Goal: Task Accomplishment & Management: Manage account settings

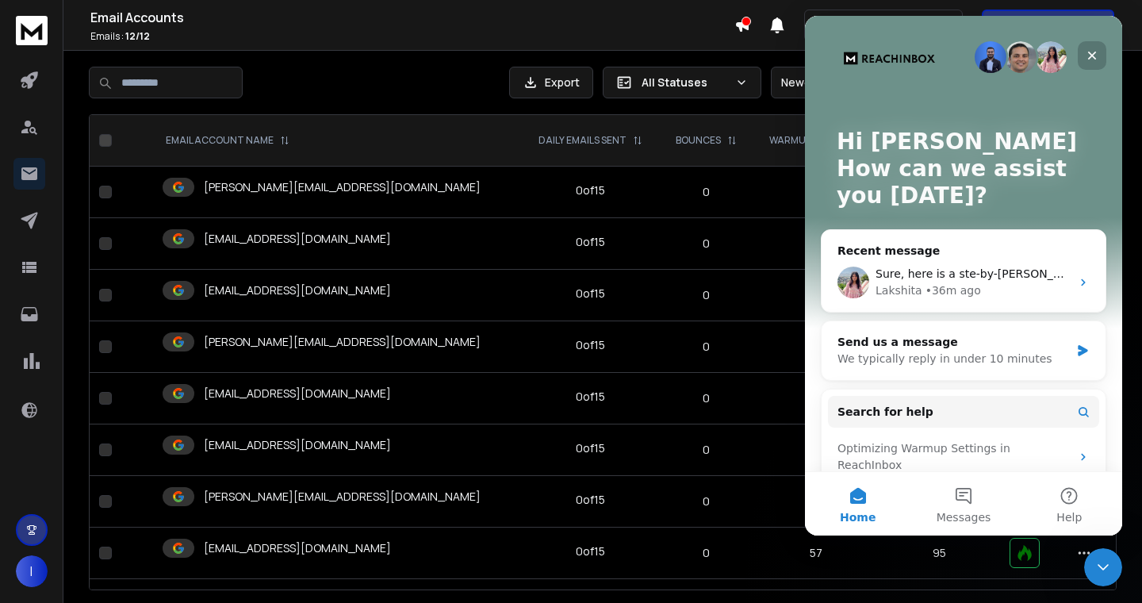
click at [1096, 58] on icon "Close" at bounding box center [1091, 55] width 13 height 13
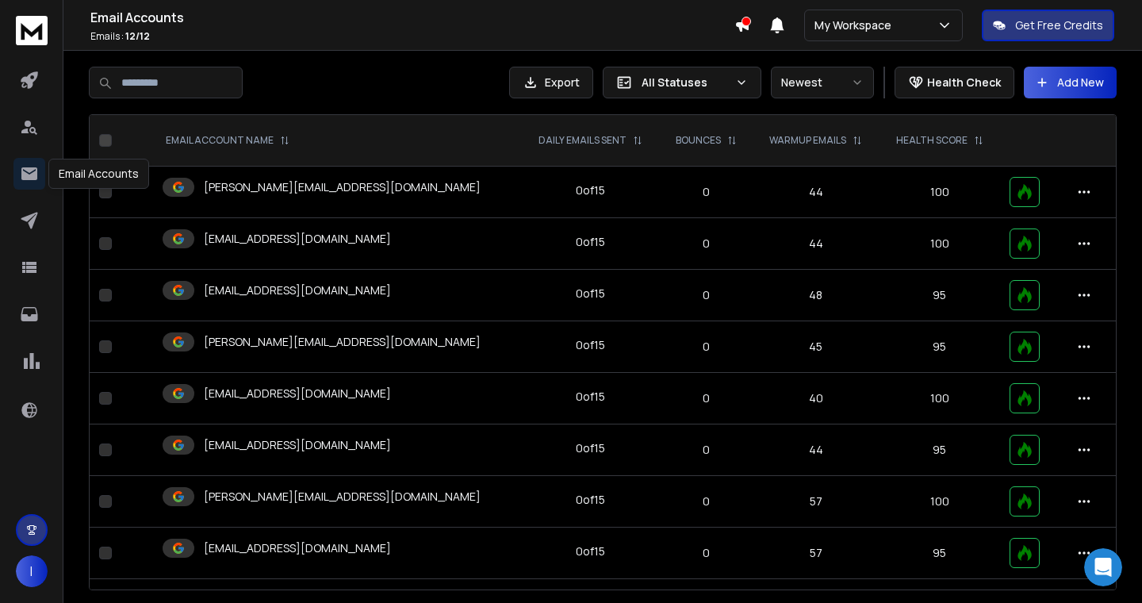
click at [29, 179] on icon at bounding box center [29, 173] width 16 height 13
click at [28, 226] on icon at bounding box center [29, 220] width 19 height 19
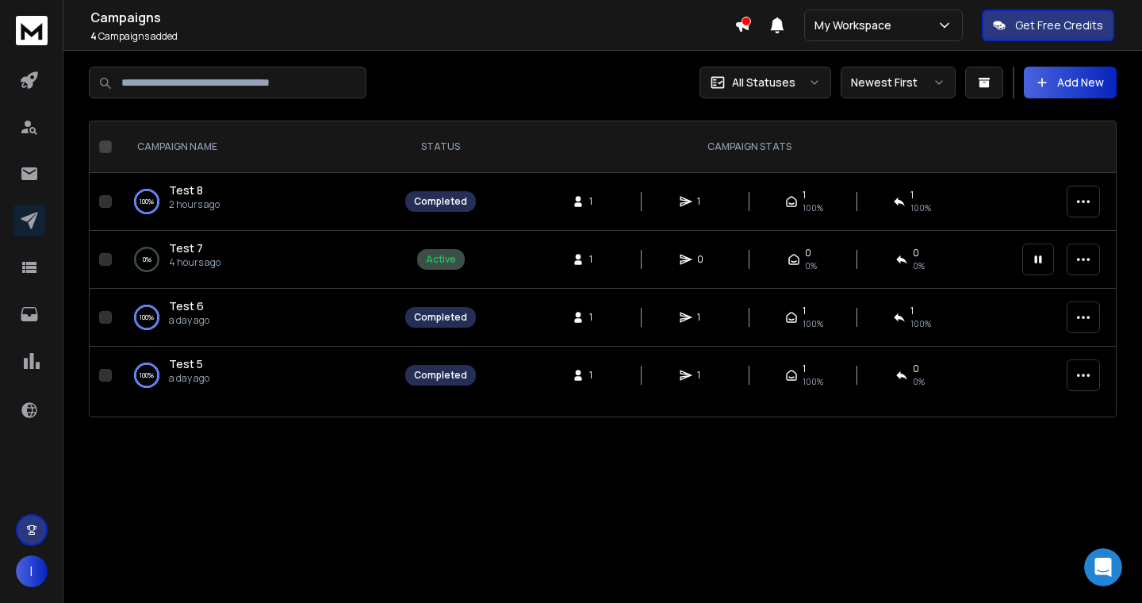
click at [1074, 81] on button "Add New" at bounding box center [1070, 83] width 93 height 32
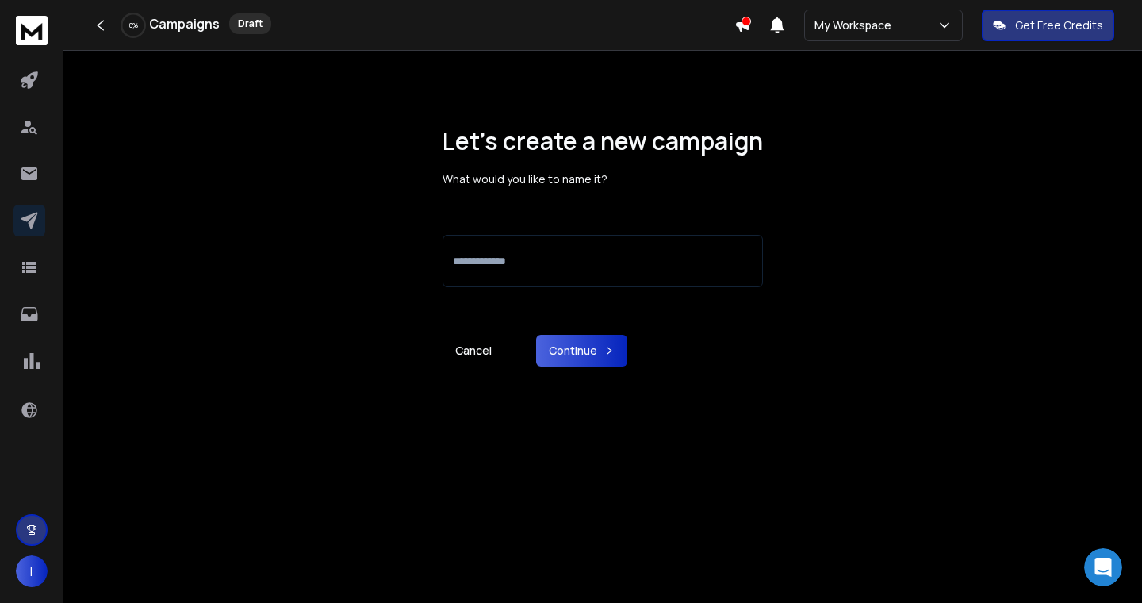
click at [616, 252] on input at bounding box center [602, 261] width 320 height 52
type input "**********"
click at [576, 353] on button "Continue" at bounding box center [581, 351] width 91 height 32
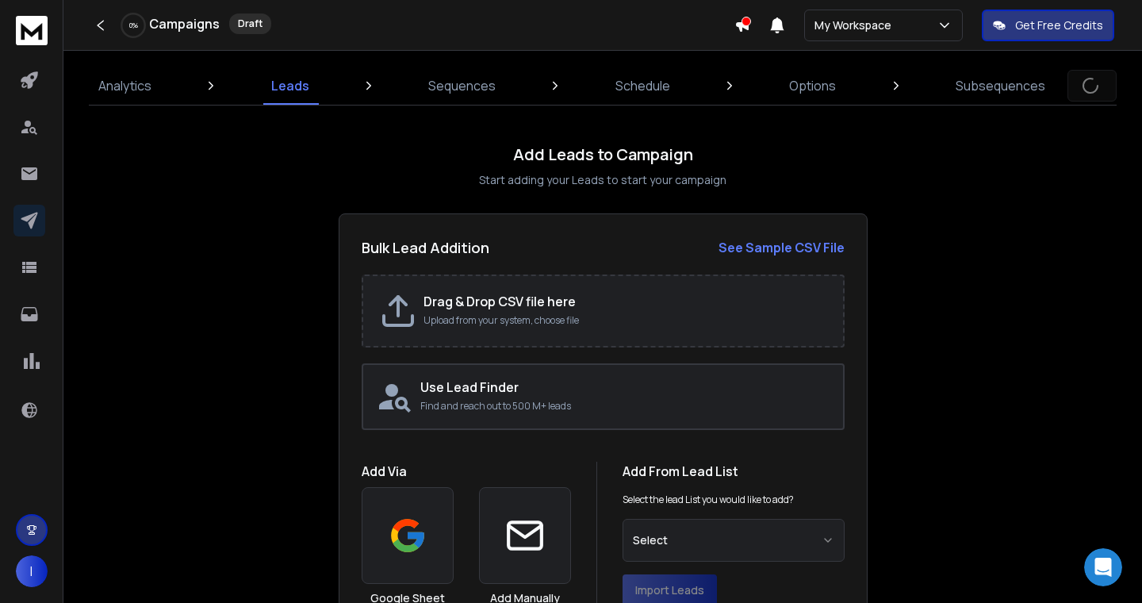
click at [557, 314] on p "Upload from your system, choose file" at bounding box center [625, 320] width 404 height 13
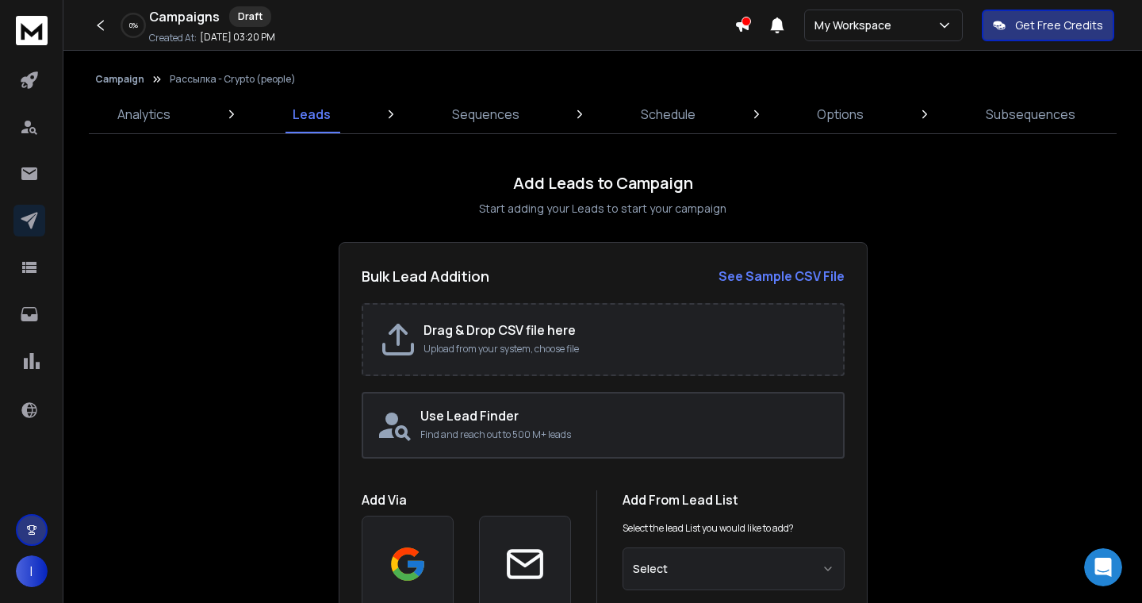
type input "**********"
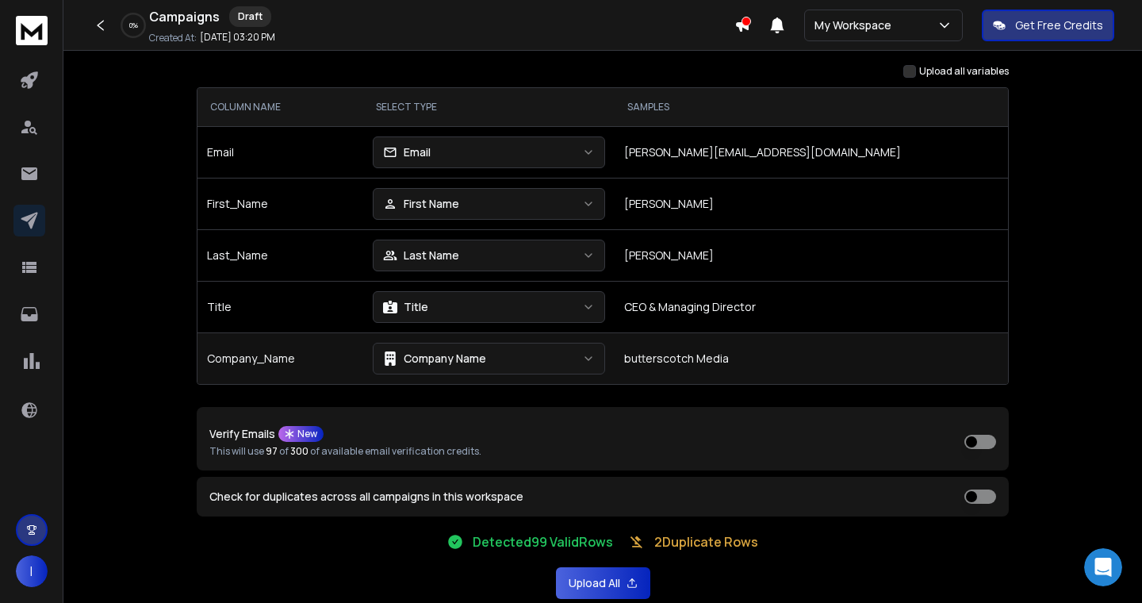
scroll to position [235, 0]
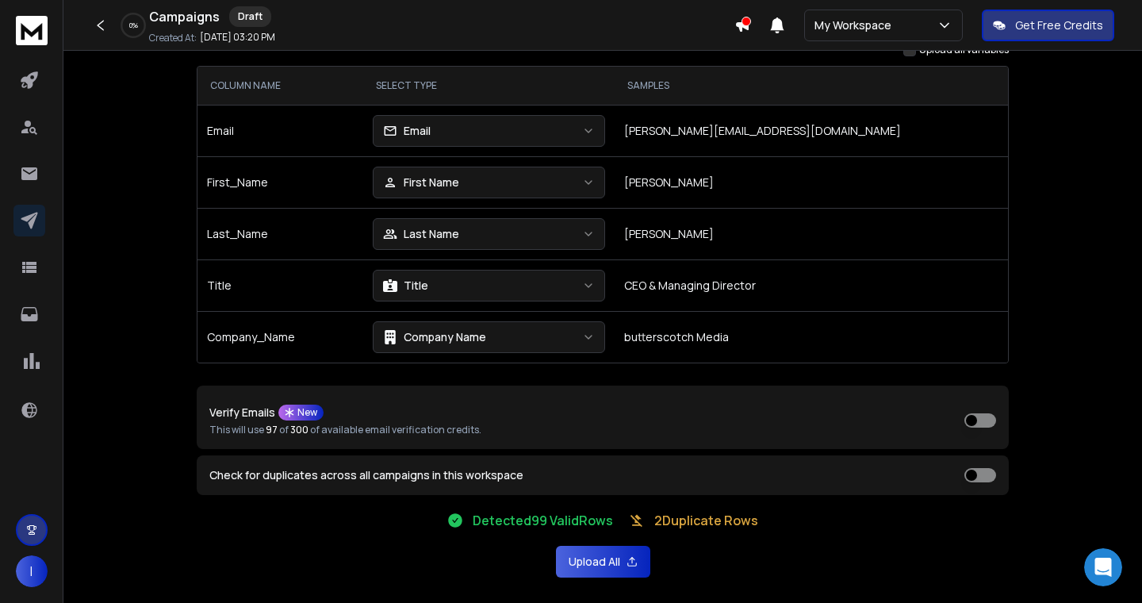
click at [594, 561] on button "Upload All" at bounding box center [603, 561] width 94 height 32
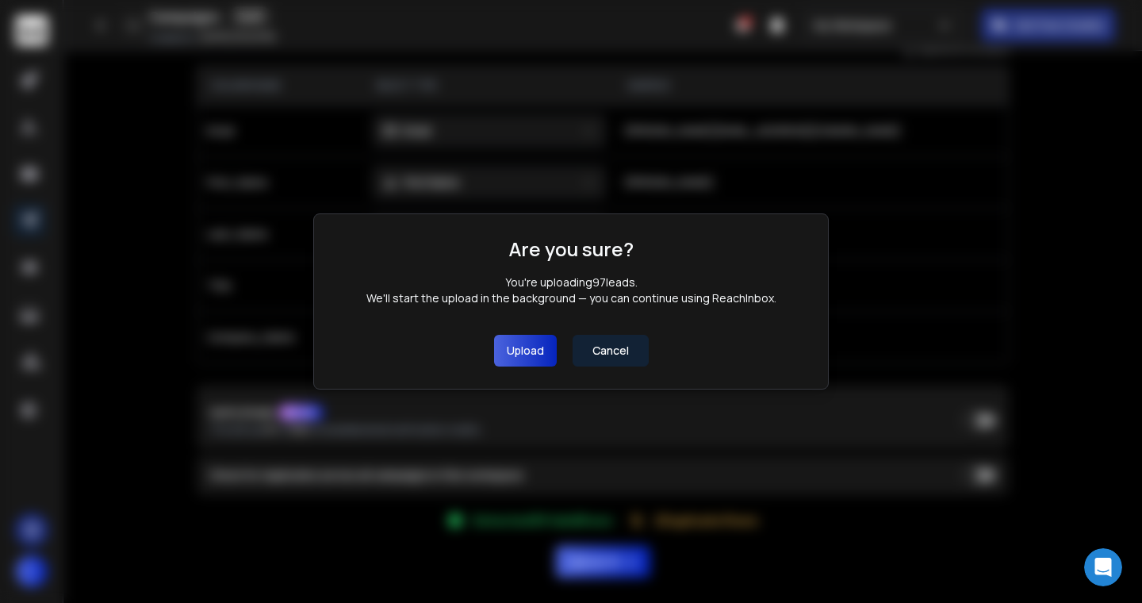
click at [527, 358] on button "Upload" at bounding box center [525, 351] width 63 height 32
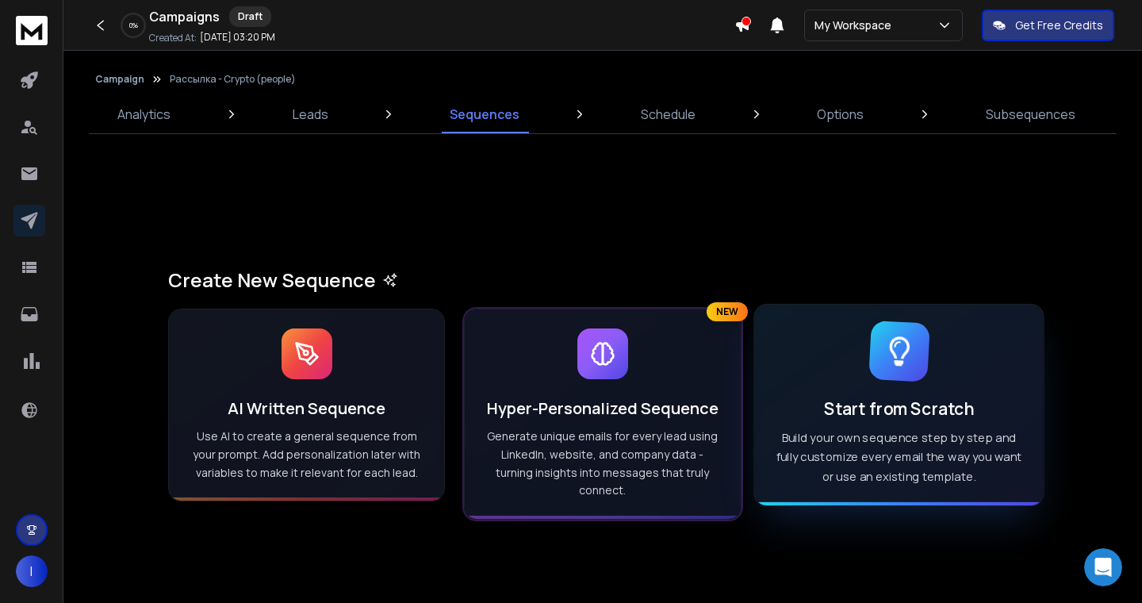
click at [873, 362] on div "button" at bounding box center [898, 351] width 62 height 62
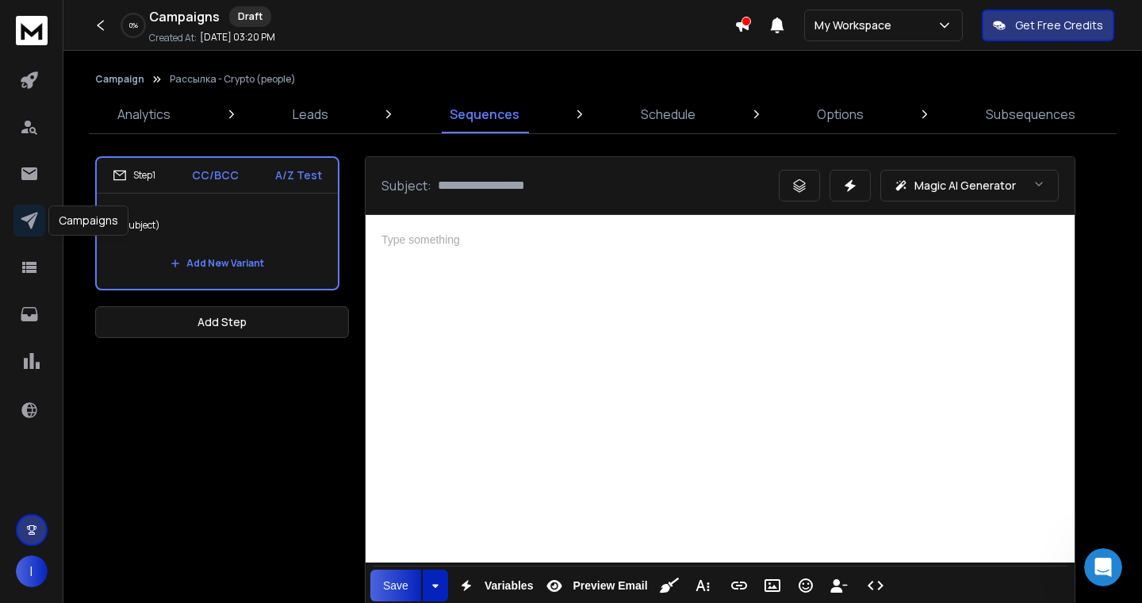
click at [33, 209] on link at bounding box center [29, 221] width 32 height 32
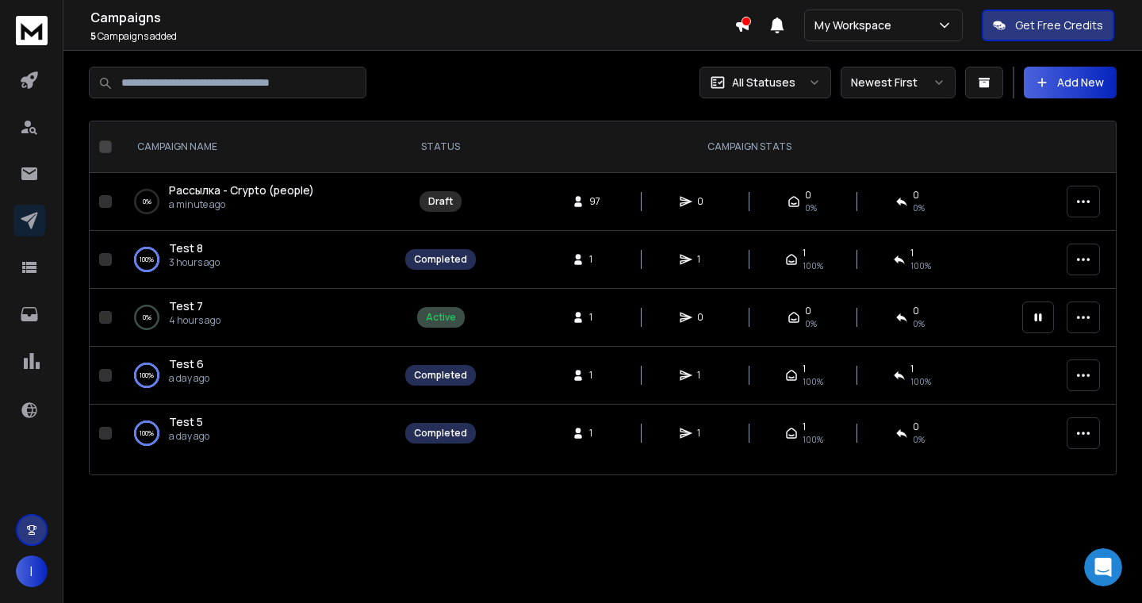
click at [206, 258] on p "3 hours ago" at bounding box center [194, 262] width 51 height 13
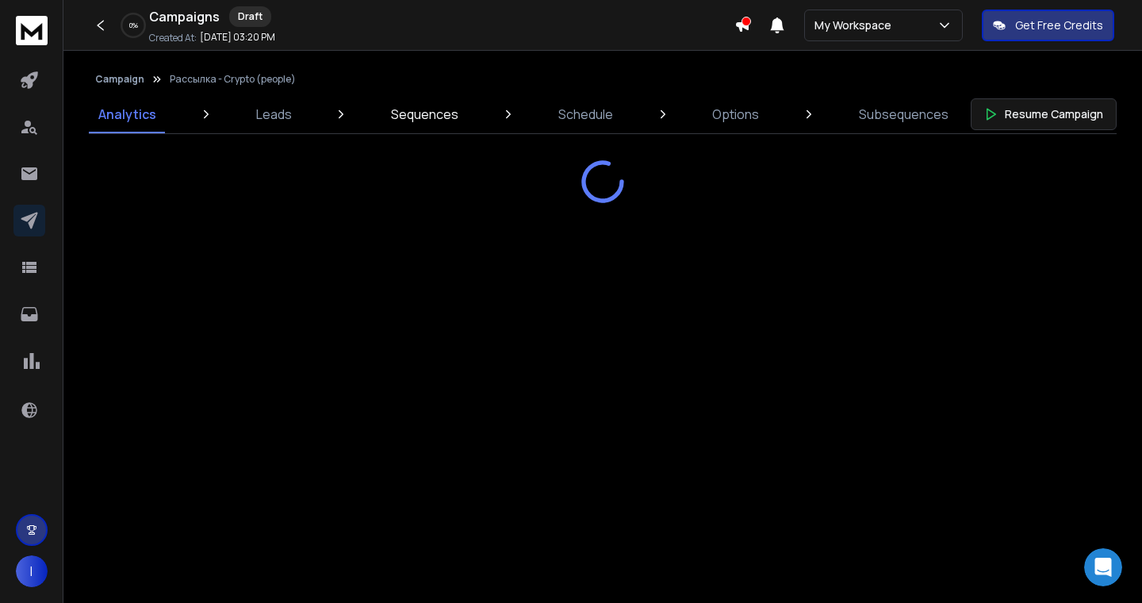
click at [446, 116] on p "Sequences" at bounding box center [424, 114] width 67 height 19
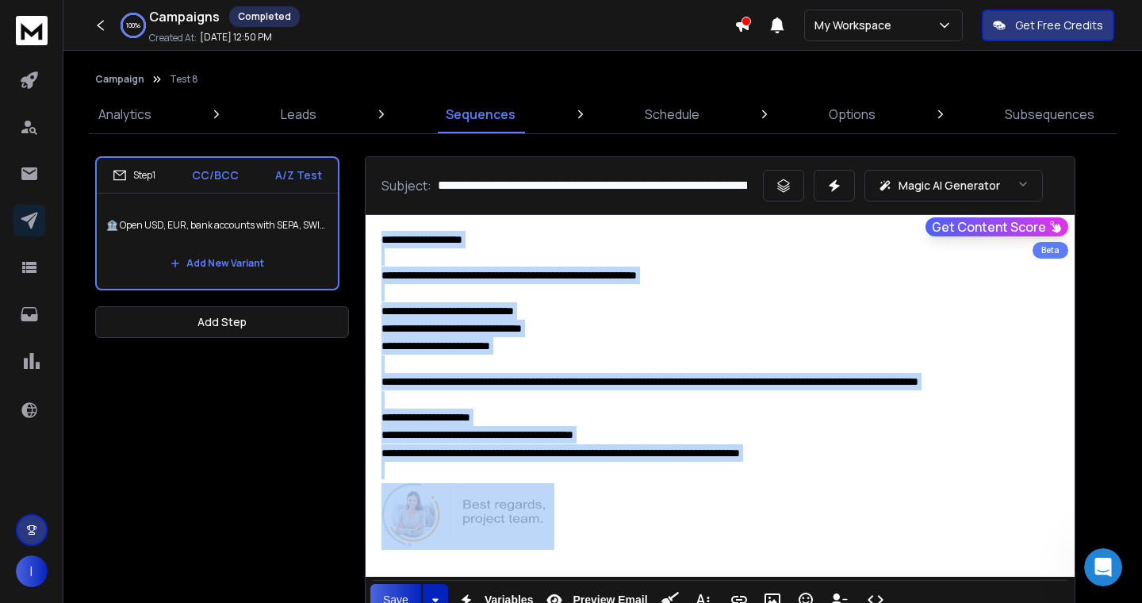
drag, startPoint x: 378, startPoint y: 234, endPoint x: 637, endPoint y: 527, distance: 391.0
click at [637, 527] on div "**********" at bounding box center [720, 396] width 709 height 362
click at [33, 203] on div at bounding box center [31, 247] width 36 height 367
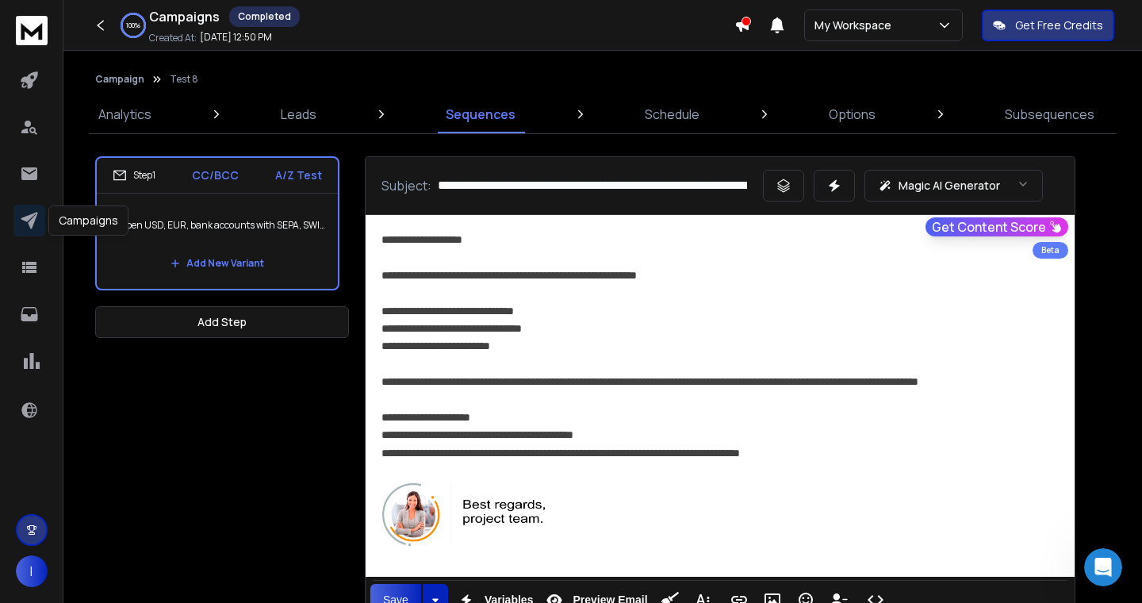
click at [36, 213] on icon at bounding box center [29, 220] width 17 height 17
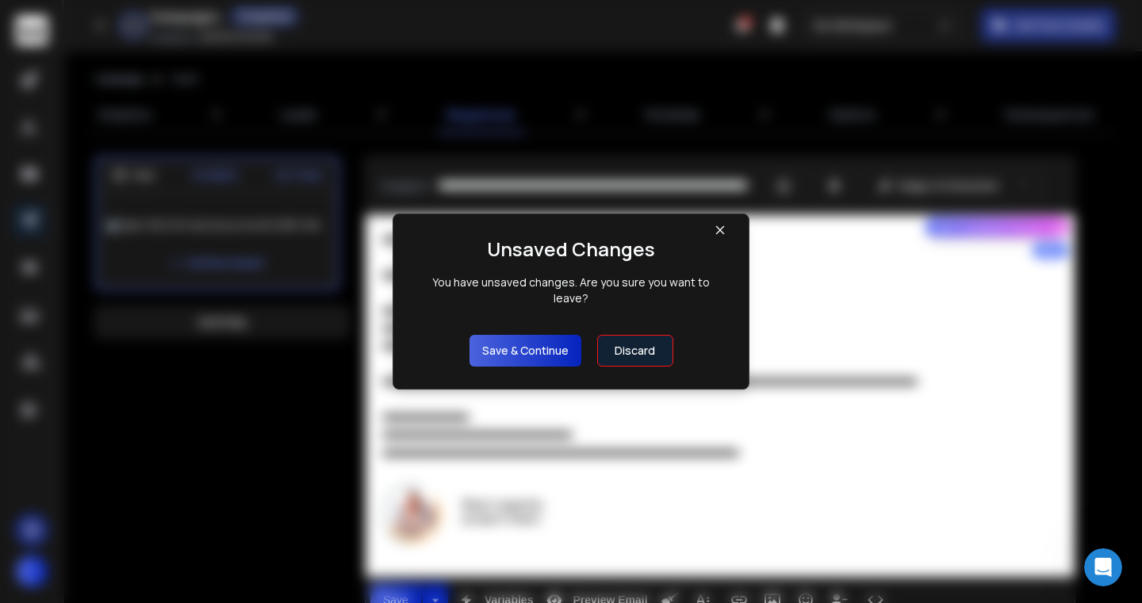
click at [652, 342] on button "Discard" at bounding box center [635, 351] width 76 height 32
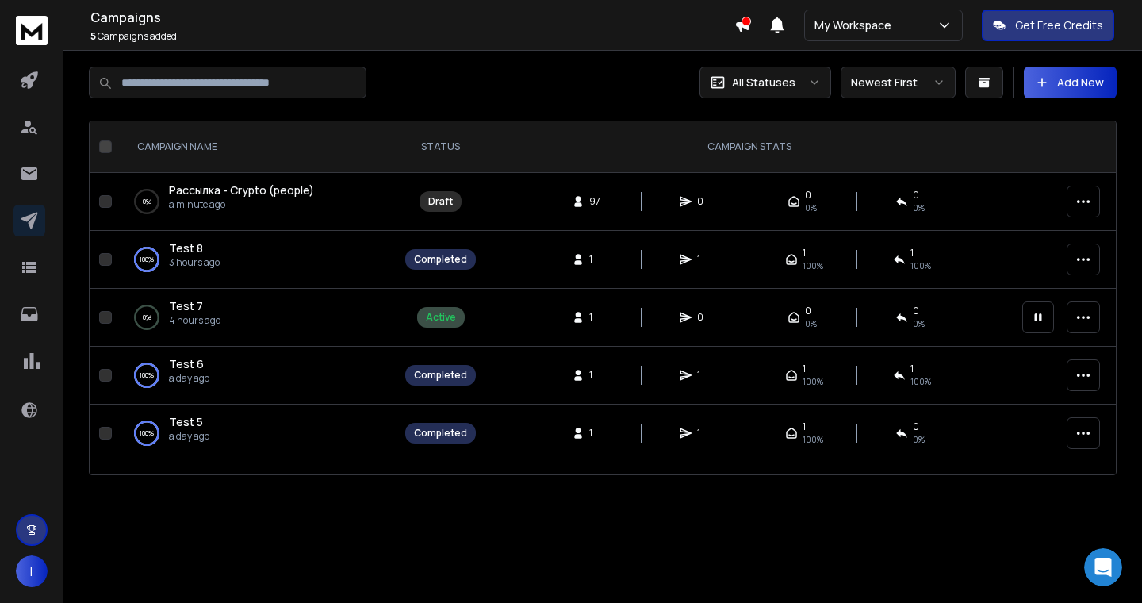
click at [253, 197] on span "Рассылка - Crypto (people)" at bounding box center [241, 189] width 145 height 15
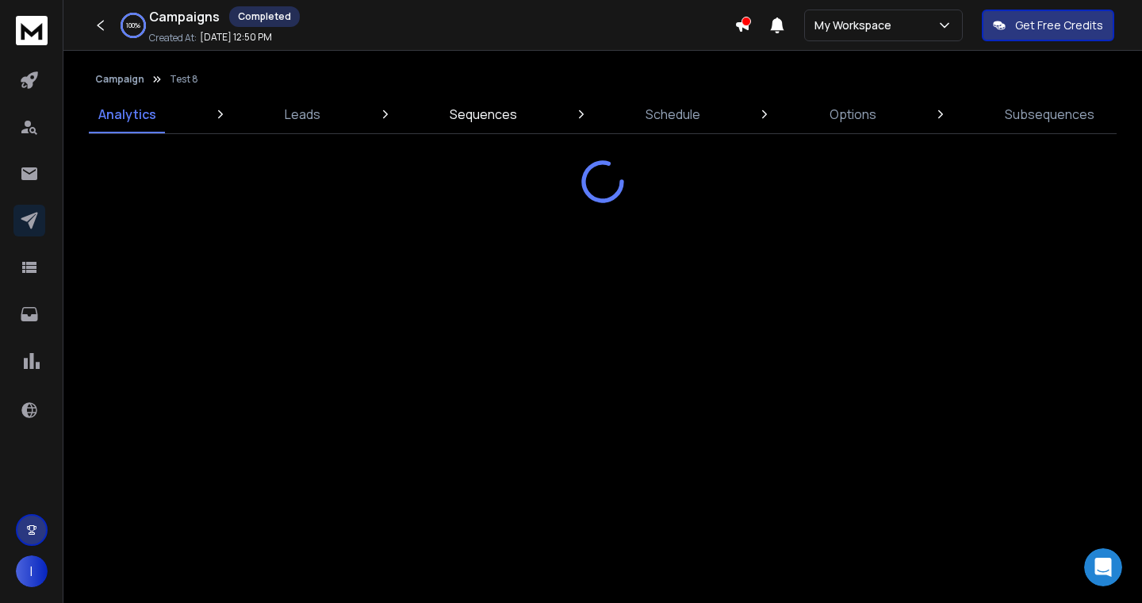
click at [475, 113] on p "Sequences" at bounding box center [483, 114] width 67 height 19
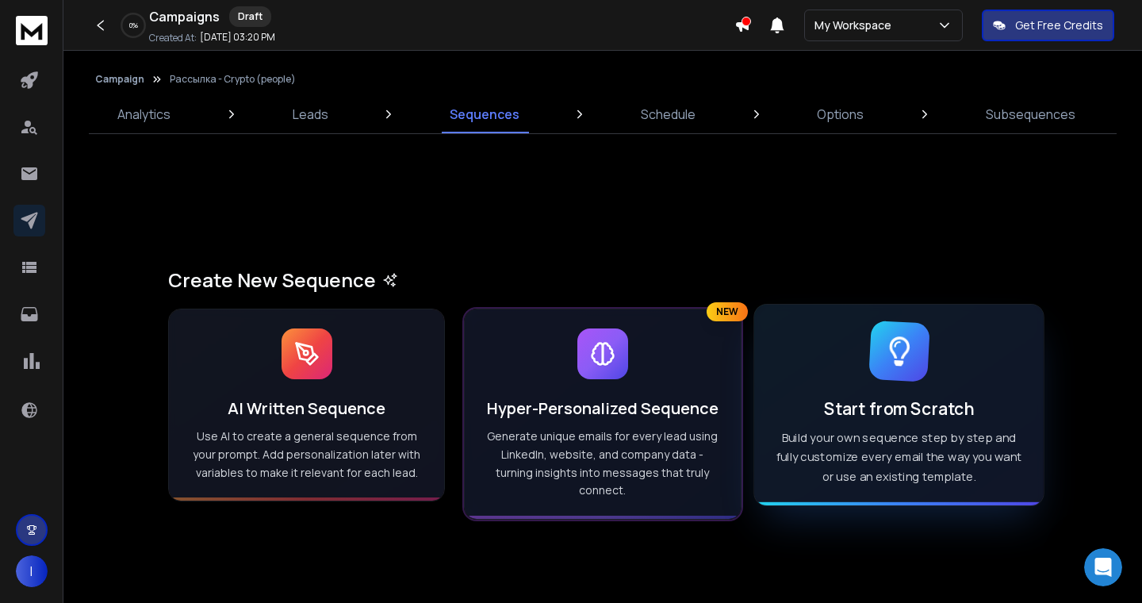
click at [927, 404] on h3 "Start from Scratch" at bounding box center [898, 408] width 249 height 21
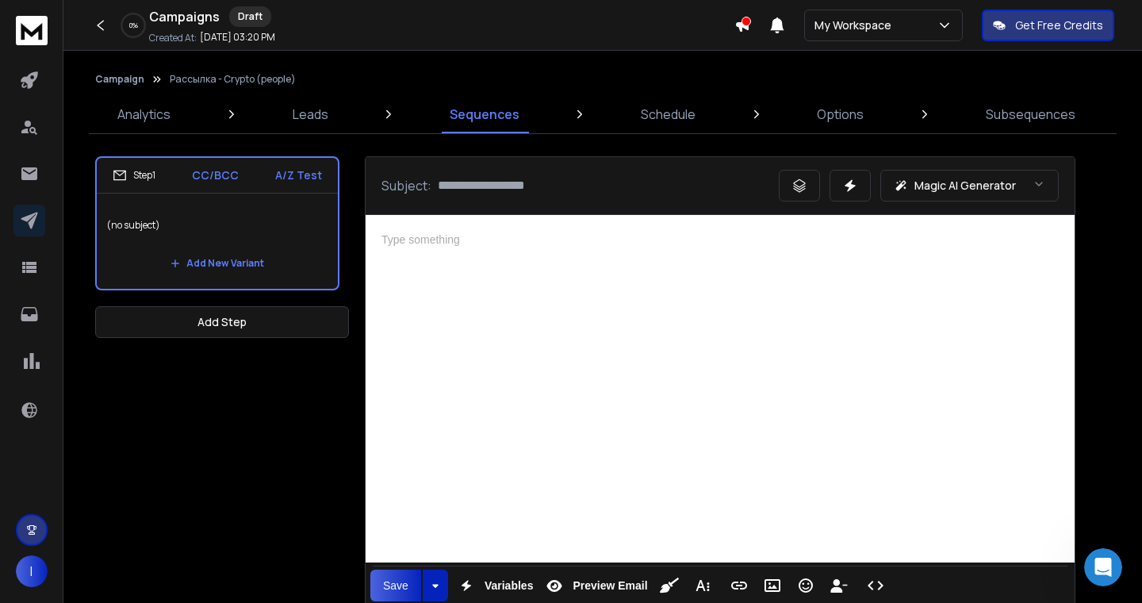
click at [454, 258] on div at bounding box center [720, 388] width 709 height 347
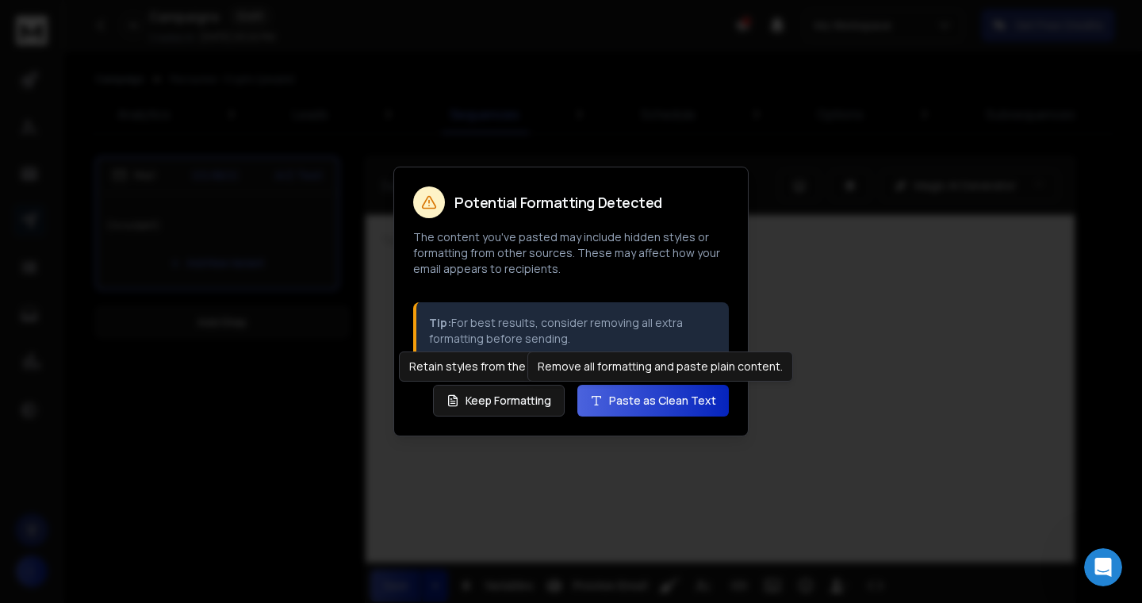
click at [653, 403] on button "Paste as Clean Text" at bounding box center [652, 401] width 151 height 32
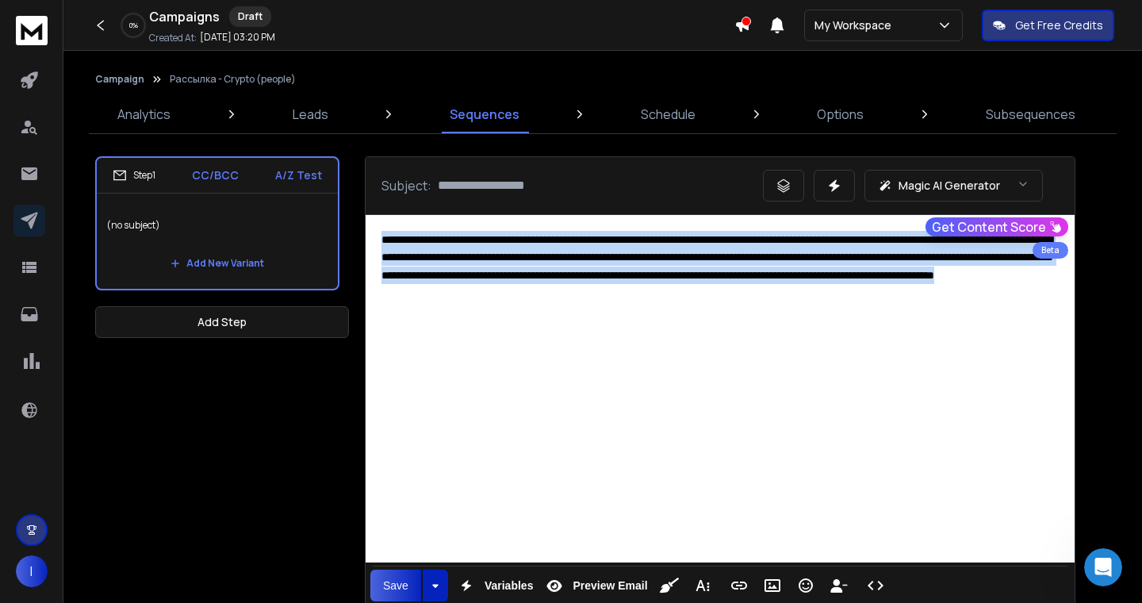
drag, startPoint x: 829, startPoint y: 303, endPoint x: 377, endPoint y: 223, distance: 459.0
click at [377, 223] on div "**********" at bounding box center [720, 388] width 709 height 347
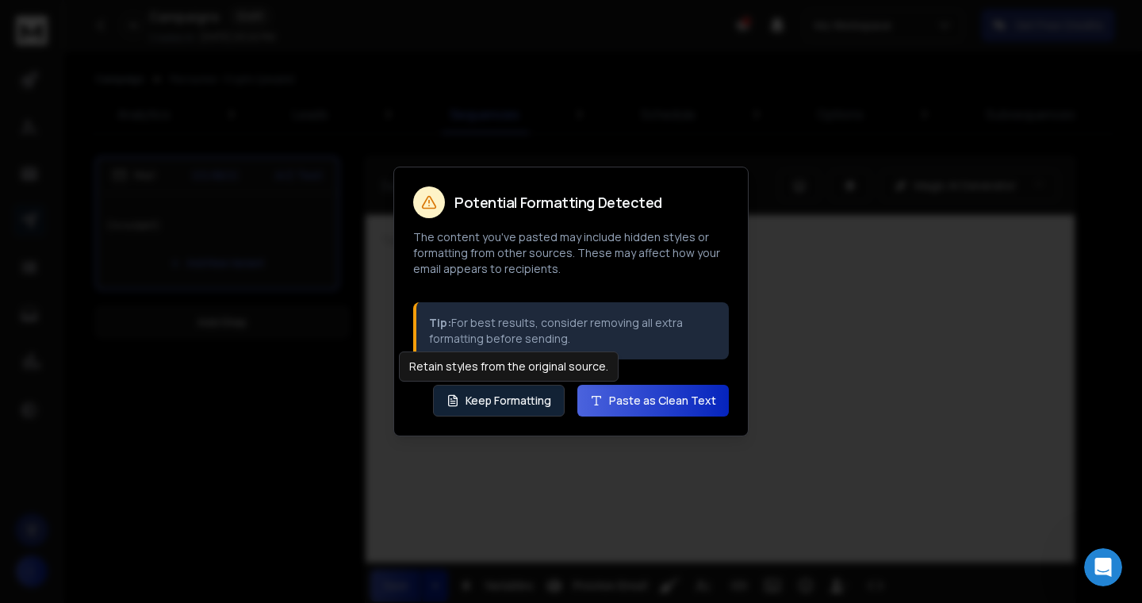
click at [527, 410] on button "Keep Formatting" at bounding box center [499, 401] width 132 height 32
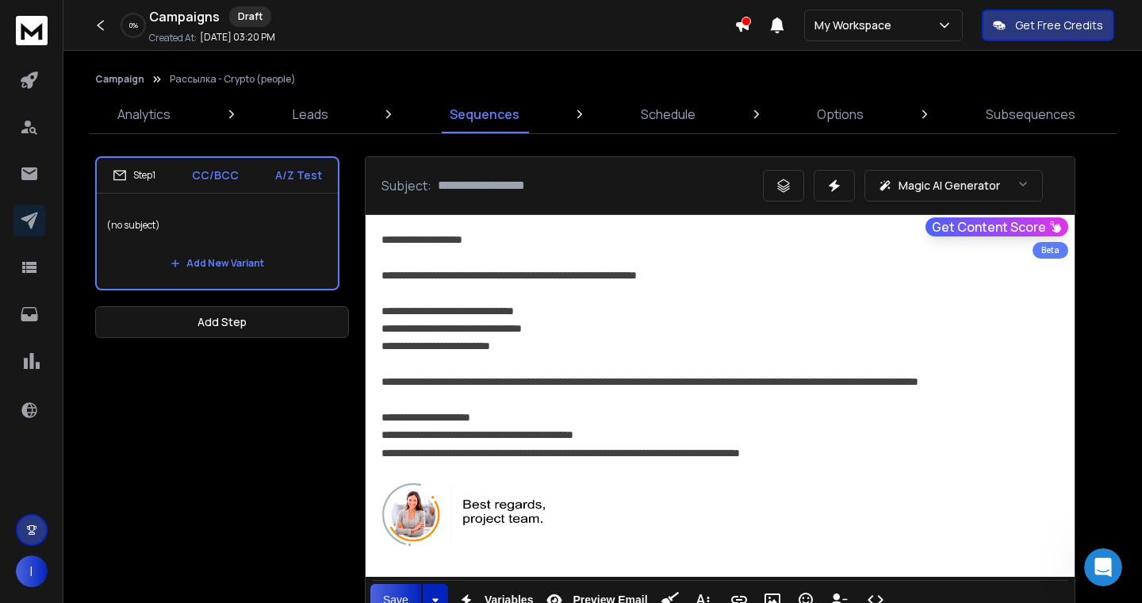
click at [571, 277] on span "**********" at bounding box center [508, 275] width 255 height 11
click at [573, 440] on span "**********" at bounding box center [477, 434] width 192 height 11
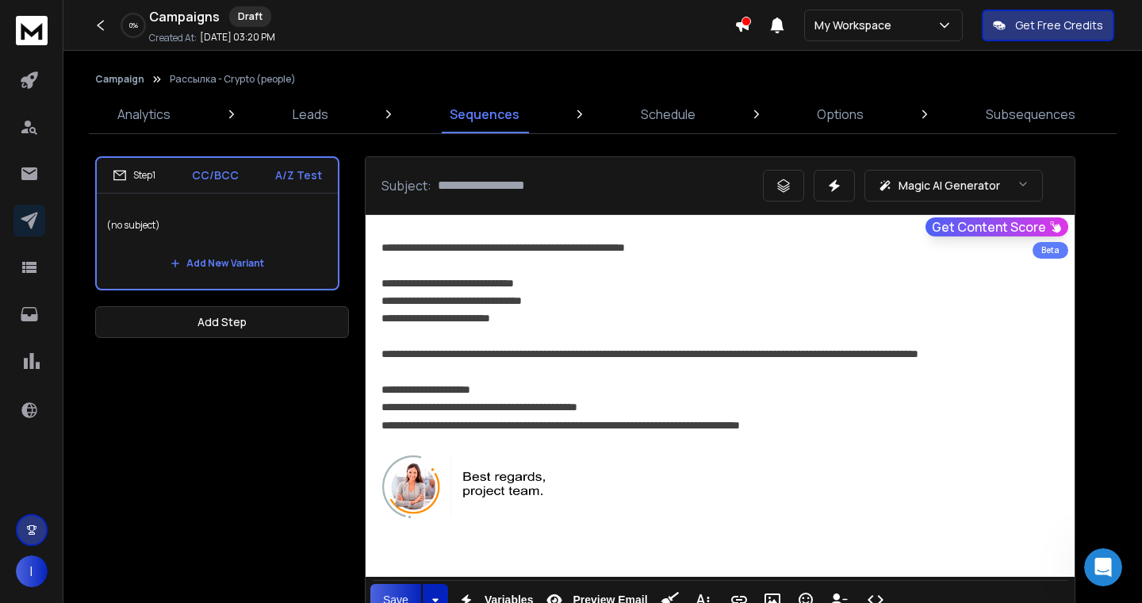
scroll to position [42, 0]
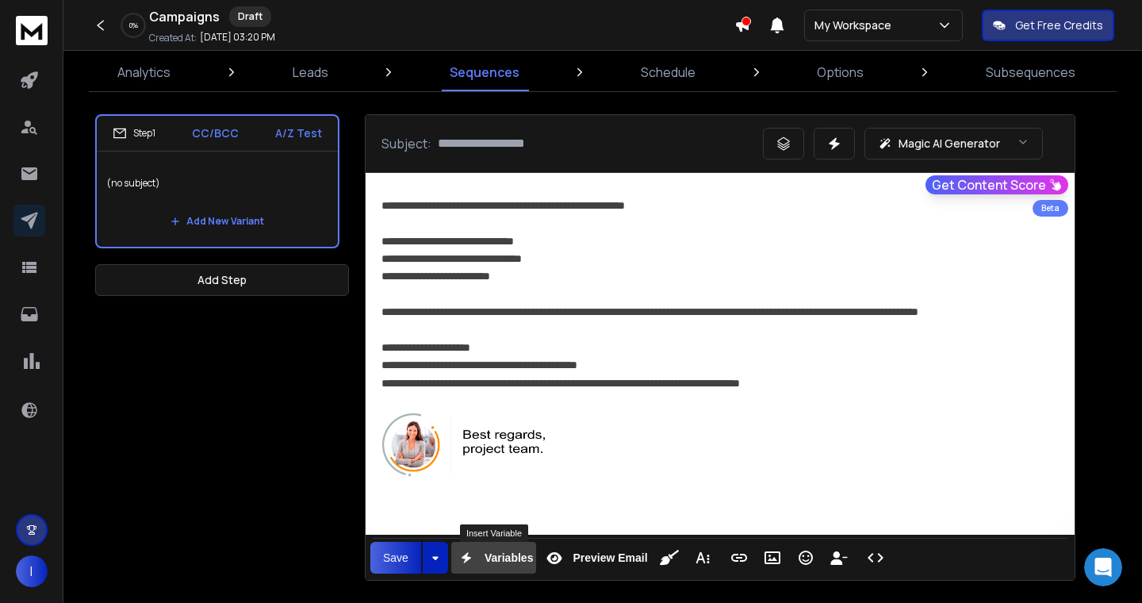
click at [515, 559] on span "Variables" at bounding box center [508, 557] width 55 height 13
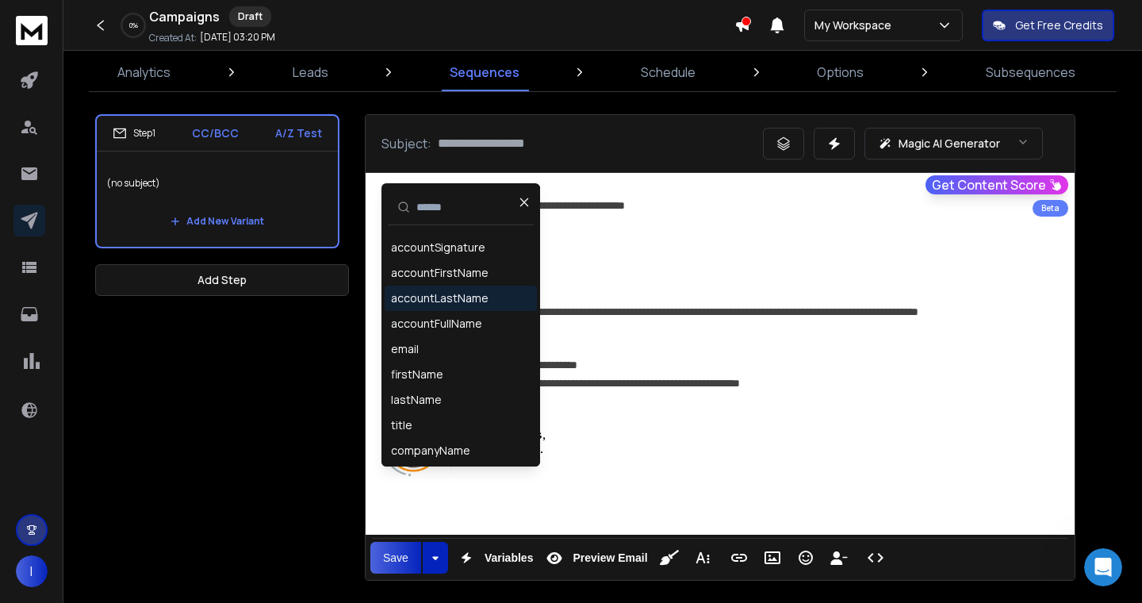
click at [476, 294] on div "accountLastName" at bounding box center [440, 298] width 98 height 16
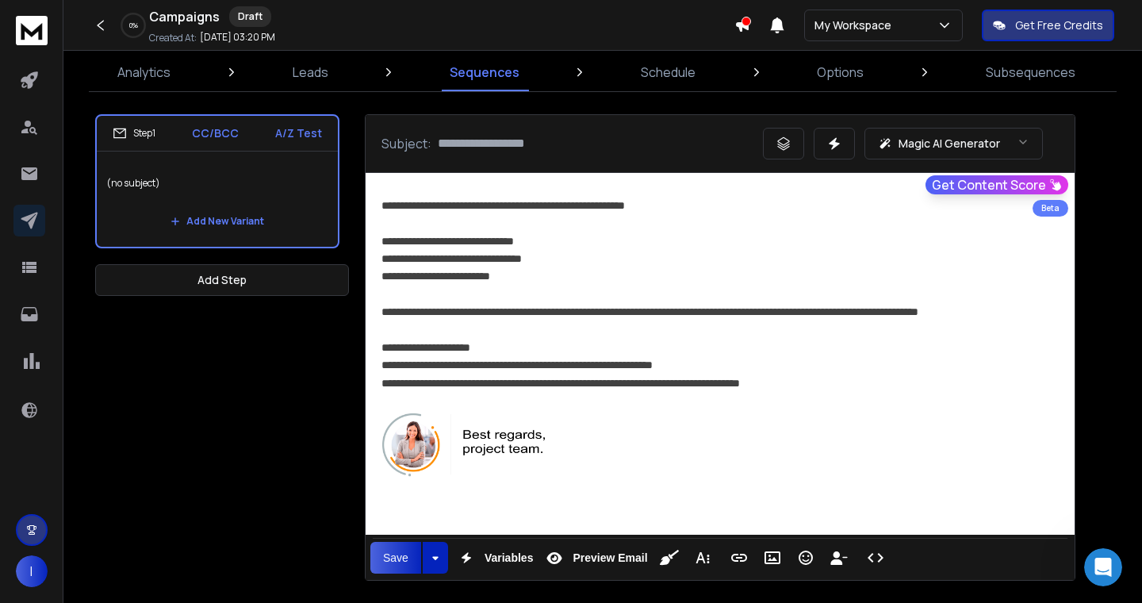
scroll to position [0, 0]
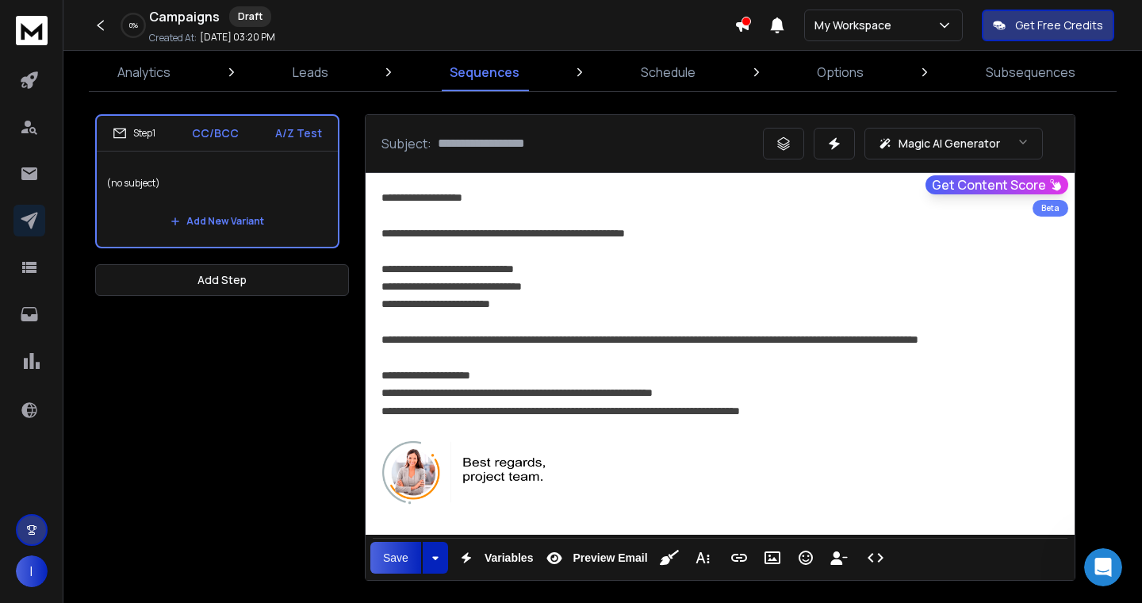
click at [698, 237] on div "**********" at bounding box center [719, 232] width 677 height 17
click at [665, 75] on p "Schedule" at bounding box center [668, 72] width 55 height 19
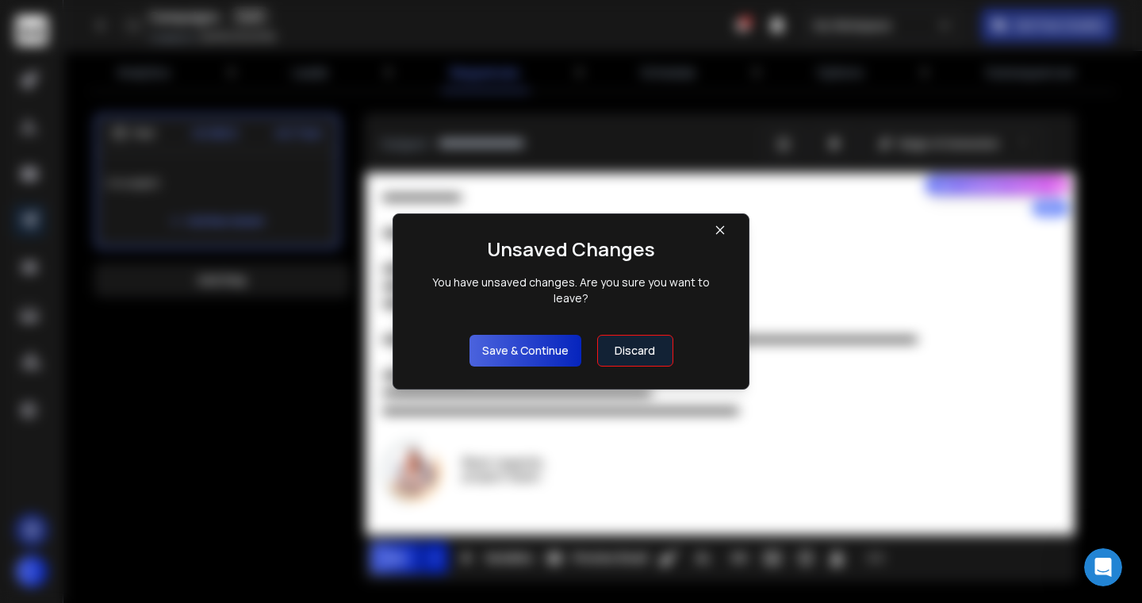
click at [514, 349] on button "Save & Continue" at bounding box center [525, 351] width 112 height 32
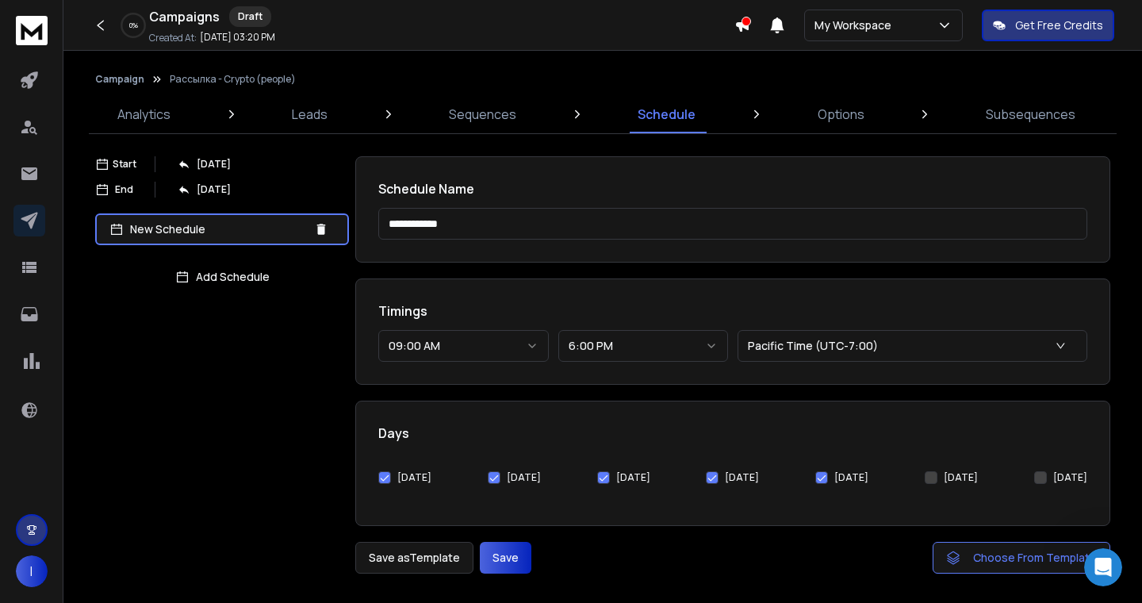
click at [389, 477] on button "Monday" at bounding box center [384, 477] width 13 height 13
click at [597, 477] on button "Wednesday" at bounding box center [603, 477] width 13 height 13
click at [728, 479] on div "Thursday" at bounding box center [732, 477] width 53 height 13
click at [828, 477] on button "Friday" at bounding box center [821, 477] width 13 height 13
click at [718, 477] on button "Thursday" at bounding box center [712, 477] width 13 height 13
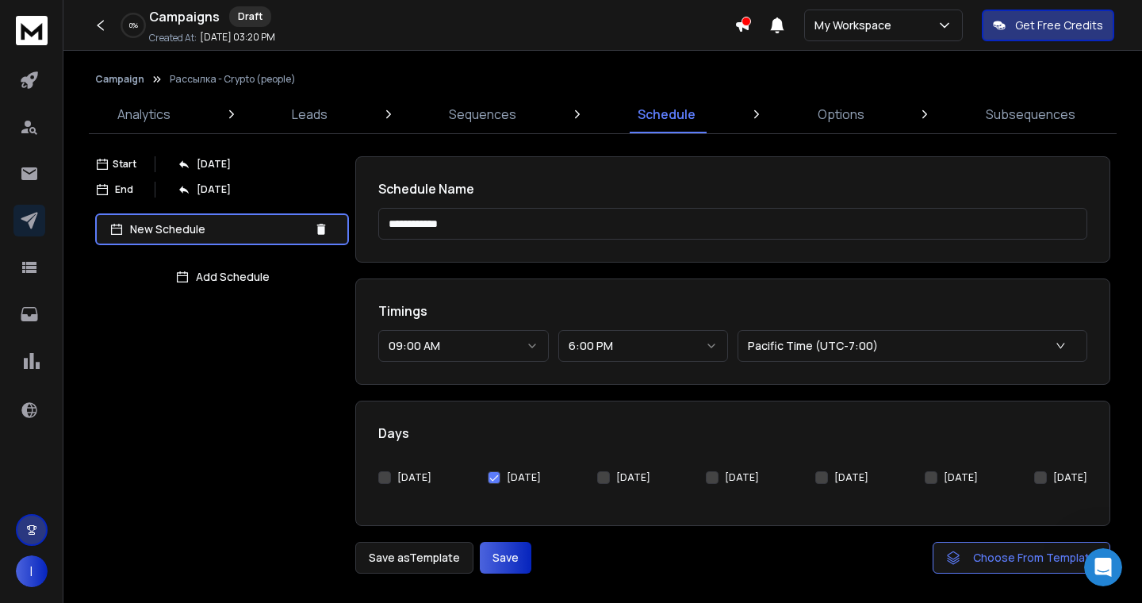
click at [530, 347] on icon "button" at bounding box center [532, 345] width 13 height 13
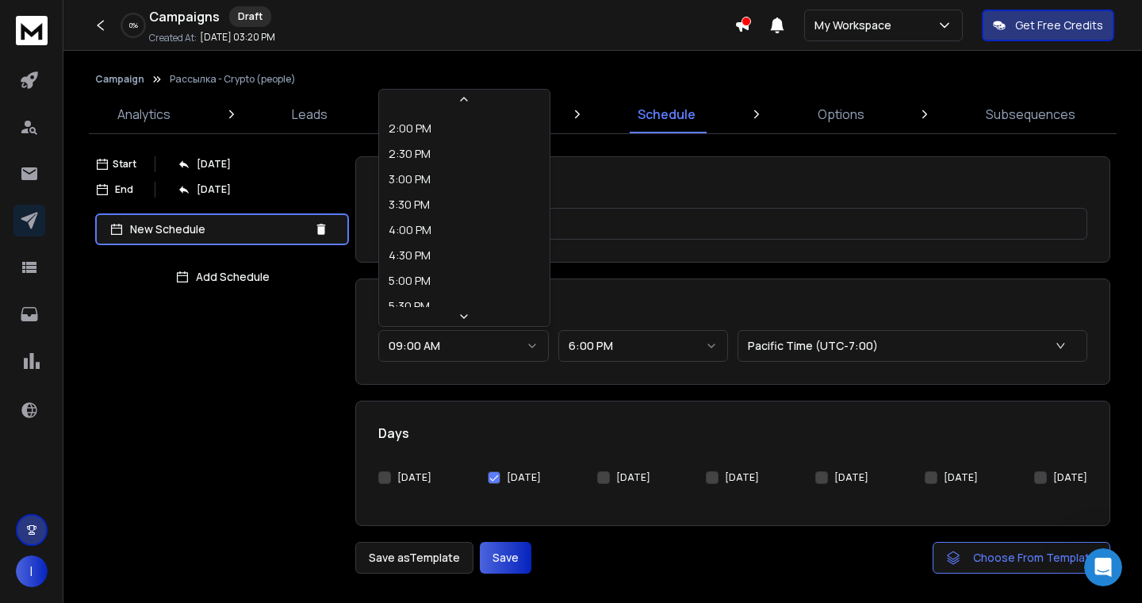
scroll to position [710, 0]
select select "********"
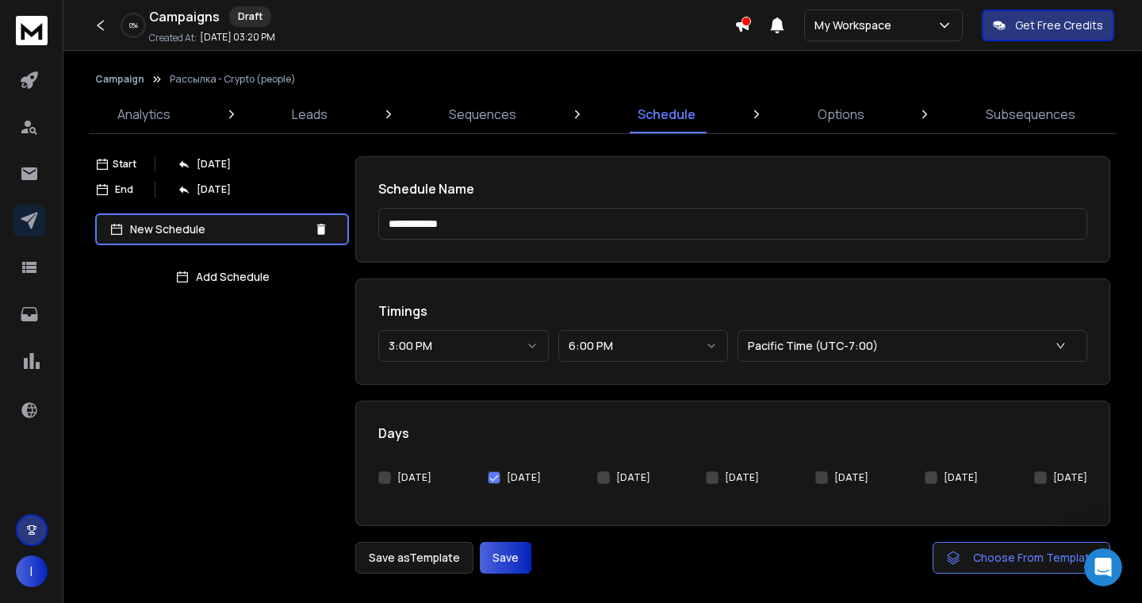
click at [710, 343] on icon "button" at bounding box center [711, 345] width 13 height 13
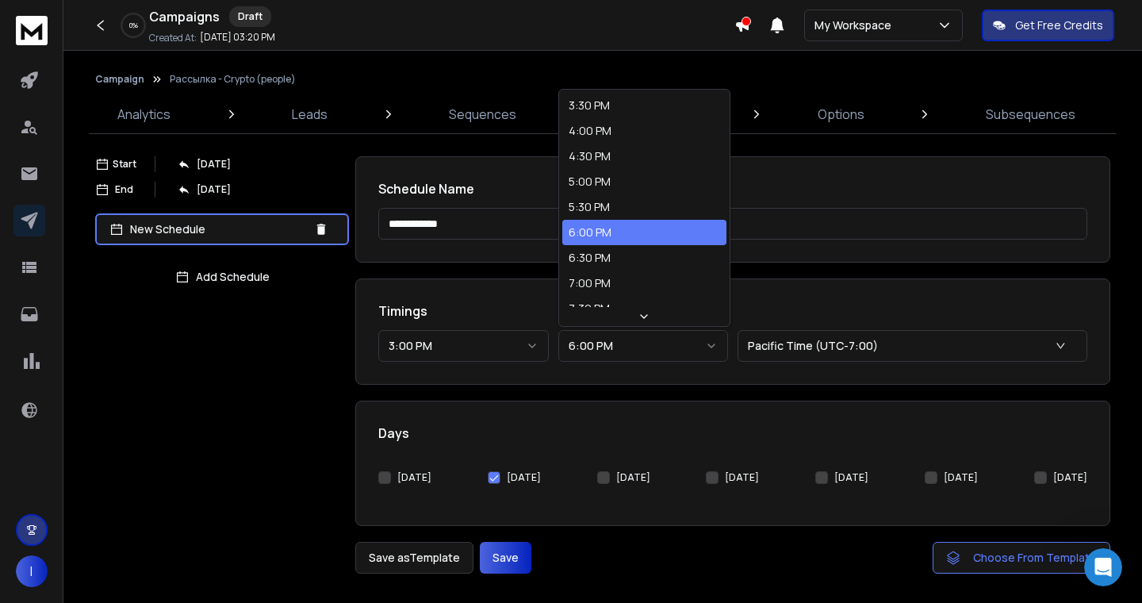
select select "********"
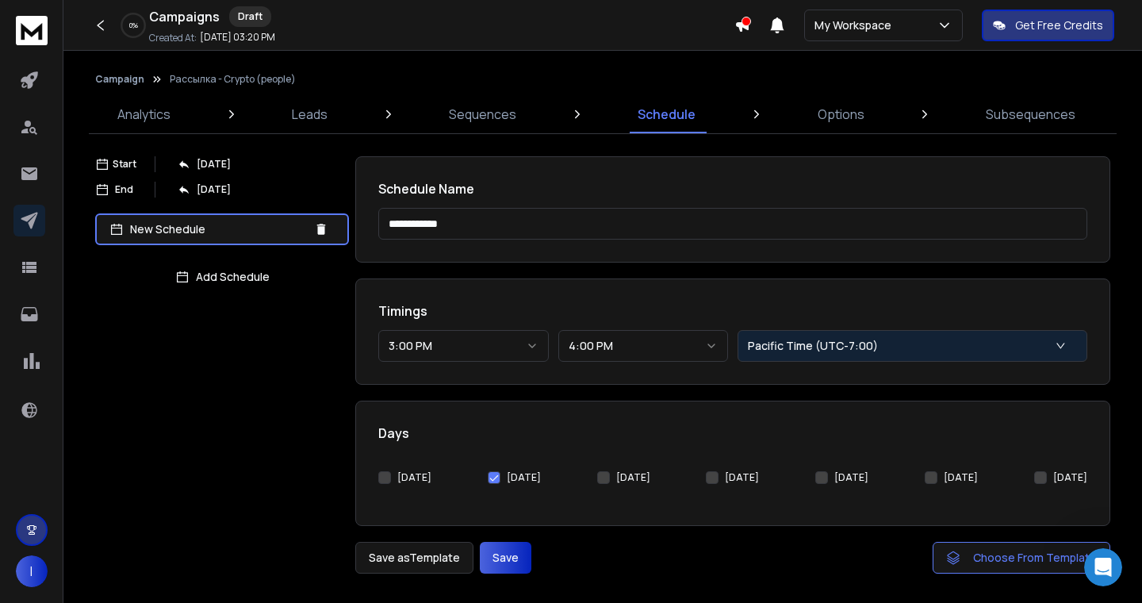
click at [775, 341] on p "Pacific Time (UTC-7:00)" at bounding box center [816, 346] width 136 height 16
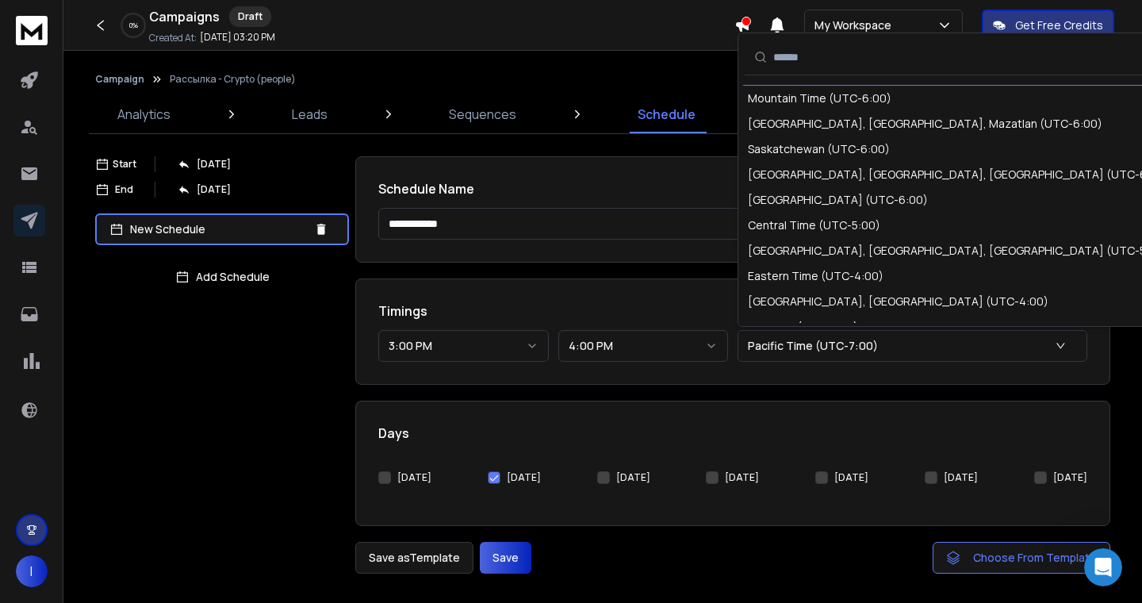
scroll to position [185, 0]
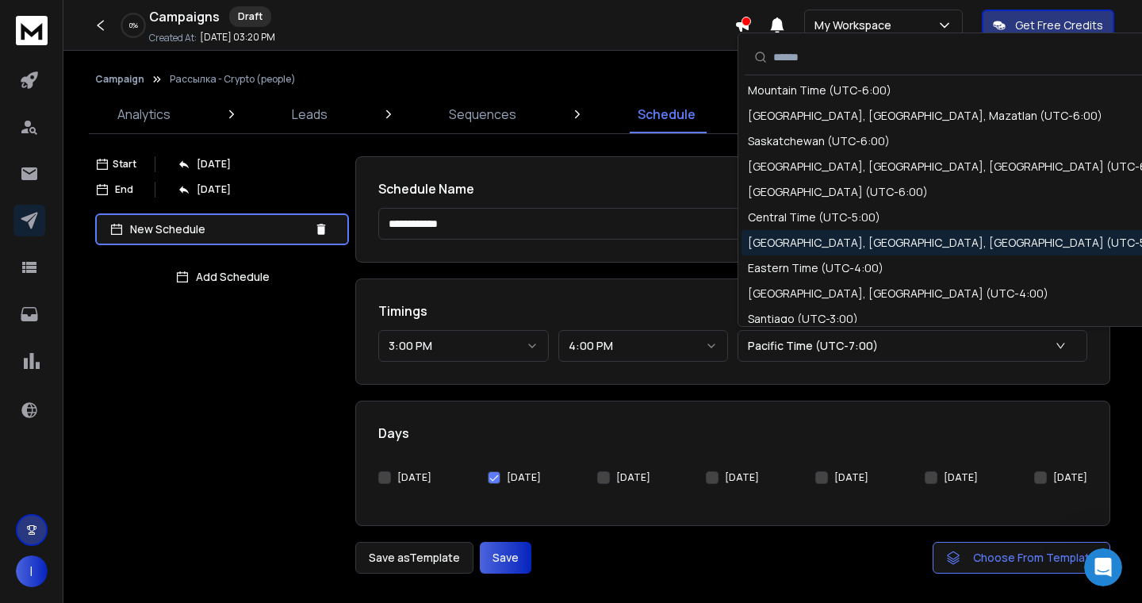
click at [529, 343] on icon "button" at bounding box center [532, 345] width 13 height 13
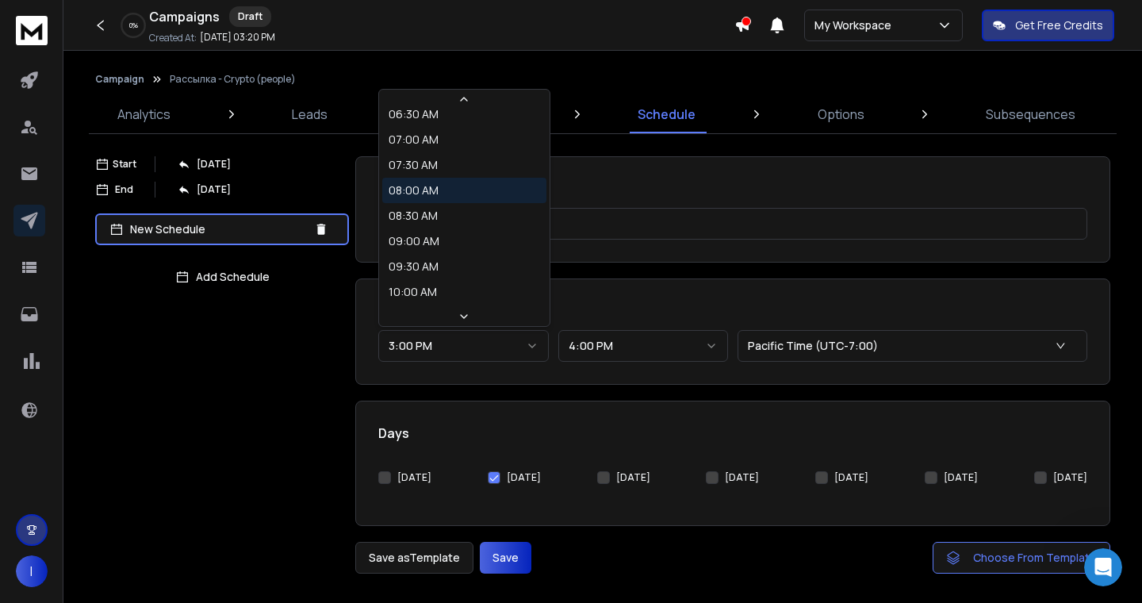
scroll to position [339, 0]
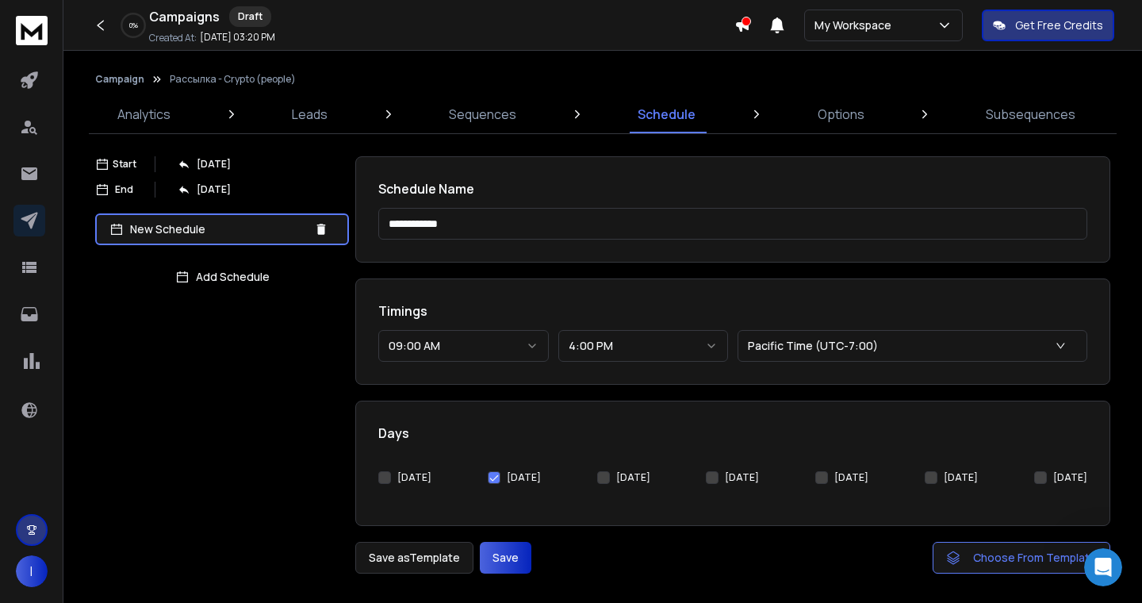
click at [713, 336] on button "4:00 PM" at bounding box center [643, 346] width 170 height 32
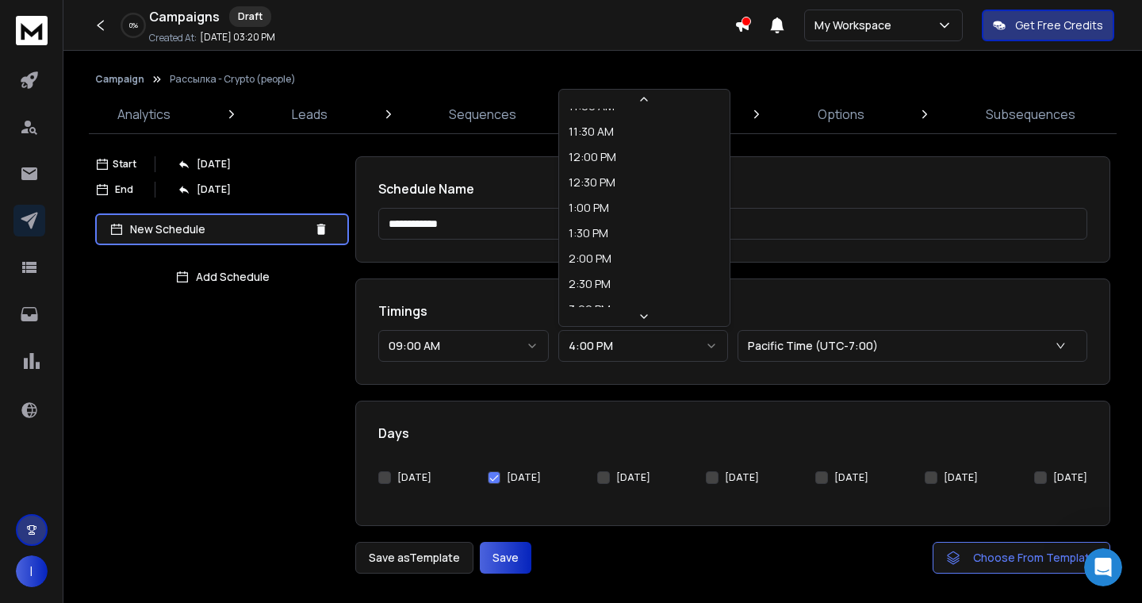
scroll to position [95, 0]
click at [534, 342] on icon "button" at bounding box center [532, 345] width 13 height 13
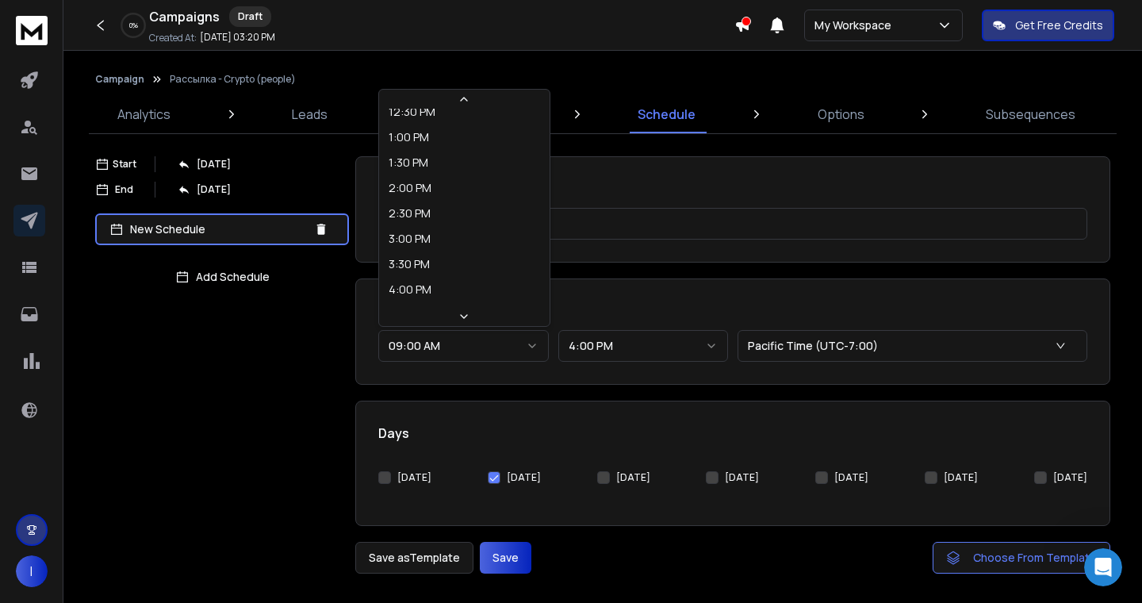
scroll to position [644, 0]
select select "********"
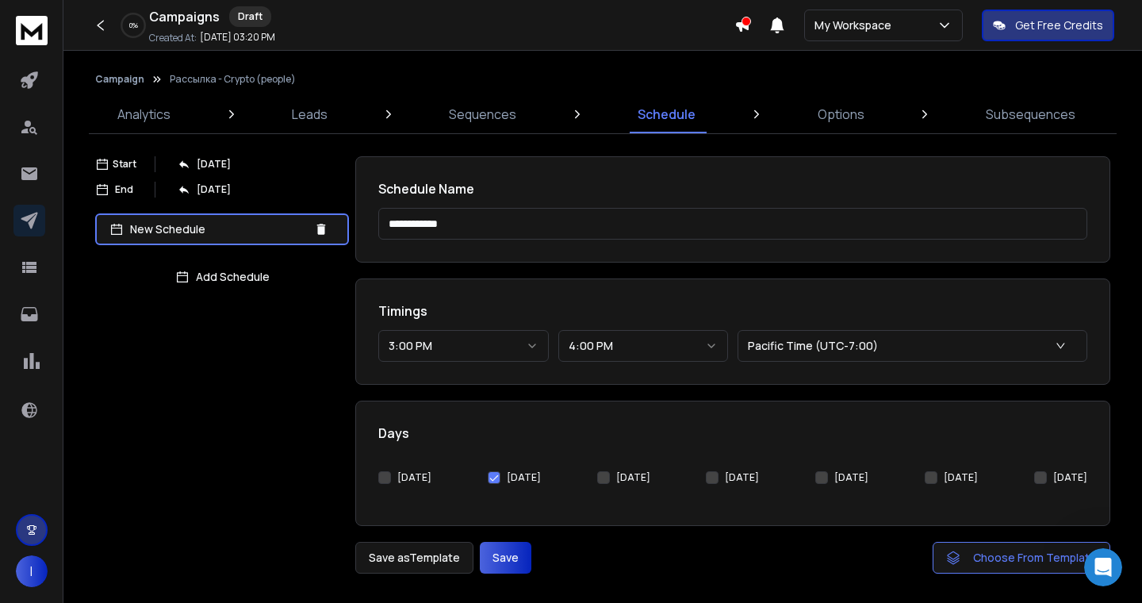
click at [709, 343] on icon "button" at bounding box center [711, 345] width 13 height 13
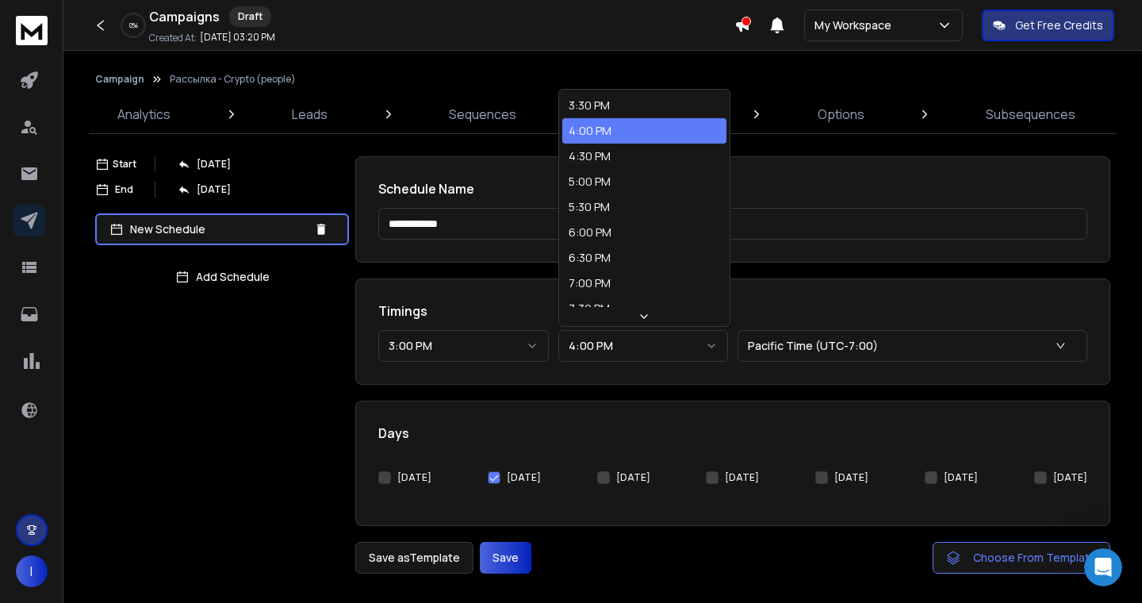
click at [784, 287] on div "Timings 3:00 PM ******** ******** ******** ******** ******** ******** ******** …" at bounding box center [732, 331] width 755 height 106
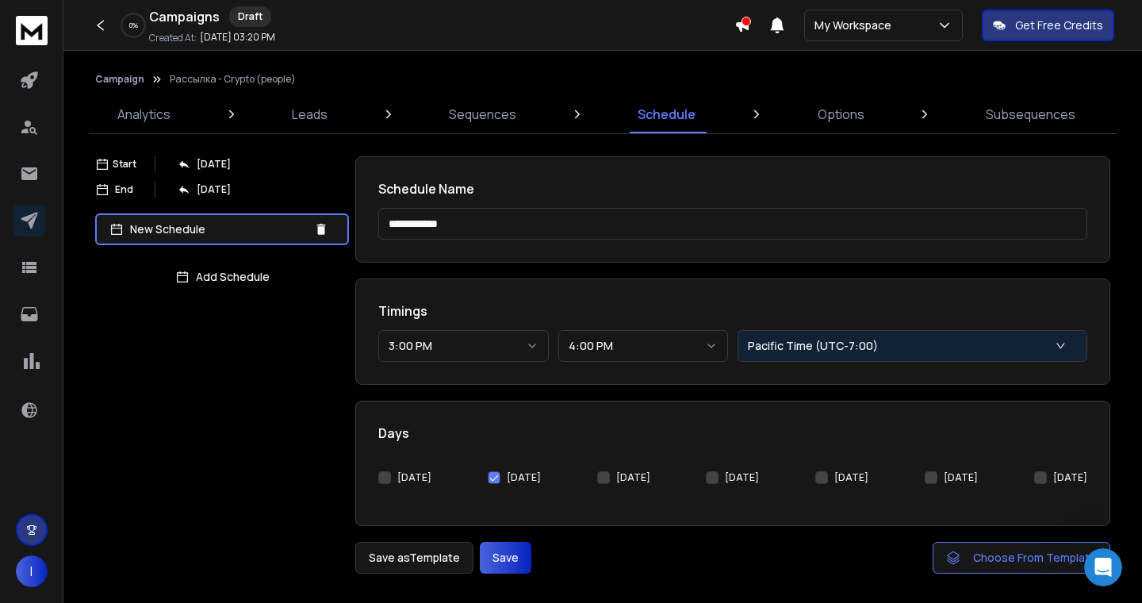
click at [814, 352] on p "Pacific Time (UTC-7:00)" at bounding box center [816, 346] width 136 height 16
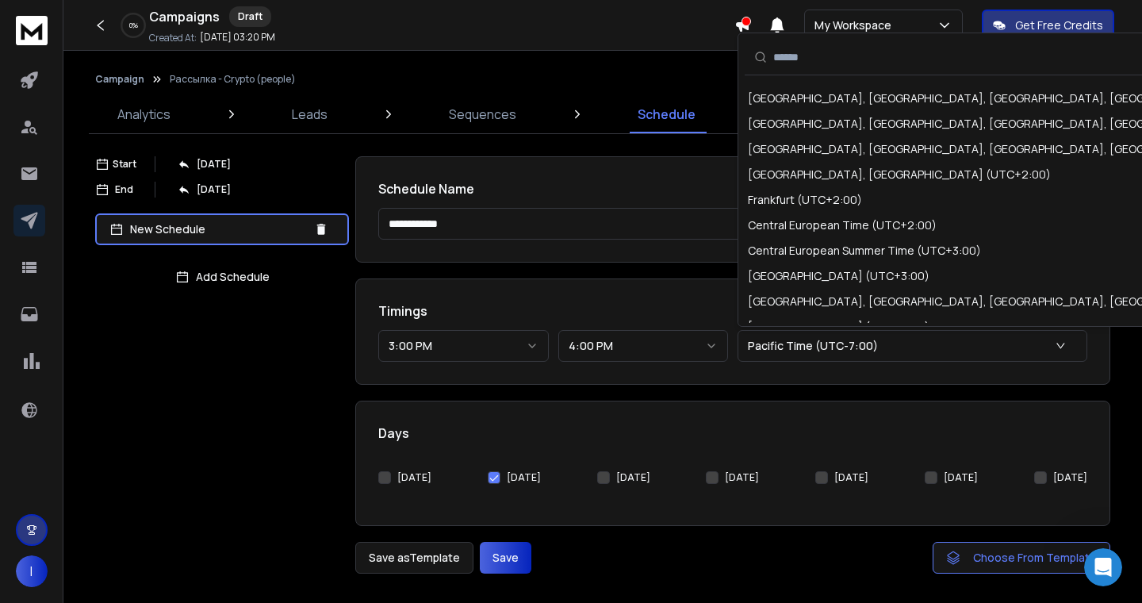
scroll to position [821, 0]
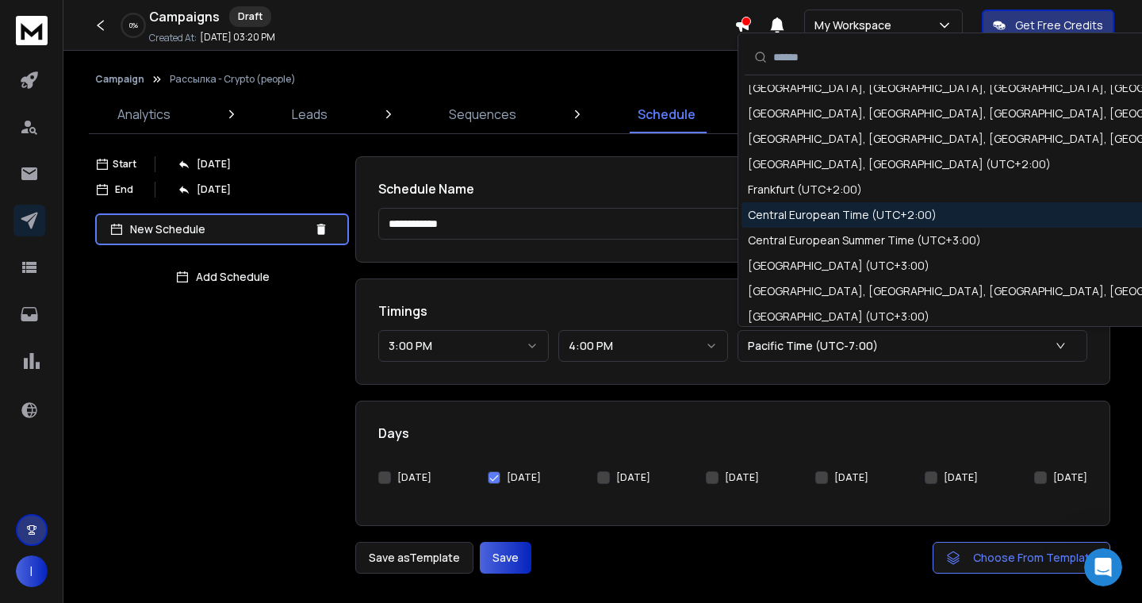
click at [865, 215] on div "Central European Time (UTC+2:00)" at bounding box center [842, 215] width 189 height 16
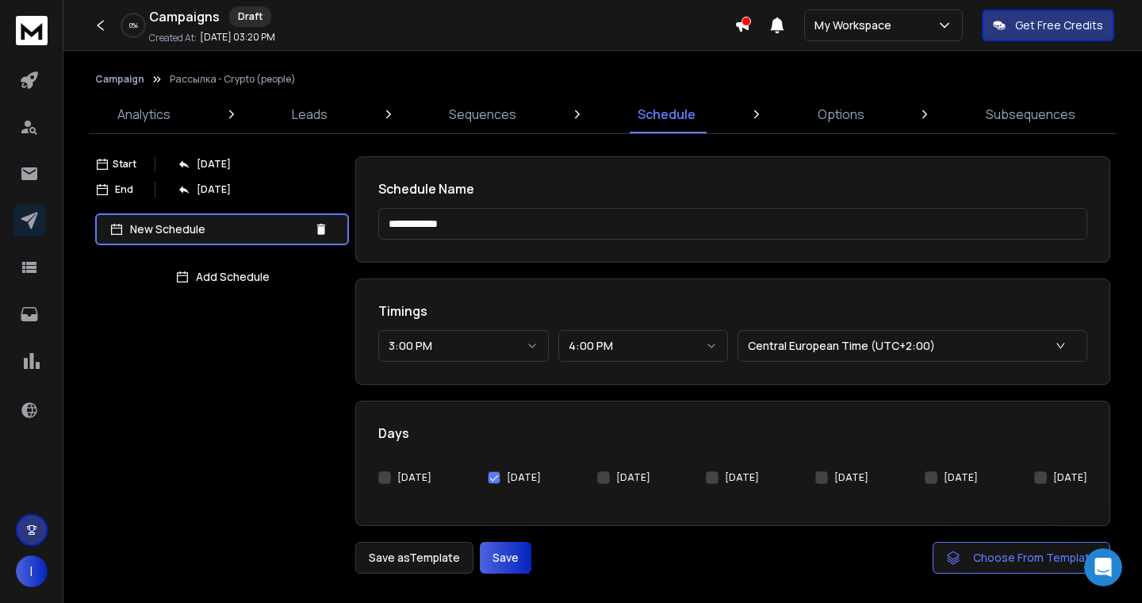
click at [599, 475] on button "Wednesday" at bounding box center [603, 477] width 13 height 13
click at [503, 557] on button "Save" at bounding box center [506, 558] width 52 height 32
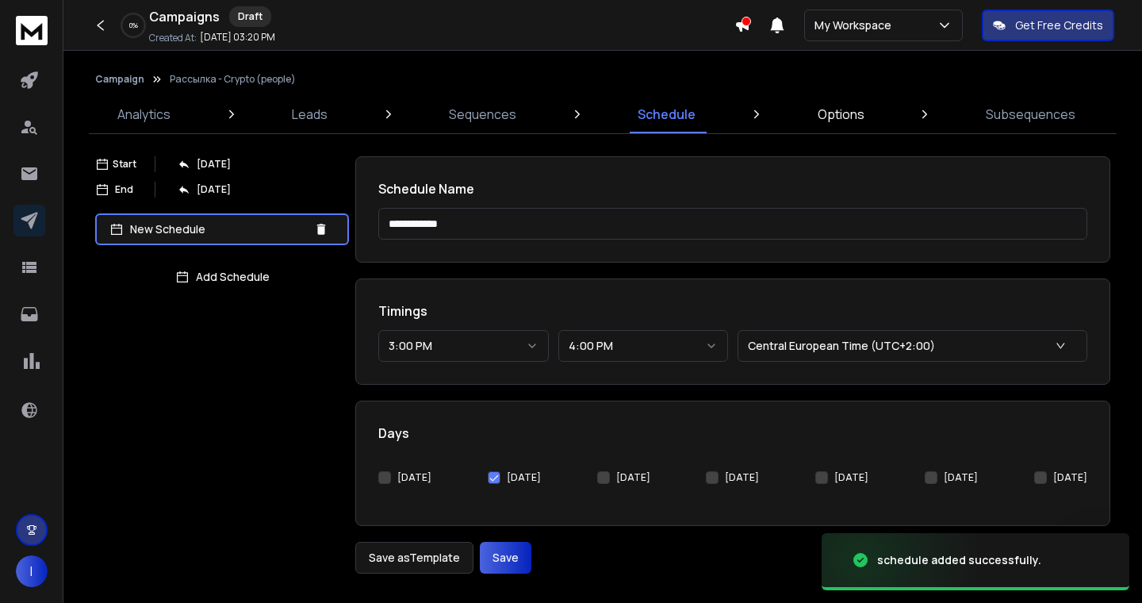
click at [832, 113] on p "Options" at bounding box center [840, 114] width 47 height 19
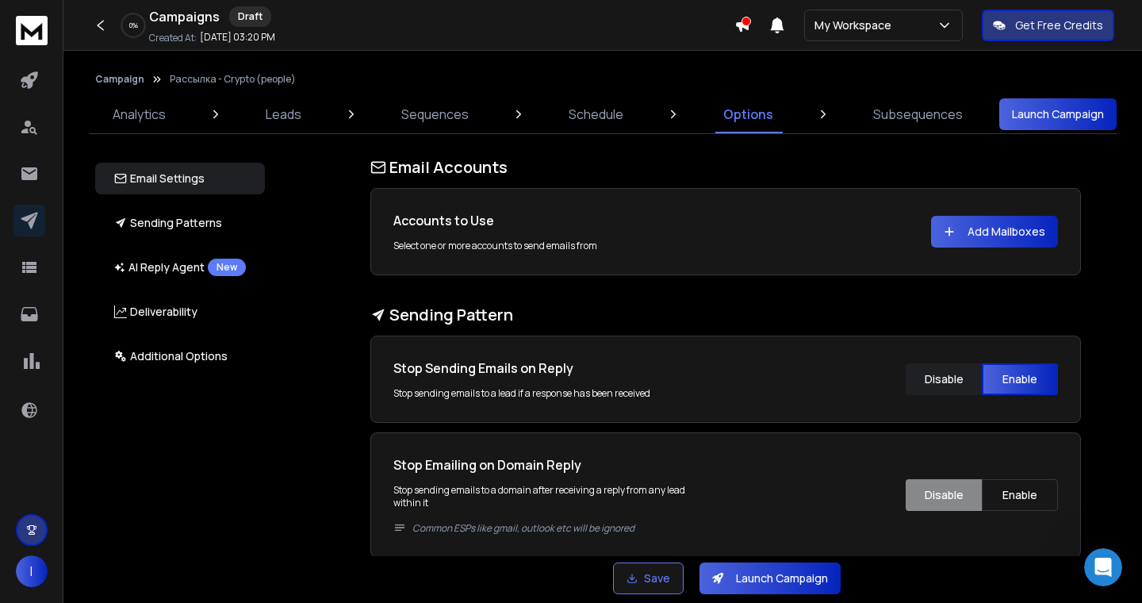
click at [973, 234] on button "Add Mailboxes" at bounding box center [994, 232] width 127 height 32
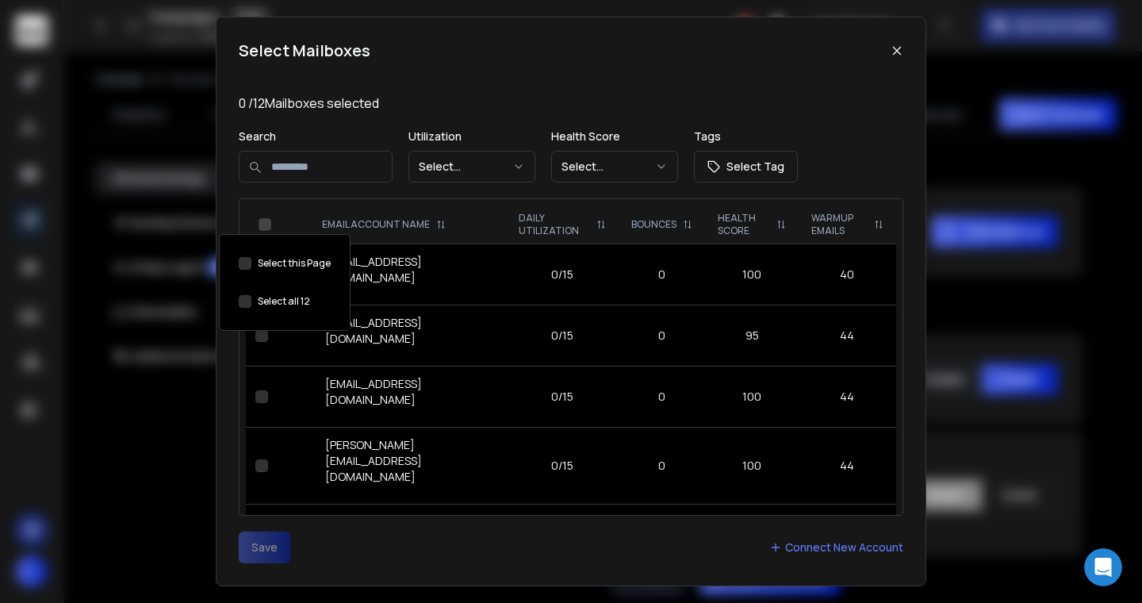
click at [266, 225] on button "Select this Page" at bounding box center [264, 224] width 13 height 13
click at [262, 225] on button "Select this Page" at bounding box center [264, 224] width 13 height 13
click at [269, 222] on button "Select this Page" at bounding box center [264, 224] width 13 height 13
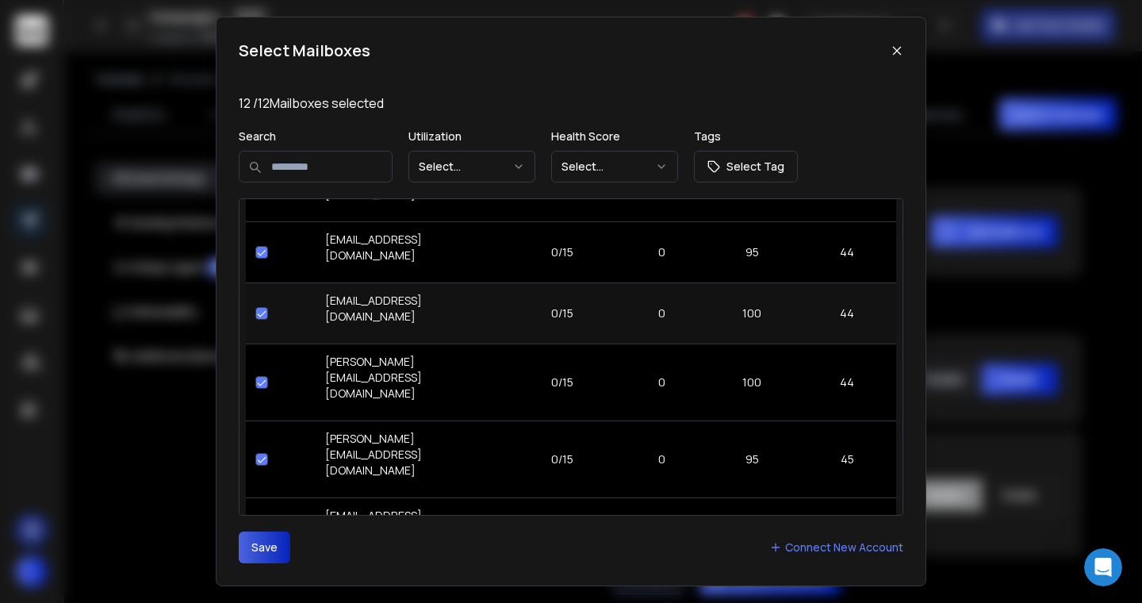
scroll to position [84, 0]
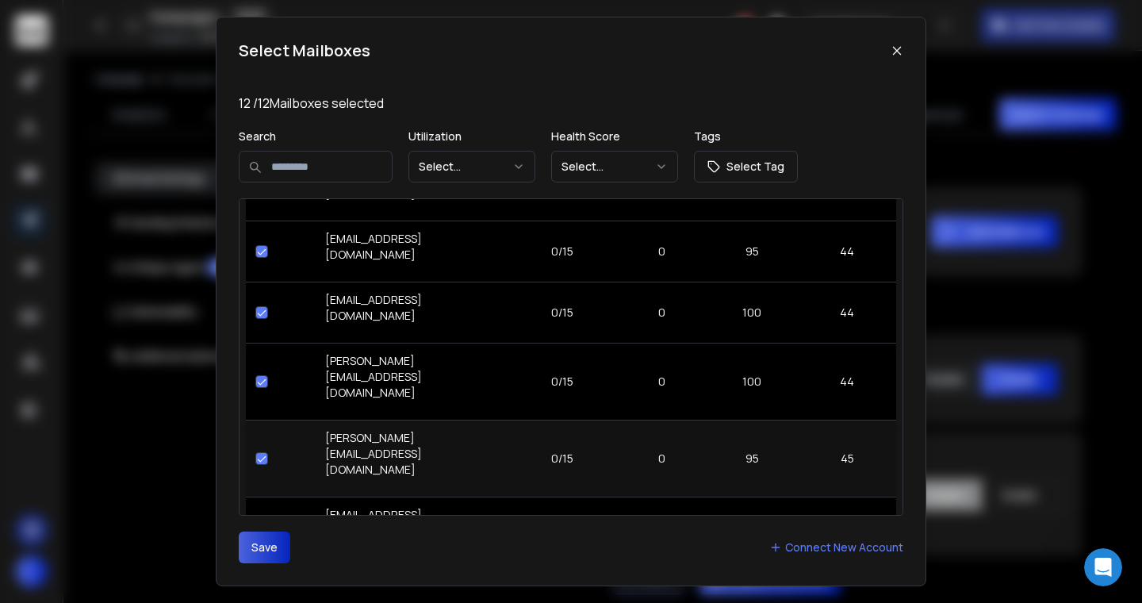
click at [263, 452] on button "button" at bounding box center [261, 458] width 13 height 13
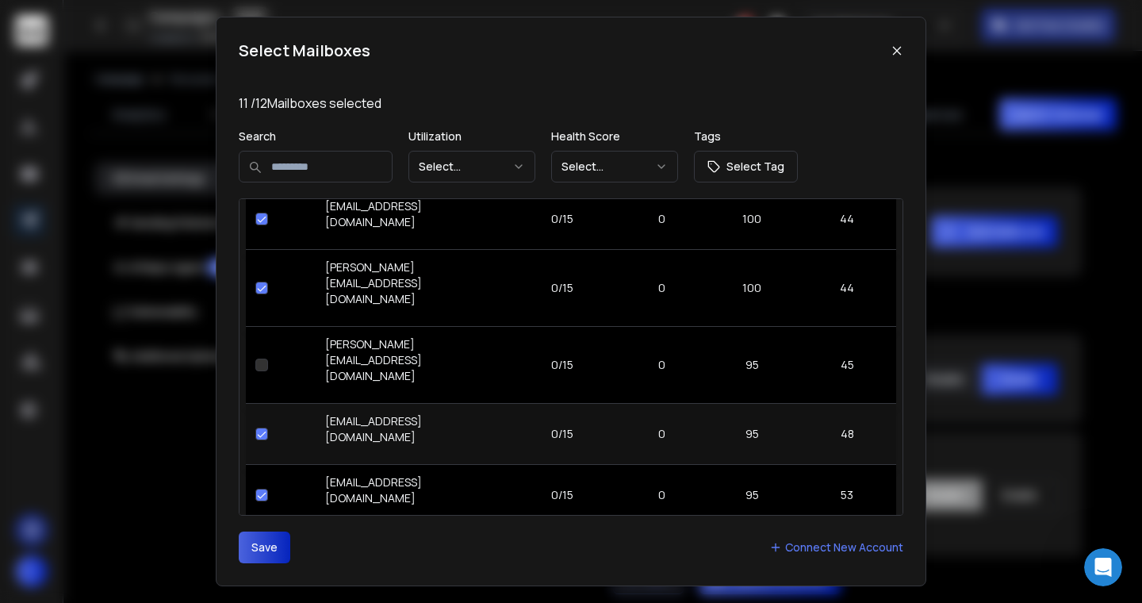
scroll to position [172, 0]
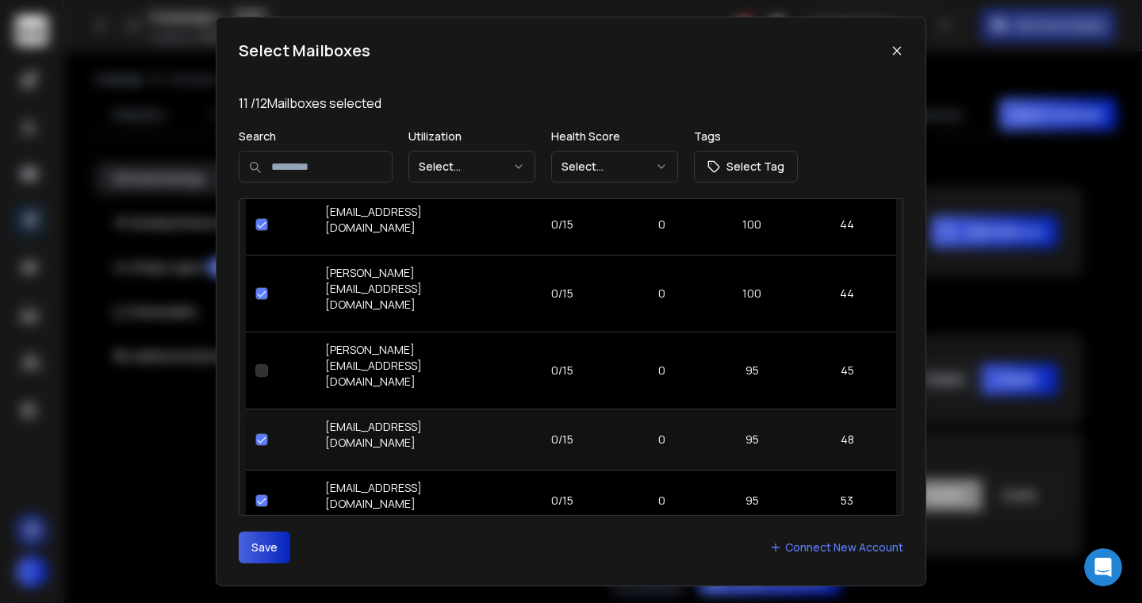
click at [262, 433] on button "button" at bounding box center [261, 439] width 13 height 13
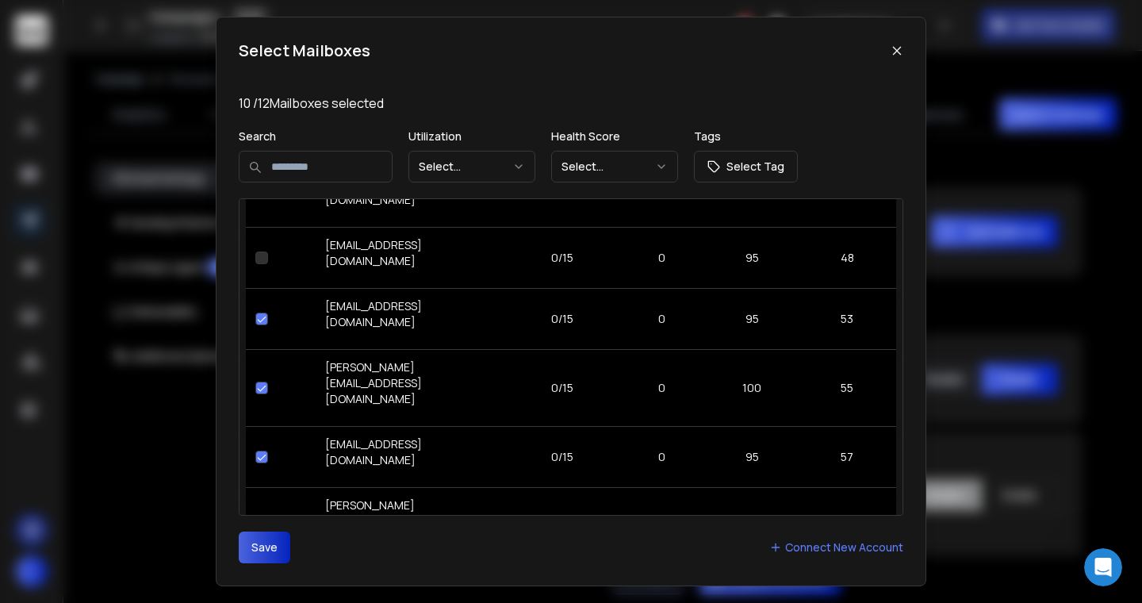
click at [266, 553] on button "Save" at bounding box center [265, 547] width 52 height 32
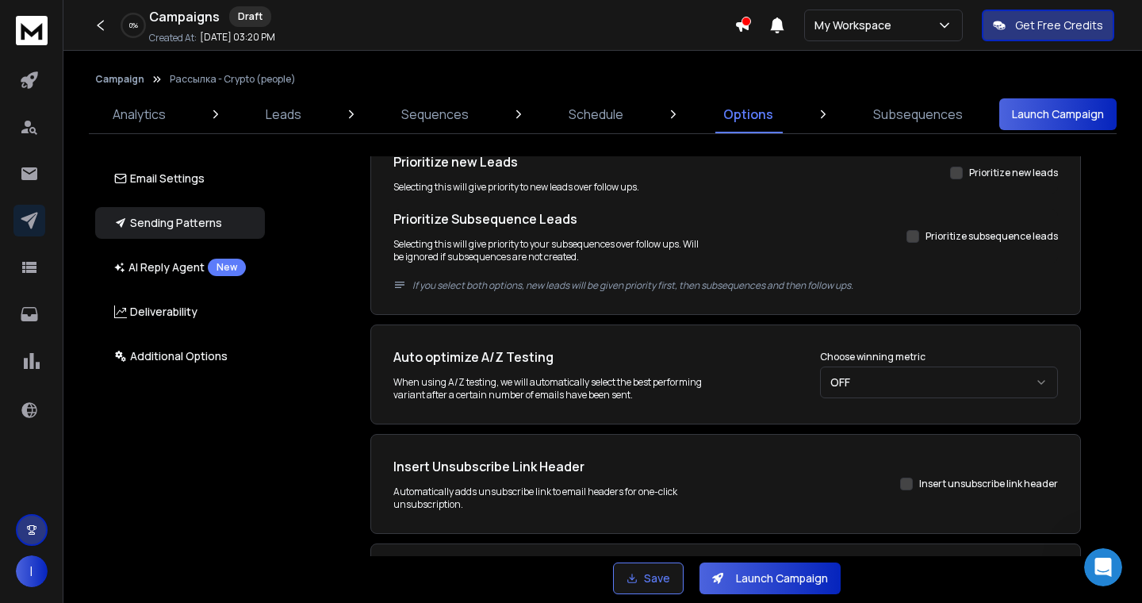
scroll to position [1181, 0]
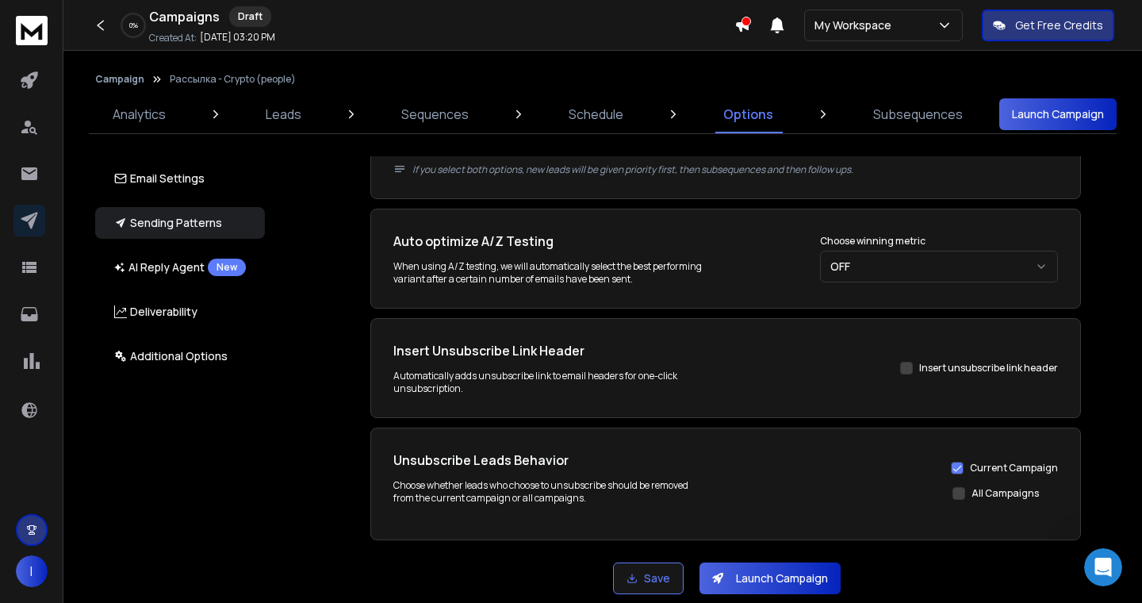
click at [909, 367] on button "Insert unsubscribe link header" at bounding box center [906, 368] width 13 height 13
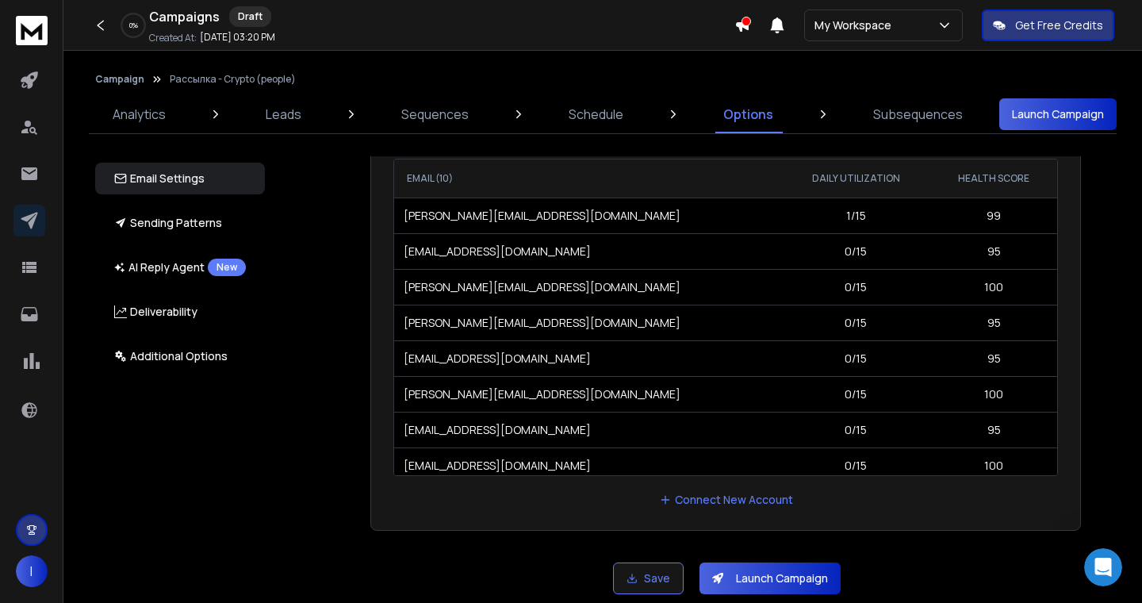
scroll to position [0, 0]
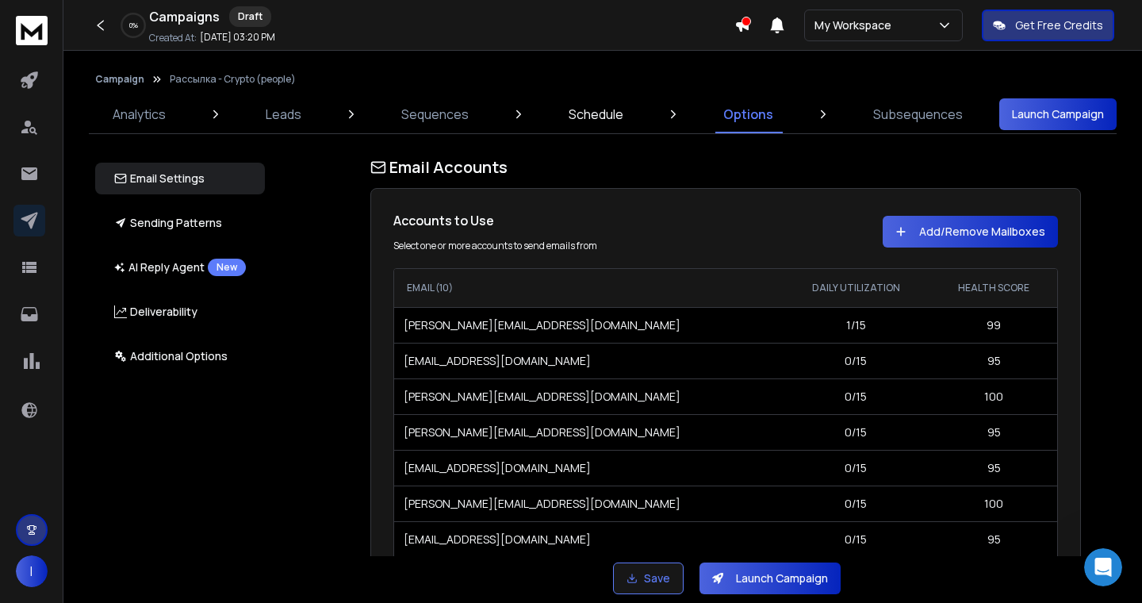
click at [588, 108] on p "Schedule" at bounding box center [595, 114] width 55 height 19
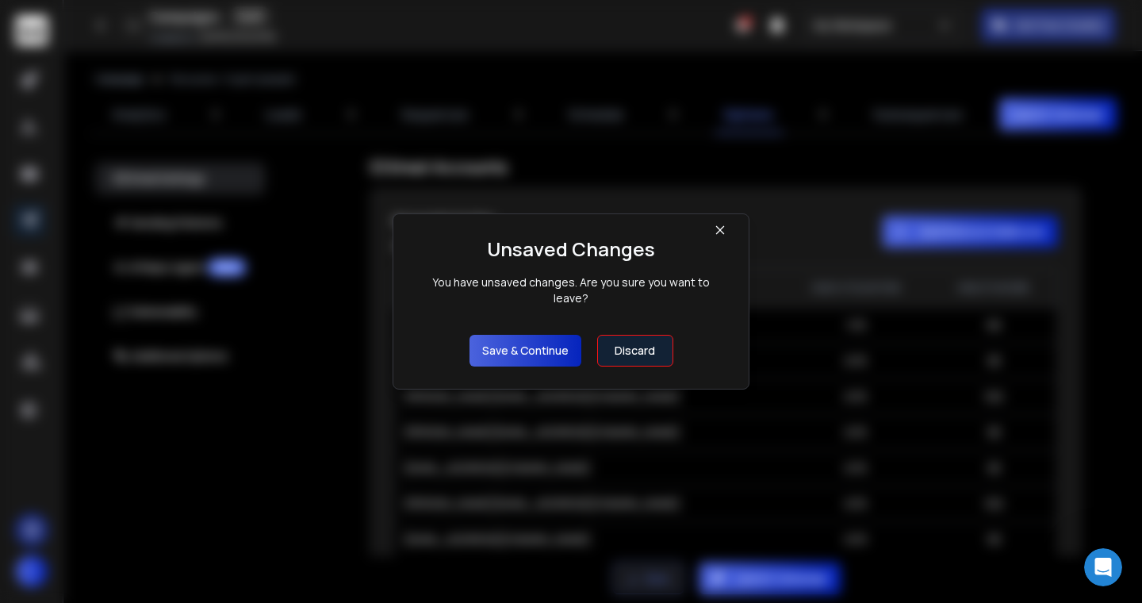
click at [524, 344] on button "Save & Continue" at bounding box center [525, 351] width 112 height 32
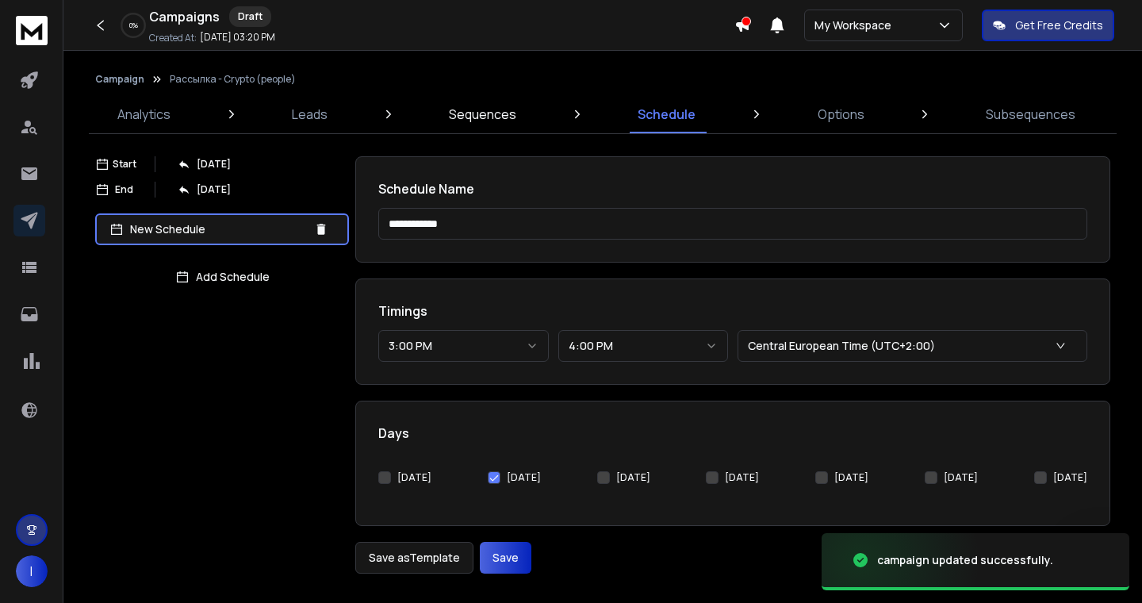
click at [499, 111] on p "Sequences" at bounding box center [482, 114] width 67 height 19
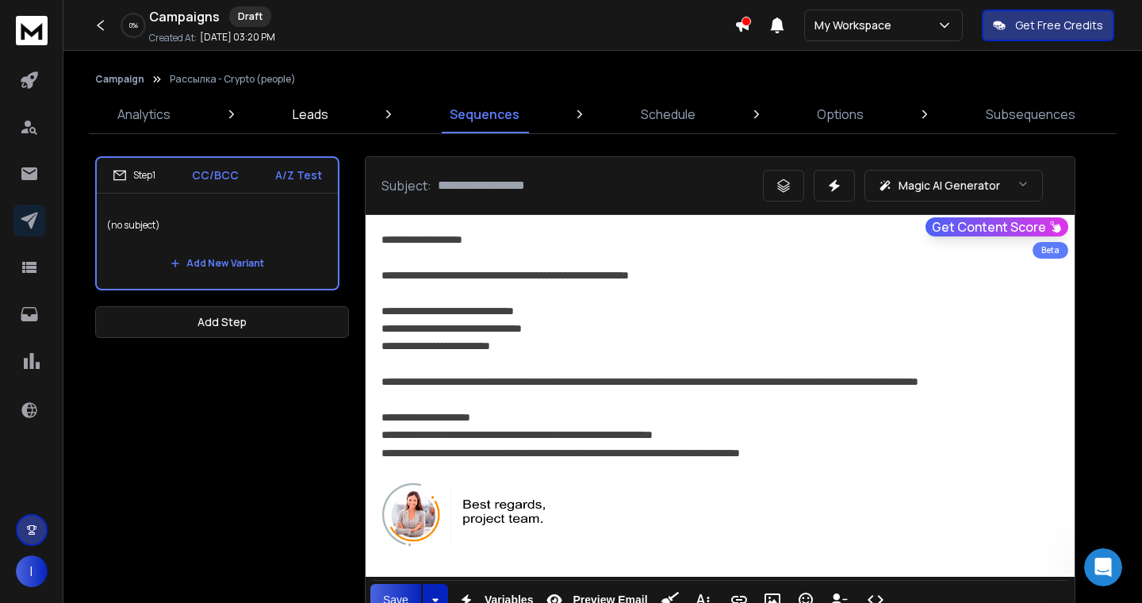
click at [318, 111] on p "Leads" at bounding box center [311, 114] width 36 height 19
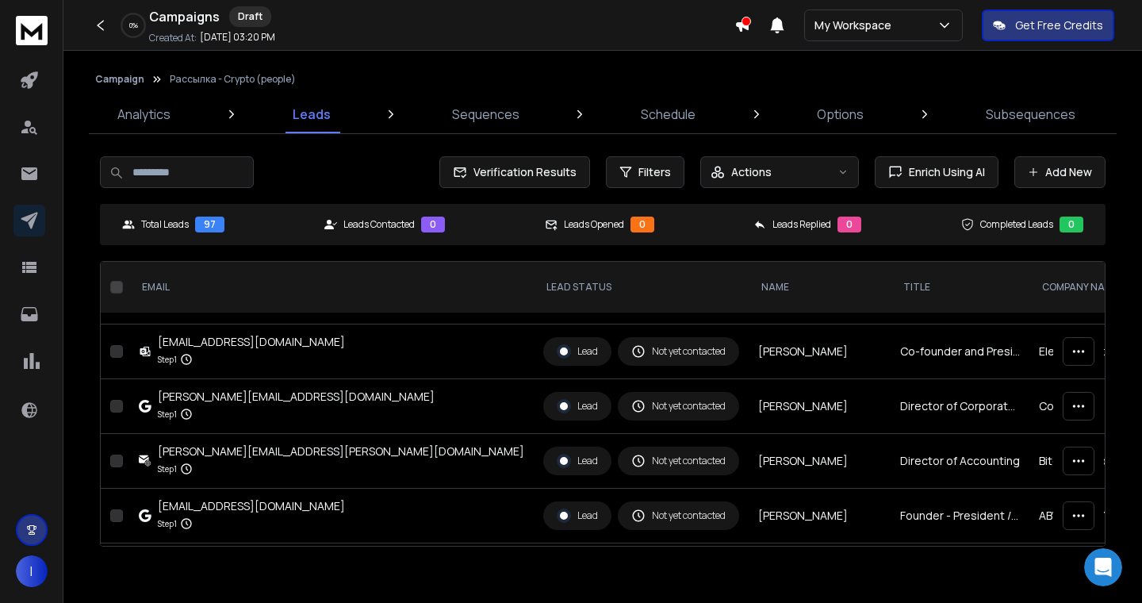
scroll to position [2712, 0]
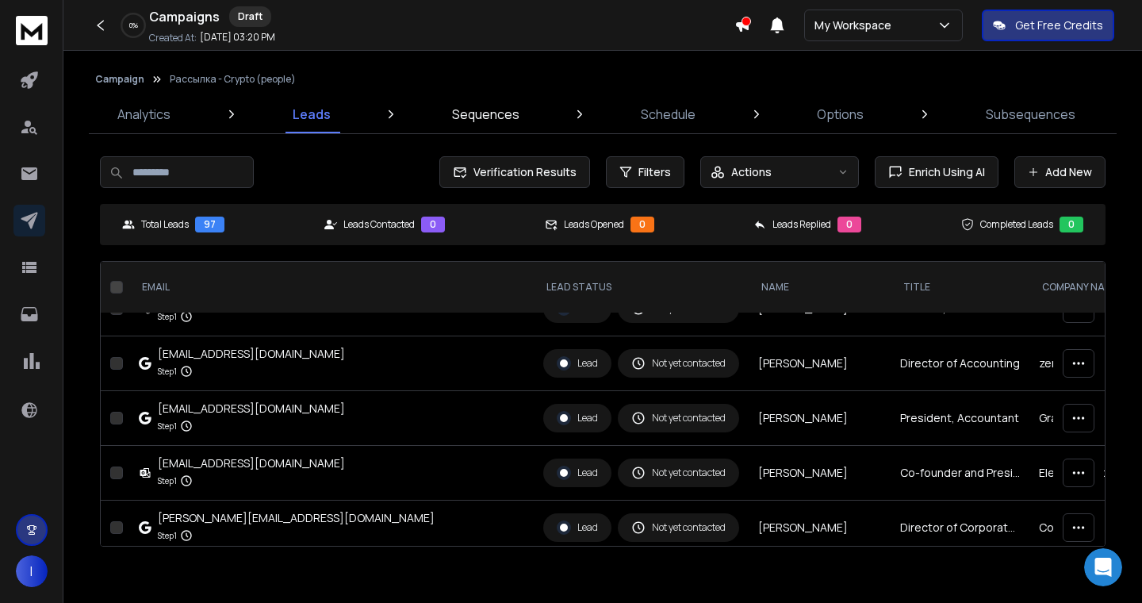
click at [467, 121] on p "Sequences" at bounding box center [485, 114] width 67 height 19
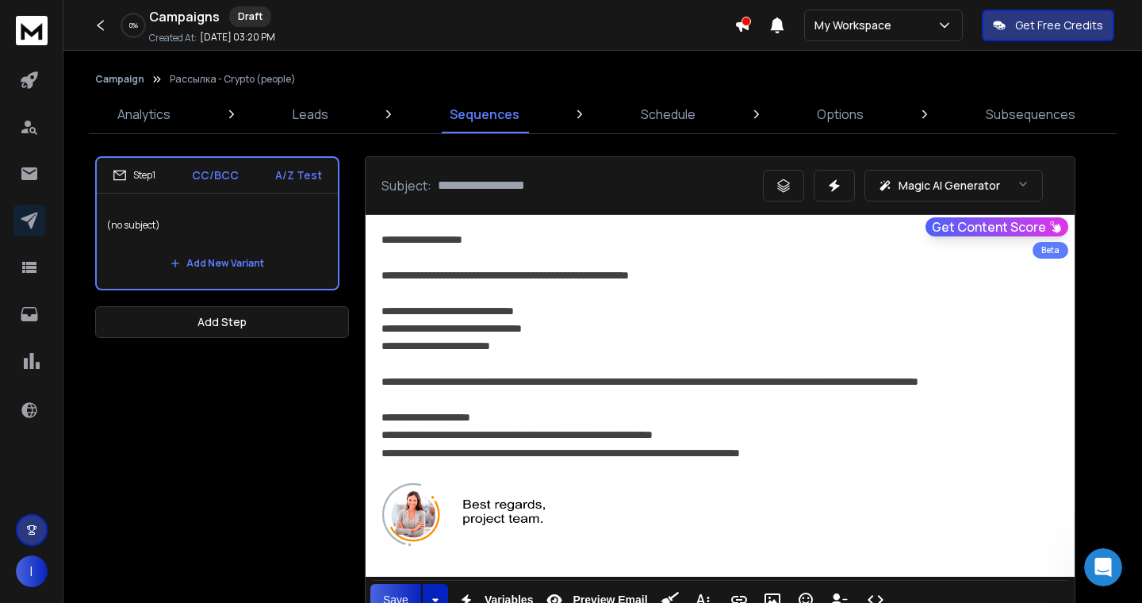
click at [507, 192] on input at bounding box center [592, 185] width 309 height 19
click at [23, 223] on icon at bounding box center [29, 220] width 19 height 19
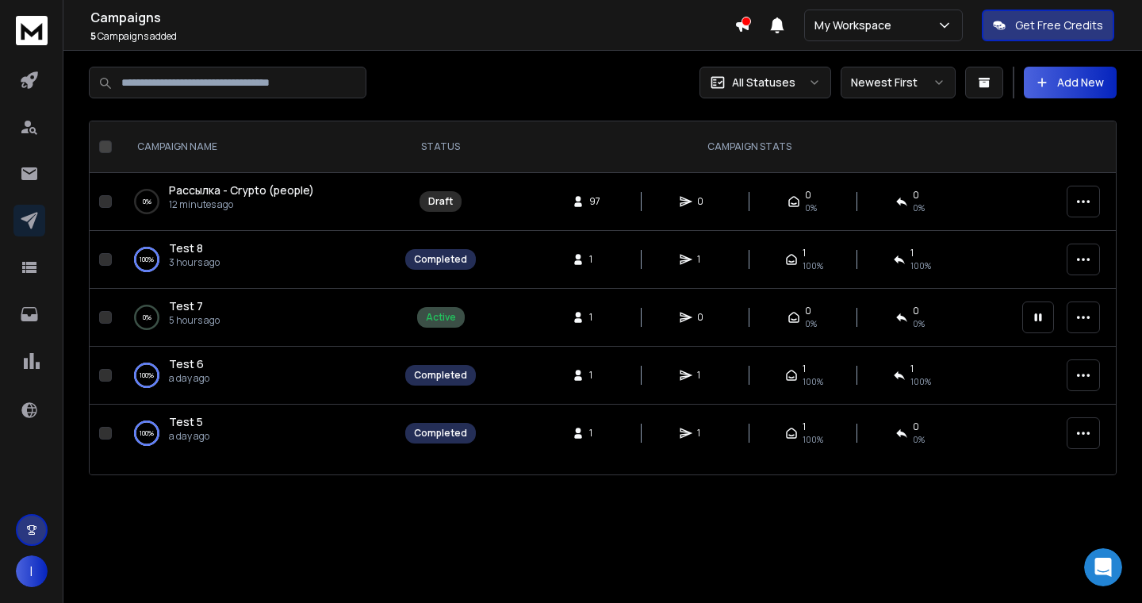
click at [260, 261] on div "100 % Test 8 3 hours ago" at bounding box center [257, 259] width 246 height 38
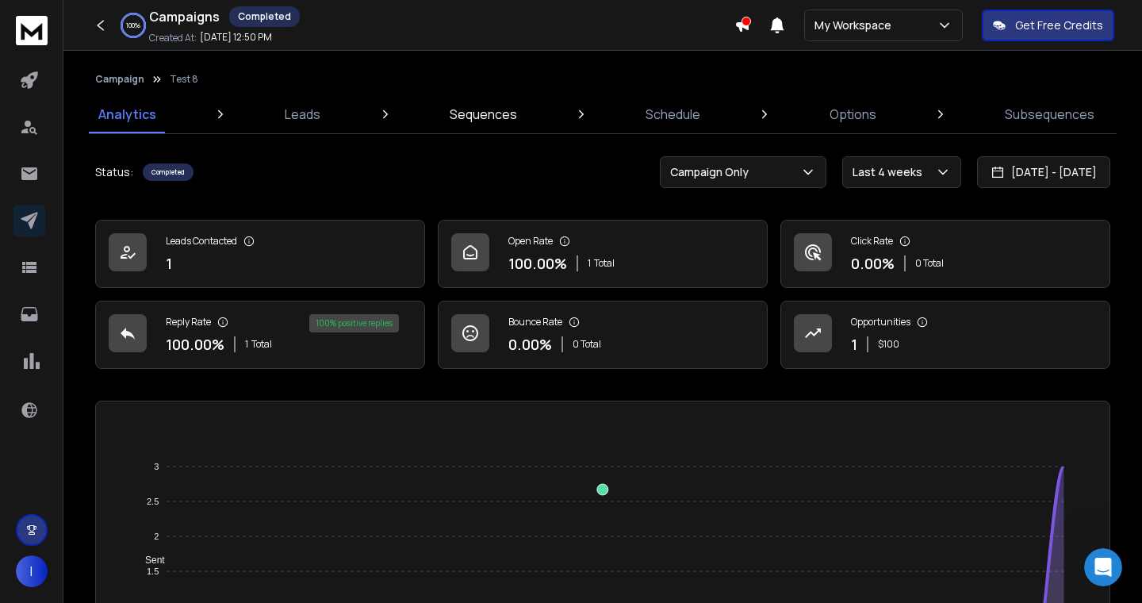
click at [482, 117] on p "Sequences" at bounding box center [483, 114] width 67 height 19
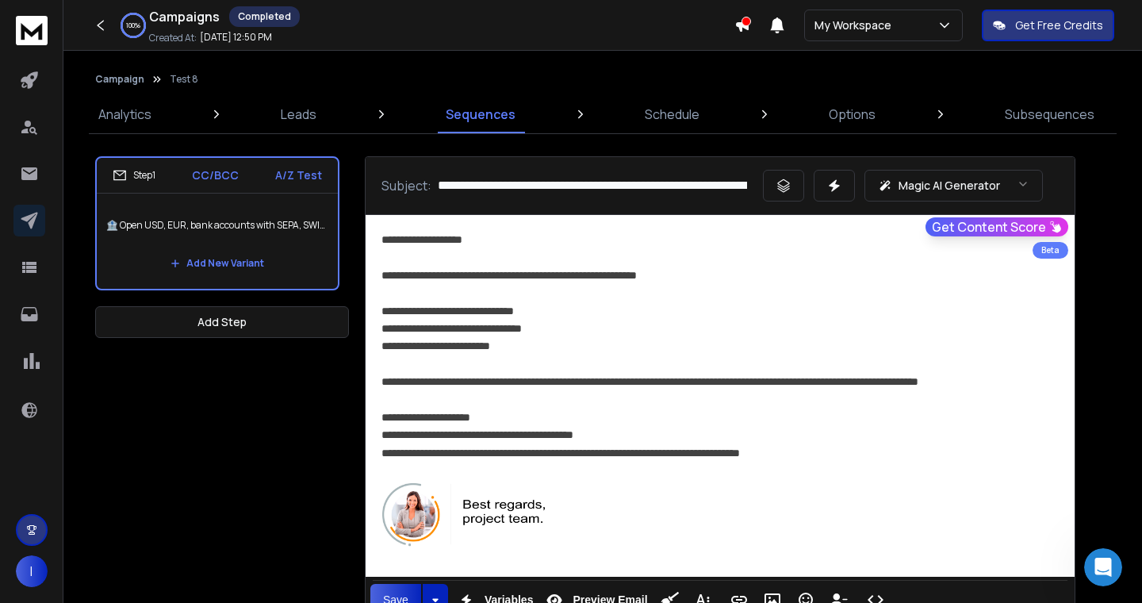
scroll to position [0, 189]
drag, startPoint x: 437, startPoint y: 187, endPoint x: 799, endPoint y: 198, distance: 362.5
click at [799, 198] on div "**********" at bounding box center [720, 186] width 709 height 58
click at [33, 216] on icon at bounding box center [29, 220] width 17 height 17
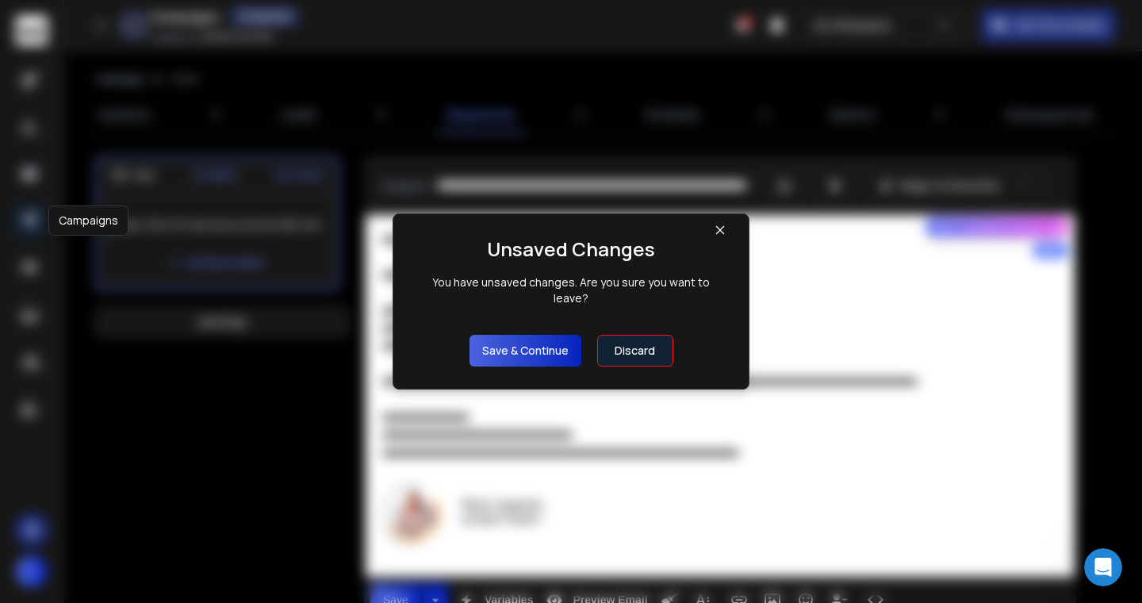
scroll to position [0, 0]
click at [544, 350] on button "Save & Continue" at bounding box center [525, 351] width 112 height 32
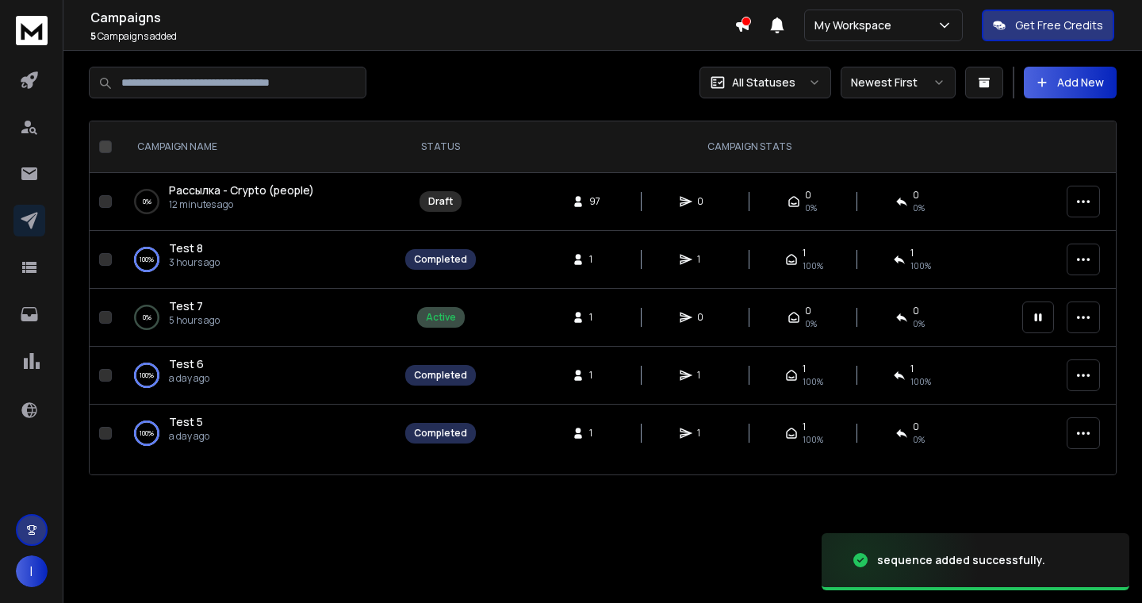
click at [248, 178] on td "0 % Рассылка - Crypto (people) 12 minutes ago" at bounding box center [256, 202] width 277 height 58
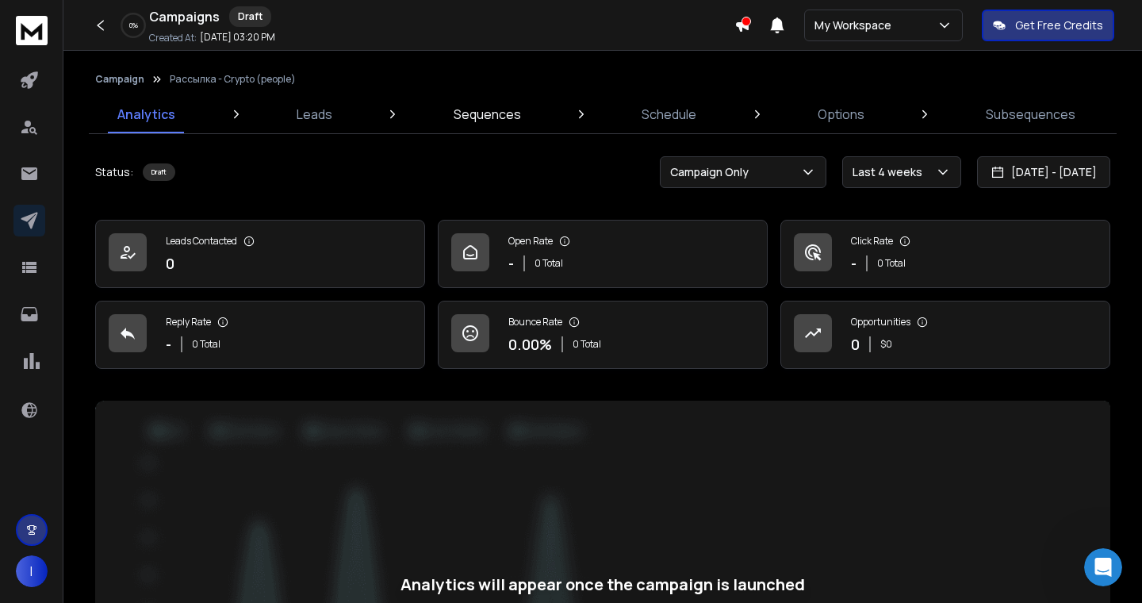
click at [511, 114] on p "Sequences" at bounding box center [487, 114] width 67 height 19
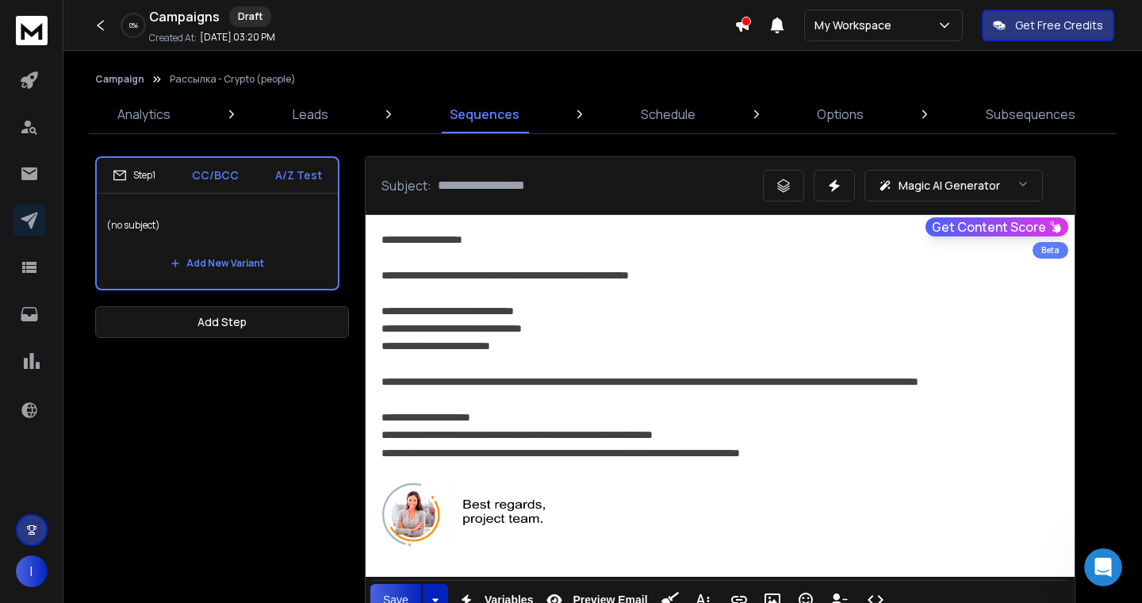
click at [561, 196] on div "Subject: Magic AI Generator Get Content Score Beta" at bounding box center [720, 186] width 709 height 58
click at [526, 183] on input at bounding box center [592, 185] width 309 height 19
paste input "**********"
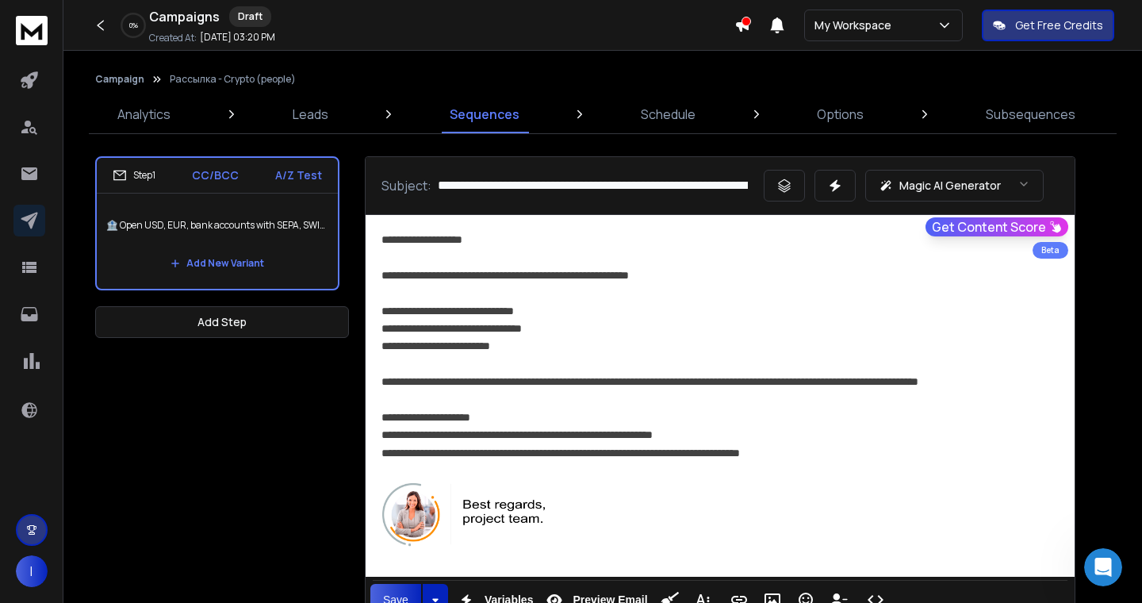
drag, startPoint x: 526, startPoint y: 183, endPoint x: 359, endPoint y: 186, distance: 167.3
click at [359, 186] on div "**********" at bounding box center [602, 389] width 1015 height 466
click at [495, 186] on input "**********" at bounding box center [593, 185] width 310 height 19
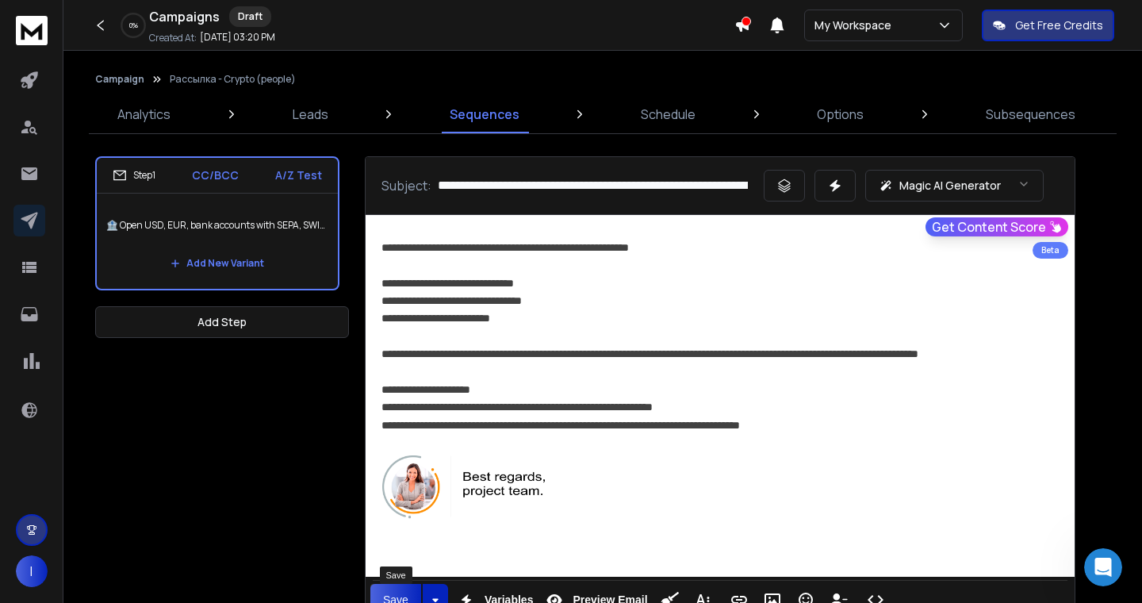
type input "**********"
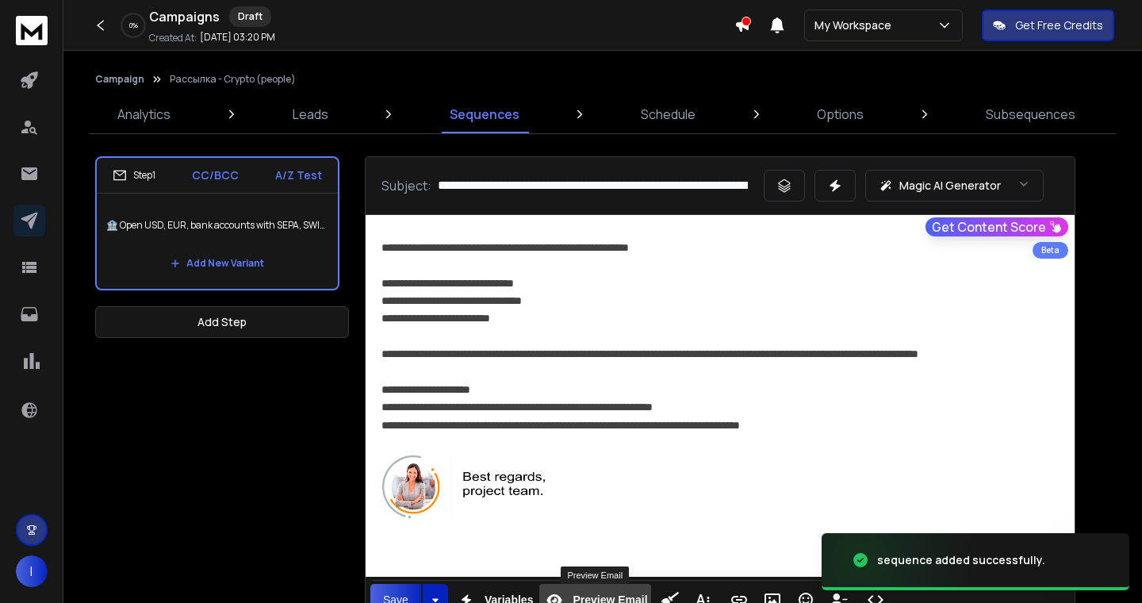
click at [591, 595] on span "Preview Email" at bounding box center [609, 599] width 81 height 13
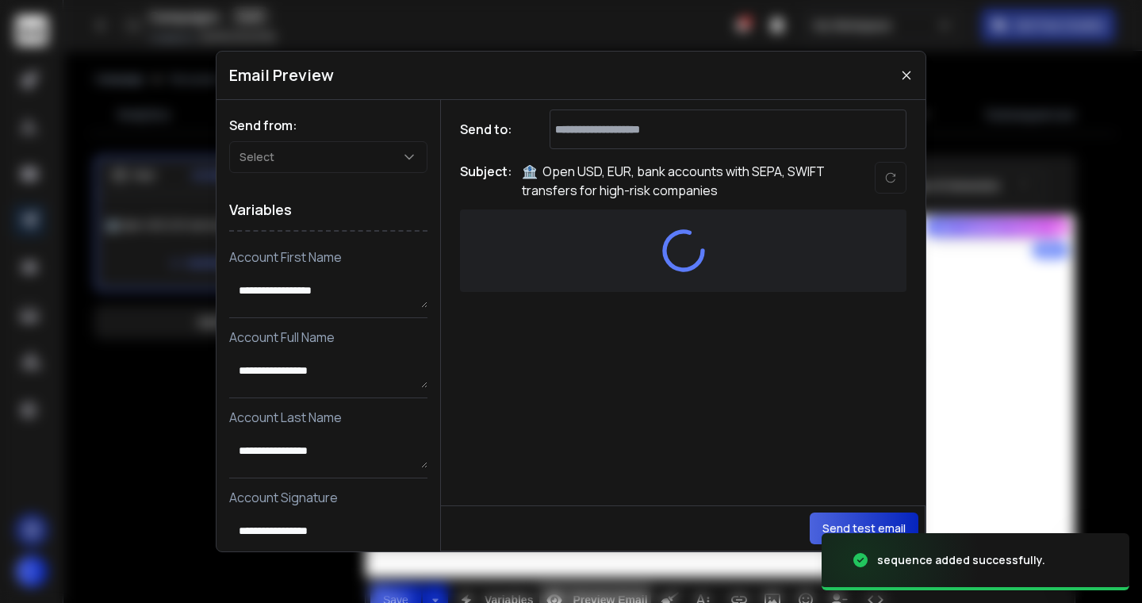
type textarea "*******"
type textarea "**********"
type textarea "******"
type textarea "**********"
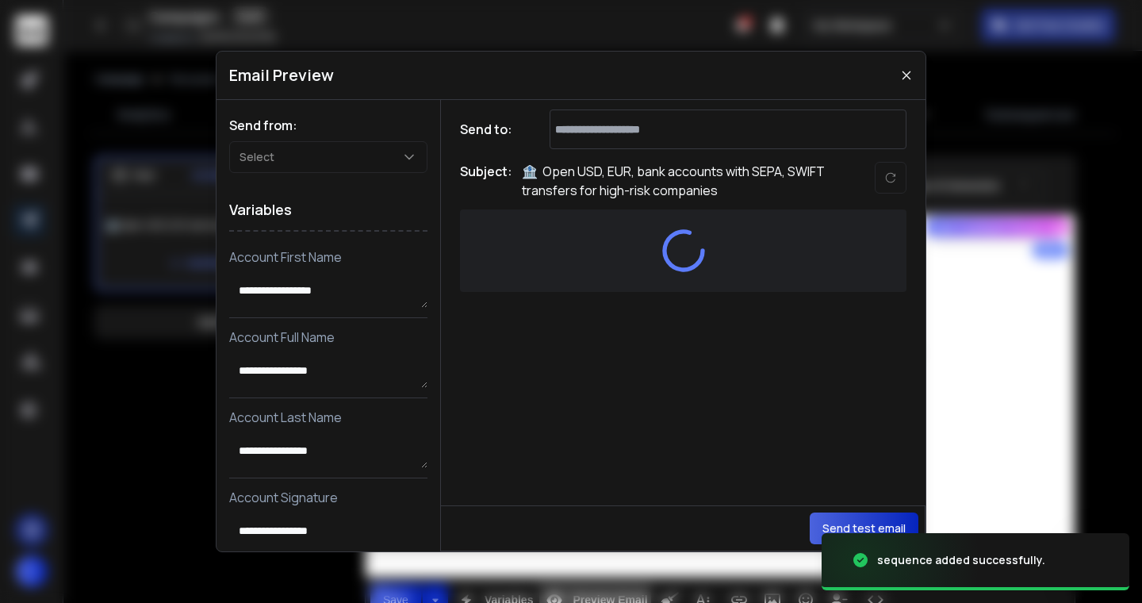
type textarea "****"
type textarea "*********"
type textarea "****"
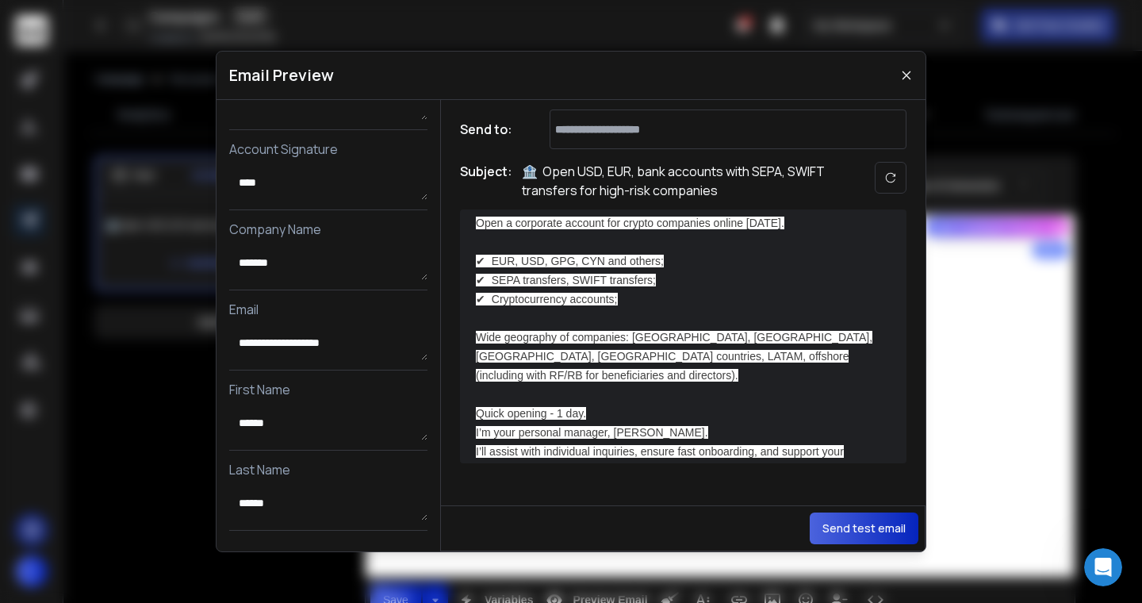
scroll to position [423, 0]
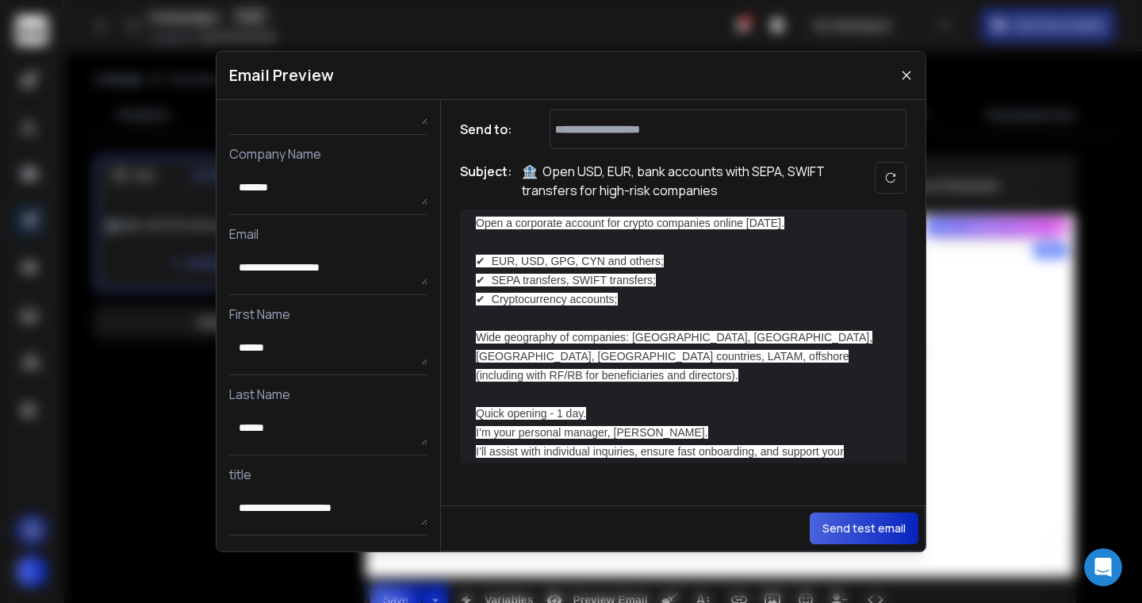
click at [905, 75] on icon at bounding box center [906, 75] width 9 height 9
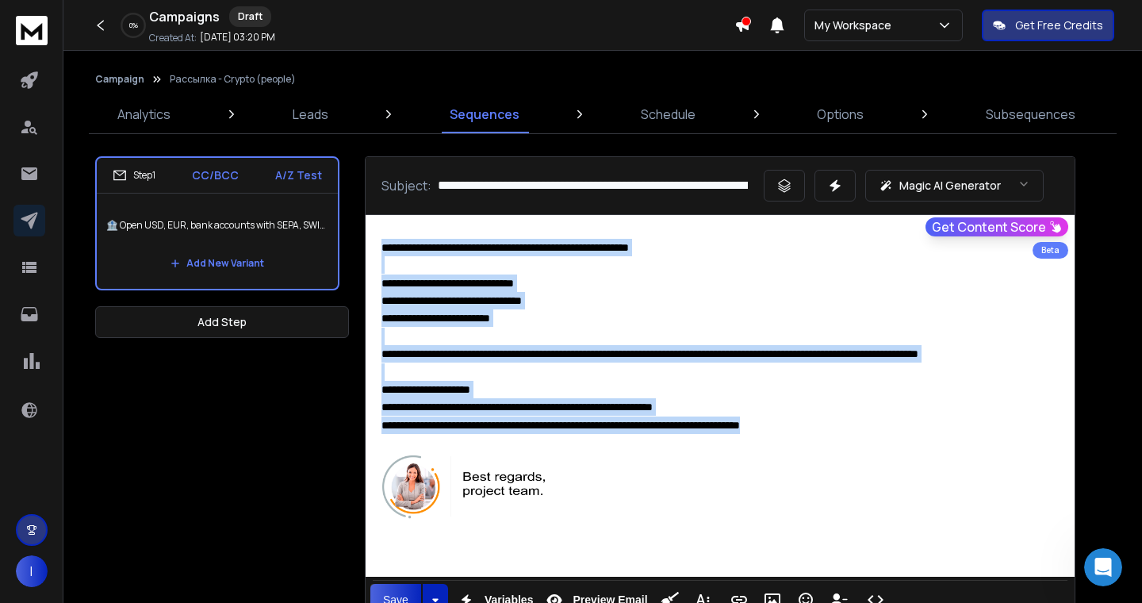
scroll to position [0, 0]
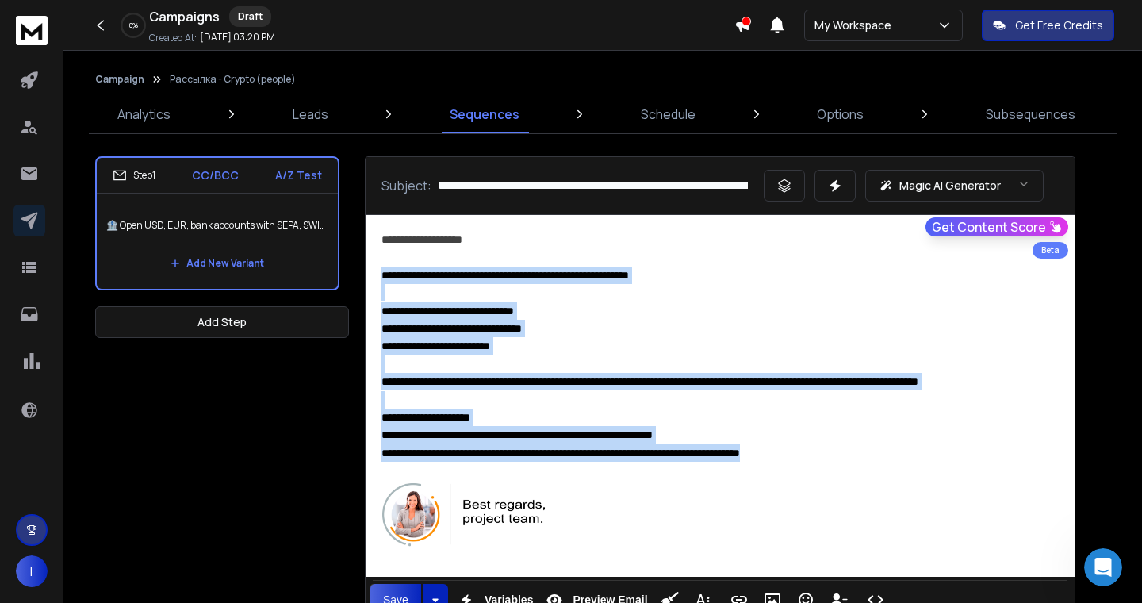
drag, startPoint x: 821, startPoint y: 425, endPoint x: 380, endPoint y: 277, distance: 465.1
click at [380, 277] on div "**********" at bounding box center [720, 396] width 709 height 362
click at [650, 109] on p "Schedule" at bounding box center [668, 114] width 55 height 19
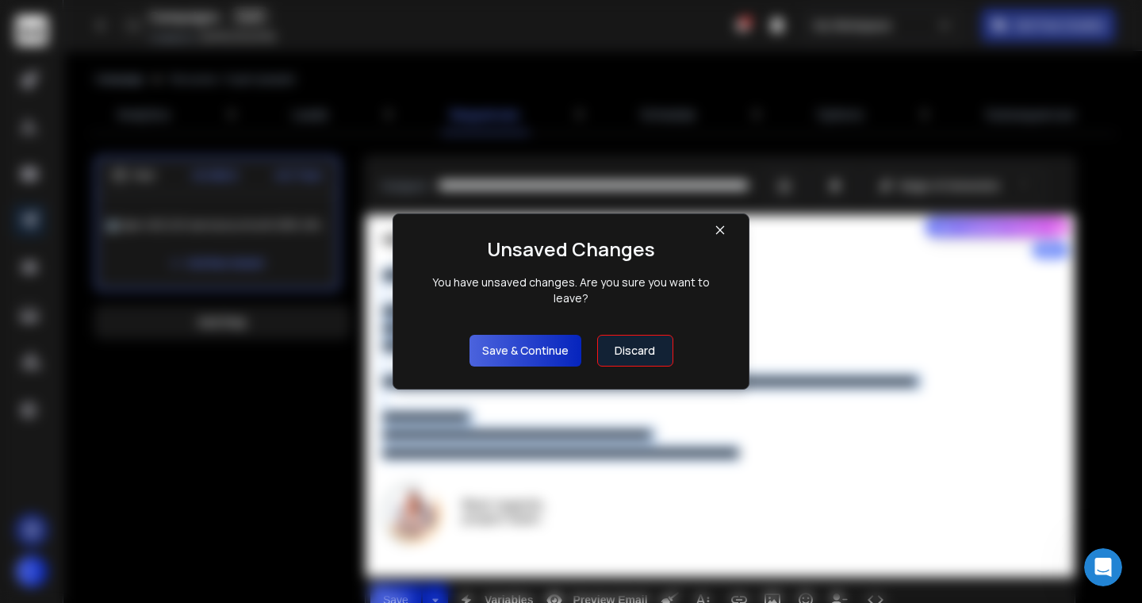
click at [526, 335] on button "Save & Continue" at bounding box center [525, 351] width 112 height 32
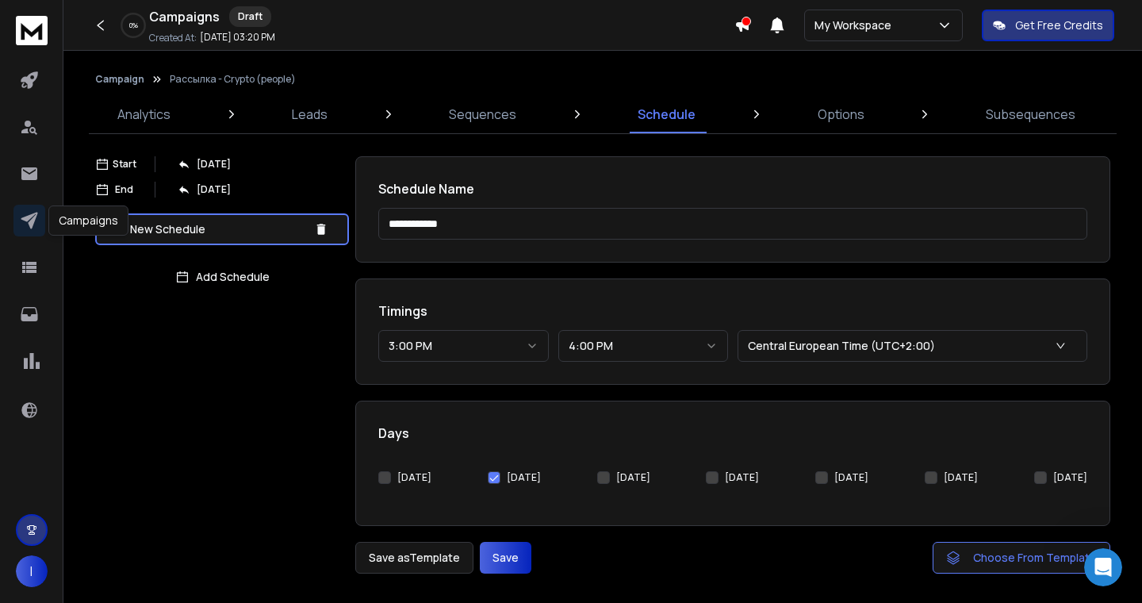
click at [33, 223] on icon at bounding box center [29, 220] width 17 height 17
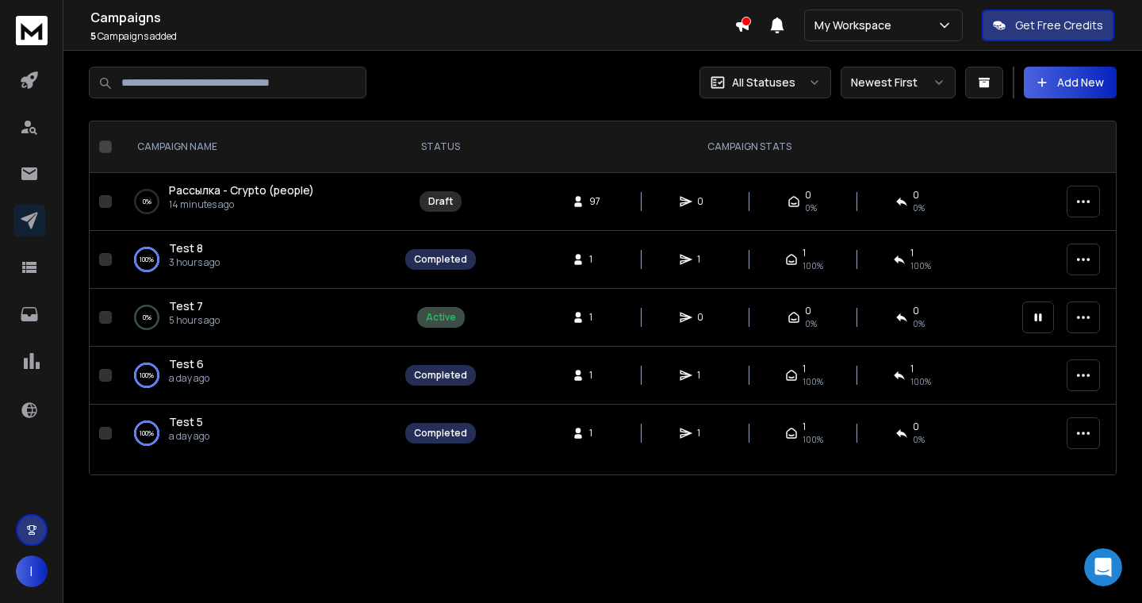
click at [245, 195] on span "Рассылка - Crypto (people)" at bounding box center [241, 189] width 145 height 15
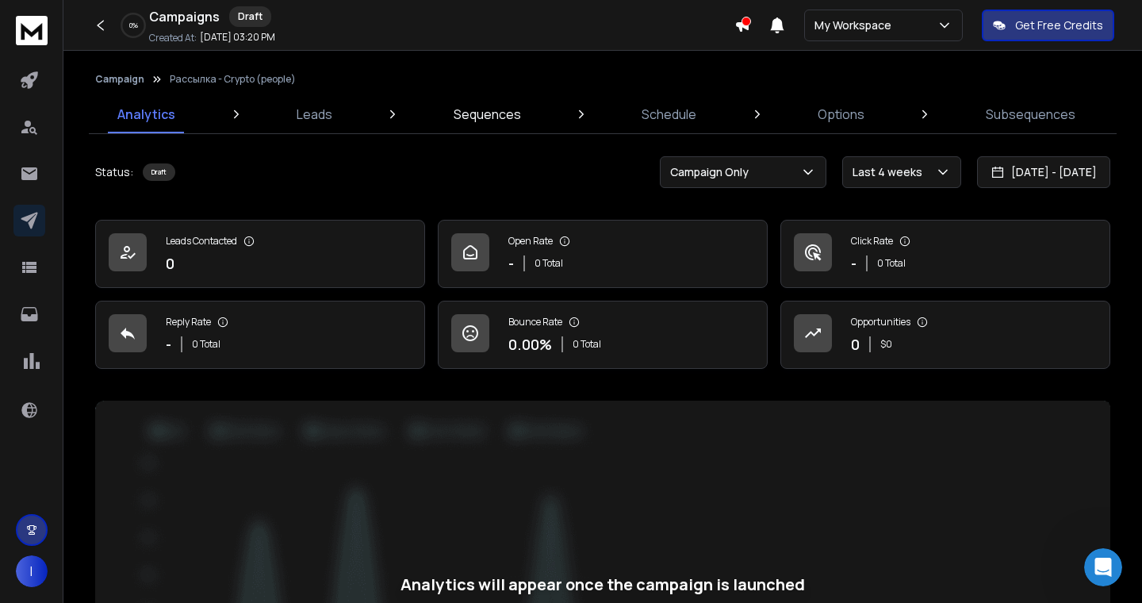
click at [486, 117] on p "Sequences" at bounding box center [487, 114] width 67 height 19
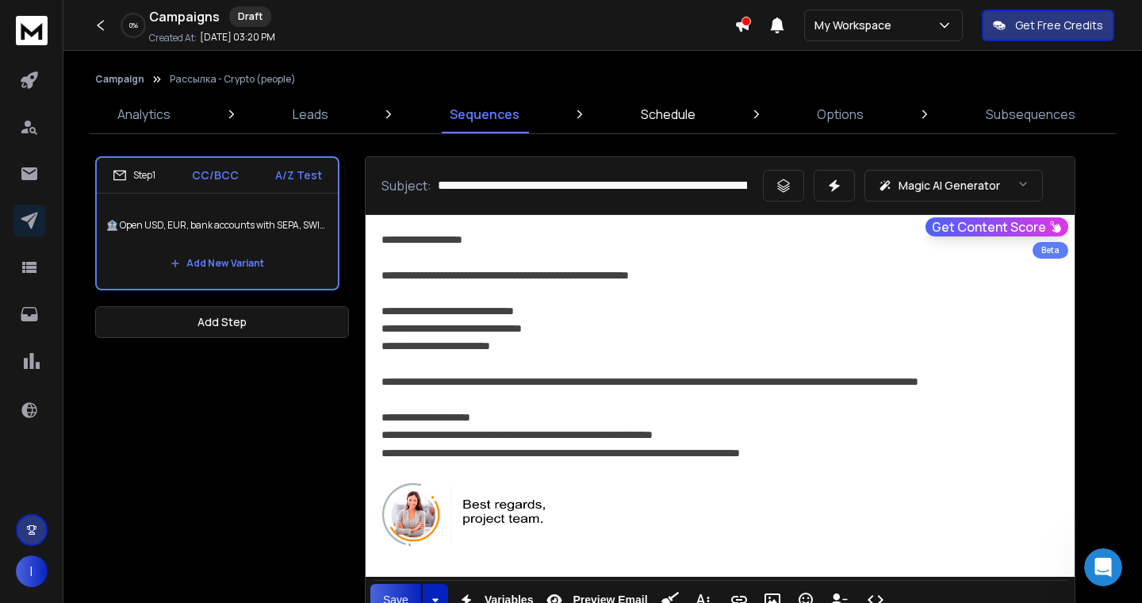
click at [664, 110] on p "Schedule" at bounding box center [668, 114] width 55 height 19
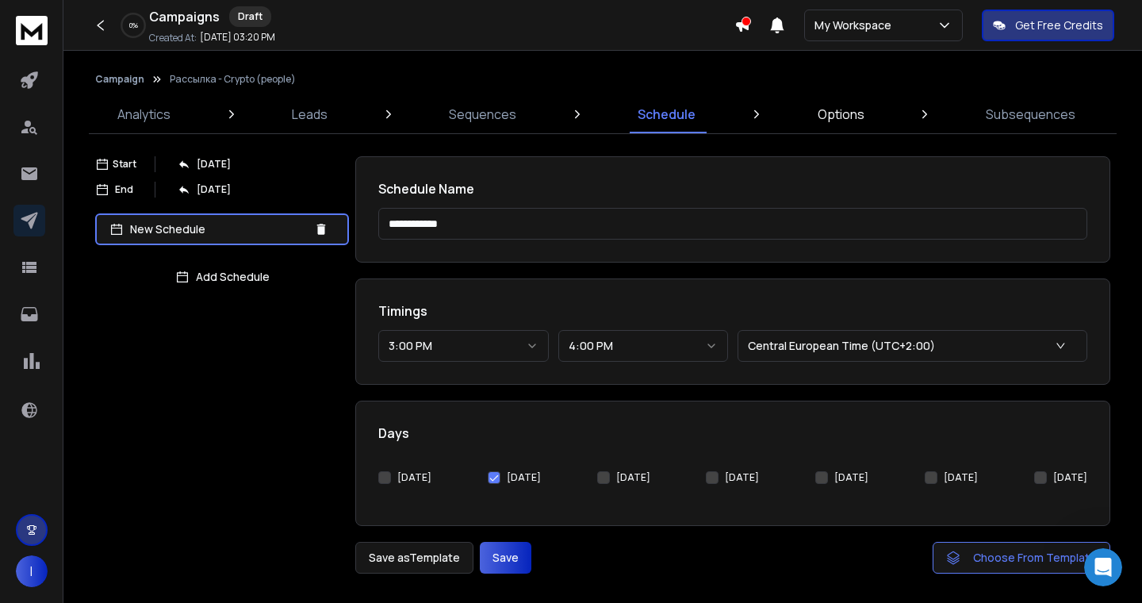
click at [835, 107] on p "Options" at bounding box center [840, 114] width 47 height 19
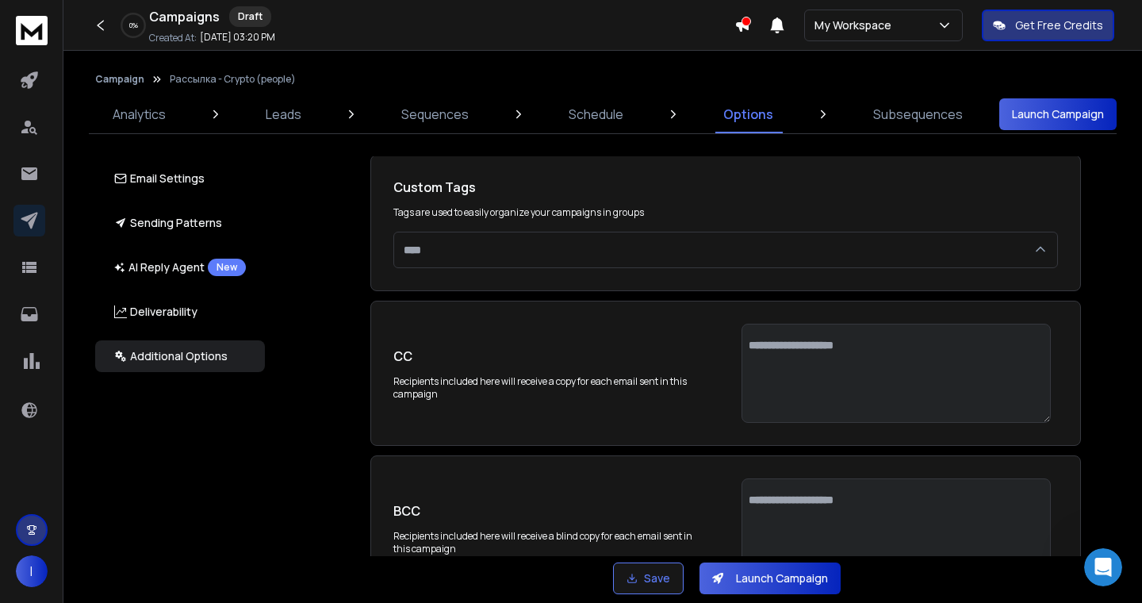
scroll to position [3128, 0]
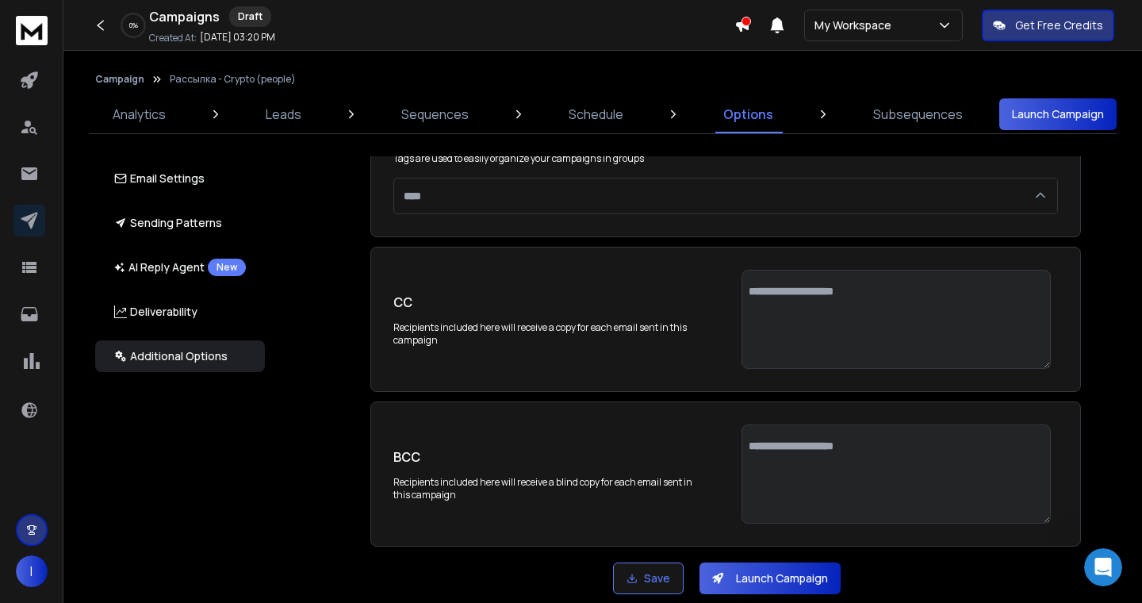
click at [751, 575] on button "Launch Campaign" at bounding box center [769, 578] width 141 height 32
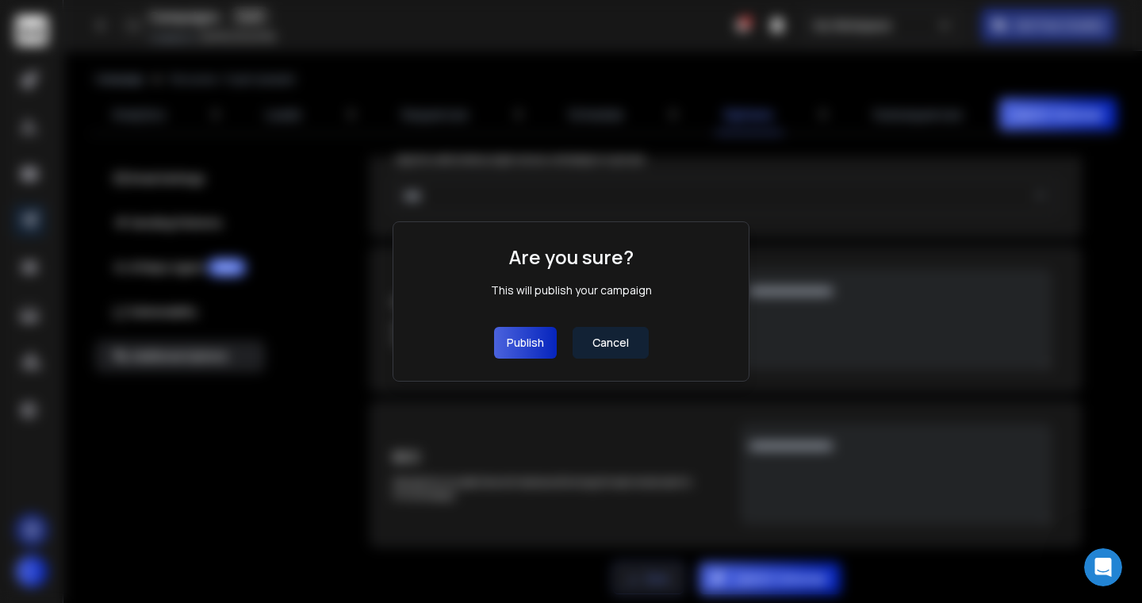
click at [598, 340] on button "Cancel" at bounding box center [610, 343] width 76 height 32
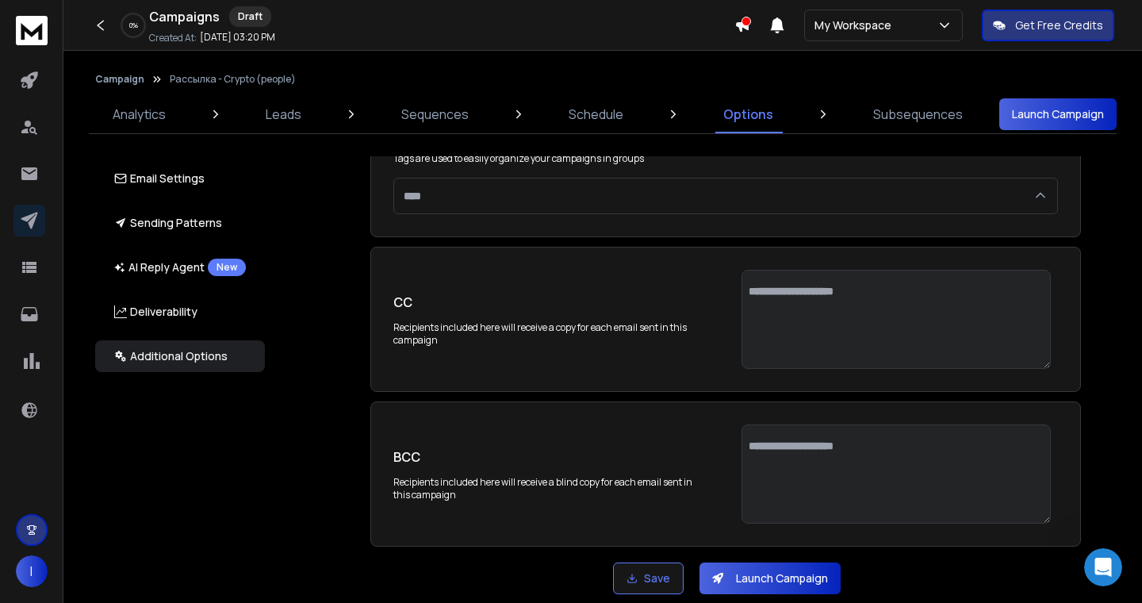
click at [731, 580] on button "Launch Campaign" at bounding box center [769, 578] width 141 height 32
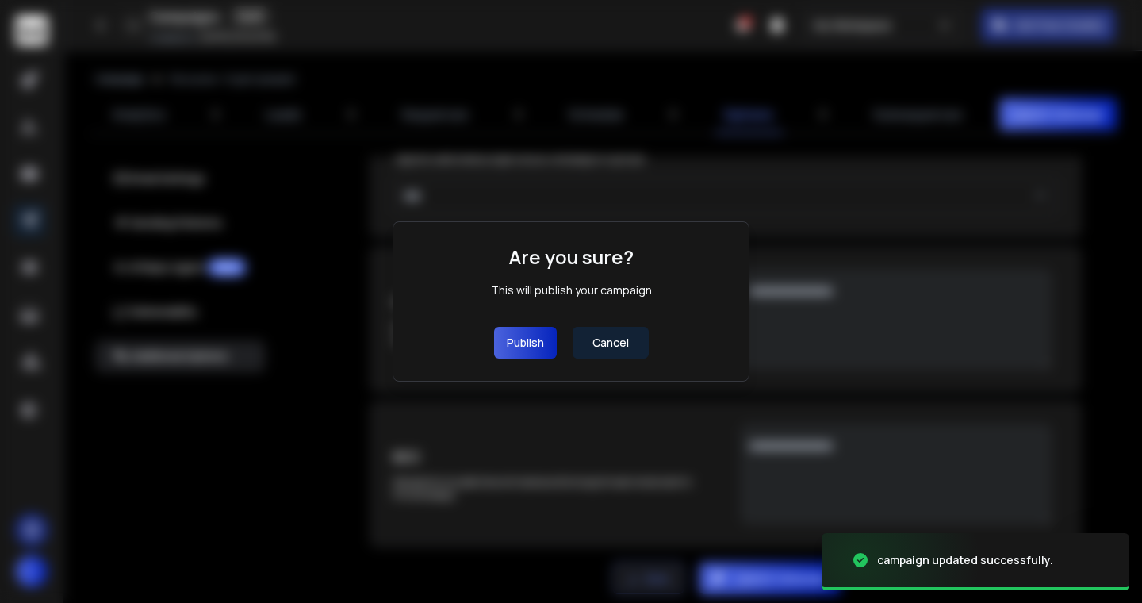
click at [524, 343] on button "Publish" at bounding box center [525, 343] width 63 height 32
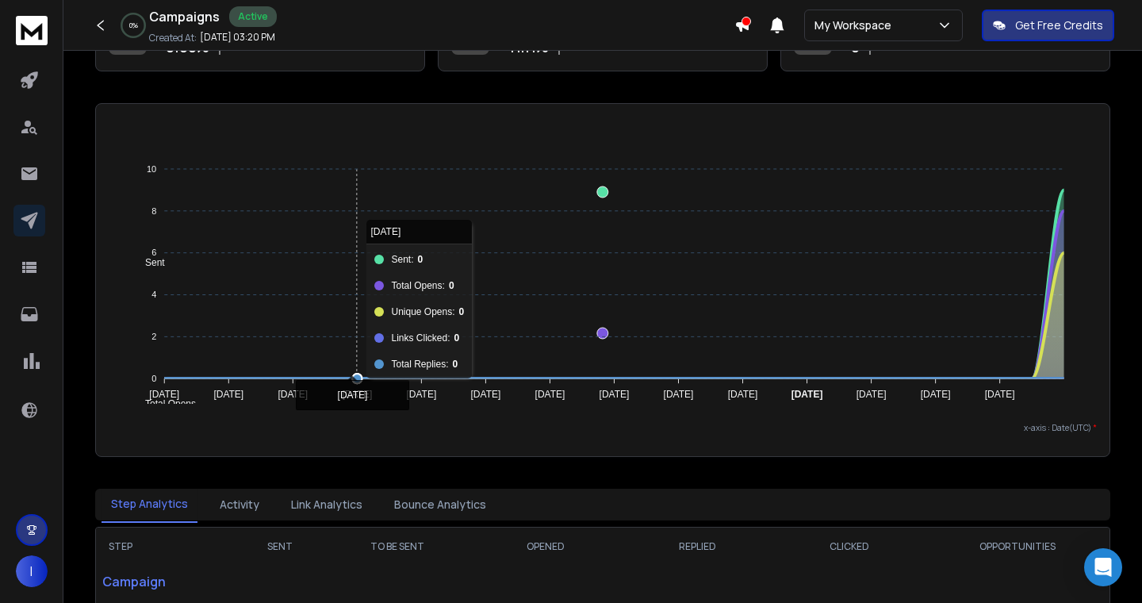
scroll to position [388, 0]
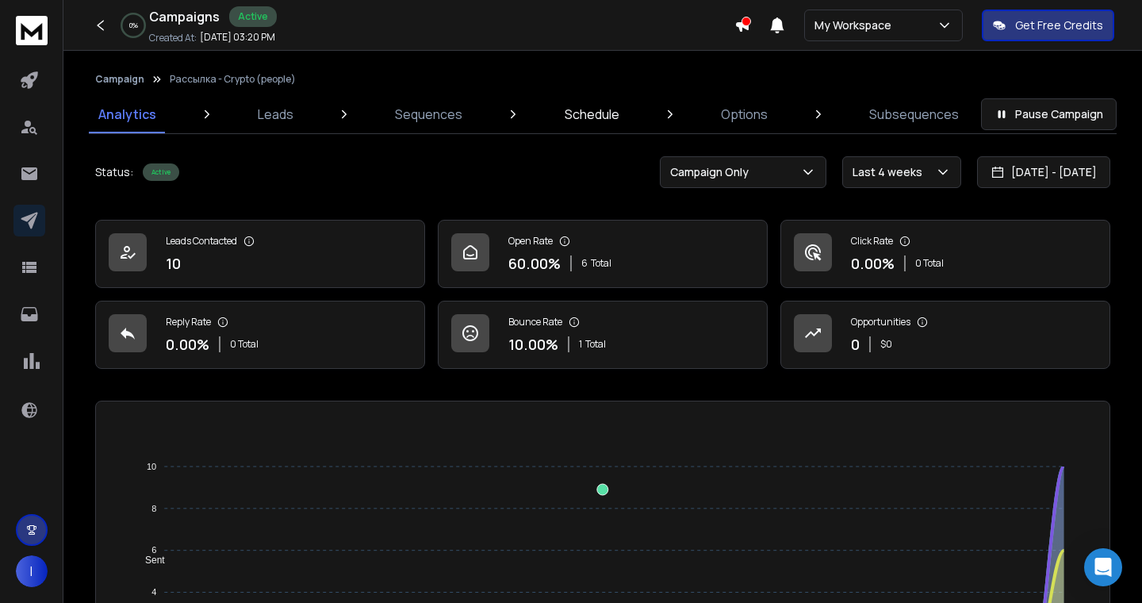
click at [607, 119] on p "Schedule" at bounding box center [592, 114] width 55 height 19
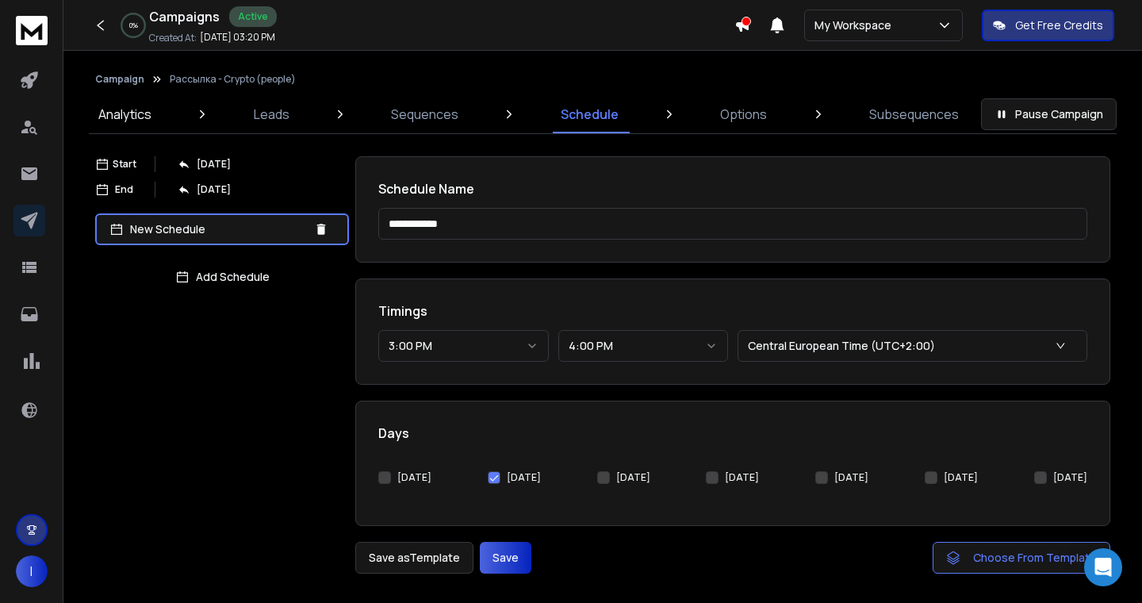
click at [100, 121] on p "Analytics" at bounding box center [124, 114] width 53 height 19
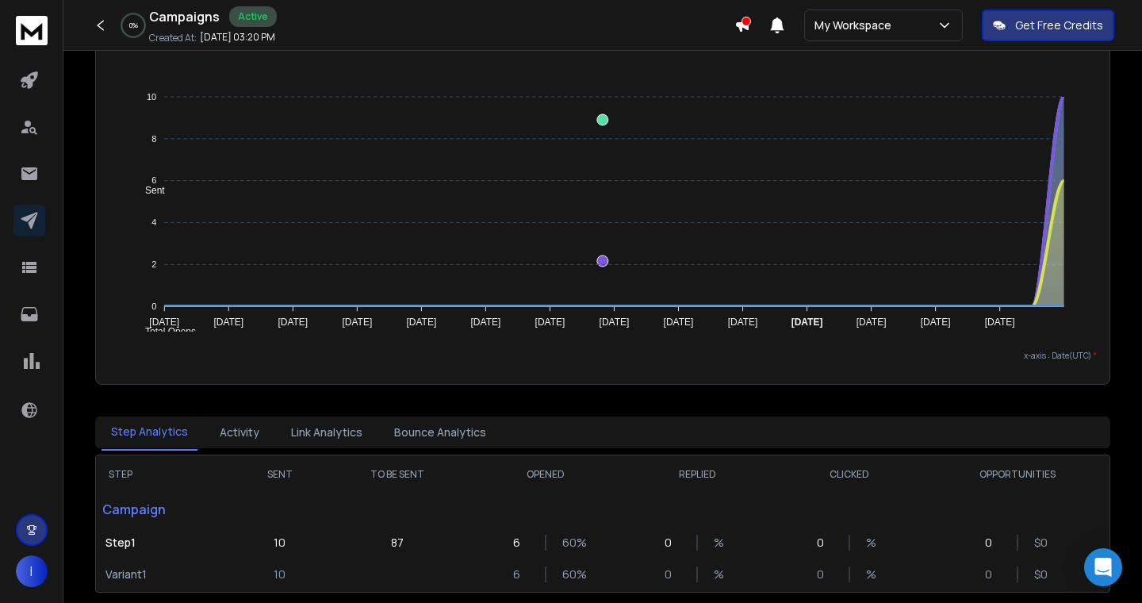
scroll to position [388, 0]
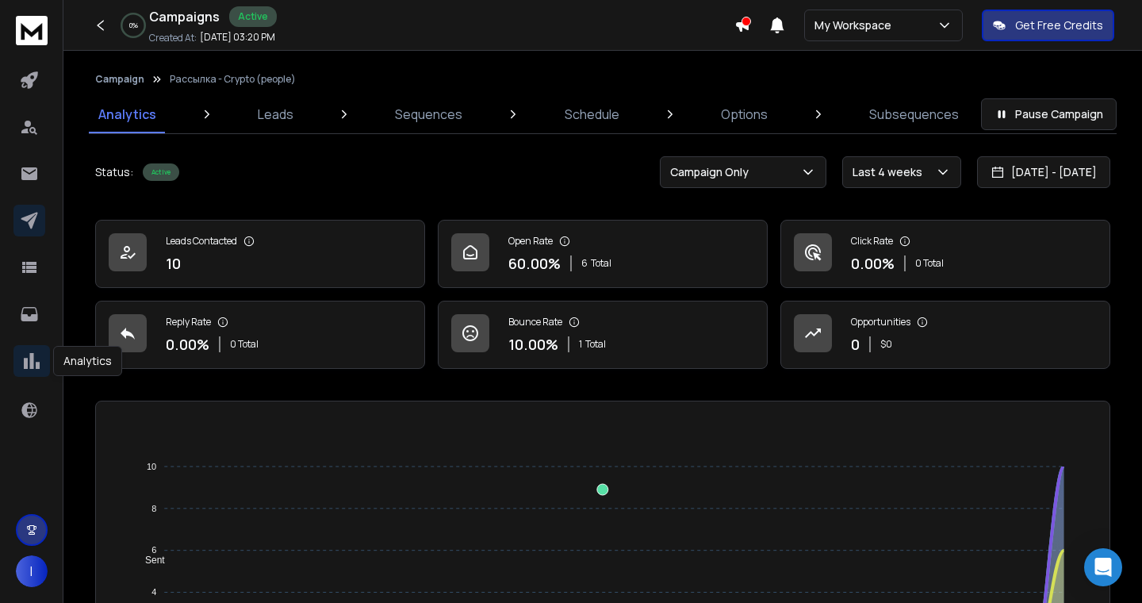
click at [37, 358] on icon at bounding box center [32, 361] width 24 height 24
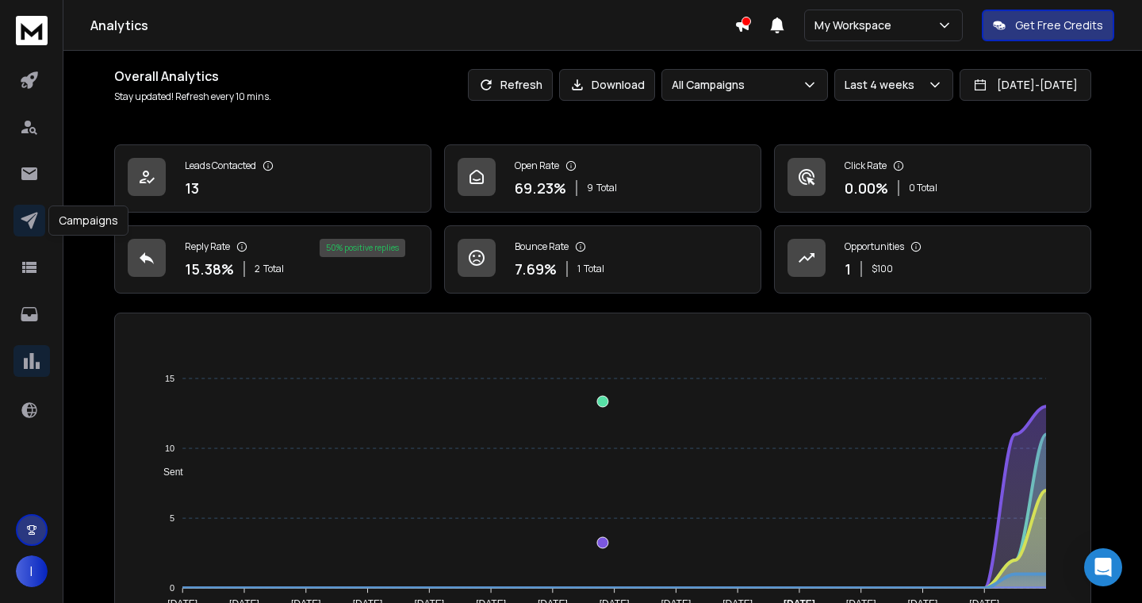
click at [35, 215] on icon at bounding box center [29, 220] width 17 height 17
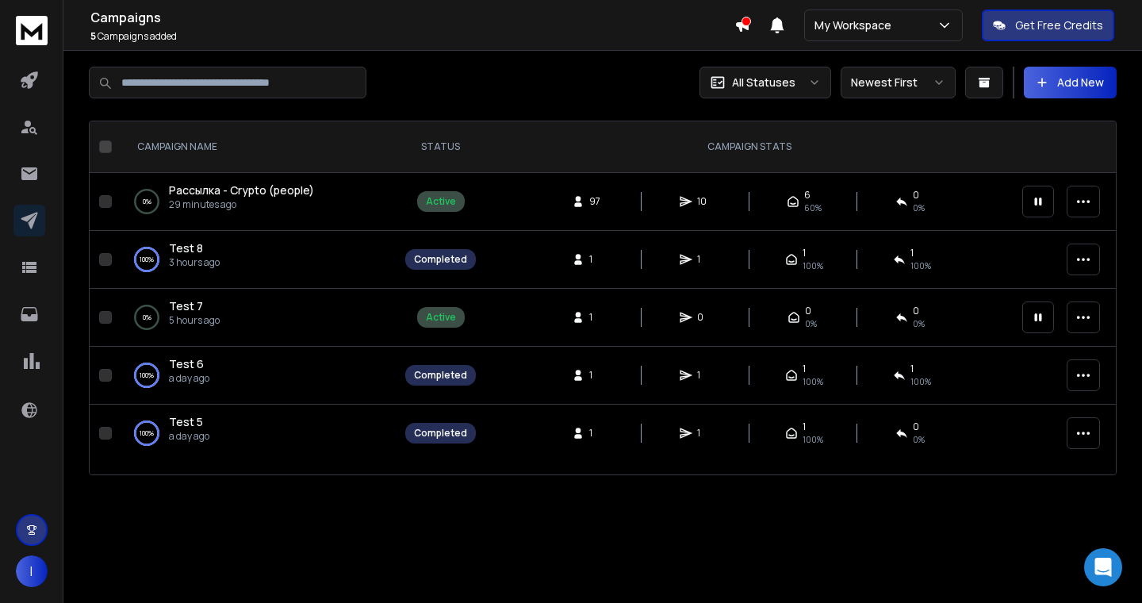
click at [274, 196] on span "Рассылка - Crypto (people)" at bounding box center [241, 189] width 145 height 15
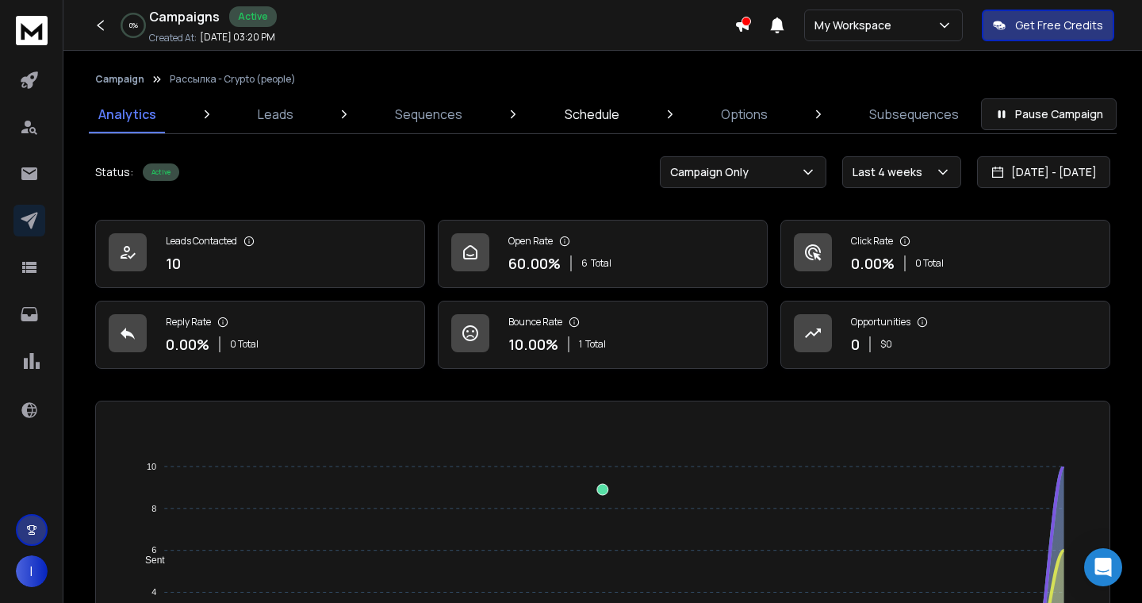
click at [590, 128] on link "Schedule" at bounding box center [592, 114] width 74 height 38
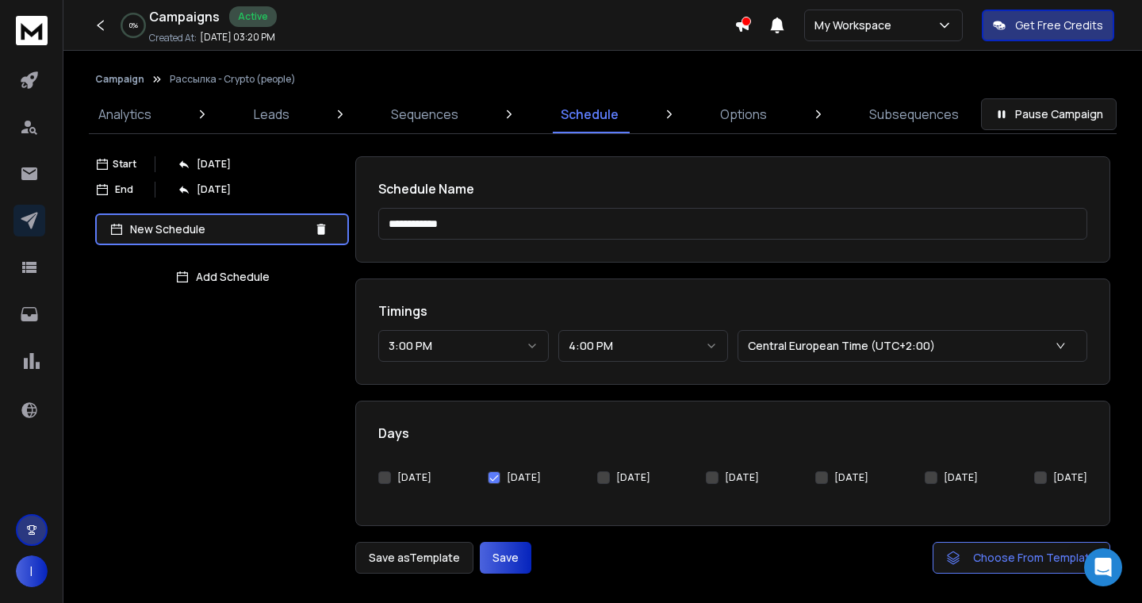
click at [718, 350] on button "4:00 PM" at bounding box center [643, 346] width 170 height 32
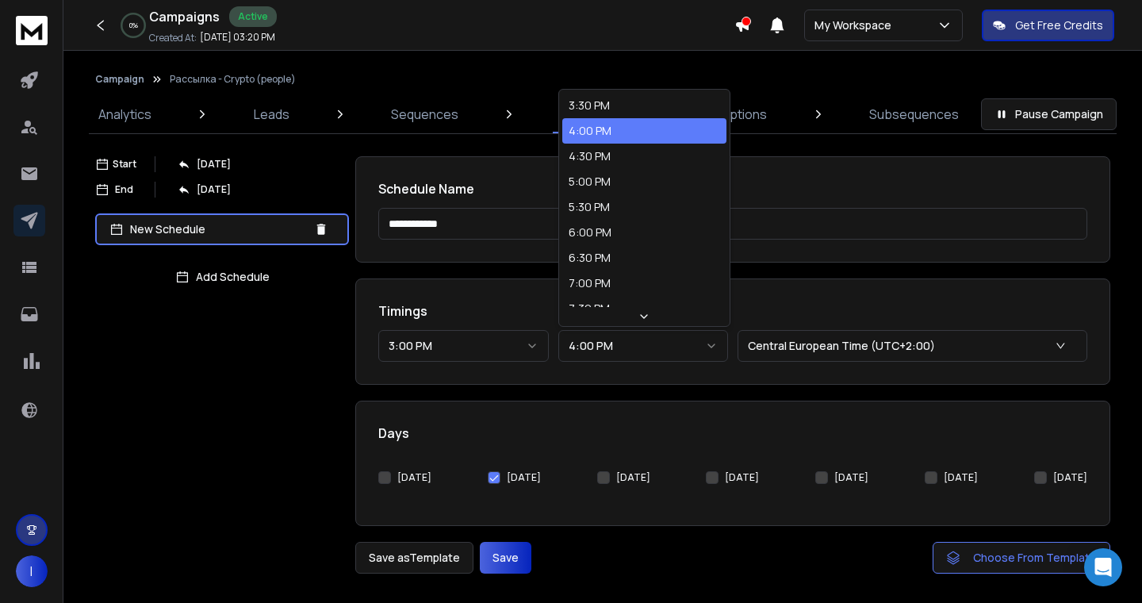
scroll to position [51, 0]
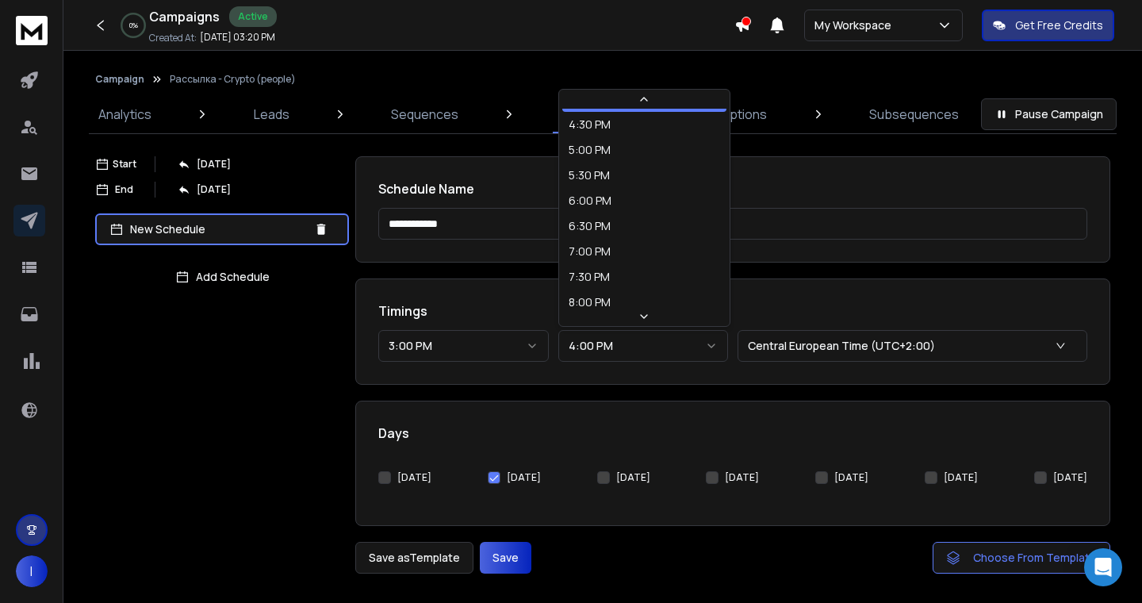
select select "********"
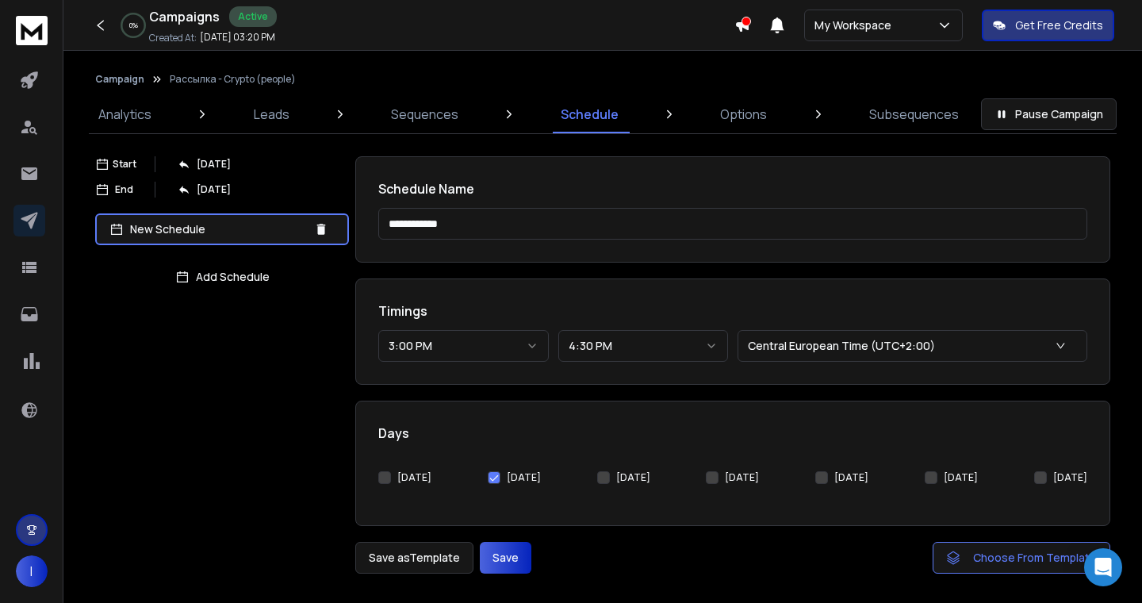
click at [507, 563] on button "Save" at bounding box center [506, 558] width 52 height 32
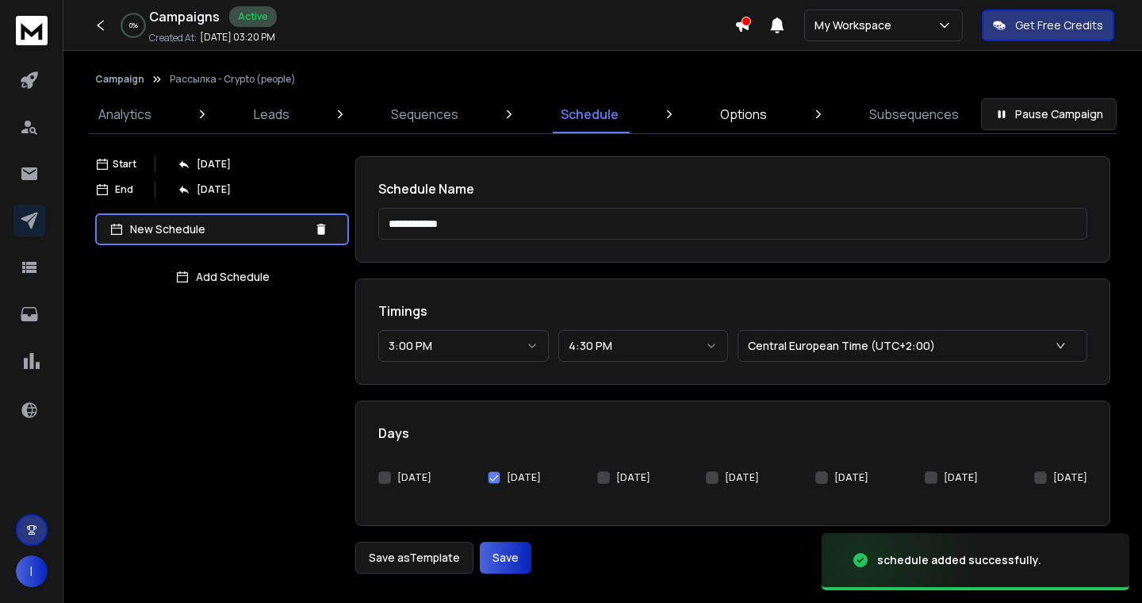
click at [754, 113] on p "Options" at bounding box center [743, 114] width 47 height 19
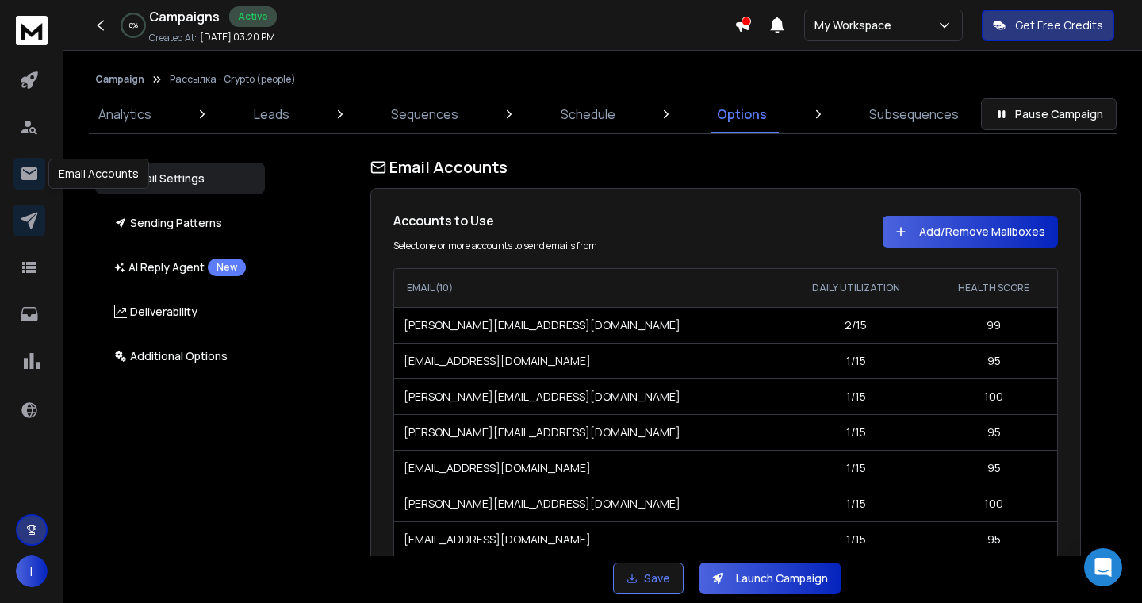
click at [33, 178] on icon at bounding box center [29, 173] width 16 height 13
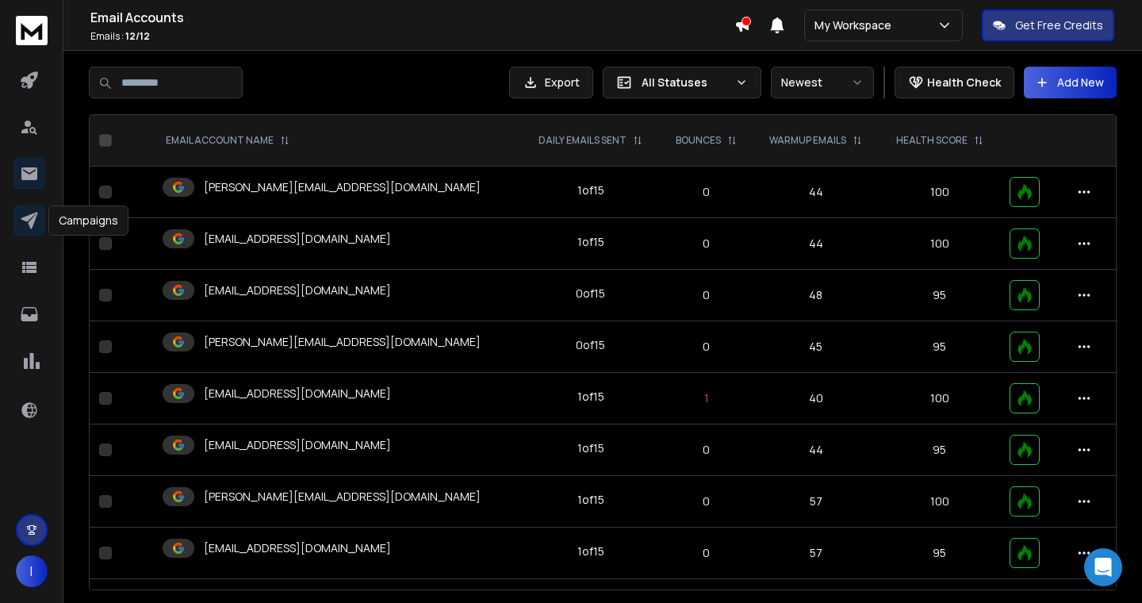
click at [33, 212] on icon at bounding box center [29, 220] width 19 height 19
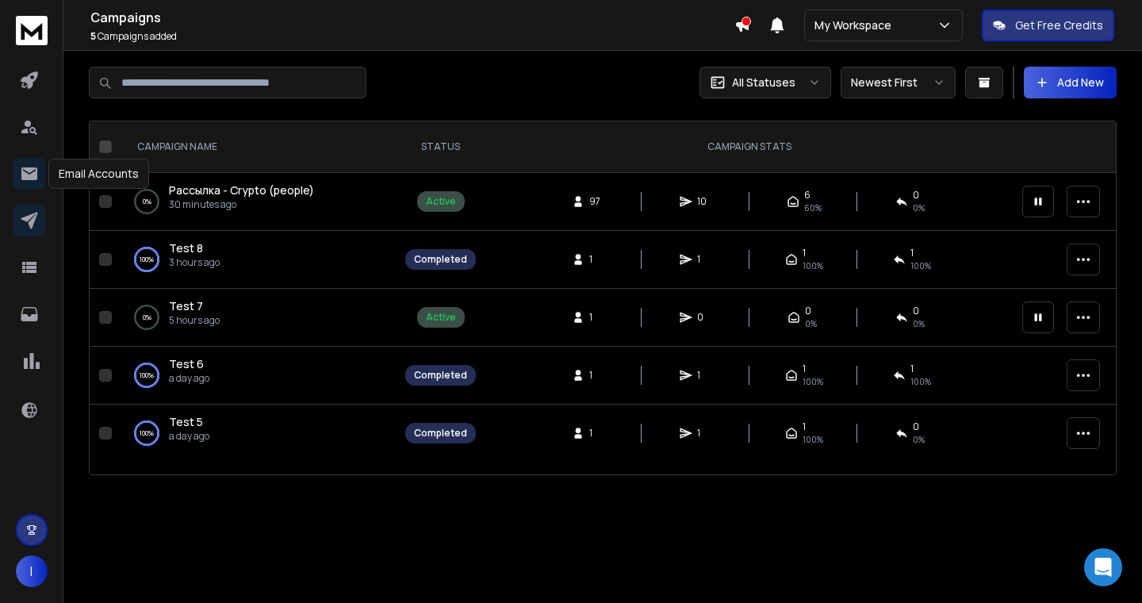
click at [36, 180] on icon at bounding box center [29, 173] width 19 height 19
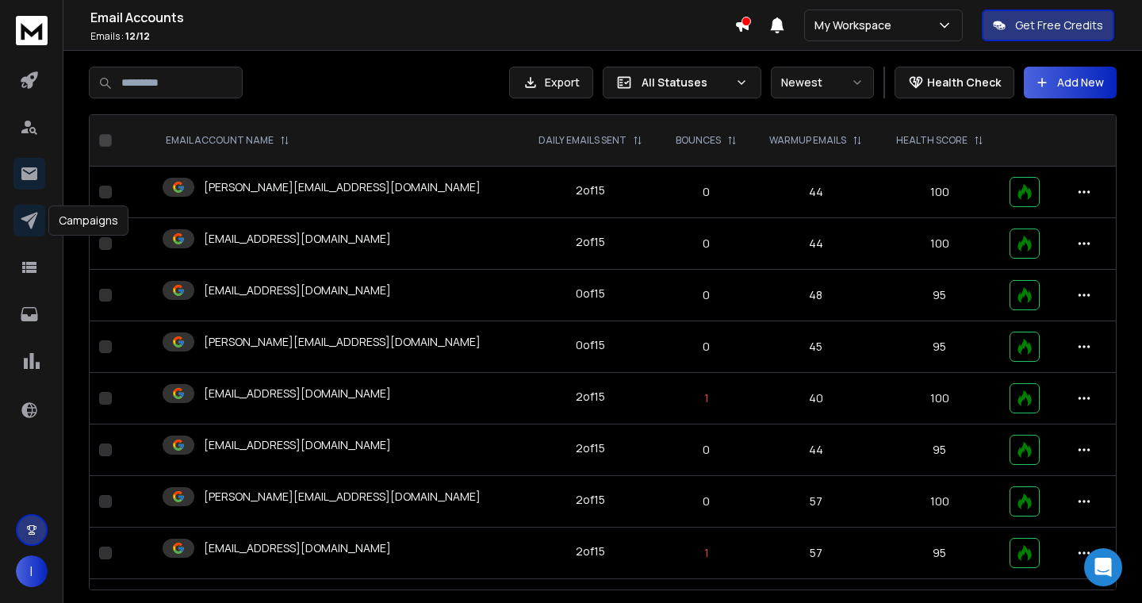
click at [32, 217] on icon at bounding box center [29, 220] width 17 height 17
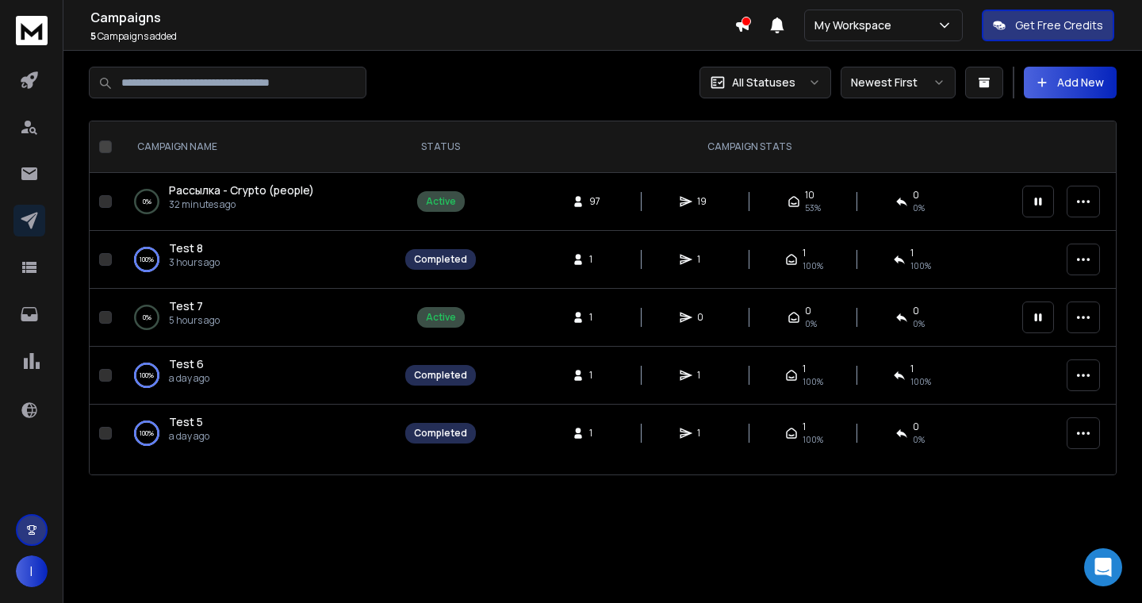
click at [252, 202] on p "32 minutes ago" at bounding box center [241, 204] width 145 height 13
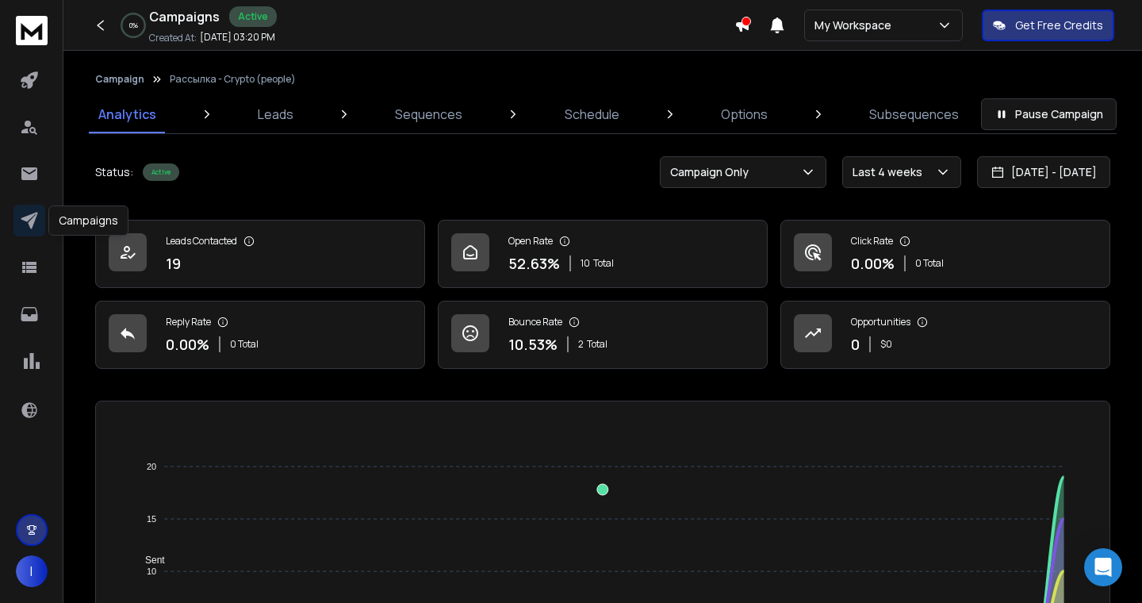
click at [31, 220] on icon at bounding box center [29, 220] width 17 height 17
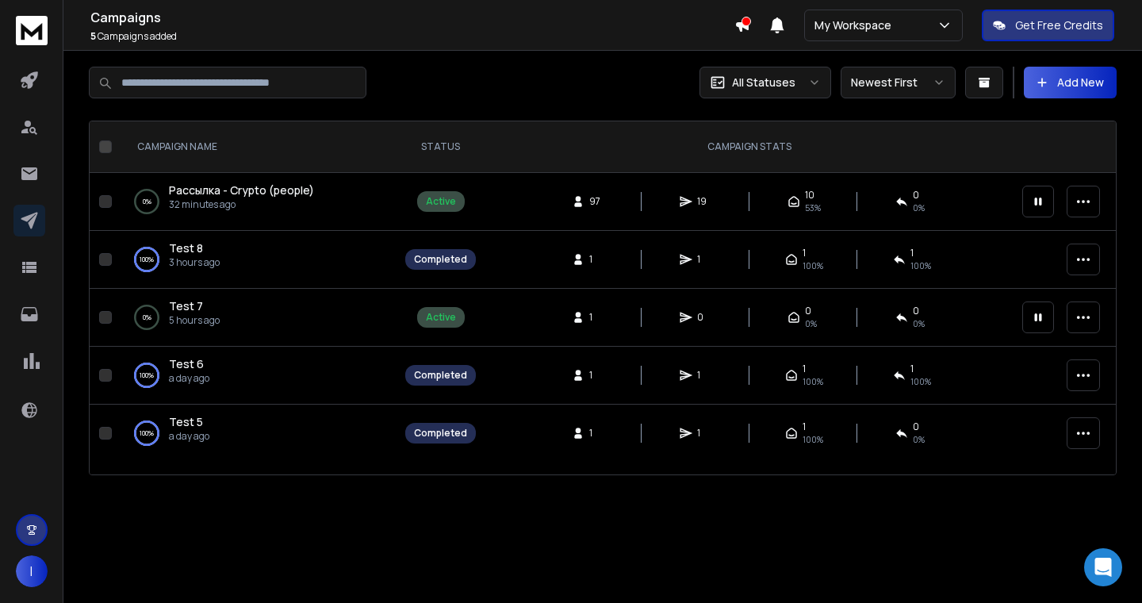
click at [229, 202] on p "32 minutes ago" at bounding box center [241, 204] width 145 height 13
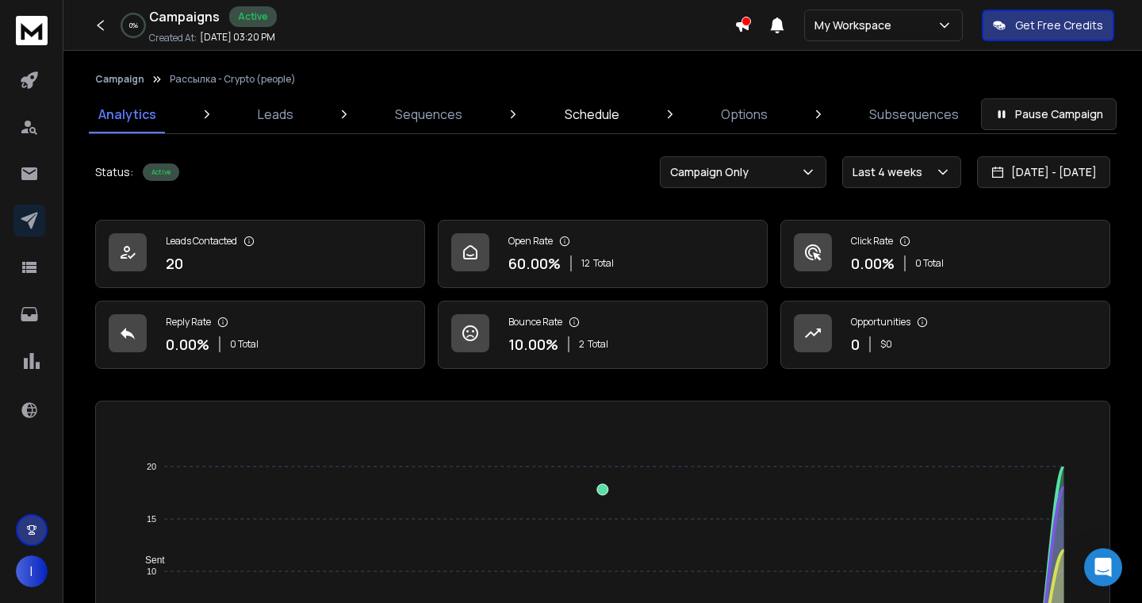
click at [589, 116] on p "Schedule" at bounding box center [592, 114] width 55 height 19
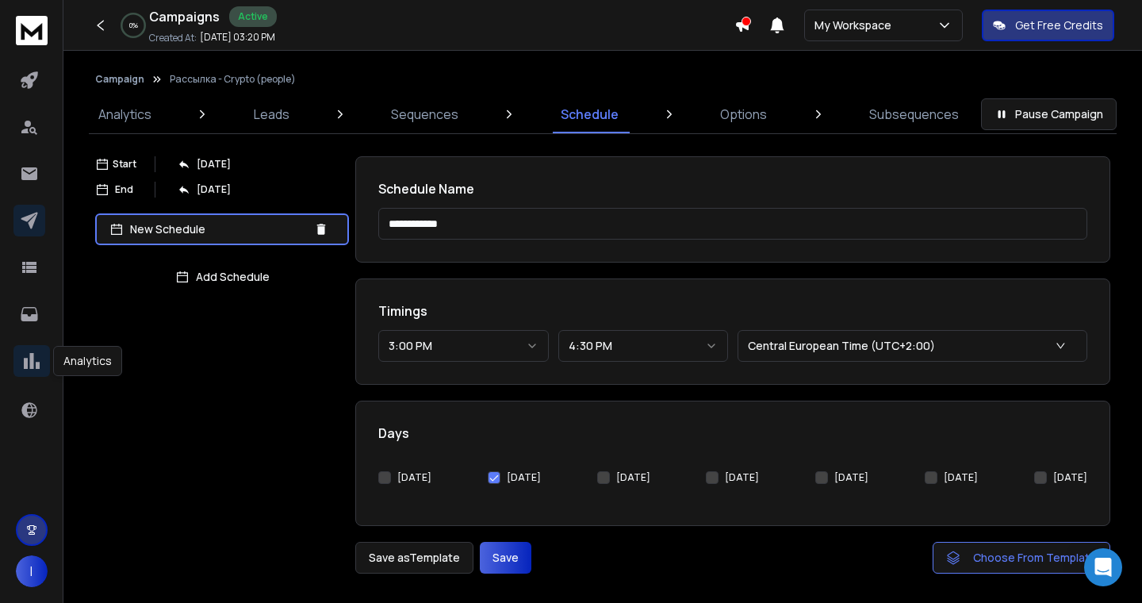
click at [33, 358] on icon at bounding box center [32, 361] width 24 height 24
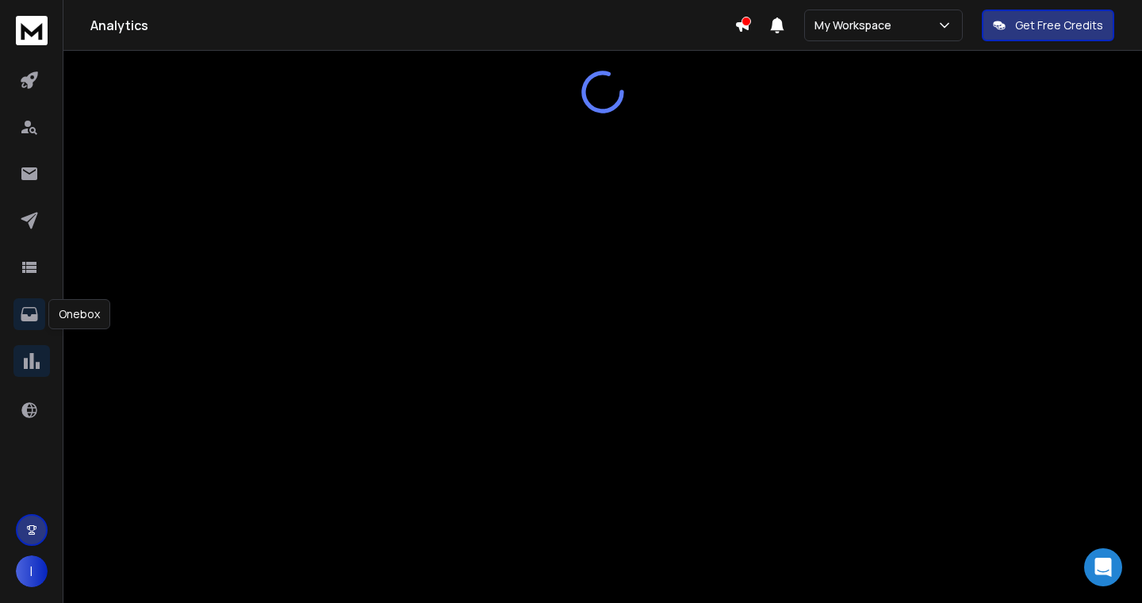
click at [35, 305] on icon at bounding box center [29, 313] width 19 height 19
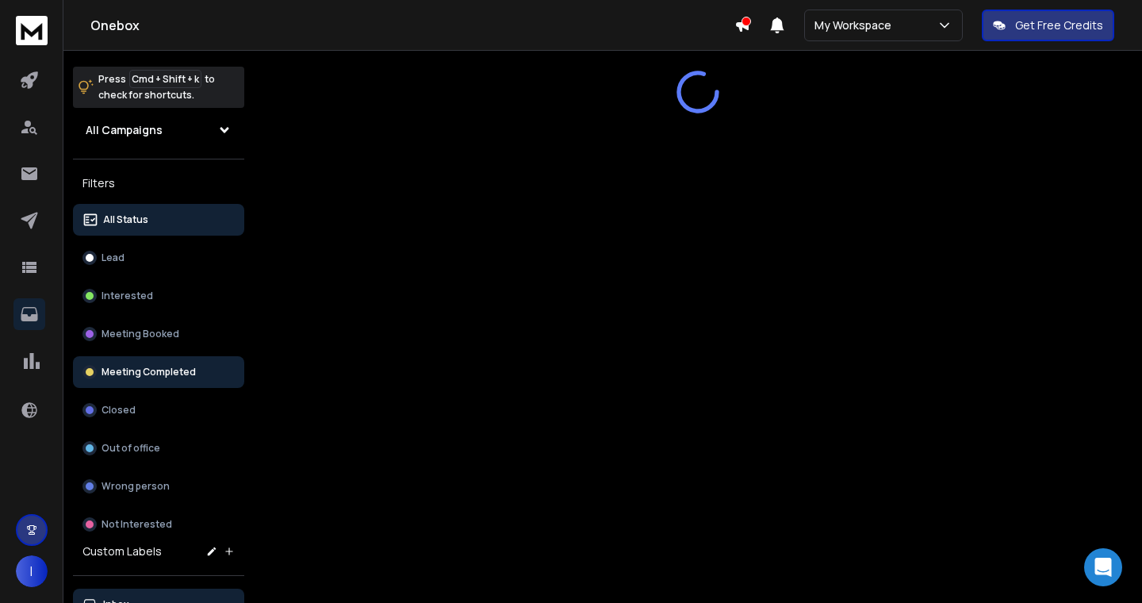
scroll to position [271, 0]
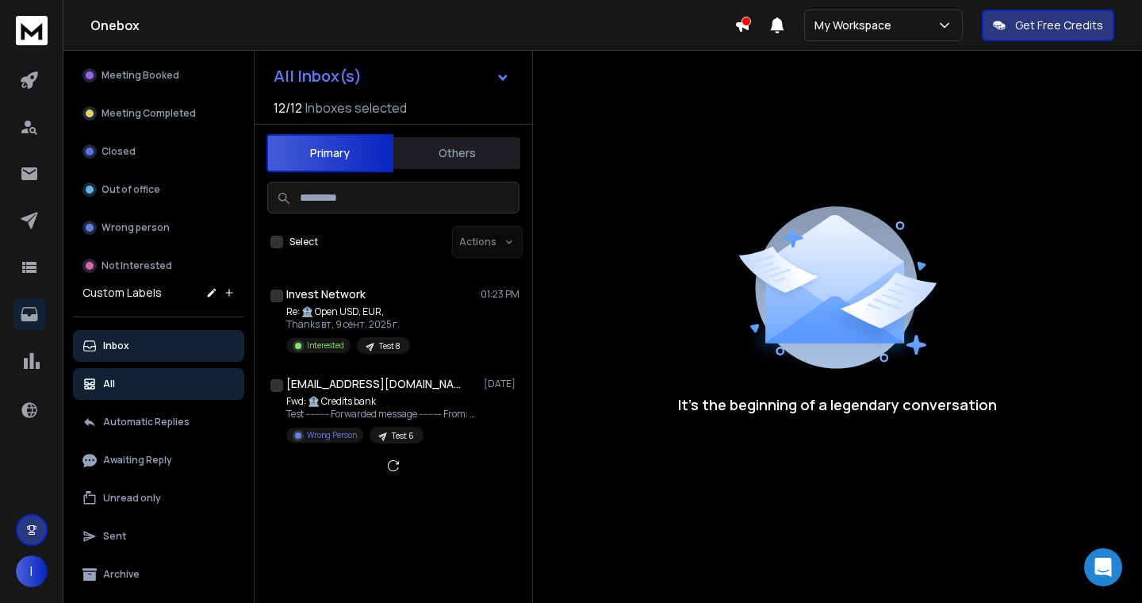
click at [144, 369] on button "All" at bounding box center [158, 384] width 171 height 32
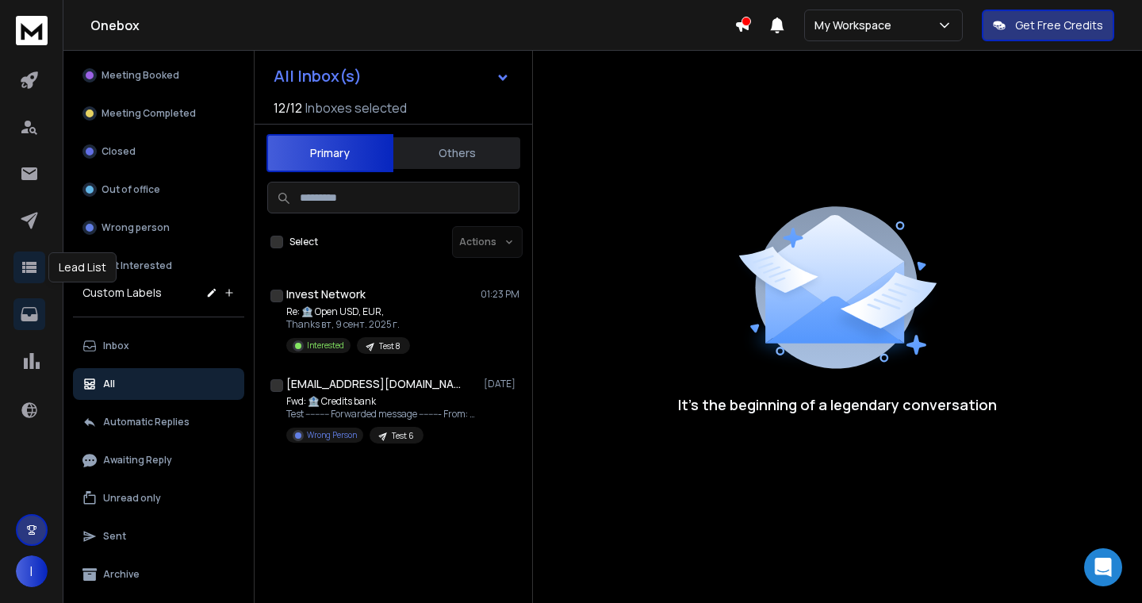
click at [33, 266] on icon at bounding box center [29, 267] width 14 height 11
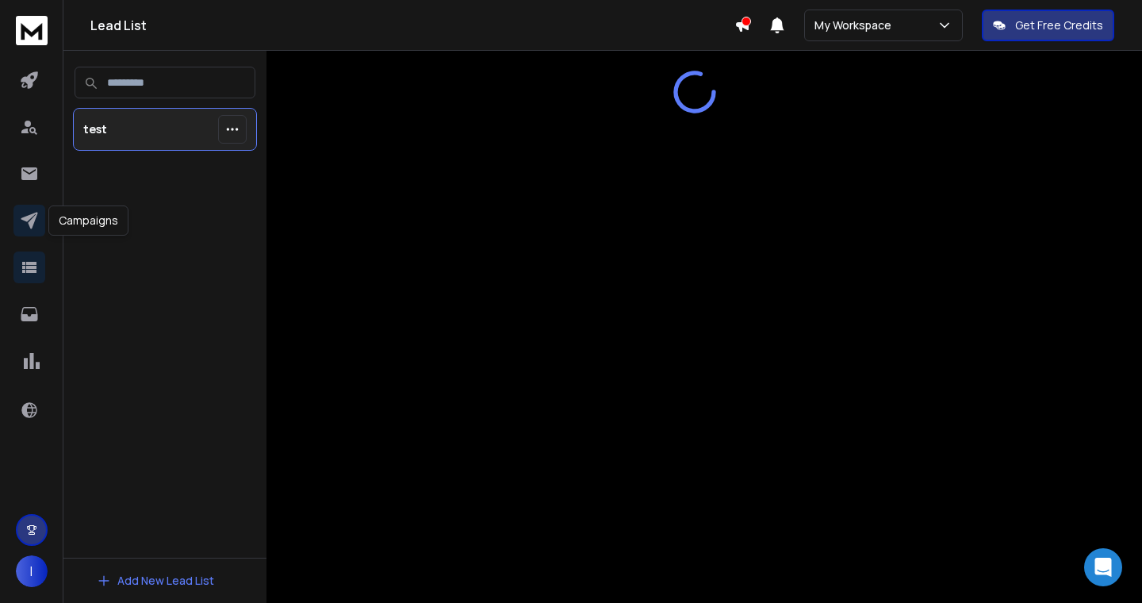
click at [41, 224] on link at bounding box center [29, 221] width 32 height 32
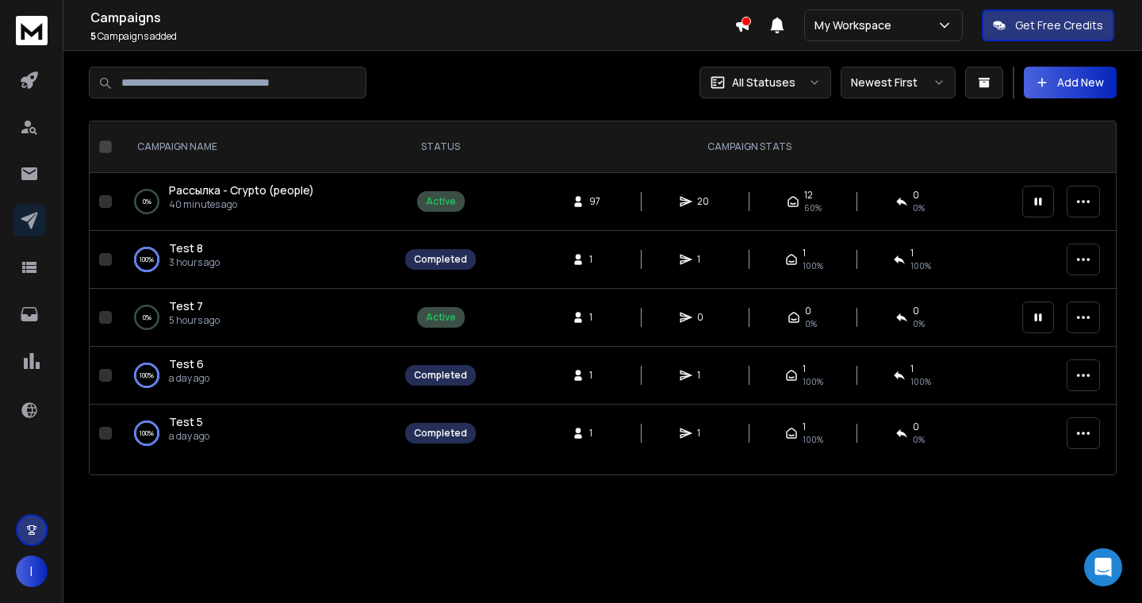
click at [1087, 320] on icon "button" at bounding box center [1083, 317] width 16 height 16
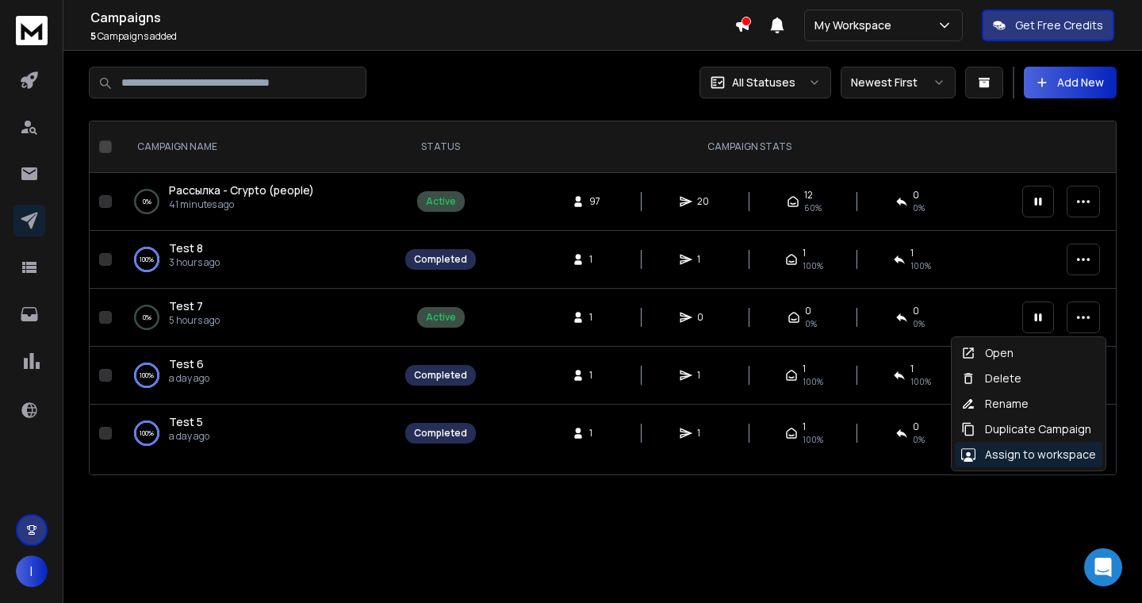
click at [1000, 544] on div "Campaigns 5 Campaigns Added All Statuses Newest First Add New CAMPAIGN NAME STA…" at bounding box center [603, 368] width 1028 height 603
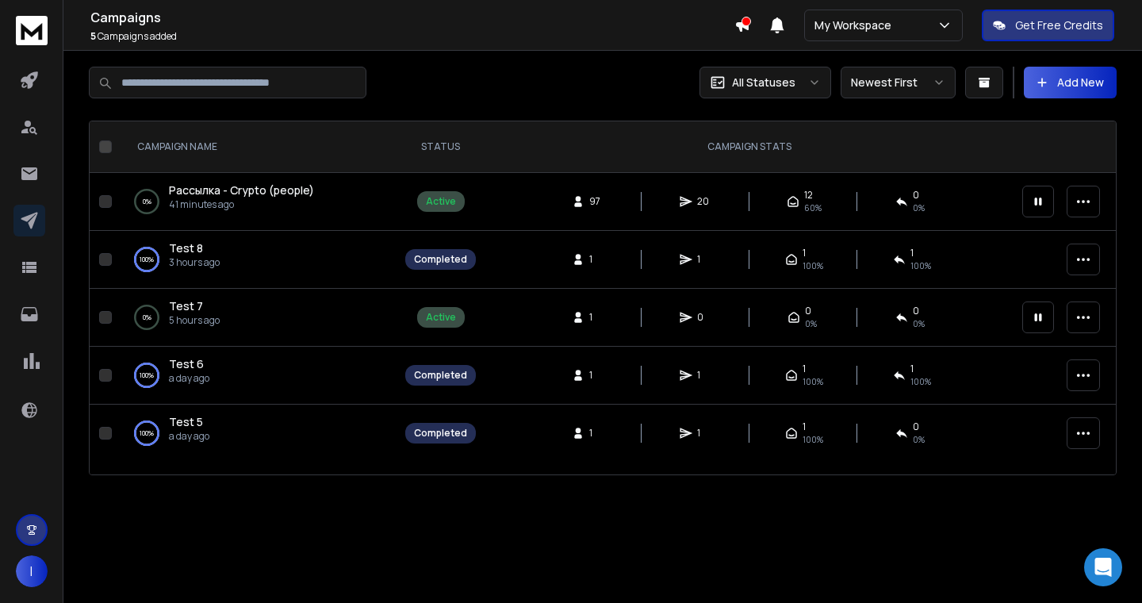
click at [241, 197] on span "Рассылка - Crypto (people)" at bounding box center [241, 189] width 145 height 15
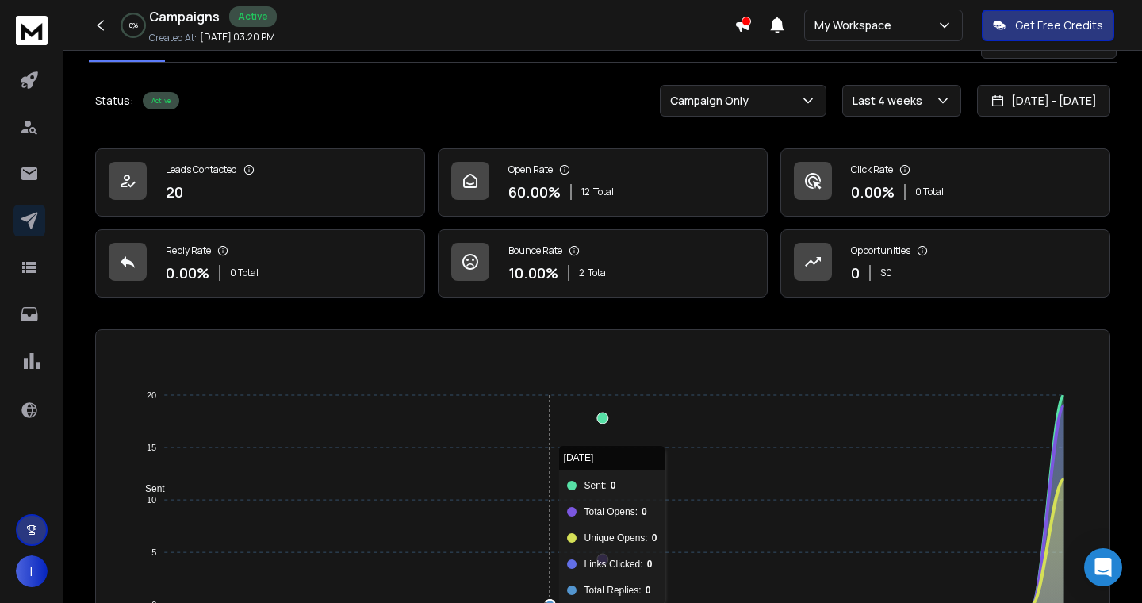
scroll to position [67, 0]
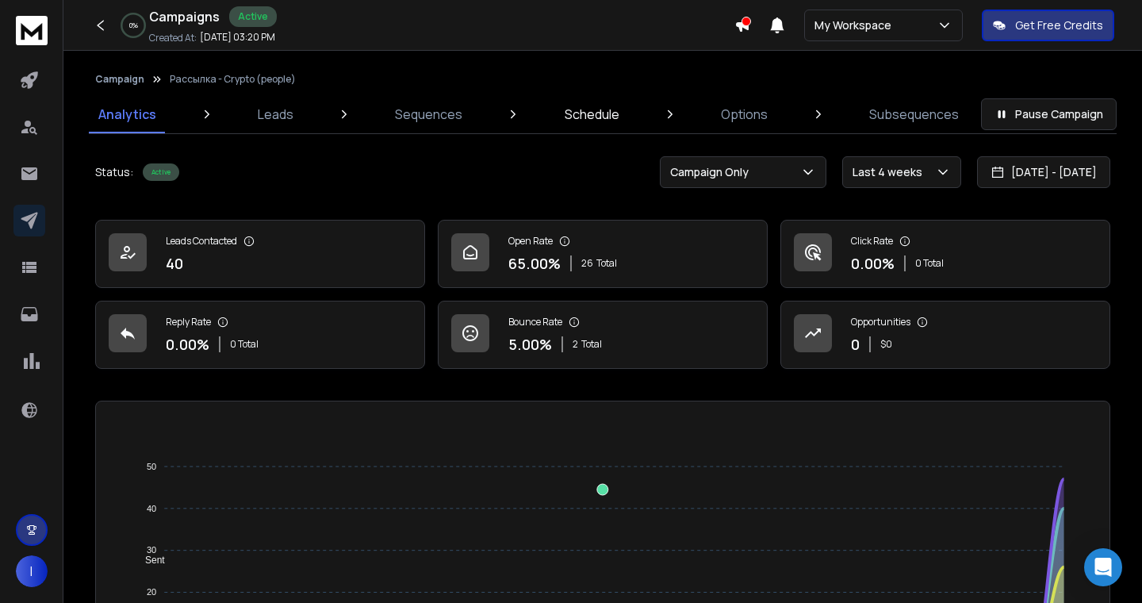
click at [597, 117] on p "Schedule" at bounding box center [592, 114] width 55 height 19
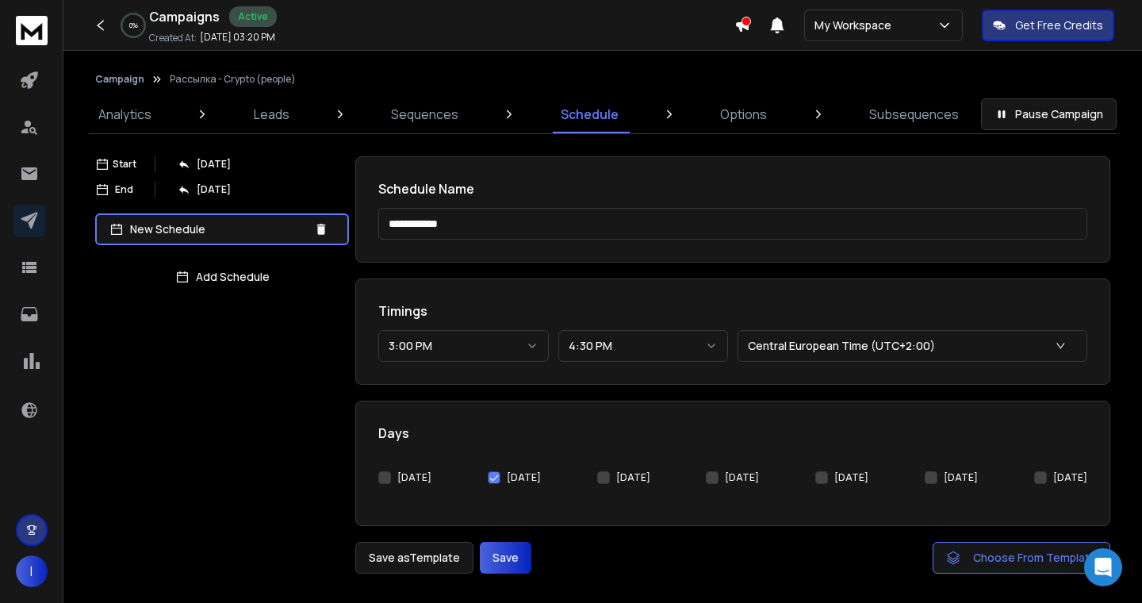
click at [714, 341] on icon "button" at bounding box center [711, 345] width 13 height 13
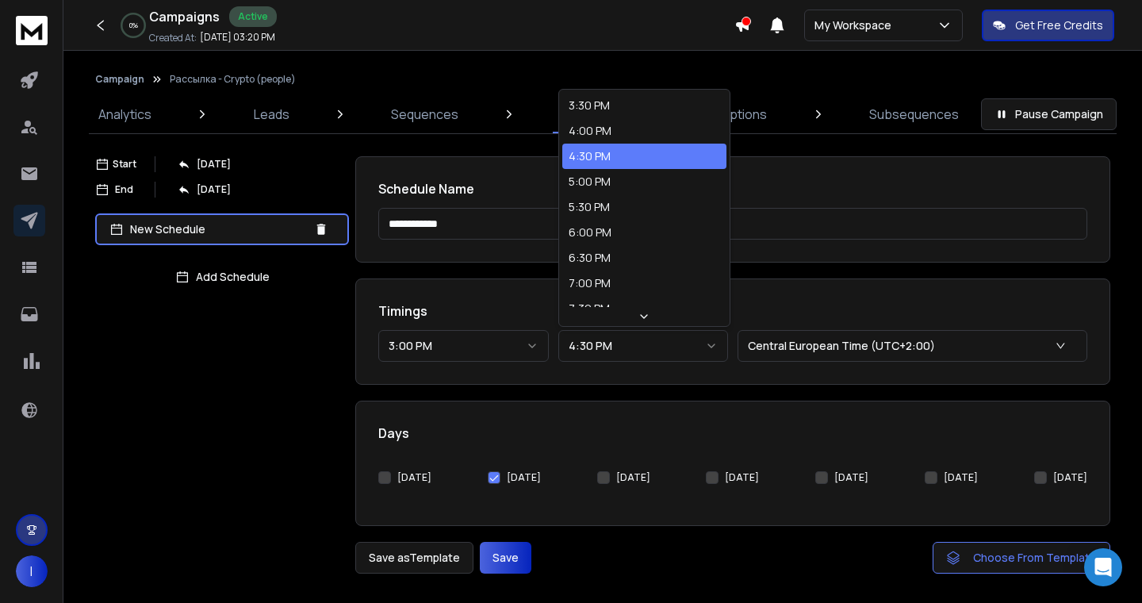
select select "********"
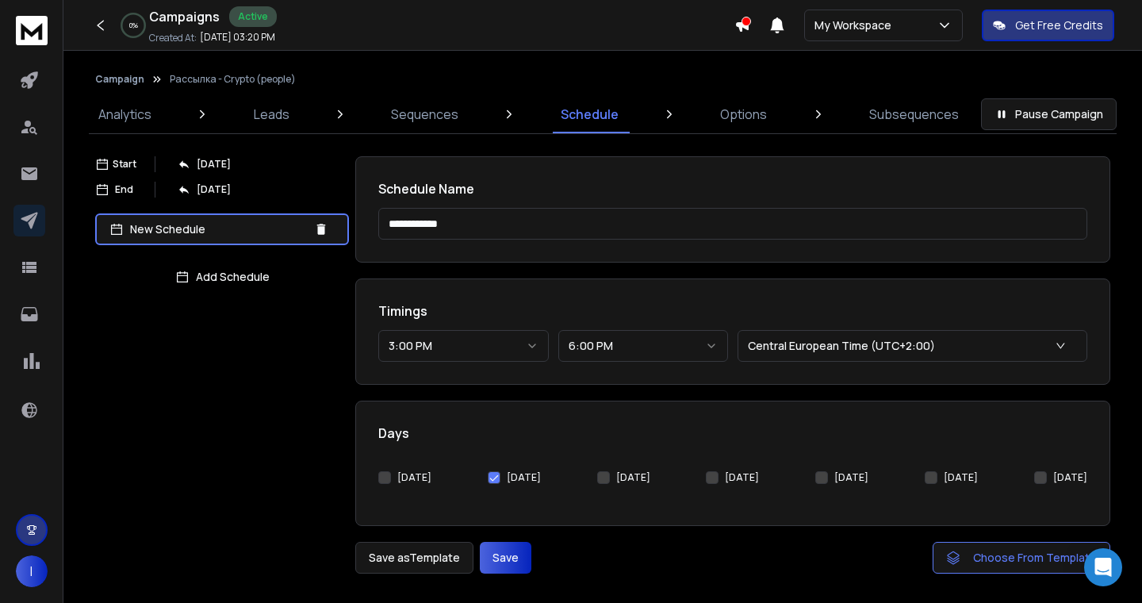
click at [511, 553] on button "Save" at bounding box center [506, 558] width 52 height 32
click at [32, 212] on icon at bounding box center [29, 220] width 19 height 19
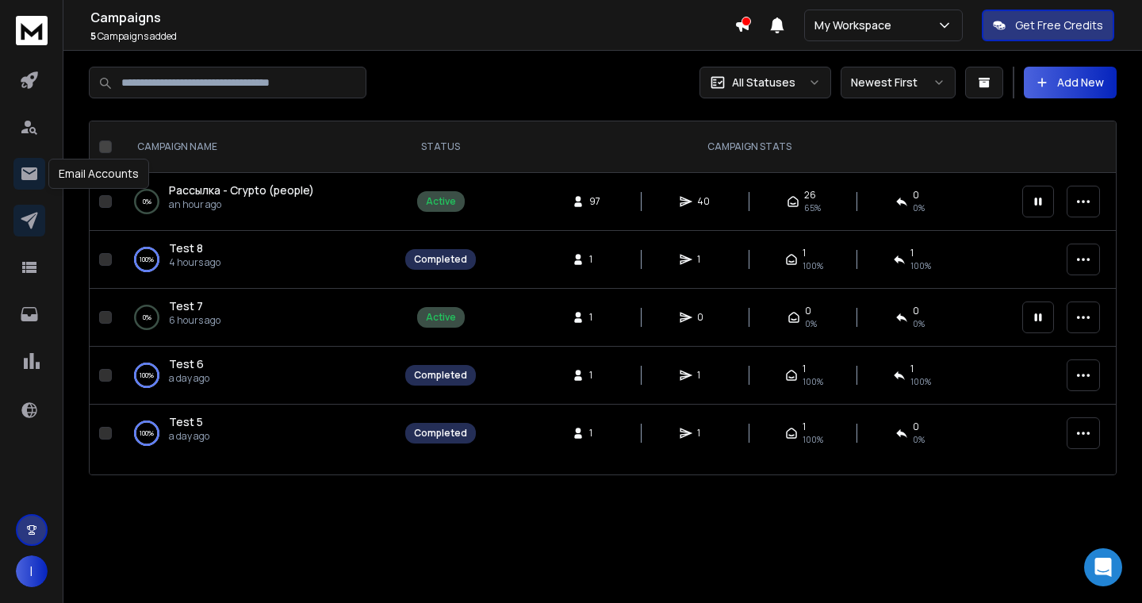
click at [31, 171] on icon at bounding box center [29, 173] width 19 height 19
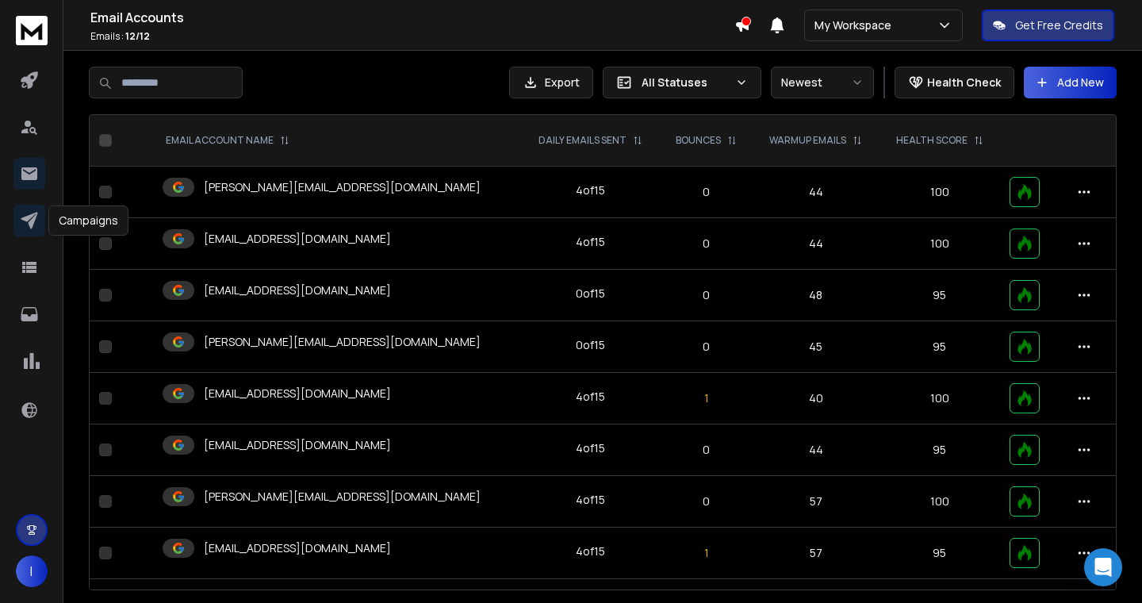
click at [40, 216] on link at bounding box center [29, 221] width 32 height 32
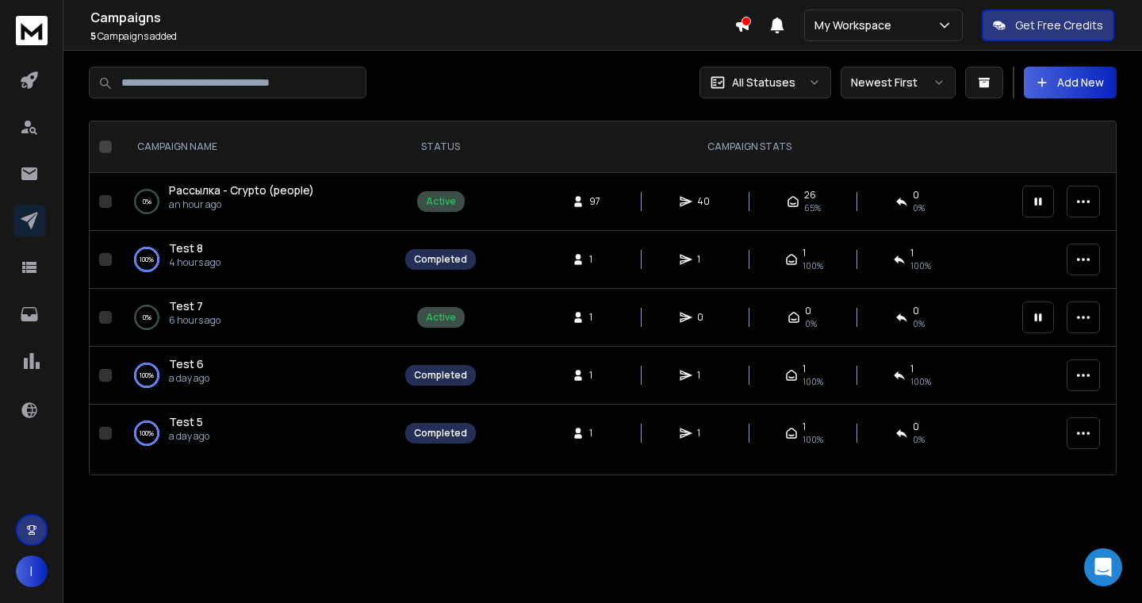
click at [289, 202] on p "an hour ago" at bounding box center [241, 204] width 145 height 13
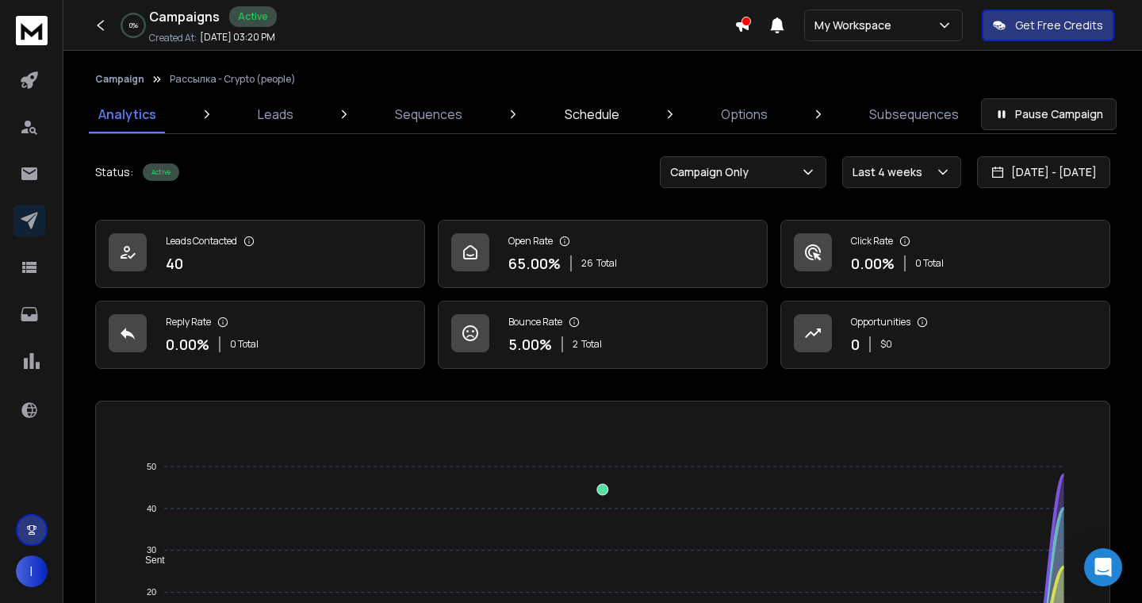
click at [610, 113] on p "Schedule" at bounding box center [592, 114] width 55 height 19
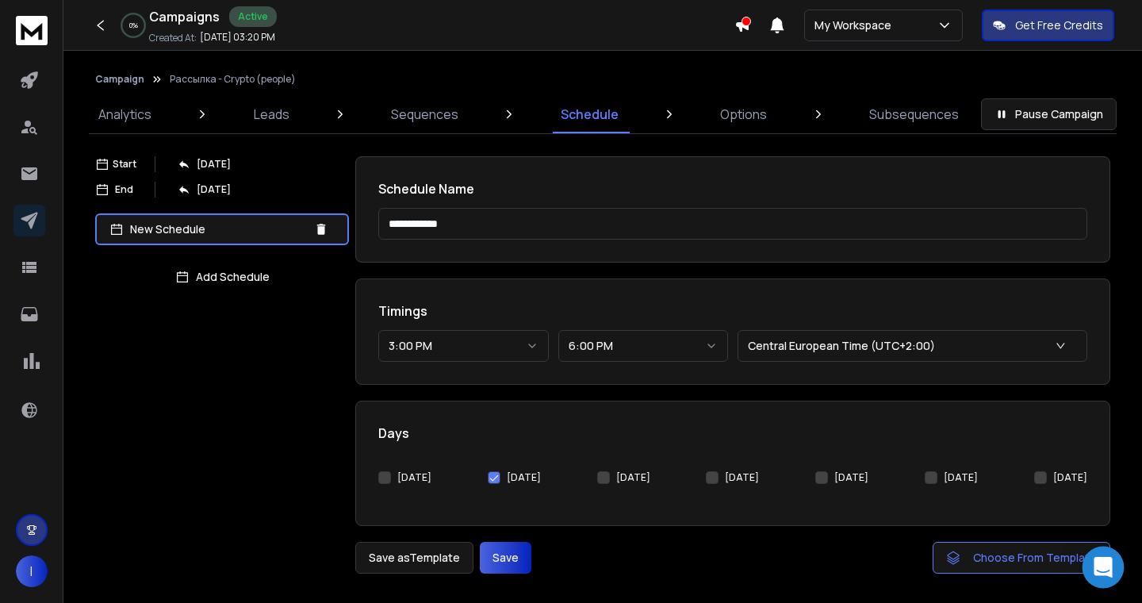
click at [1110, 565] on icon "Open Intercom Messenger" at bounding box center [1102, 567] width 18 height 21
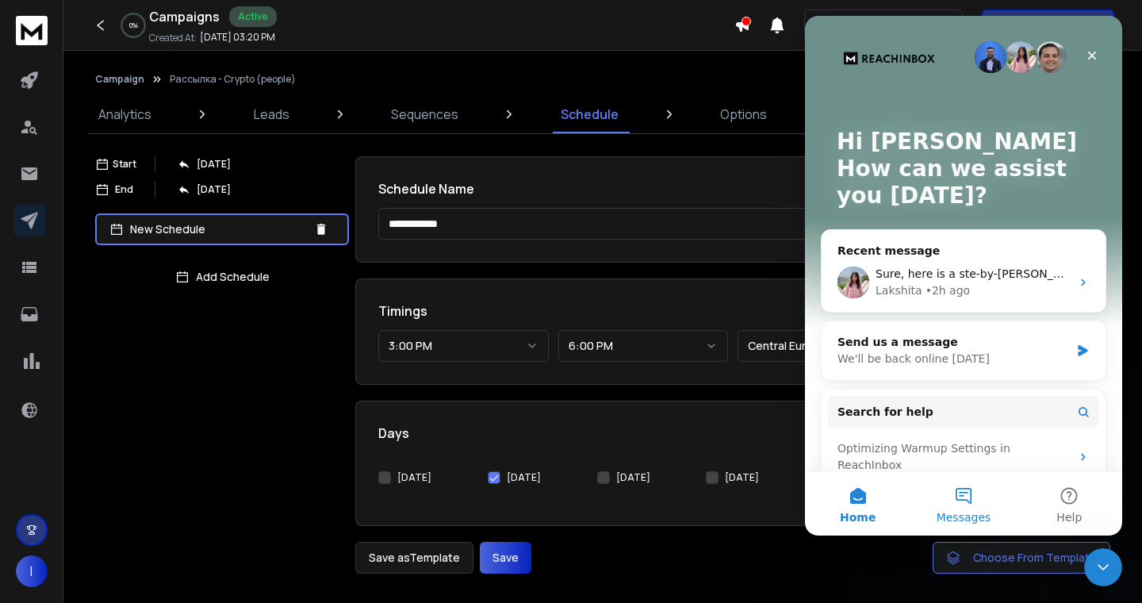
click at [964, 500] on button "Messages" at bounding box center [962, 503] width 105 height 63
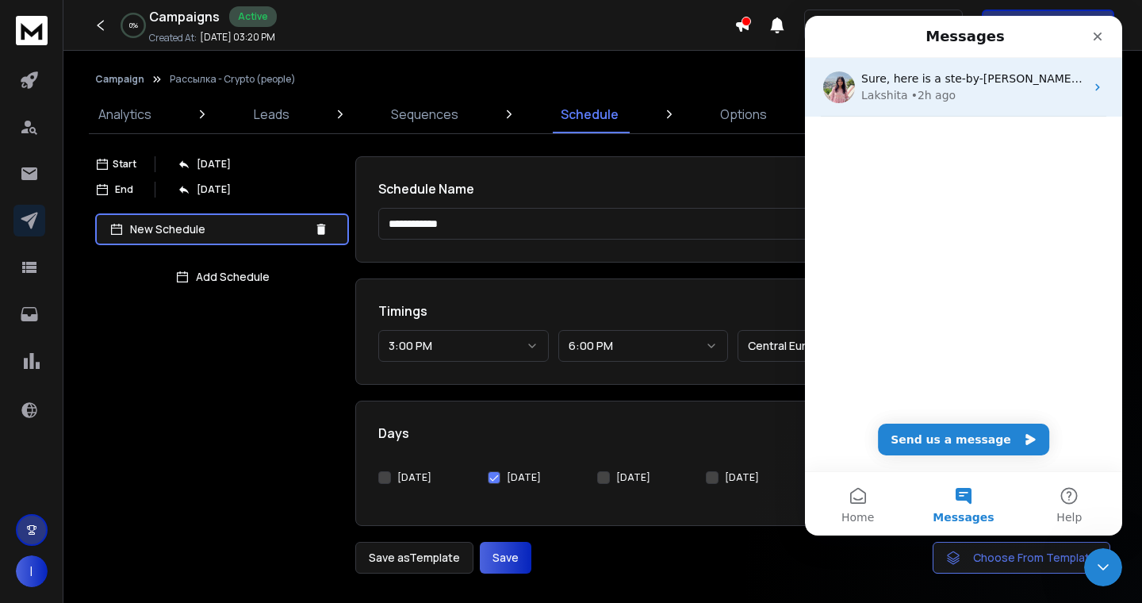
click at [898, 88] on div "Lakshita" at bounding box center [884, 95] width 47 height 17
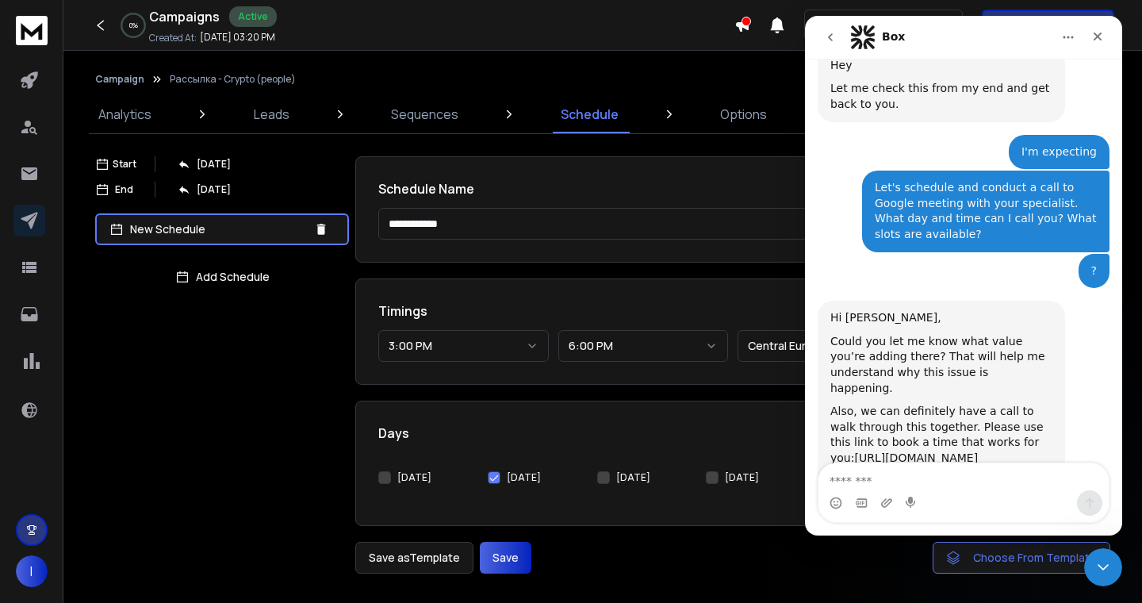
scroll to position [13694, 0]
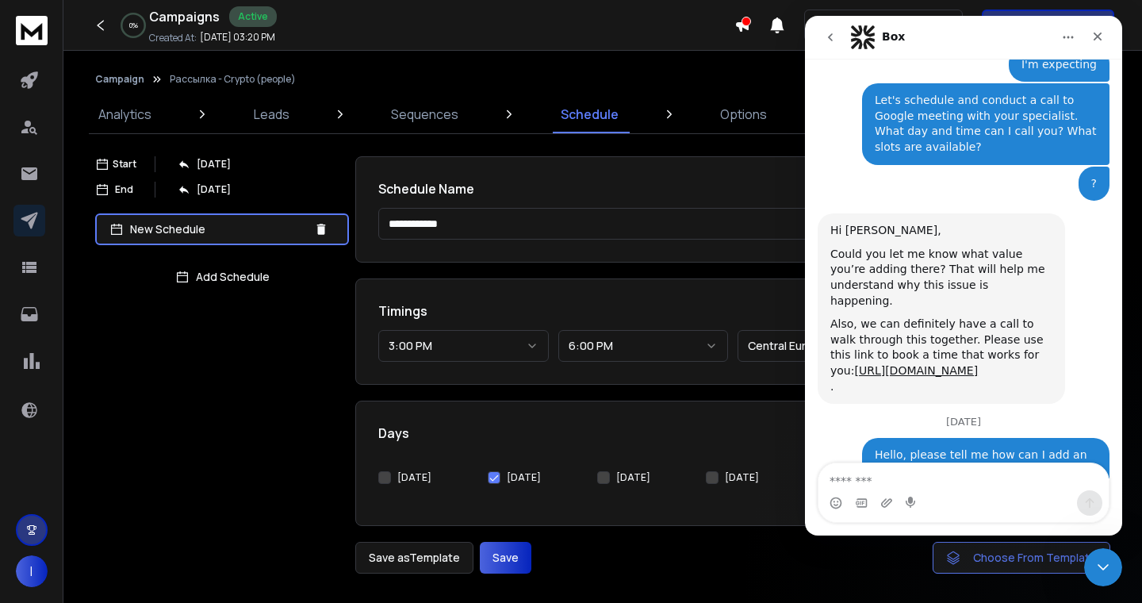
click at [903, 481] on textarea "Message…" at bounding box center [963, 476] width 290 height 27
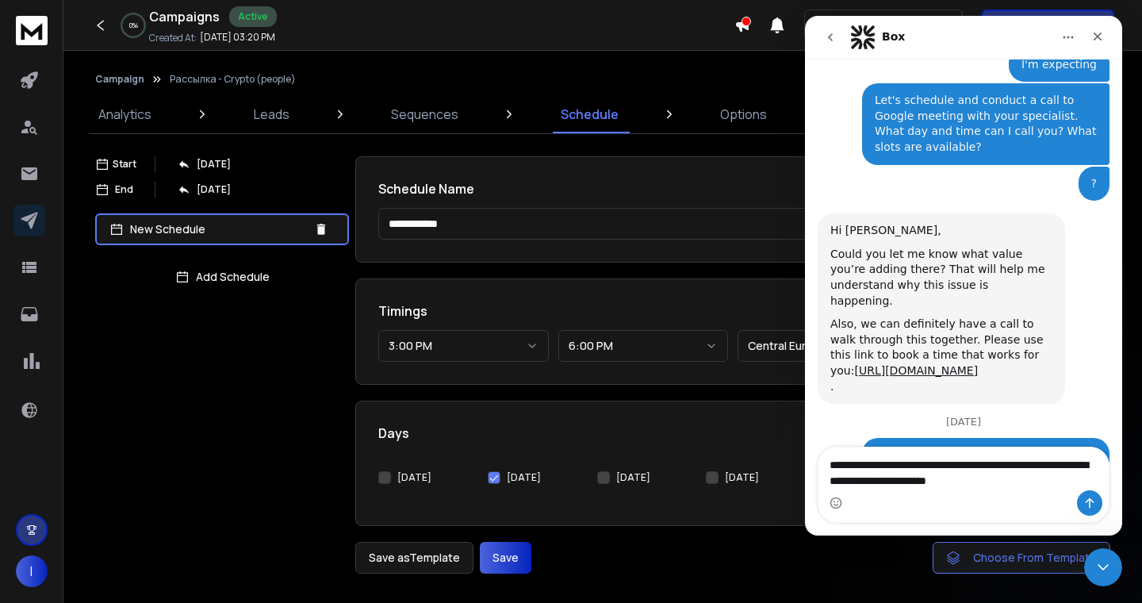
scroll to position [13710, 0]
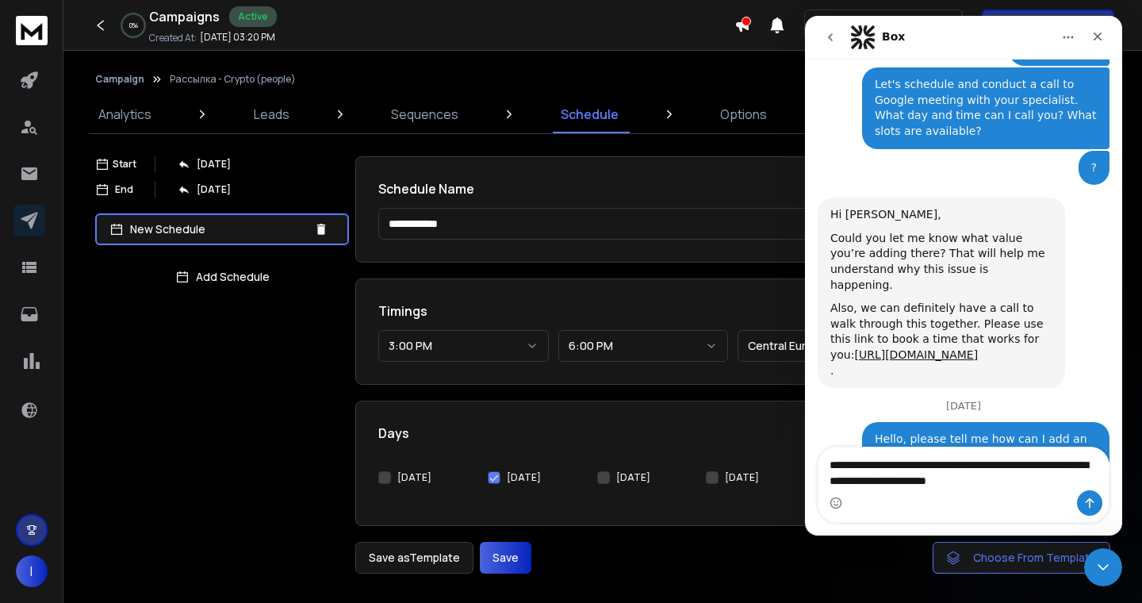
type textarea "**********"
click at [1091, 509] on button "Send a message…" at bounding box center [1089, 502] width 25 height 25
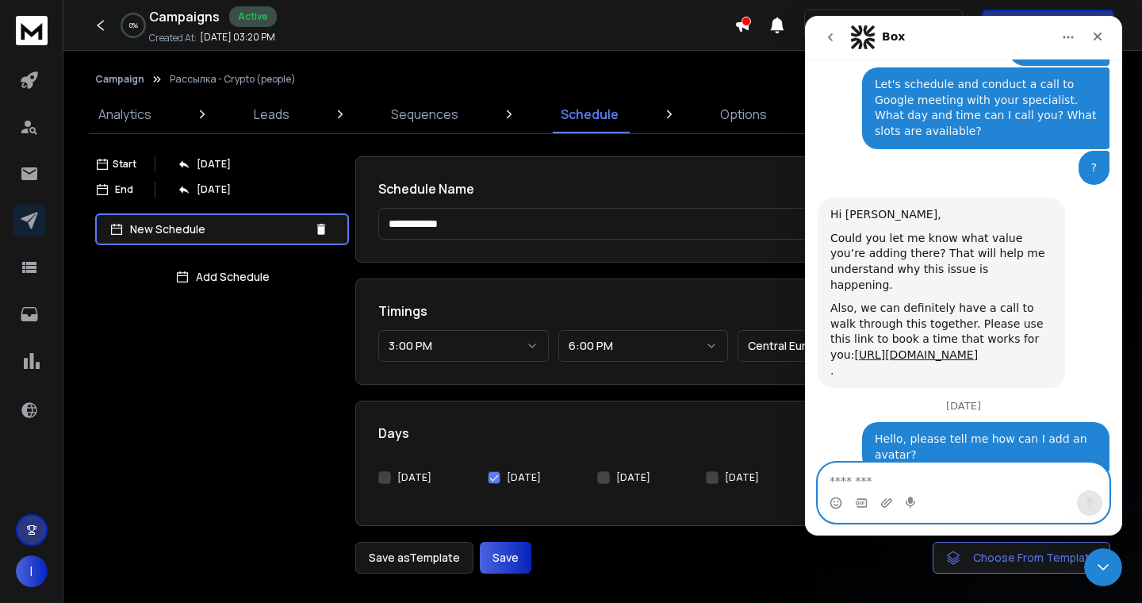
scroll to position [13773, 0]
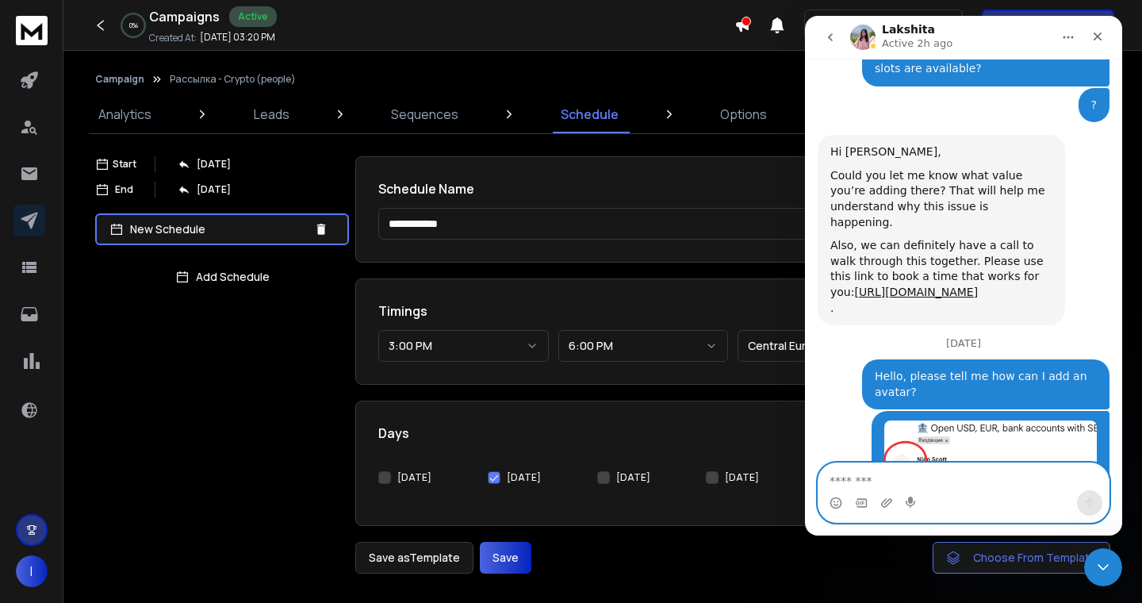
click at [898, 473] on textarea "Message…" at bounding box center [963, 476] width 290 height 27
paste textarea "**********"
type textarea "**********"
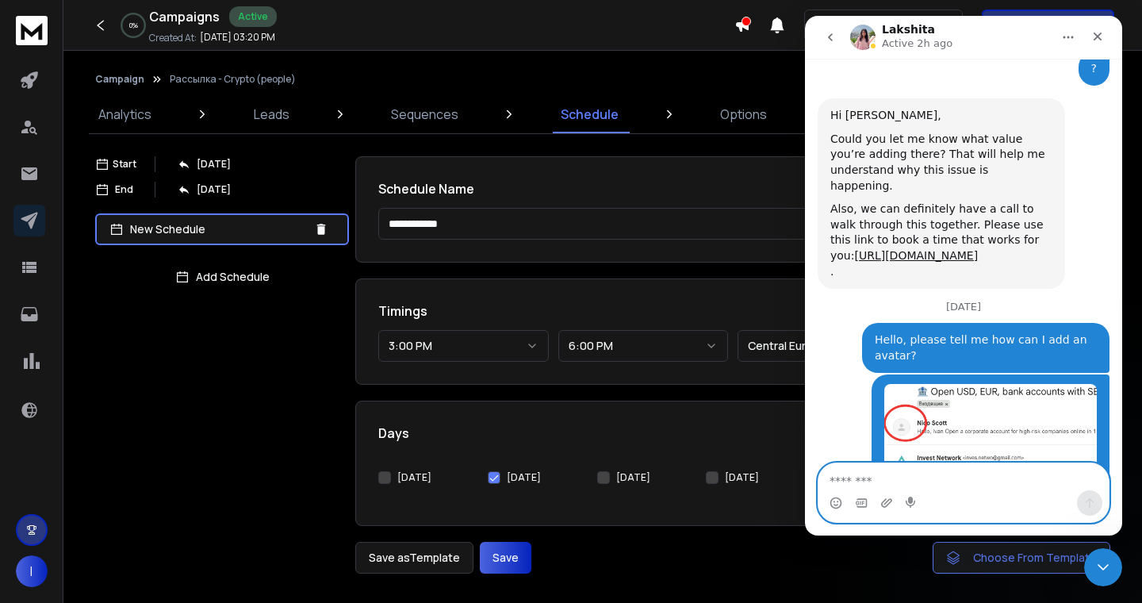
click at [849, 470] on textarea "Message…" at bounding box center [963, 476] width 290 height 27
paste textarea "**********"
type textarea "**********"
click at [1093, 504] on icon "Send a message…" at bounding box center [1089, 502] width 13 height 13
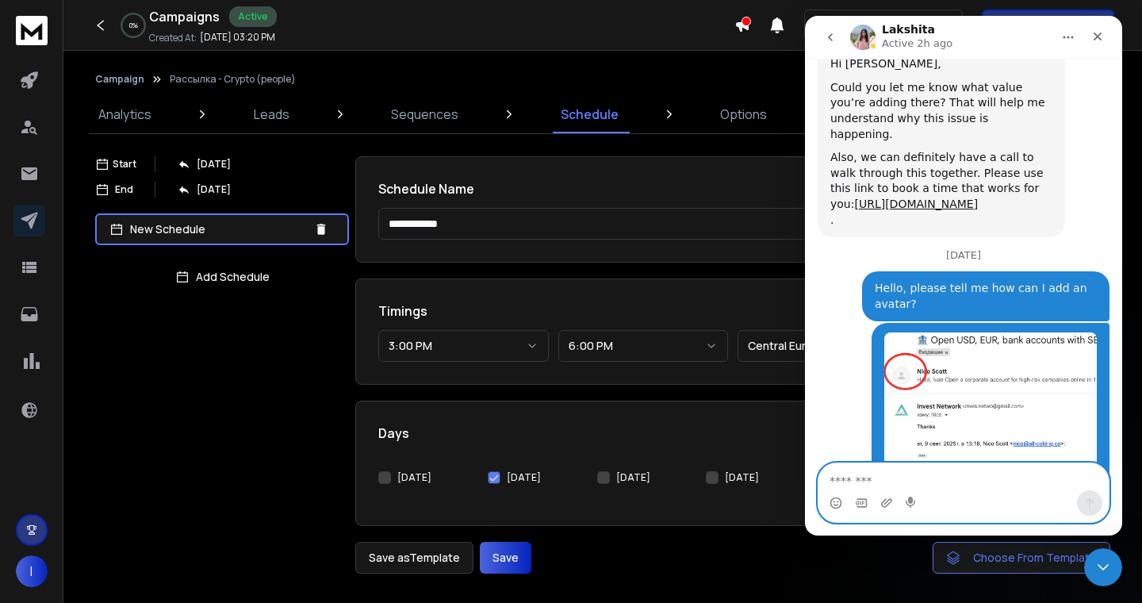
paste textarea "**********"
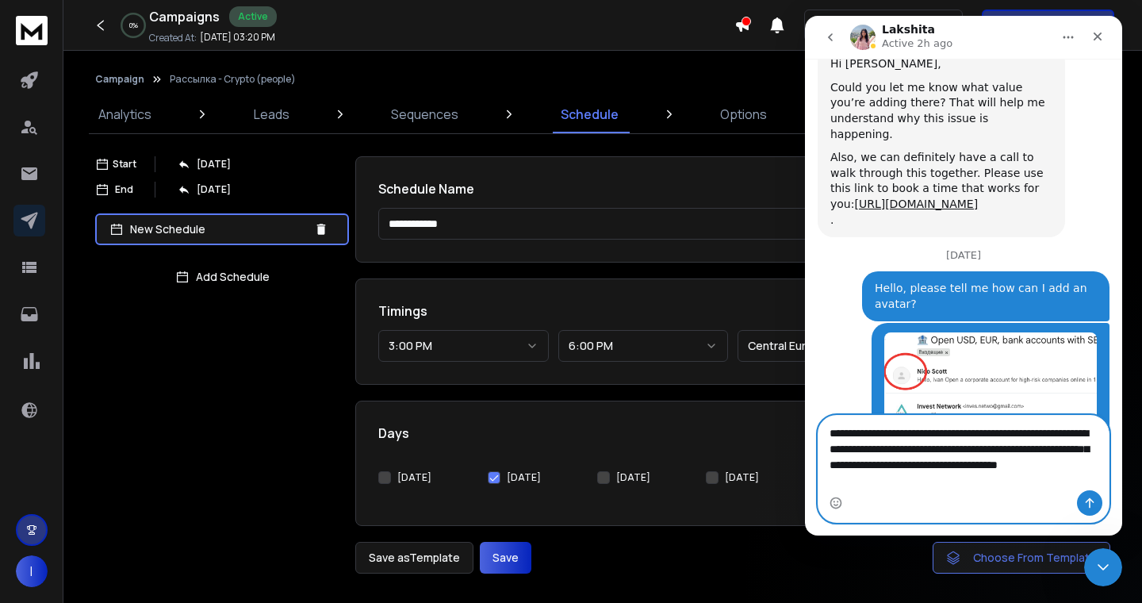
scroll to position [13908, 0]
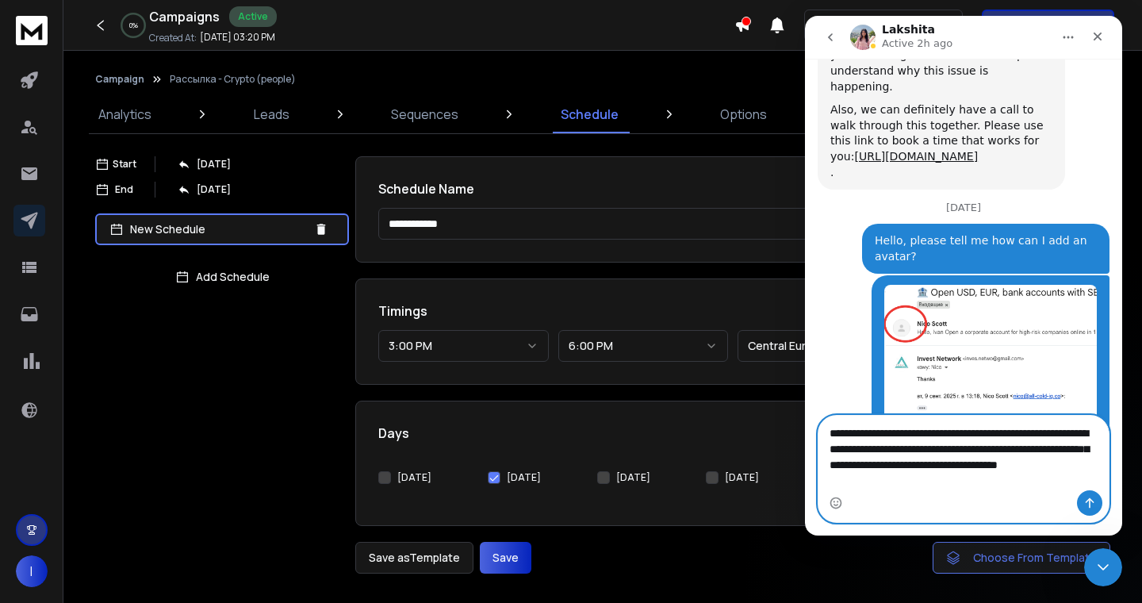
type textarea "**********"
click at [1086, 503] on icon "Send a message…" at bounding box center [1089, 502] width 13 height 13
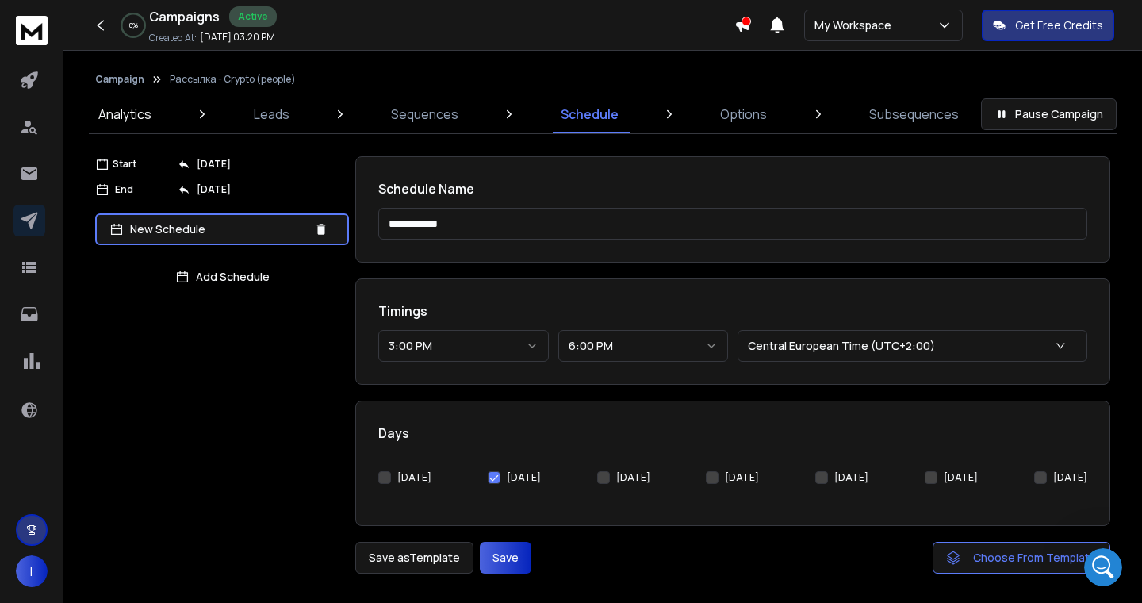
scroll to position [13943, 0]
click at [32, 211] on icon at bounding box center [29, 220] width 19 height 19
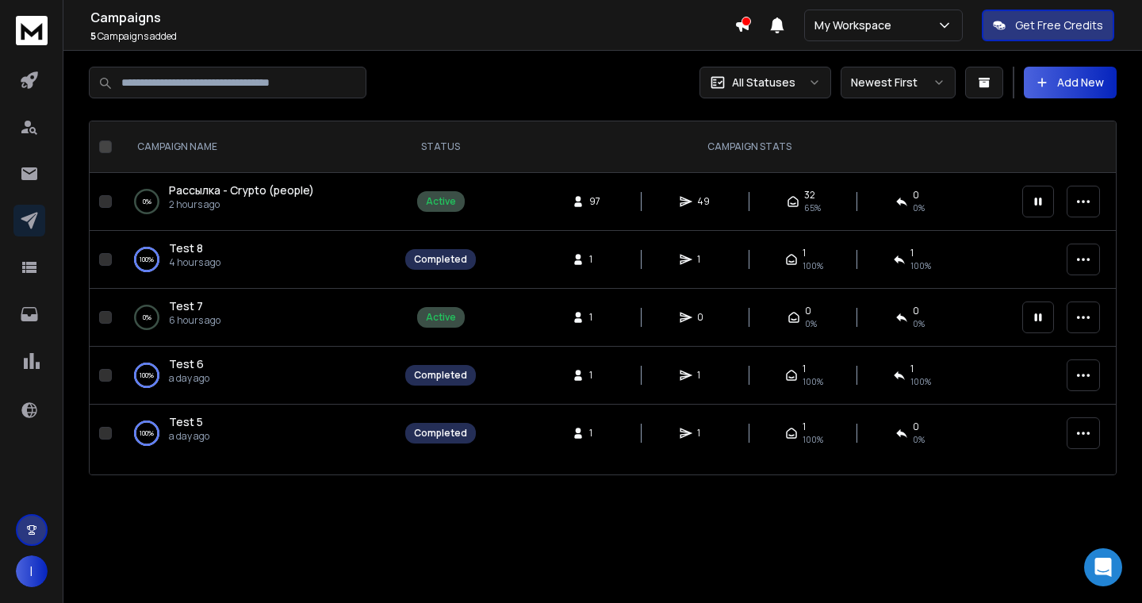
click at [195, 186] on span "Рассылка - Crypto (people)" at bounding box center [241, 189] width 145 height 15
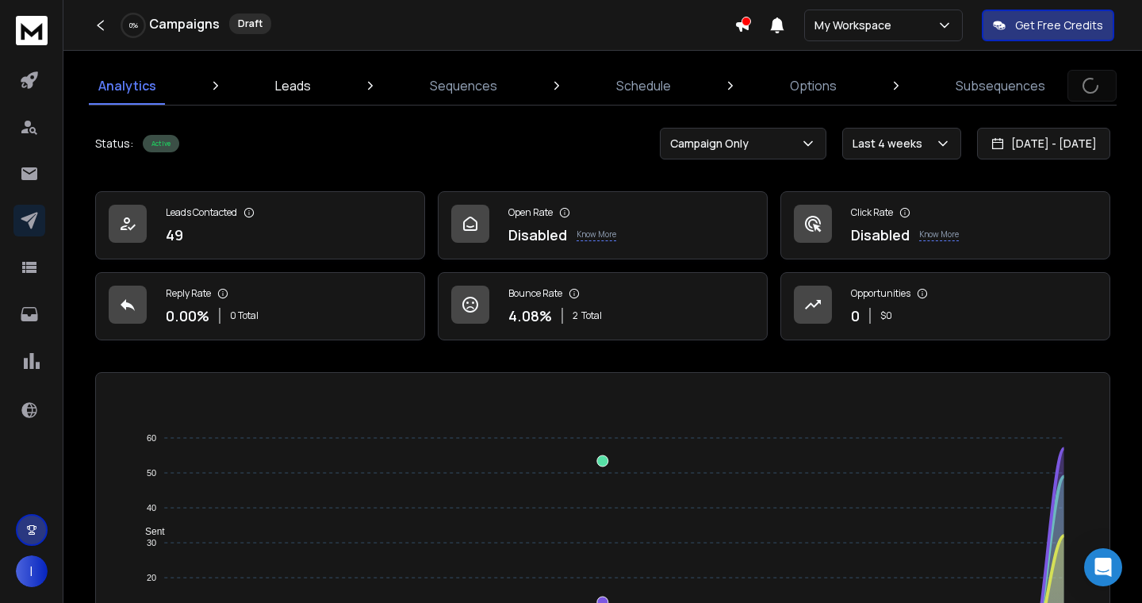
click at [283, 84] on p "Leads" at bounding box center [293, 85] width 36 height 19
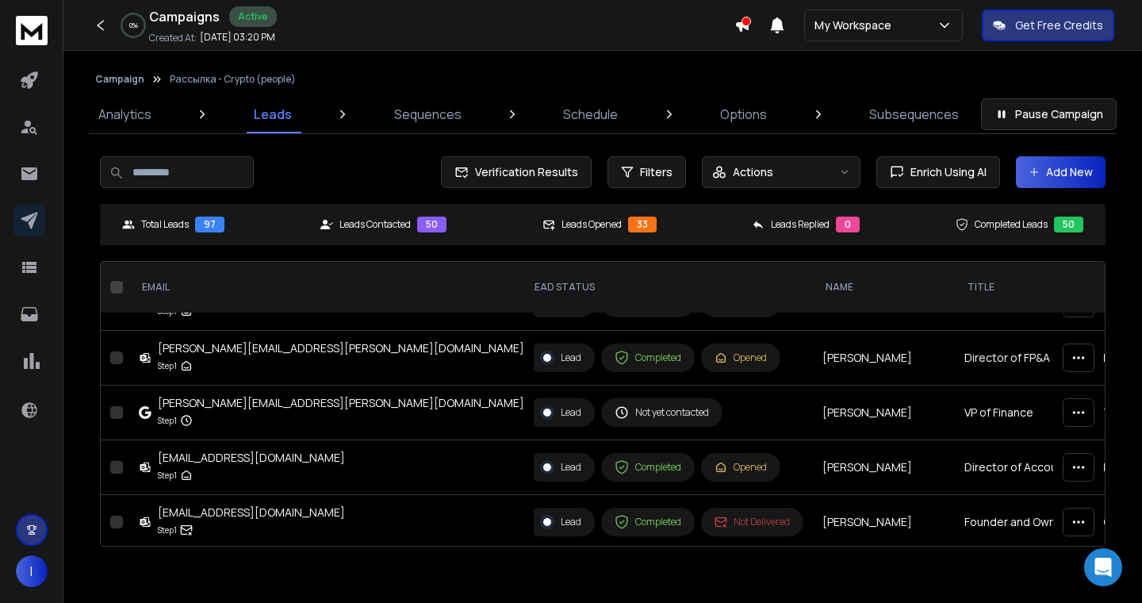
scroll to position [0, 17]
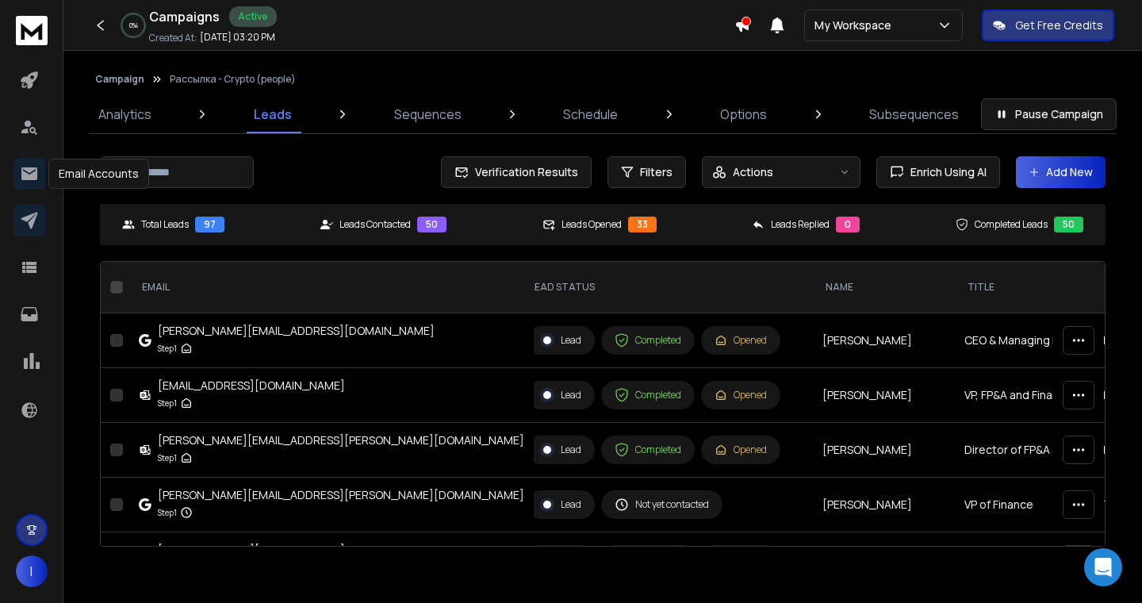
click at [25, 177] on icon at bounding box center [29, 173] width 16 height 13
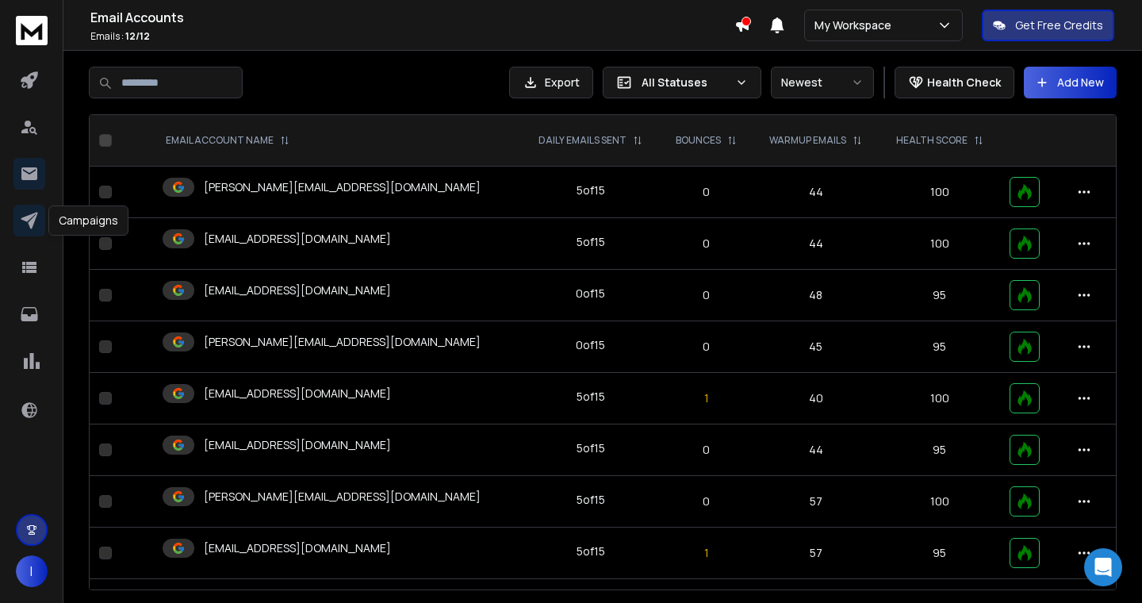
click at [29, 217] on icon at bounding box center [29, 220] width 17 height 17
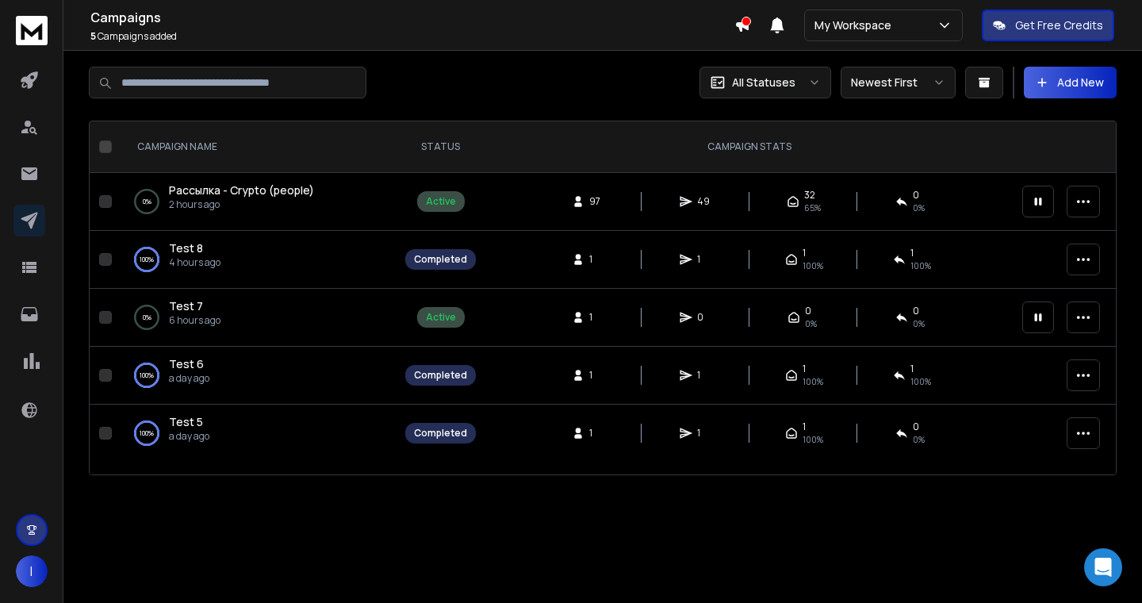
click at [194, 191] on span "Рассылка - Crypto (people)" at bounding box center [241, 189] width 145 height 15
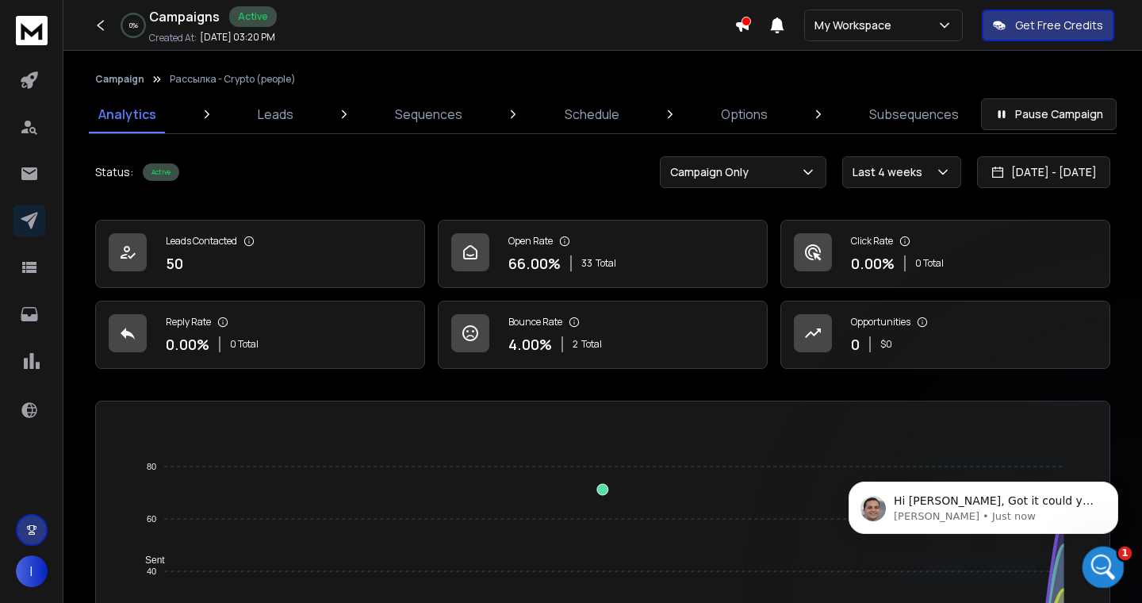
click at [1110, 571] on div "Open Intercom Messenger" at bounding box center [1100, 564] width 52 height 52
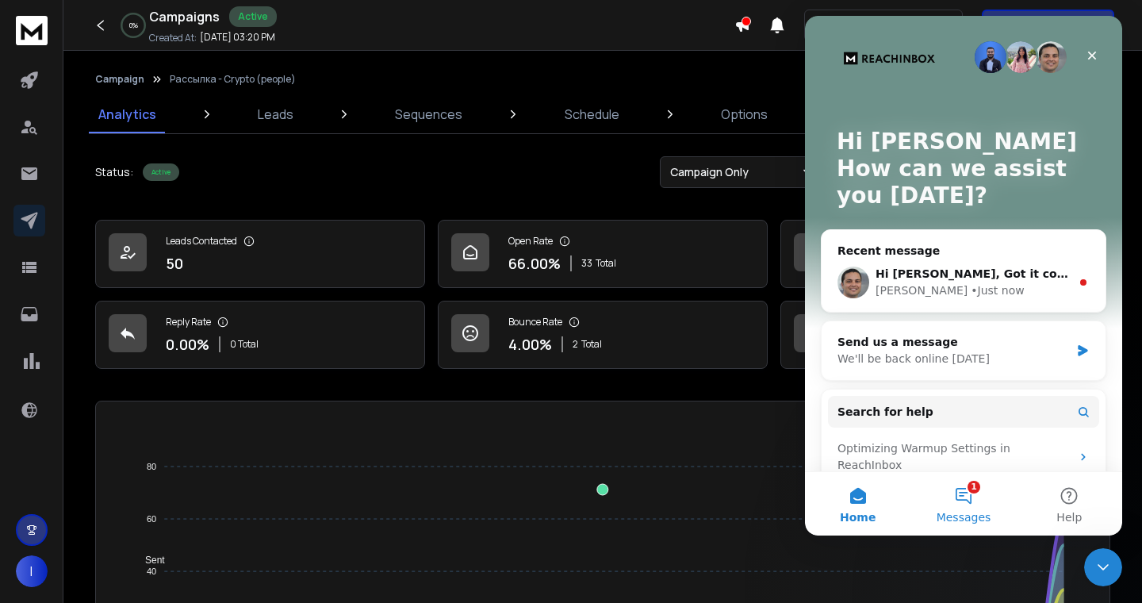
click at [973, 504] on button "1 Messages" at bounding box center [962, 503] width 105 height 63
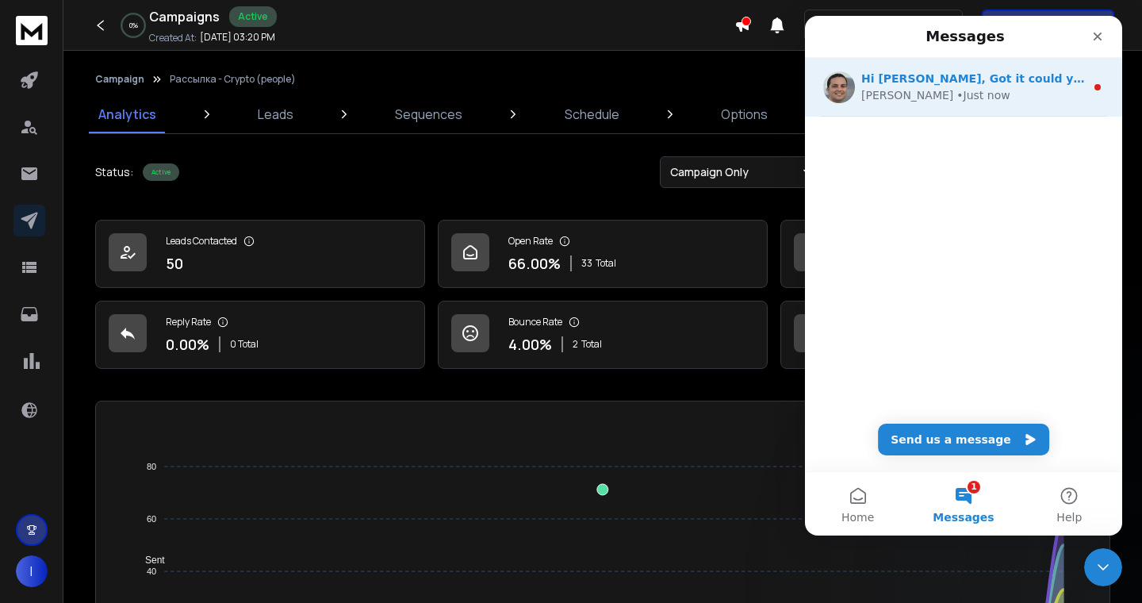
click at [956, 98] on div "• Just now" at bounding box center [982, 95] width 53 height 17
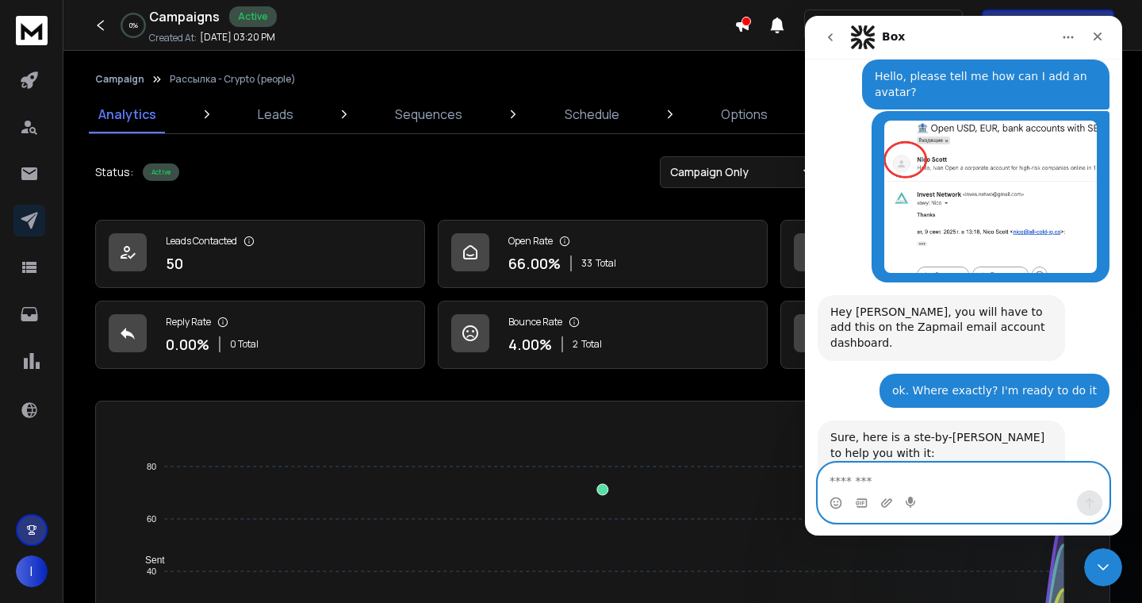
scroll to position [14079, 0]
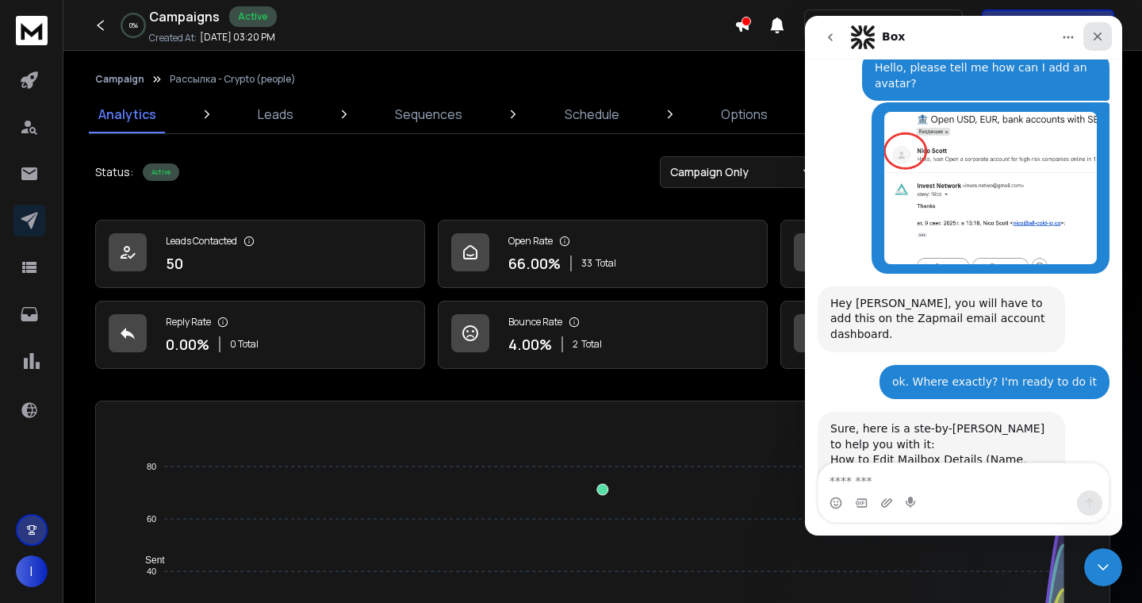
click at [1098, 31] on icon "Close" at bounding box center [1097, 36] width 13 height 13
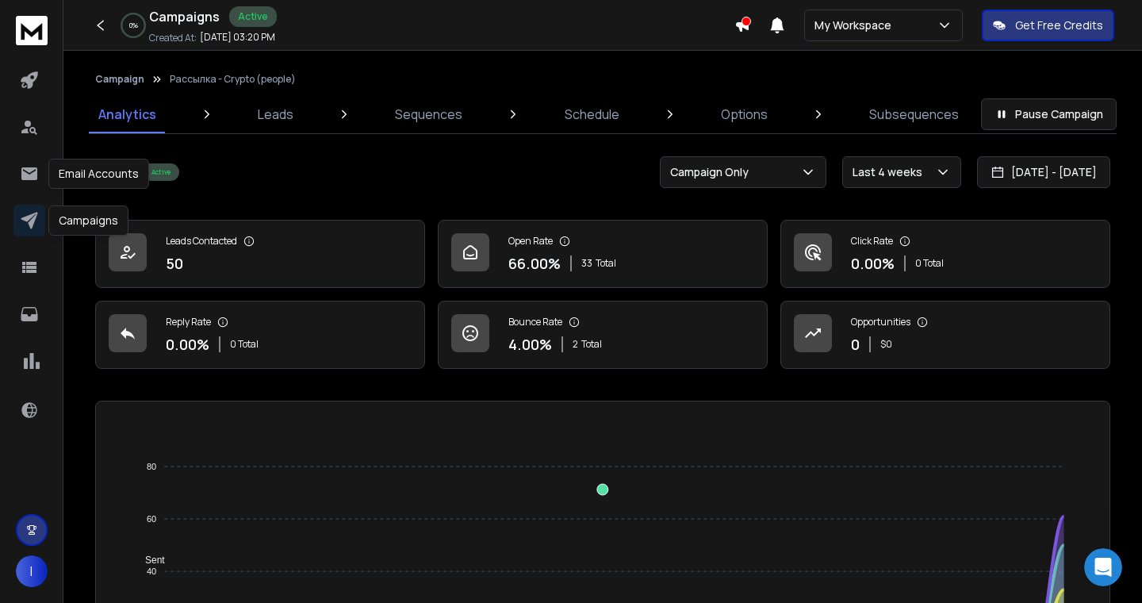
click at [29, 214] on icon at bounding box center [29, 220] width 19 height 19
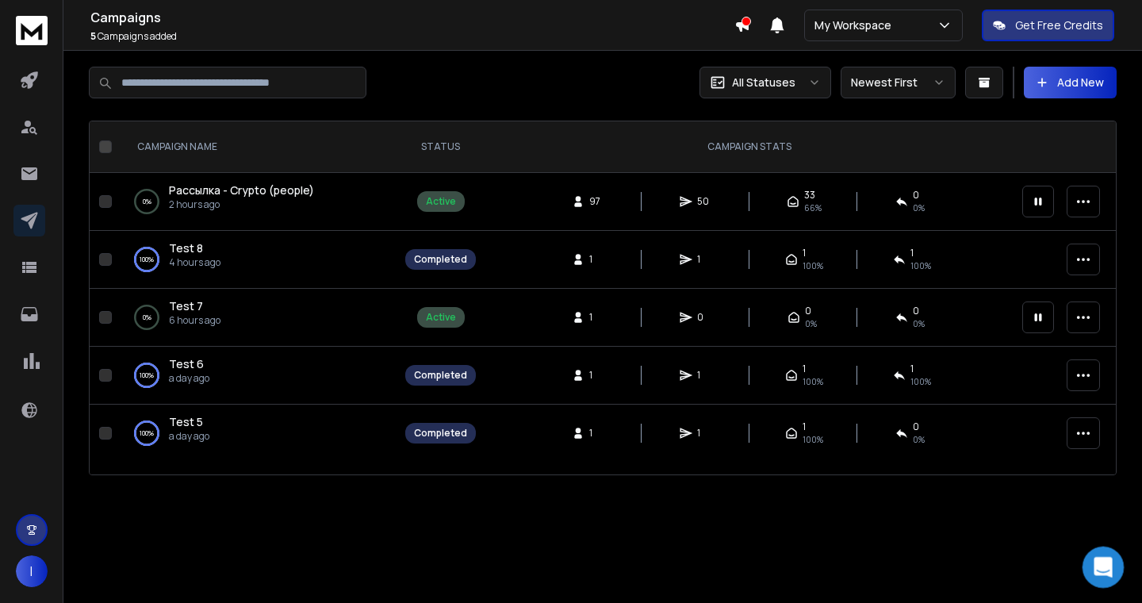
click at [1109, 567] on icon "Open Intercom Messenger" at bounding box center [1101, 565] width 26 height 26
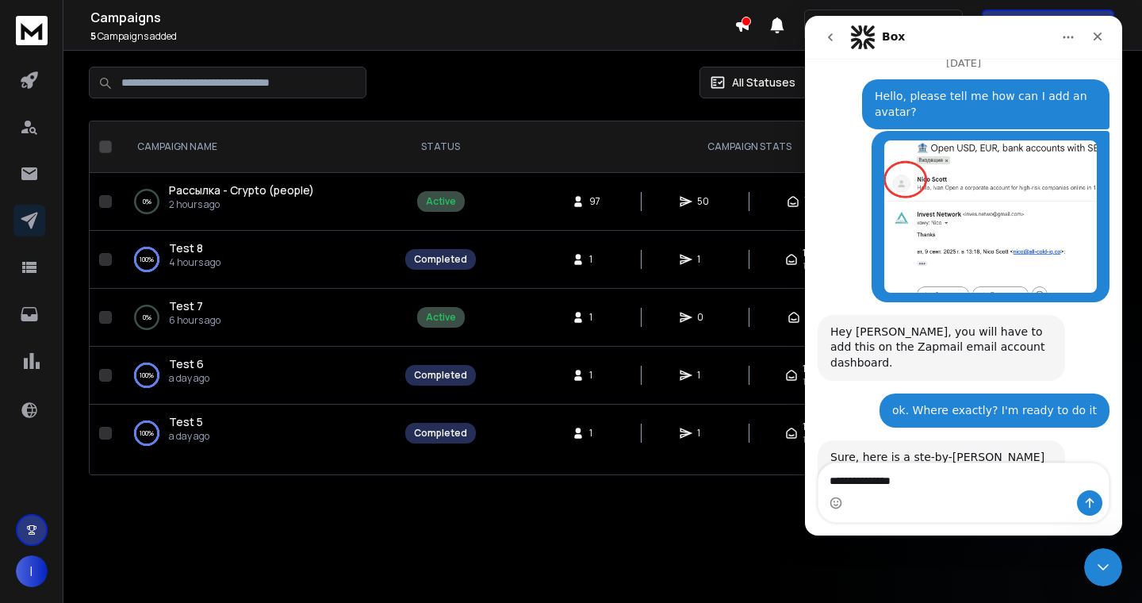
click at [851, 484] on textarea "**********" at bounding box center [963, 476] width 290 height 27
type textarea "**********"
click at [1095, 499] on icon "Send a message…" at bounding box center [1089, 502] width 13 height 13
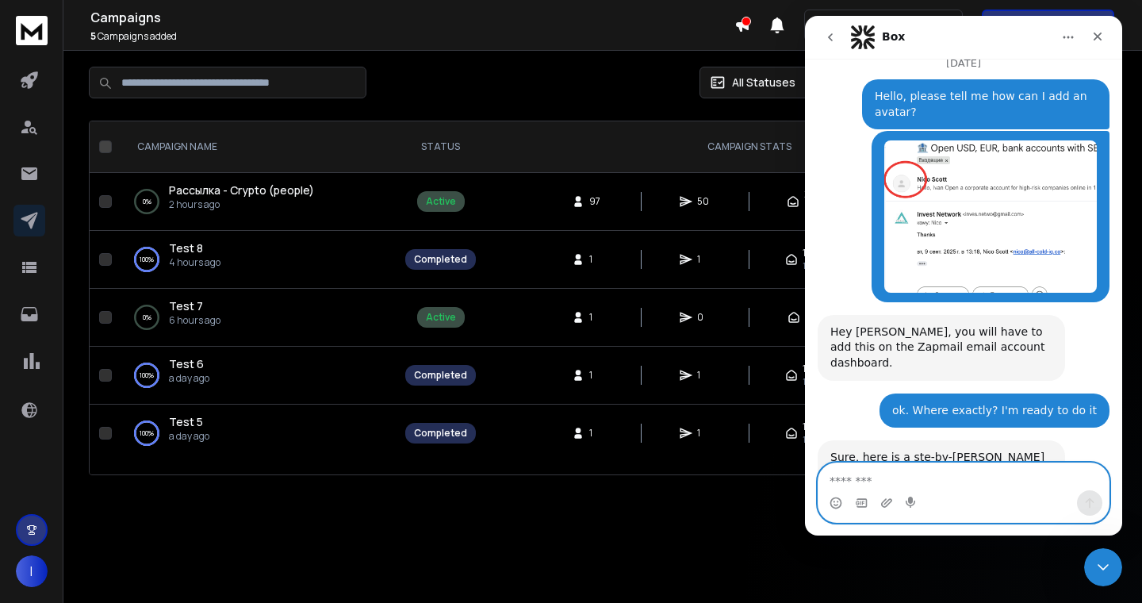
scroll to position [14100, 0]
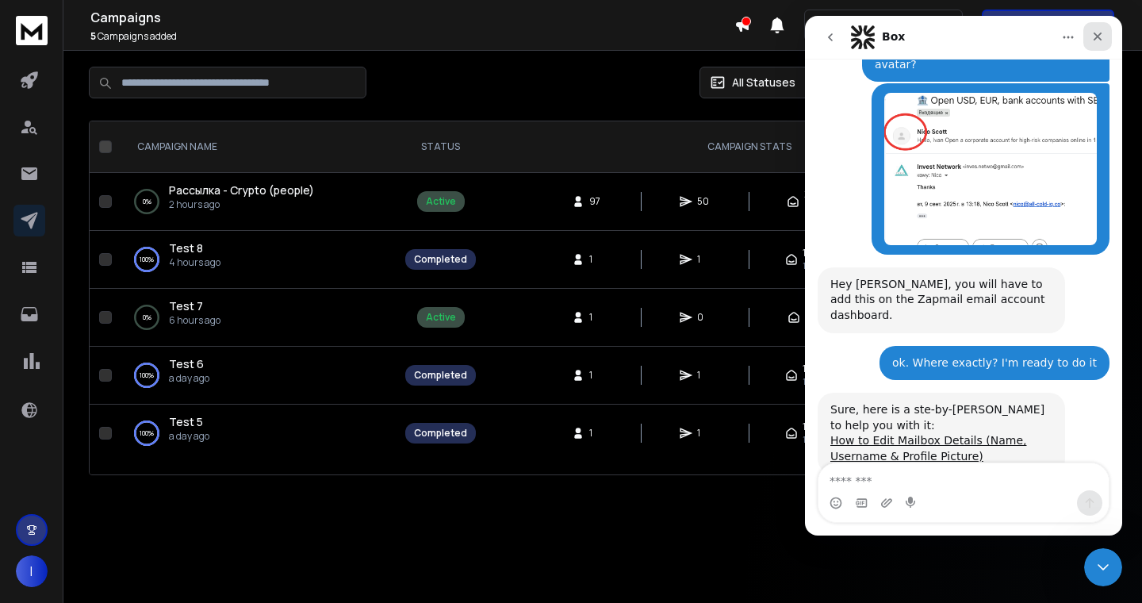
click at [1095, 32] on icon "Close" at bounding box center [1097, 36] width 13 height 13
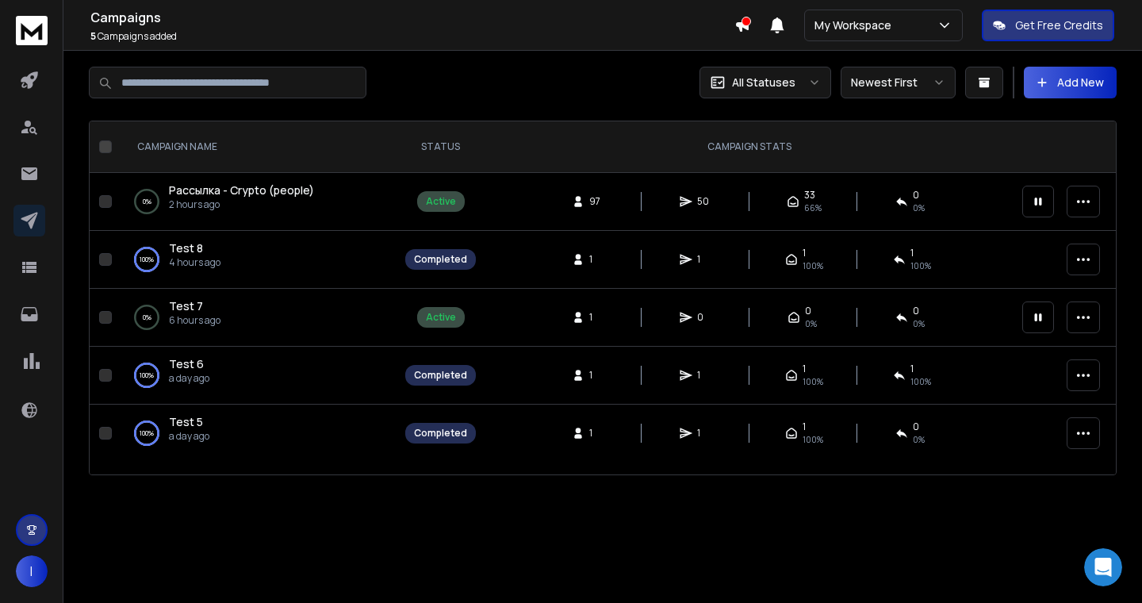
click at [1080, 430] on icon "button" at bounding box center [1083, 433] width 16 height 16
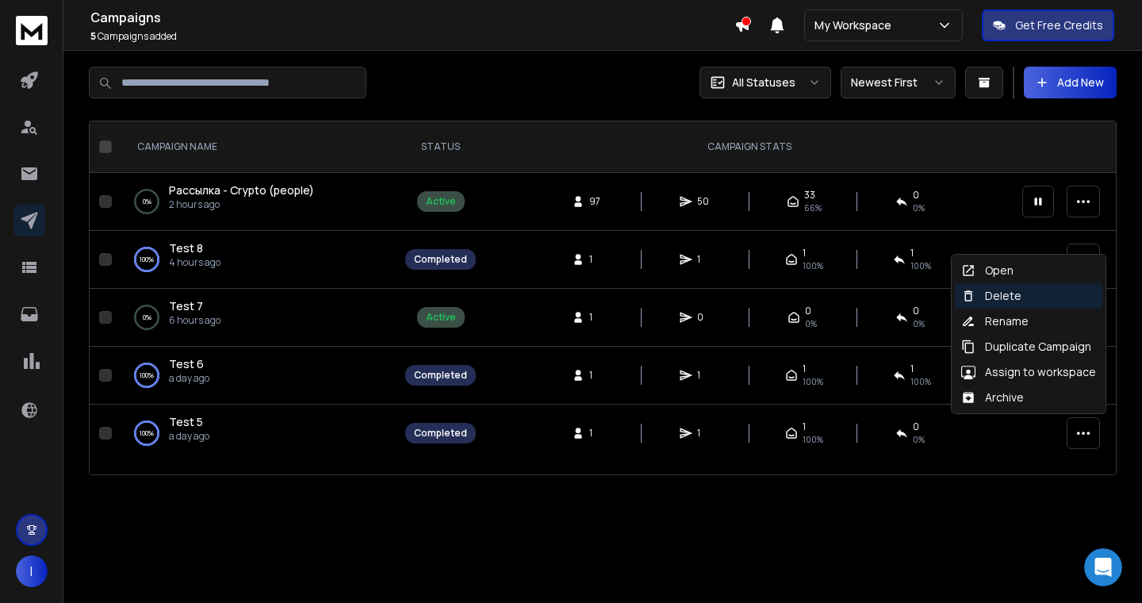
click at [1009, 296] on div "Delete" at bounding box center [991, 296] width 60 height 16
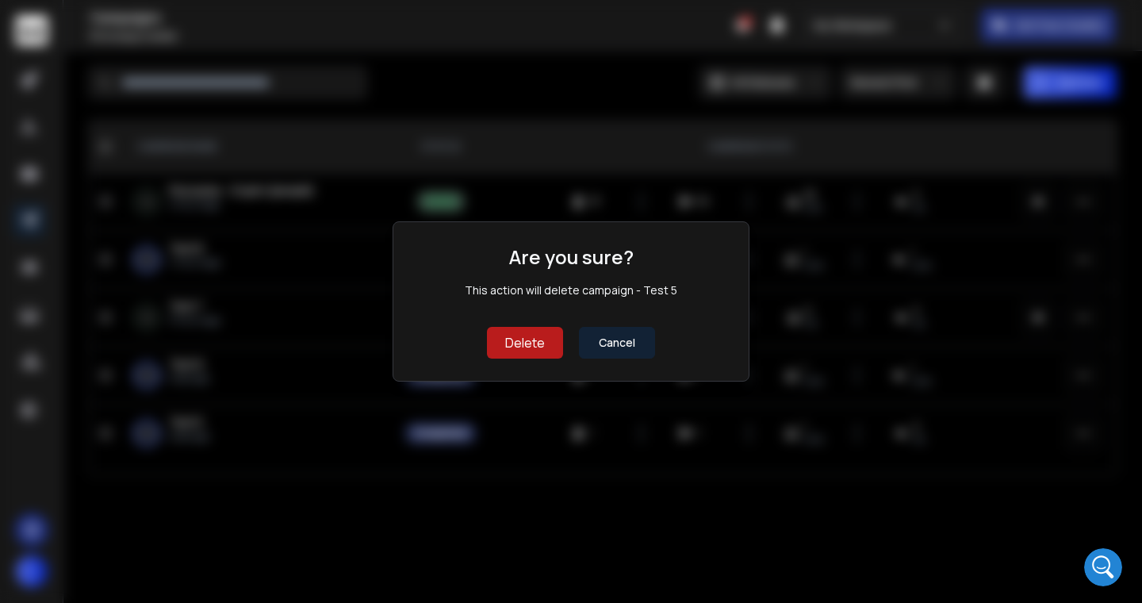
click at [524, 342] on button "Delete" at bounding box center [525, 343] width 76 height 32
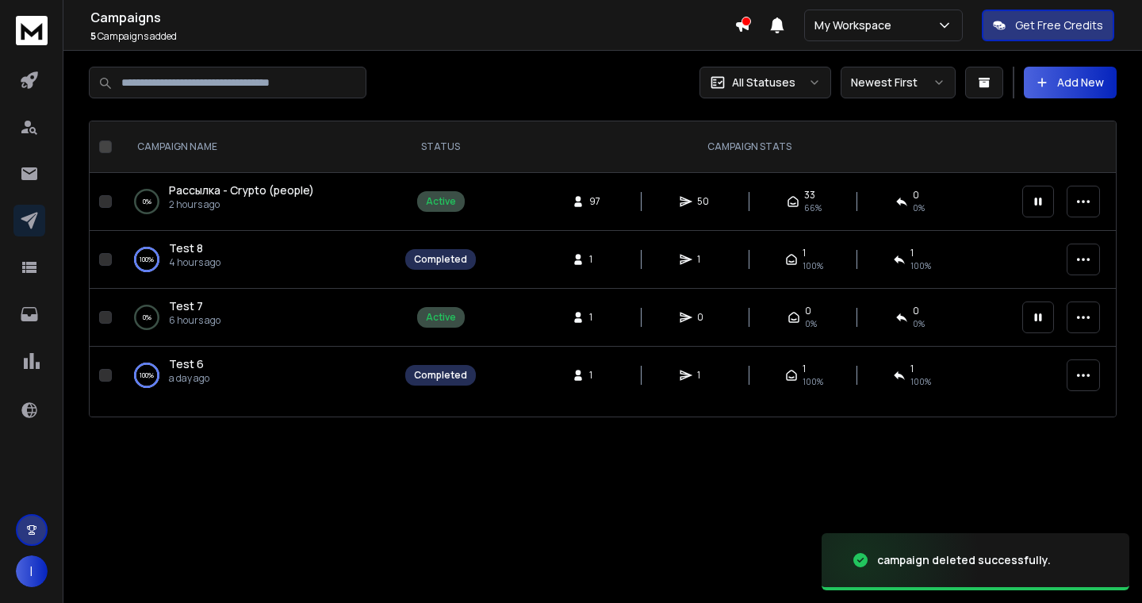
click at [1086, 372] on icon "button" at bounding box center [1083, 375] width 16 height 16
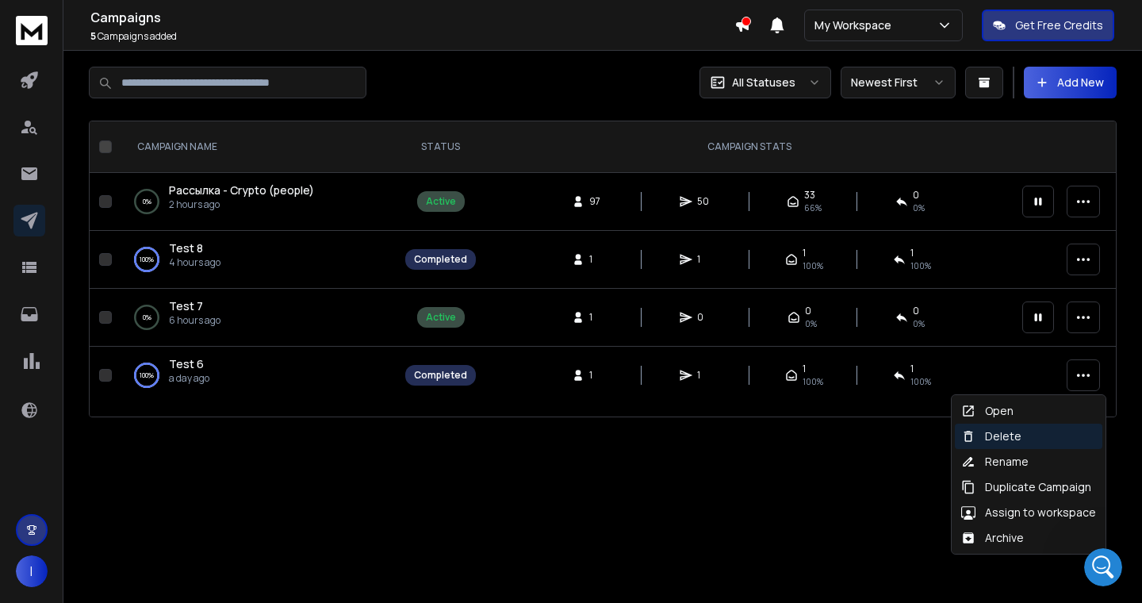
click at [997, 432] on div "Delete" at bounding box center [991, 436] width 60 height 16
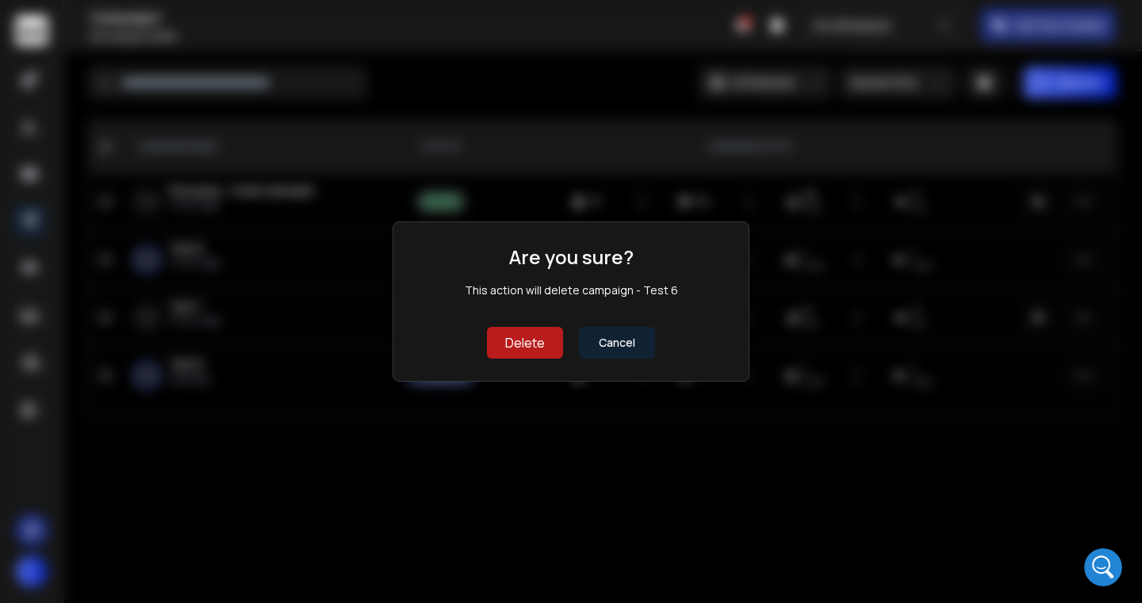
click at [529, 337] on button "Delete" at bounding box center [525, 343] width 76 height 32
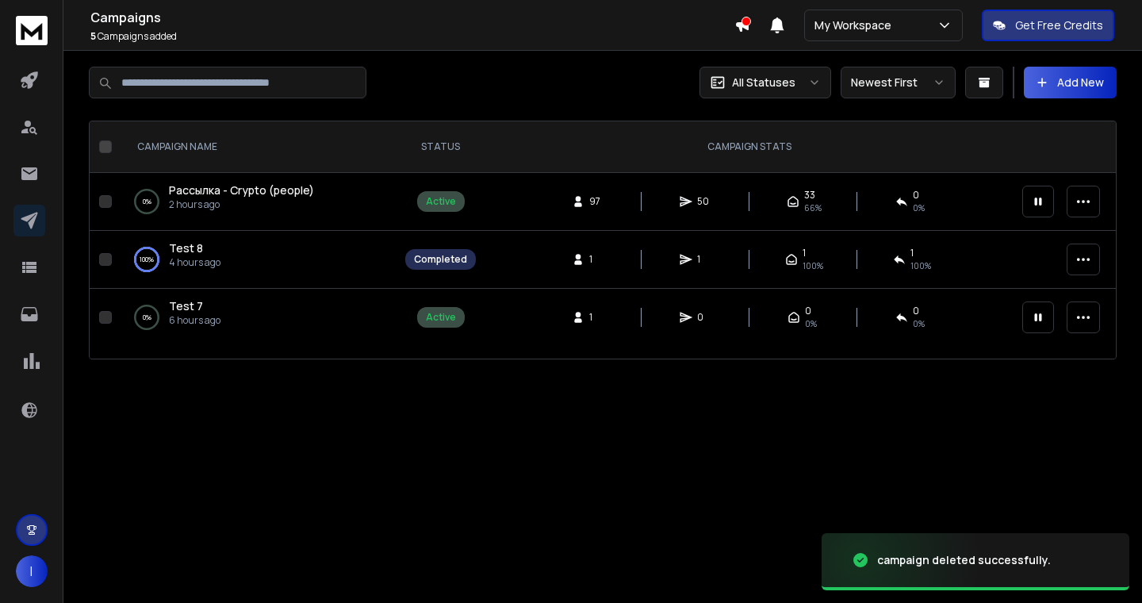
click at [1081, 317] on icon "button" at bounding box center [1083, 317] width 13 height 3
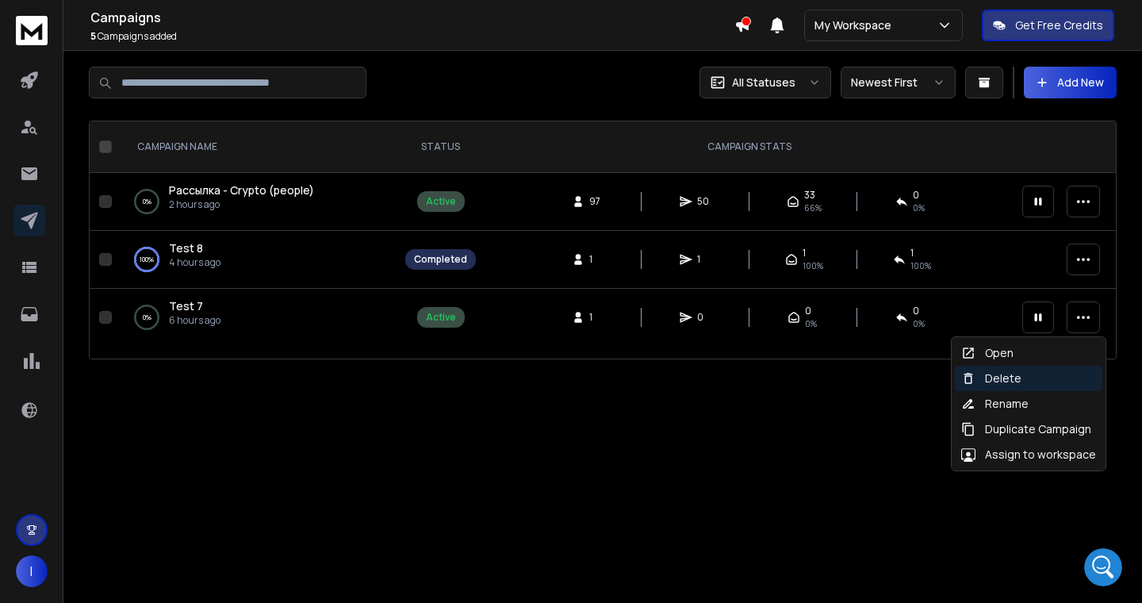
click at [1001, 381] on div "Delete" at bounding box center [991, 378] width 60 height 16
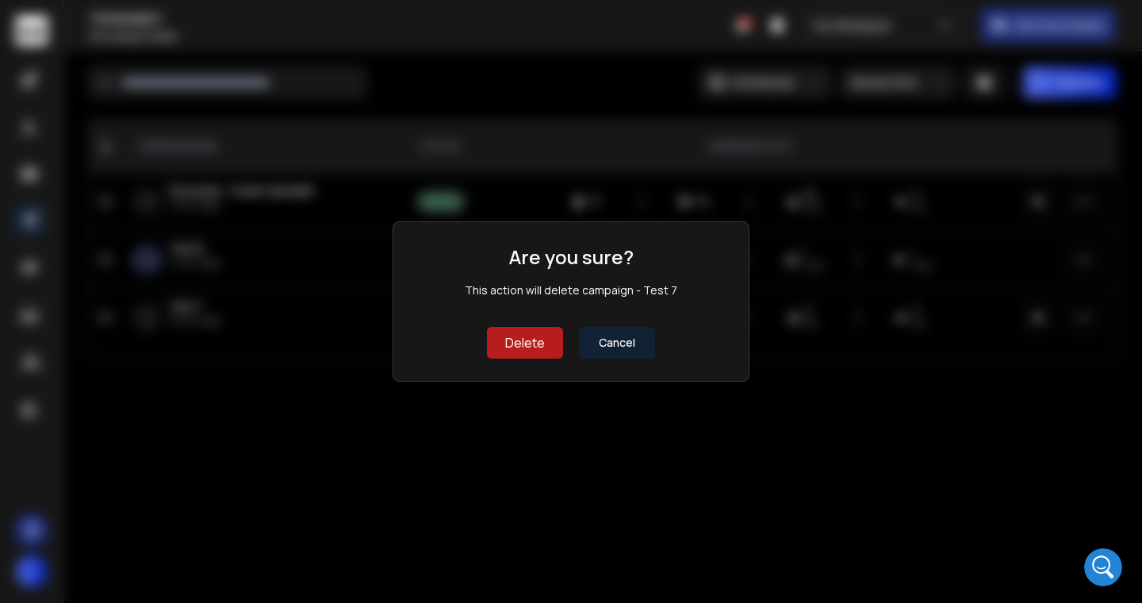
click at [527, 350] on button "Delete" at bounding box center [525, 343] width 76 height 32
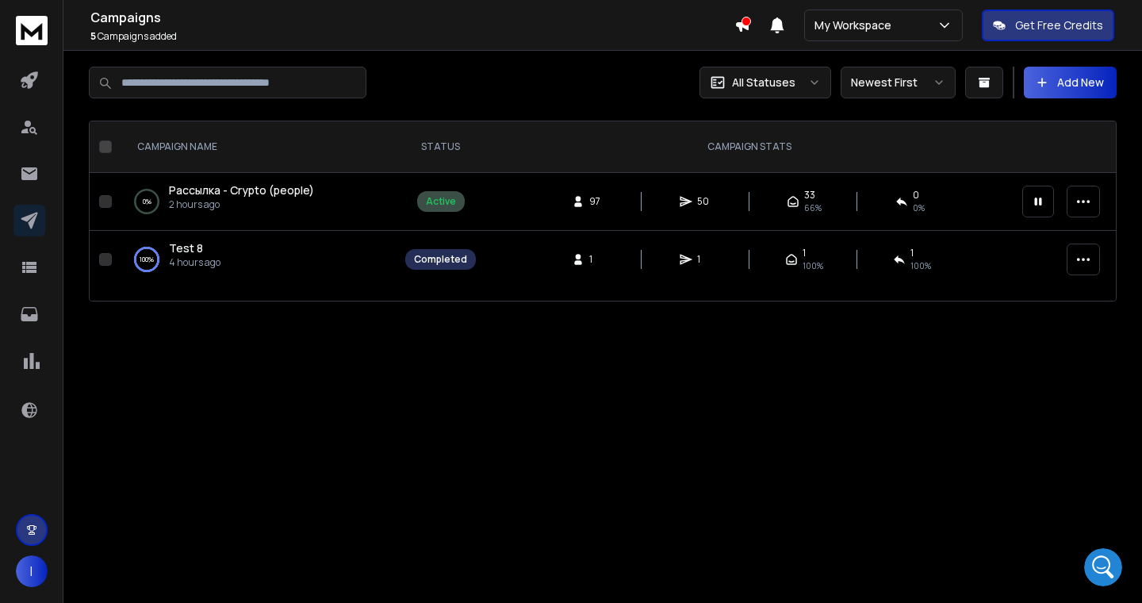
click at [1087, 258] on icon "button" at bounding box center [1083, 259] width 16 height 16
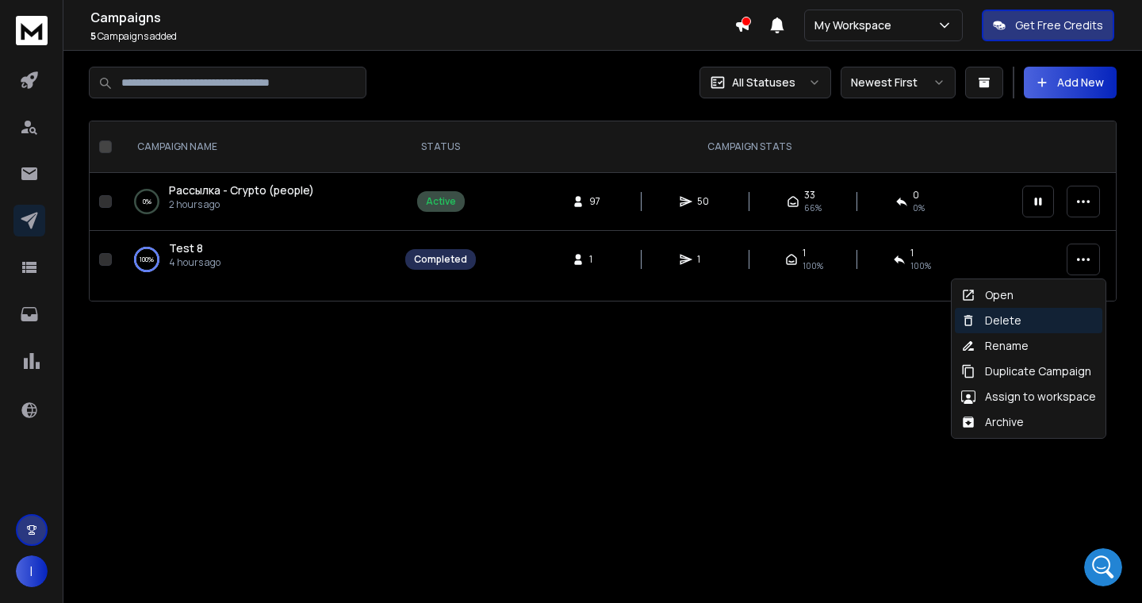
click at [1016, 316] on div "Delete" at bounding box center [991, 320] width 60 height 16
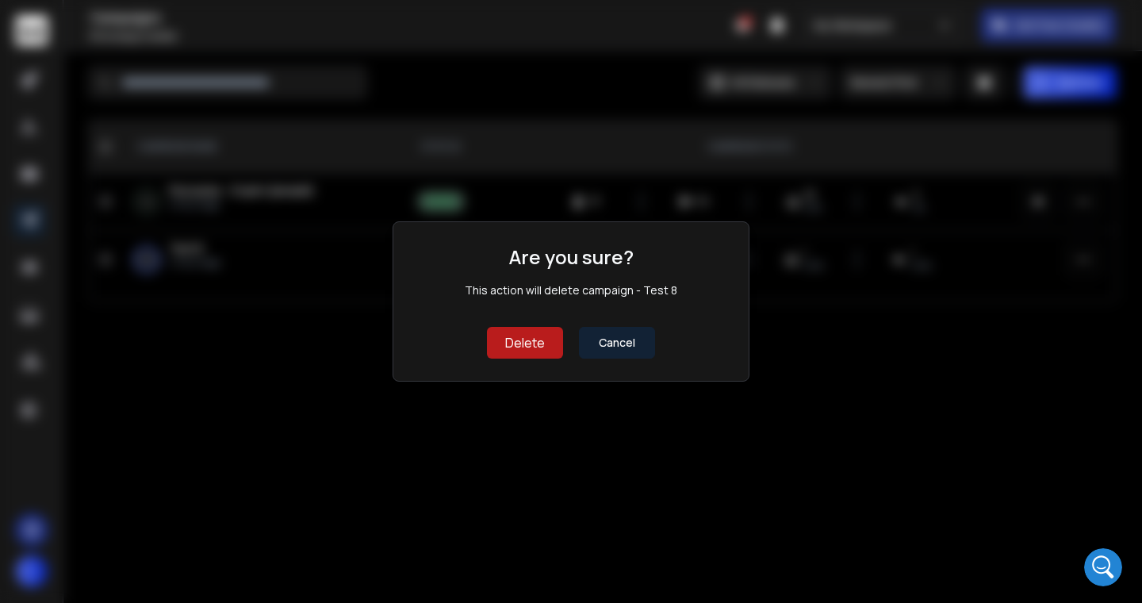
click at [493, 344] on button "Delete" at bounding box center [525, 343] width 76 height 32
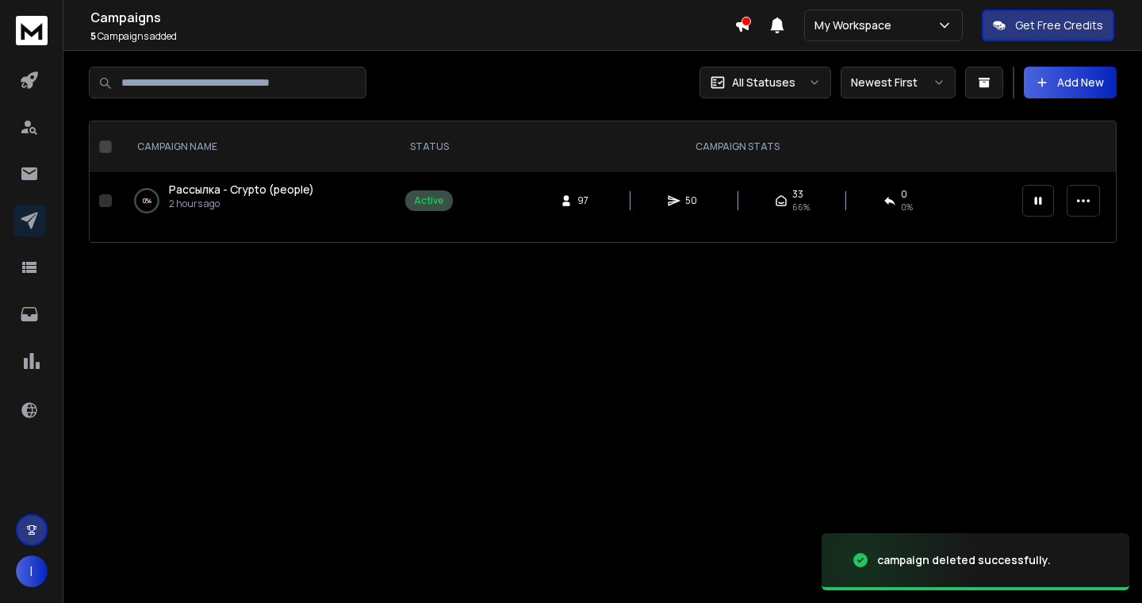
click at [493, 344] on div "Campaigns 5 Campaigns Added All Statuses Newest First Add New CAMPAIGN NAME STA…" at bounding box center [603, 368] width 1028 height 603
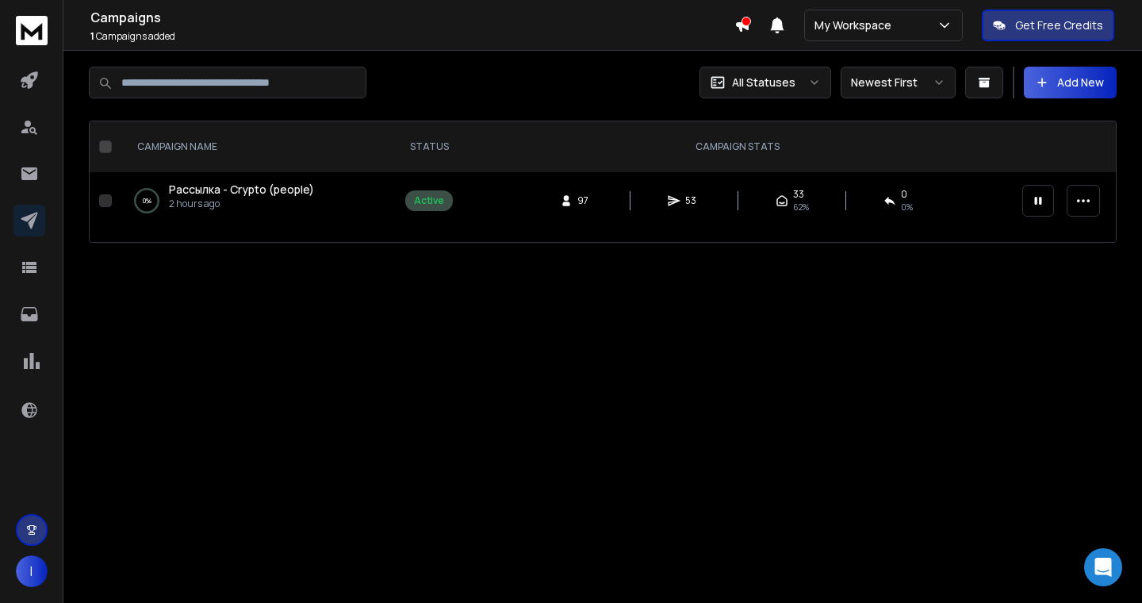
click at [247, 189] on span "Рассылка - Crypto (people)" at bounding box center [241, 189] width 145 height 15
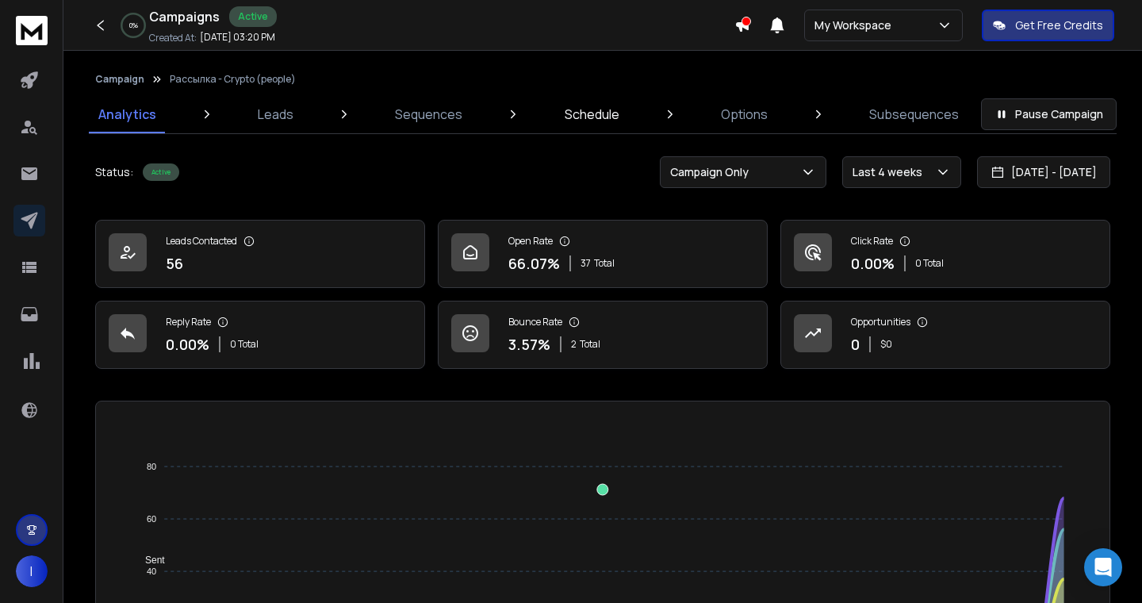
click at [596, 113] on p "Schedule" at bounding box center [592, 114] width 55 height 19
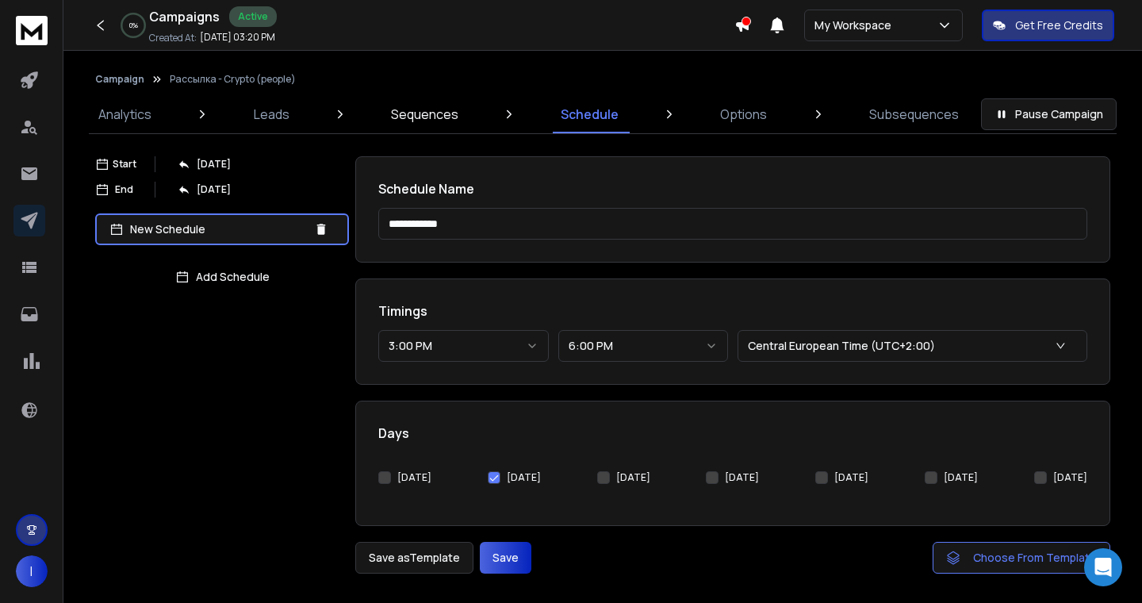
click at [449, 112] on p "Sequences" at bounding box center [424, 114] width 67 height 19
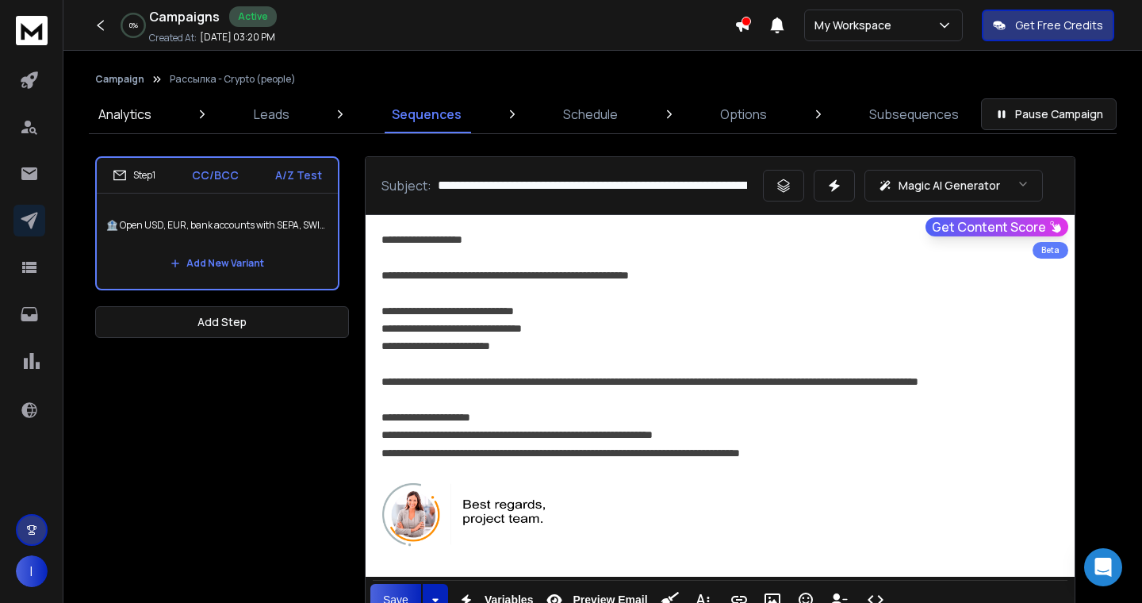
click at [114, 121] on p "Analytics" at bounding box center [124, 114] width 53 height 19
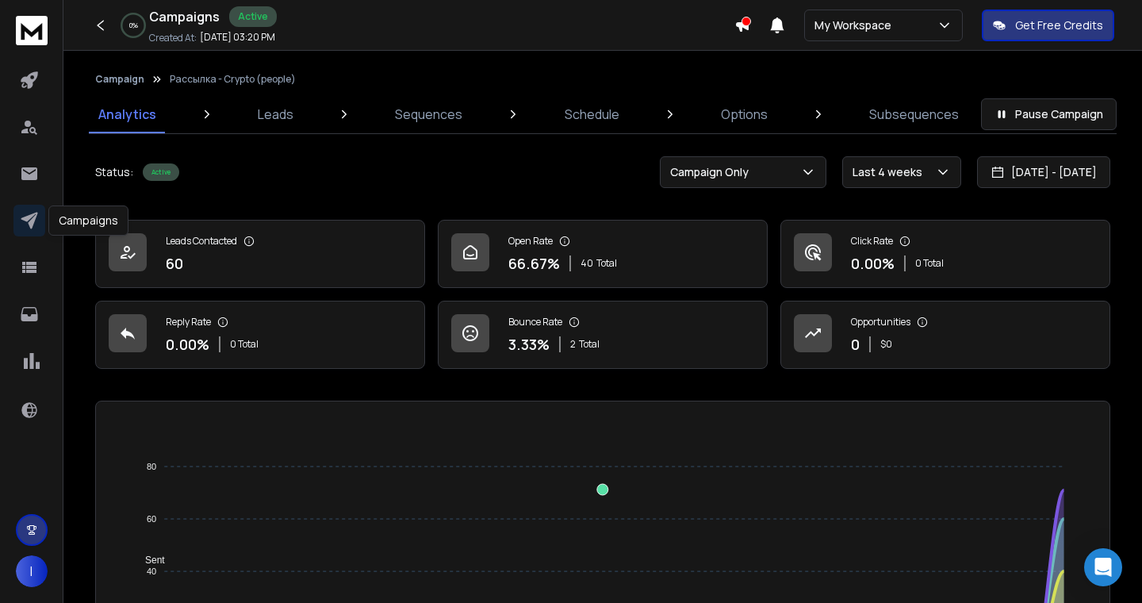
click at [28, 219] on icon at bounding box center [29, 220] width 17 height 17
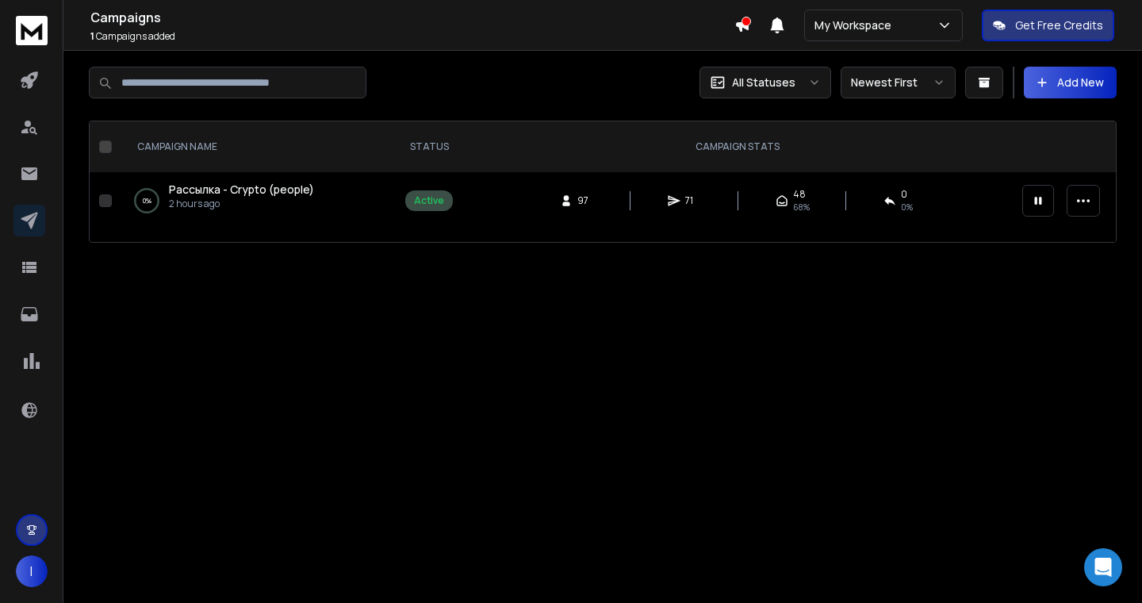
click at [237, 201] on p "2 hours ago" at bounding box center [241, 203] width 145 height 13
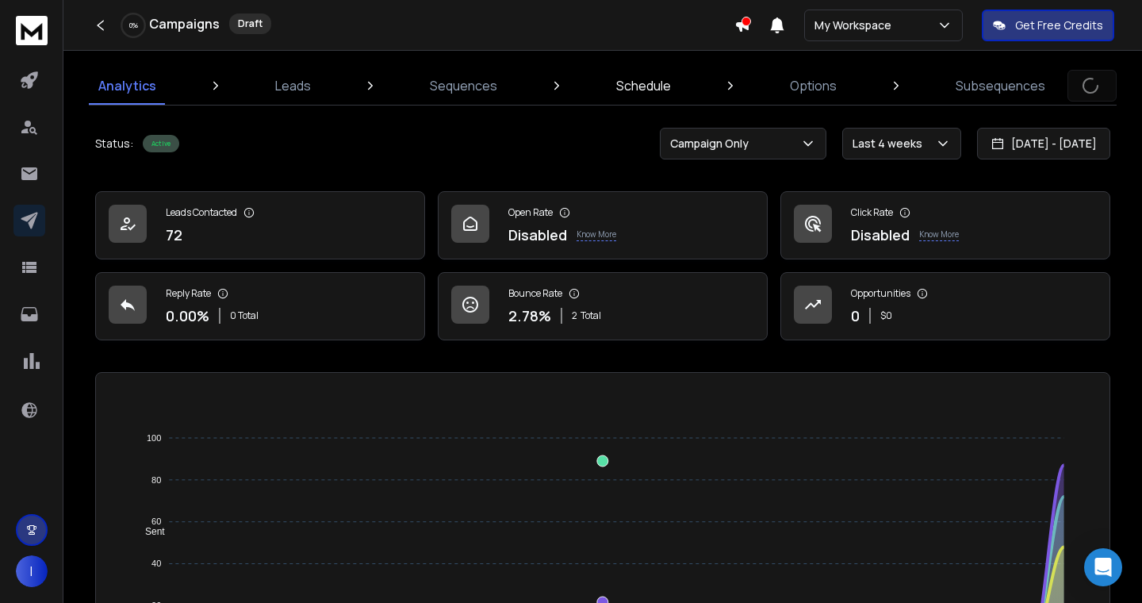
click at [616, 84] on p "Schedule" at bounding box center [643, 85] width 55 height 19
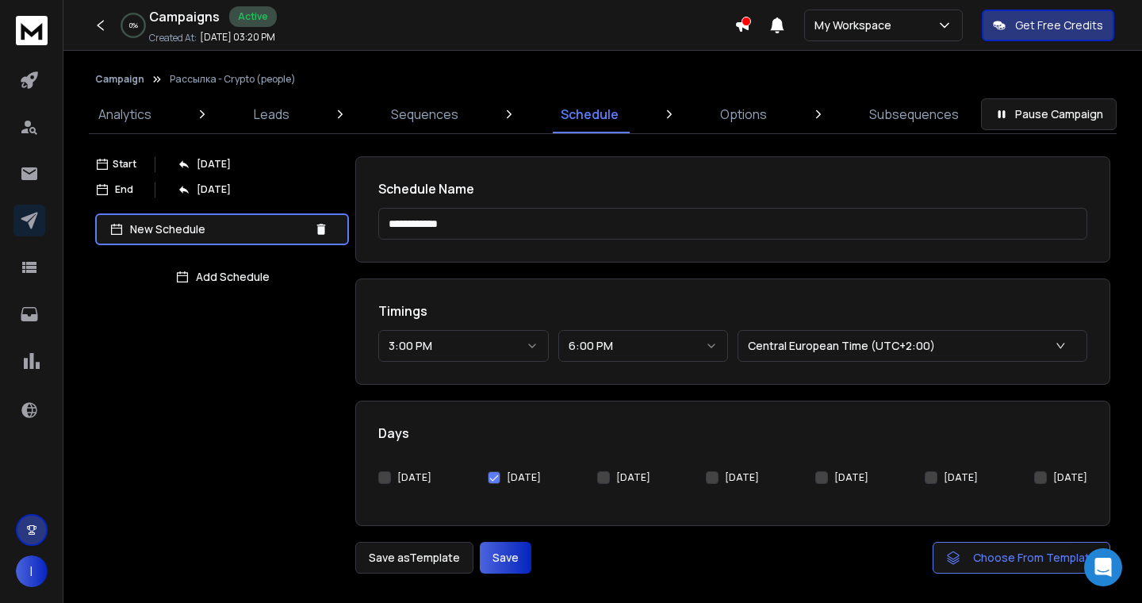
click at [710, 343] on icon "button" at bounding box center [711, 345] width 13 height 13
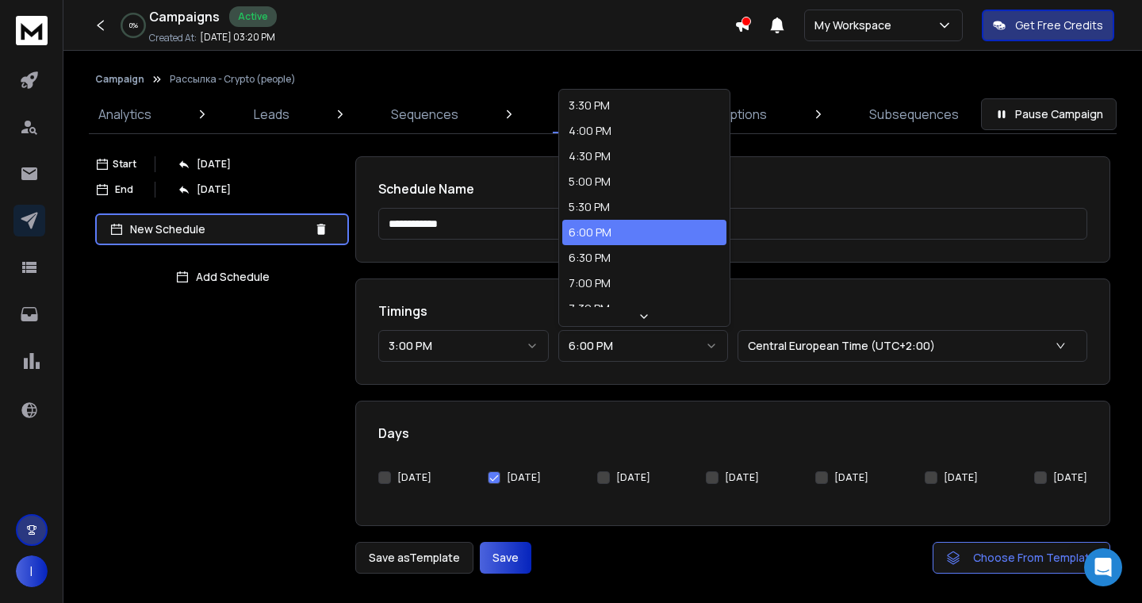
scroll to position [59, 0]
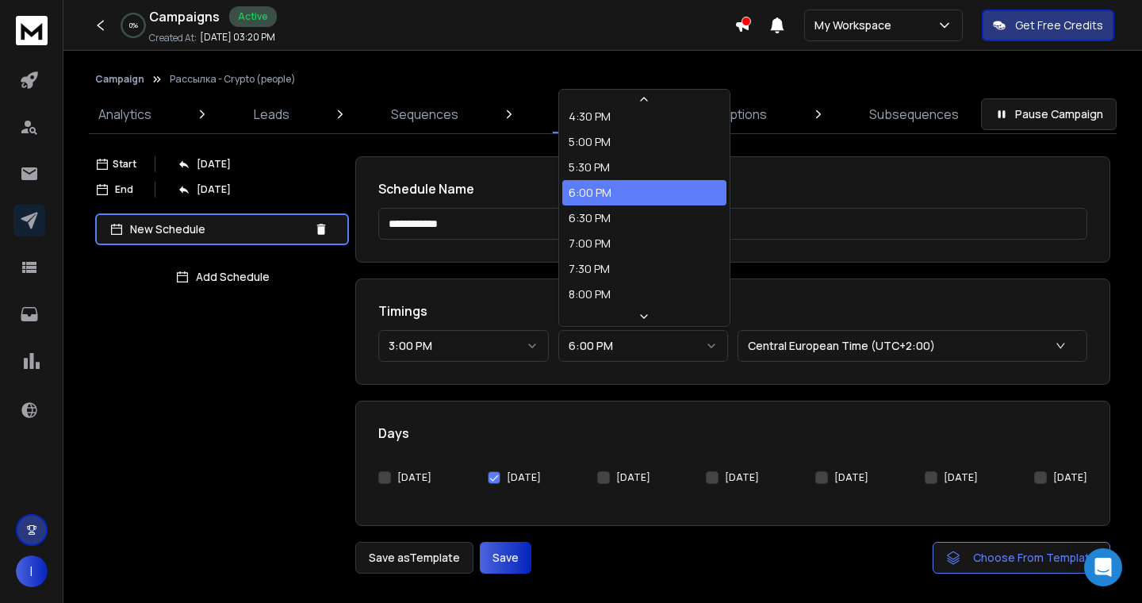
select select "********"
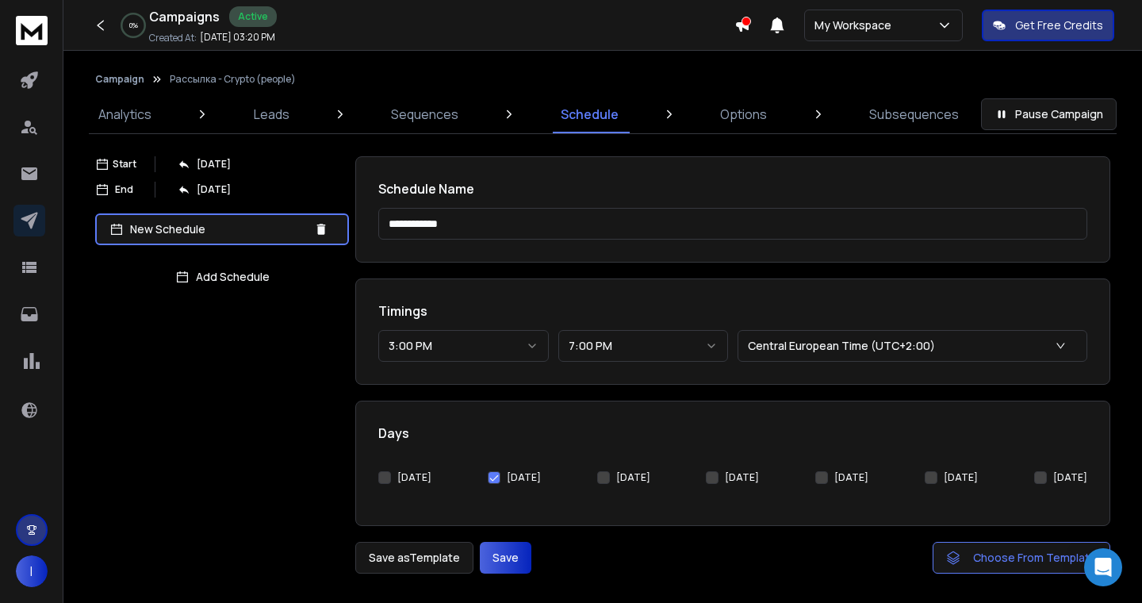
click at [502, 565] on button "Save" at bounding box center [506, 558] width 52 height 32
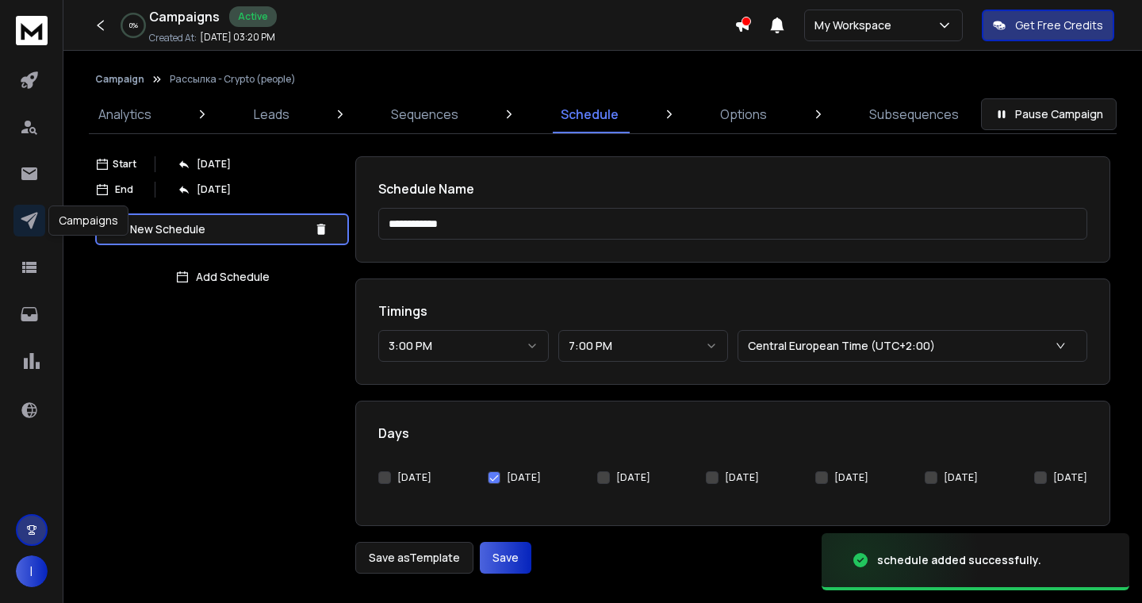
click at [34, 215] on icon at bounding box center [29, 220] width 17 height 17
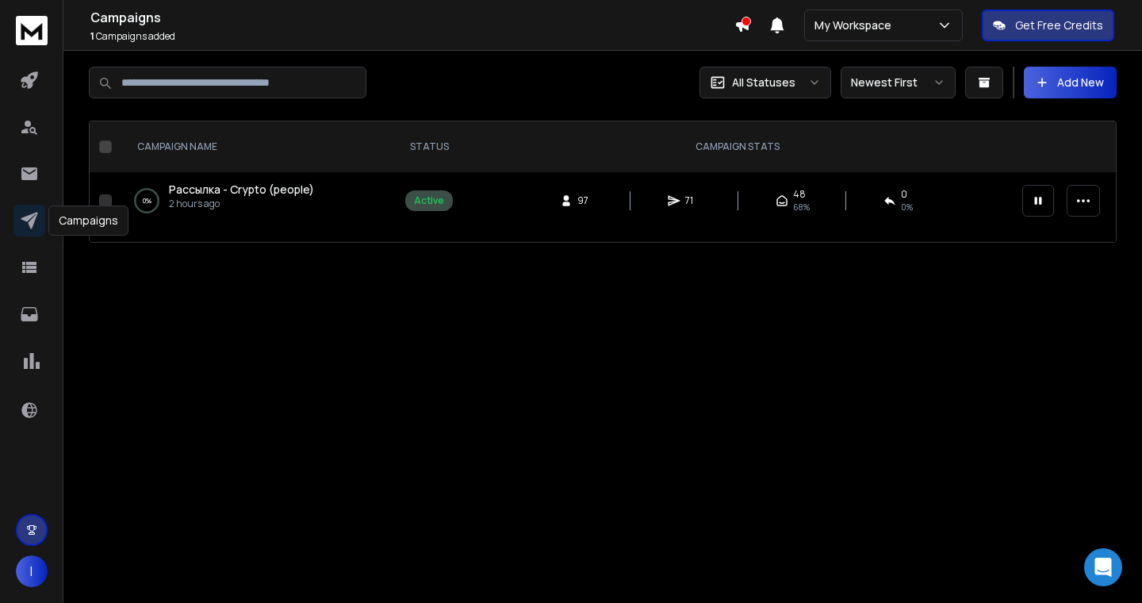
click at [243, 195] on span "Рассылка - Crypto (people)" at bounding box center [241, 189] width 145 height 15
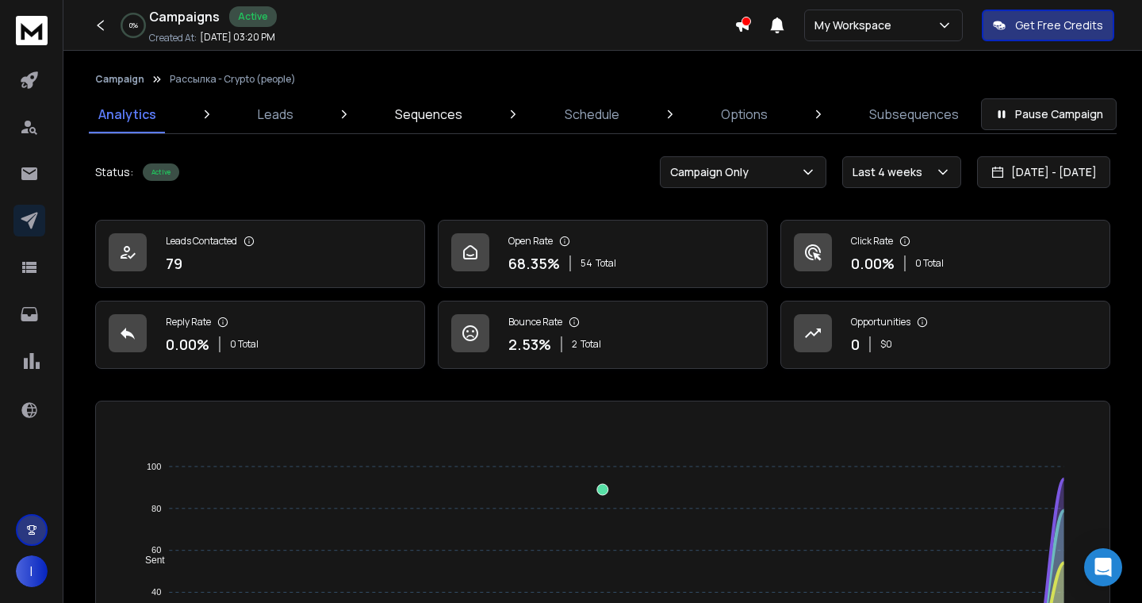
click at [450, 113] on p "Sequences" at bounding box center [428, 114] width 67 height 19
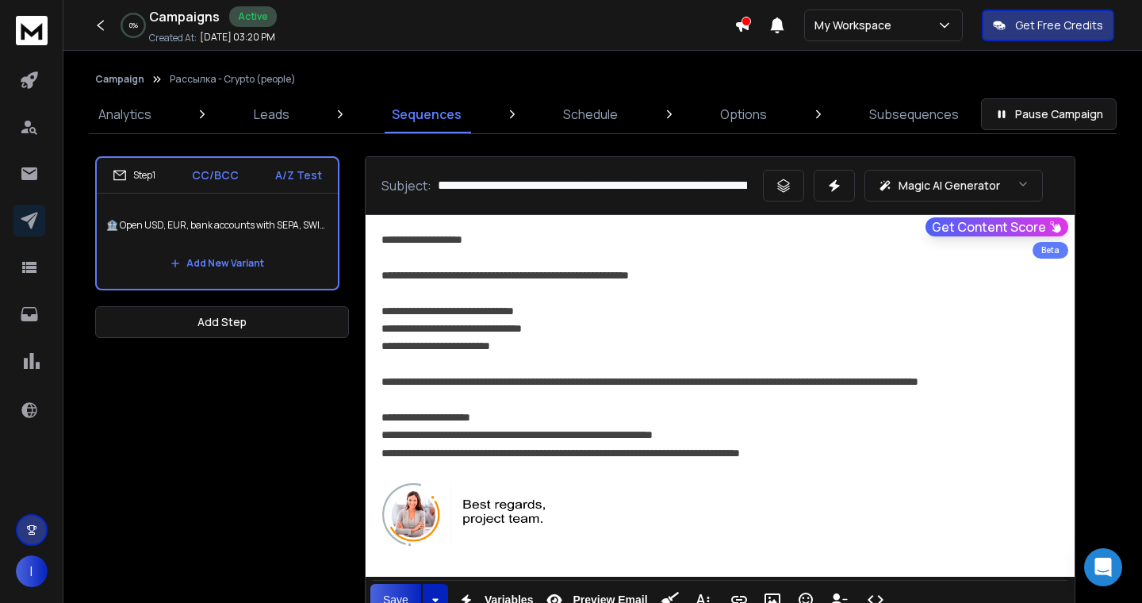
click at [710, 186] on input "**********" at bounding box center [592, 185] width 309 height 19
click at [704, 189] on input "**********" at bounding box center [593, 185] width 310 height 19
click at [134, 118] on p "Analytics" at bounding box center [124, 114] width 53 height 19
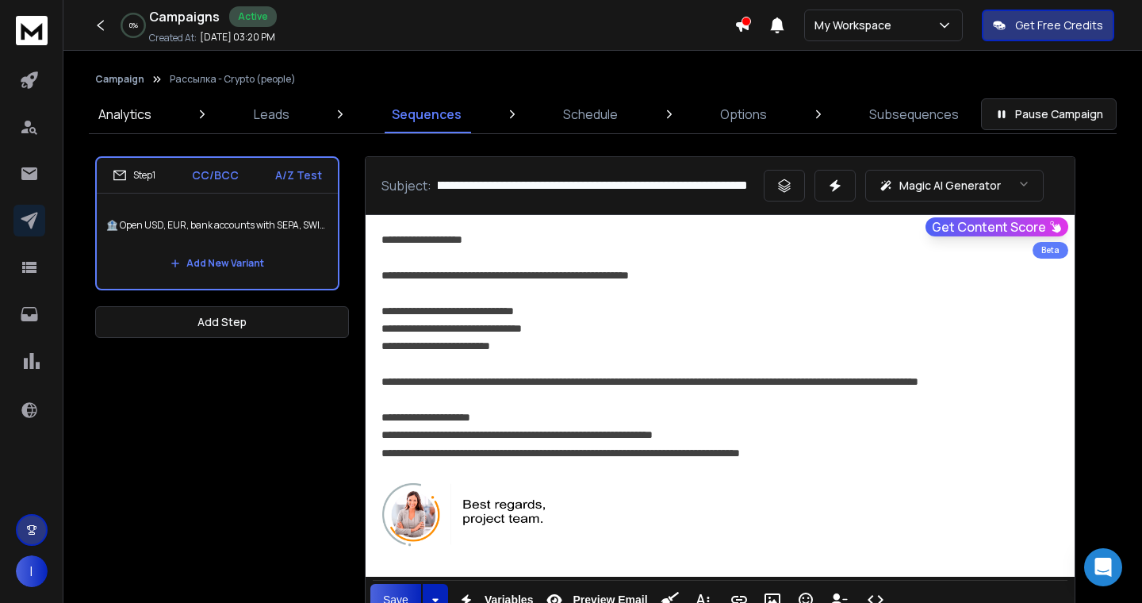
scroll to position [0, 0]
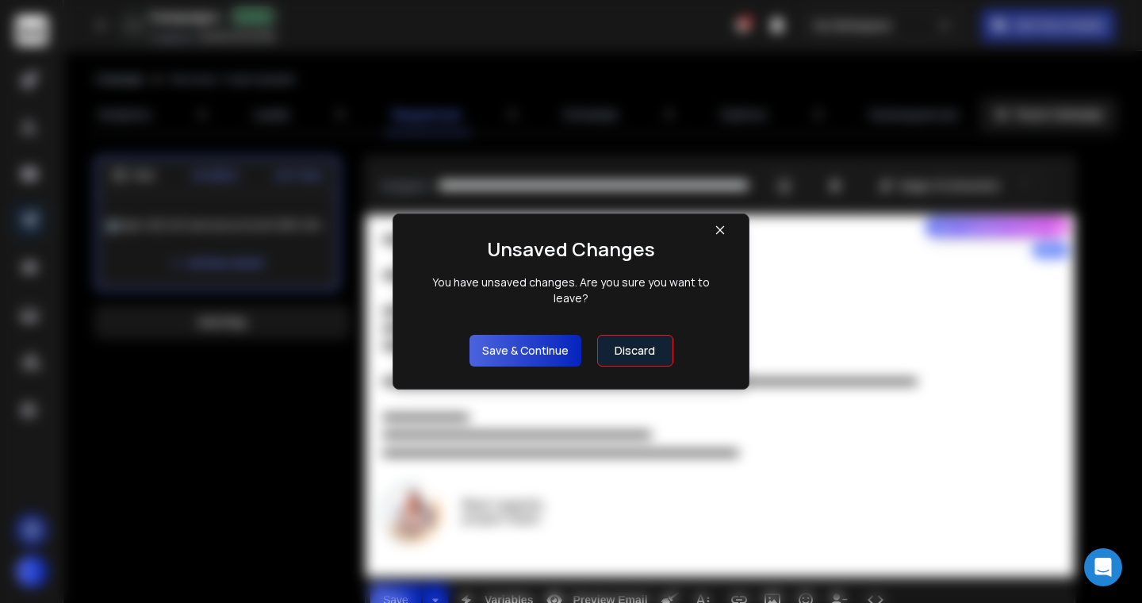
click at [551, 343] on button "Save & Continue" at bounding box center [525, 351] width 112 height 32
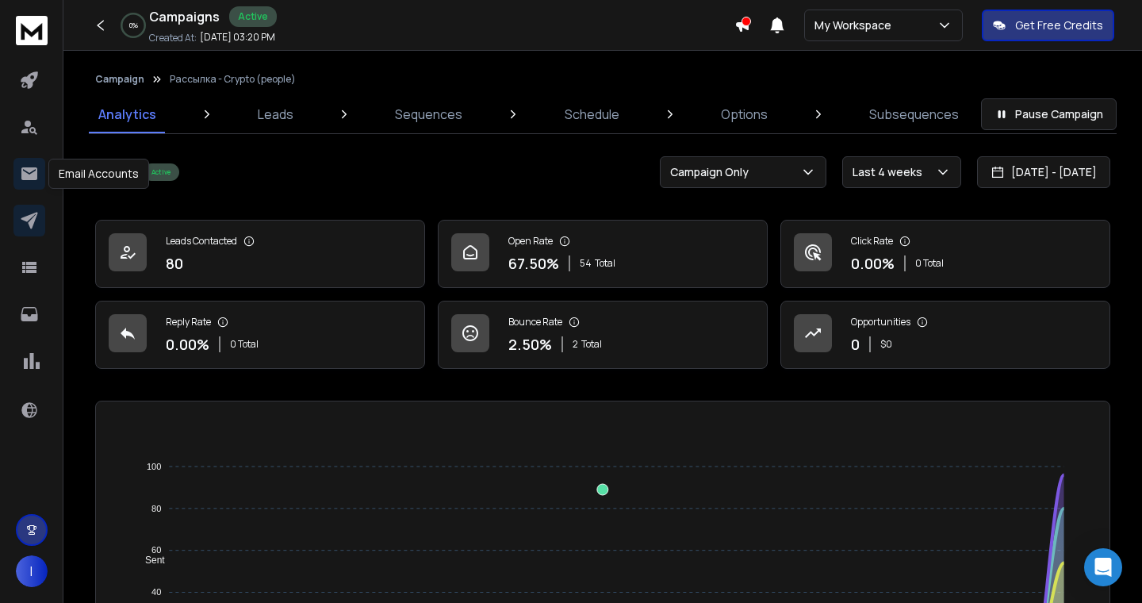
click at [33, 174] on icon at bounding box center [29, 173] width 16 height 13
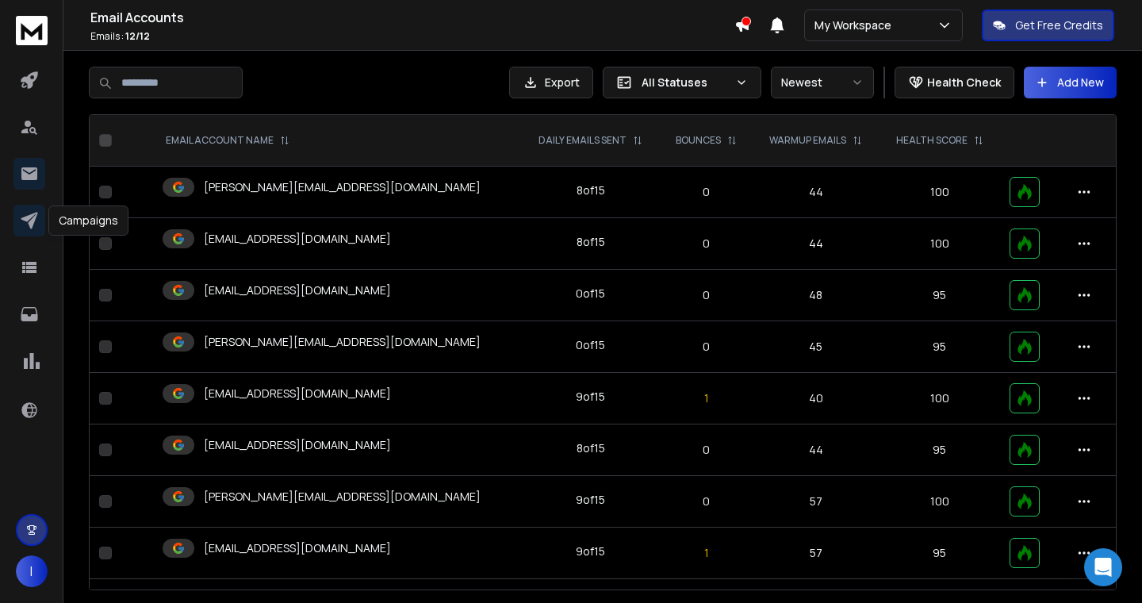
click at [37, 221] on icon at bounding box center [29, 220] width 19 height 19
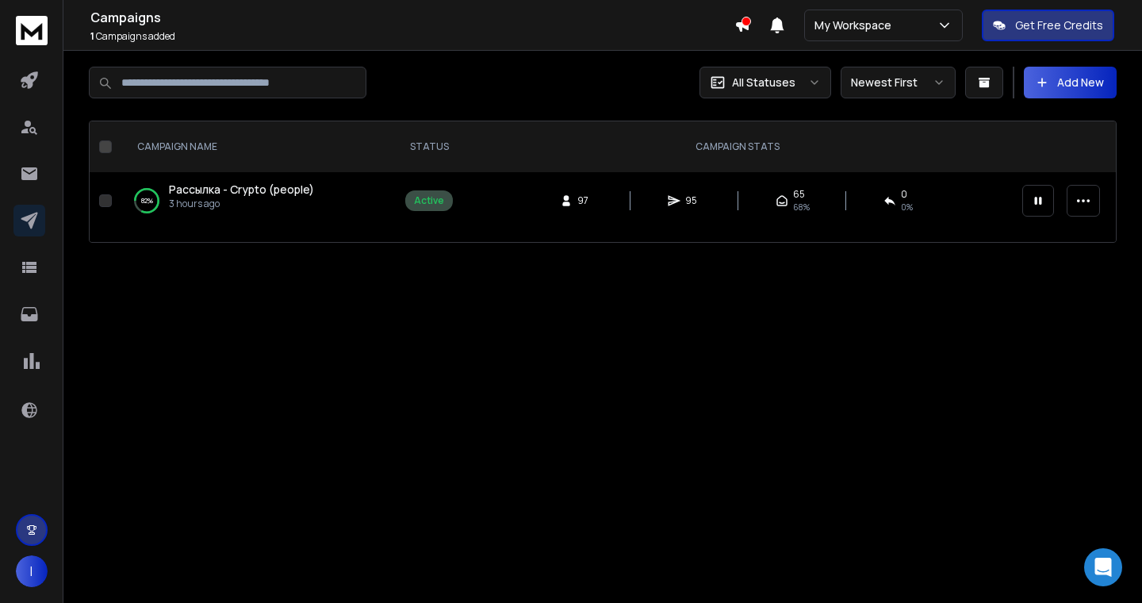
click at [259, 197] on link "Рассылка - Crypto (people)" at bounding box center [241, 190] width 145 height 16
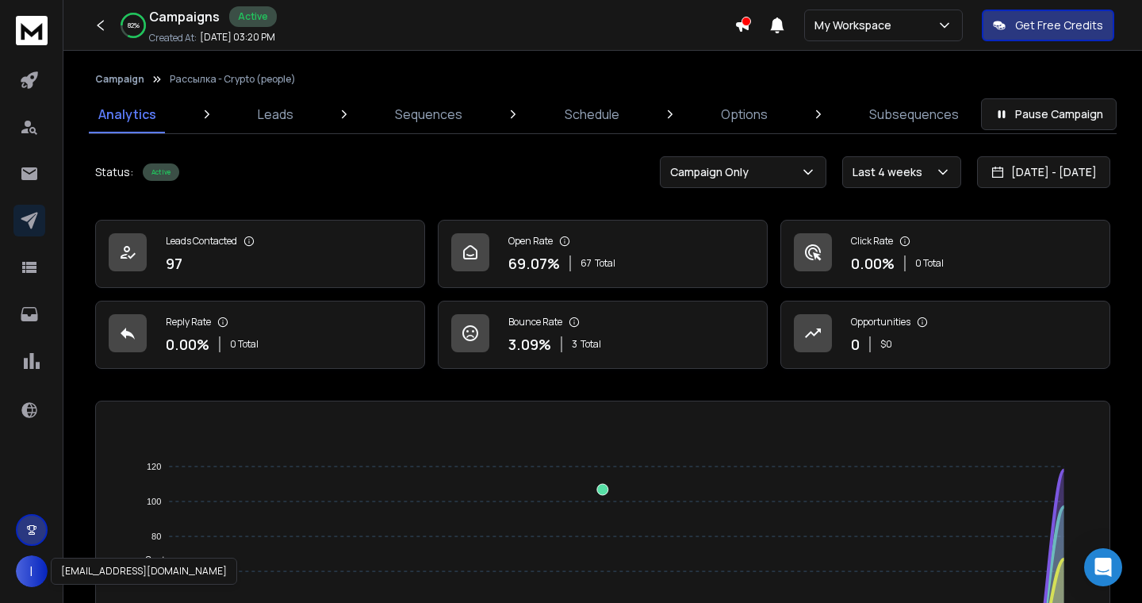
click at [39, 571] on span "I" at bounding box center [32, 571] width 32 height 32
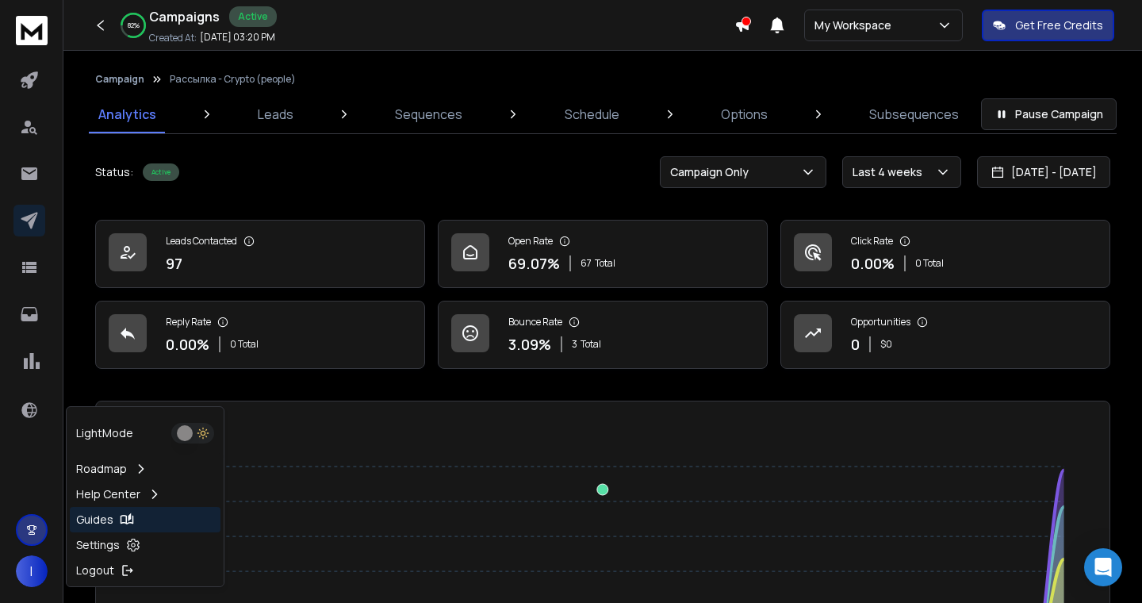
click at [25, 466] on div "I" at bounding box center [31, 301] width 63 height 603
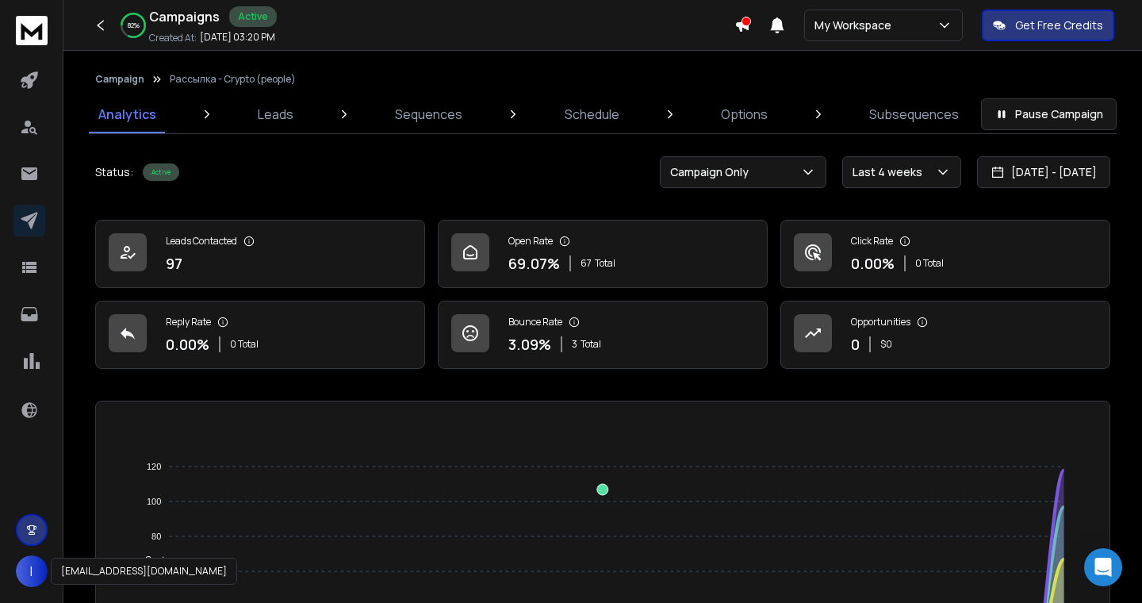
click at [27, 579] on span "I" at bounding box center [32, 571] width 32 height 32
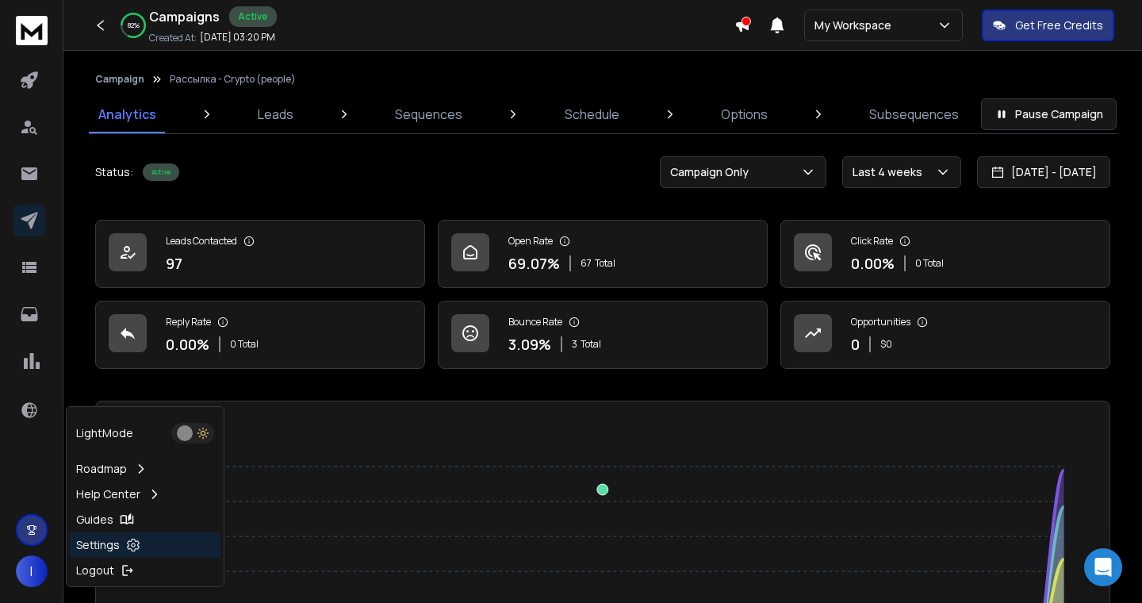
click at [126, 538] on icon at bounding box center [133, 545] width 14 height 14
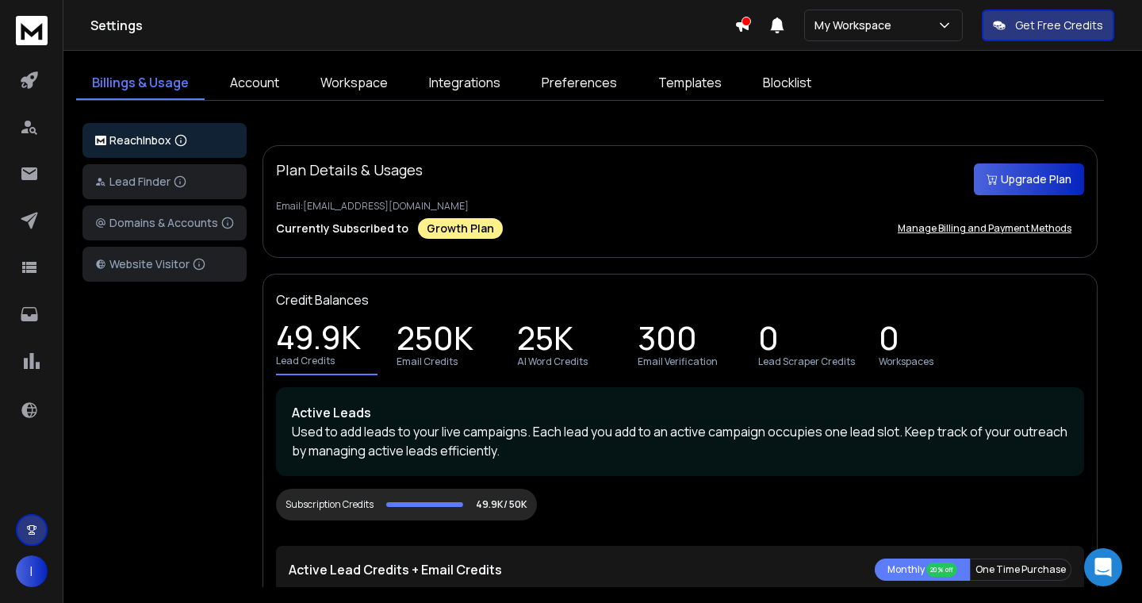
click at [1021, 175] on button "Upgrade Plan" at bounding box center [1029, 179] width 110 height 32
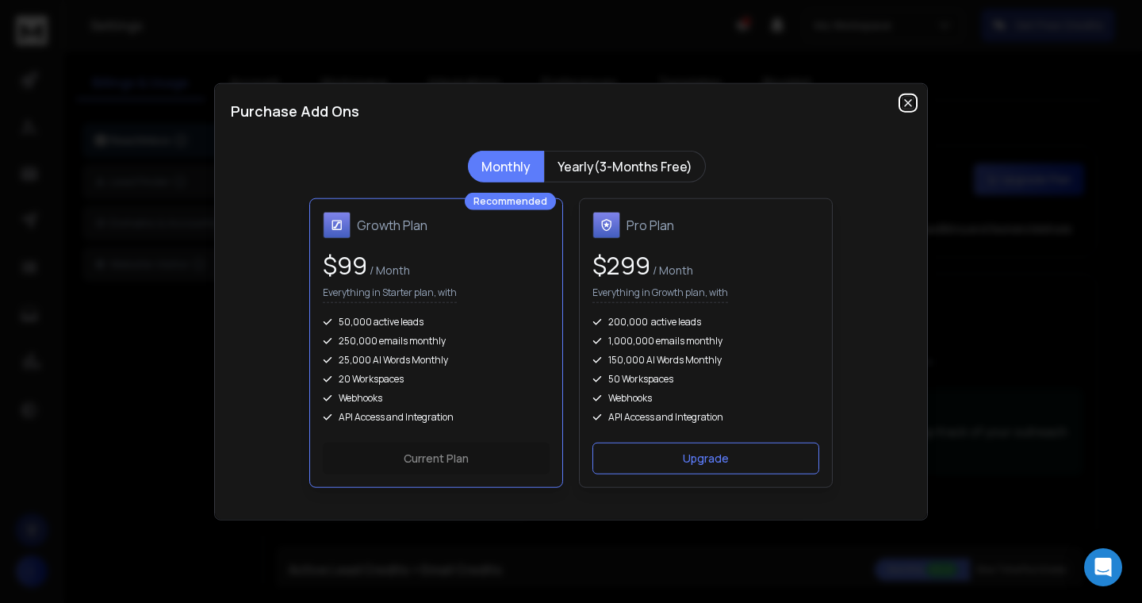
click at [906, 105] on icon "button" at bounding box center [907, 103] width 13 height 13
